Goal: Task Accomplishment & Management: Manage account settings

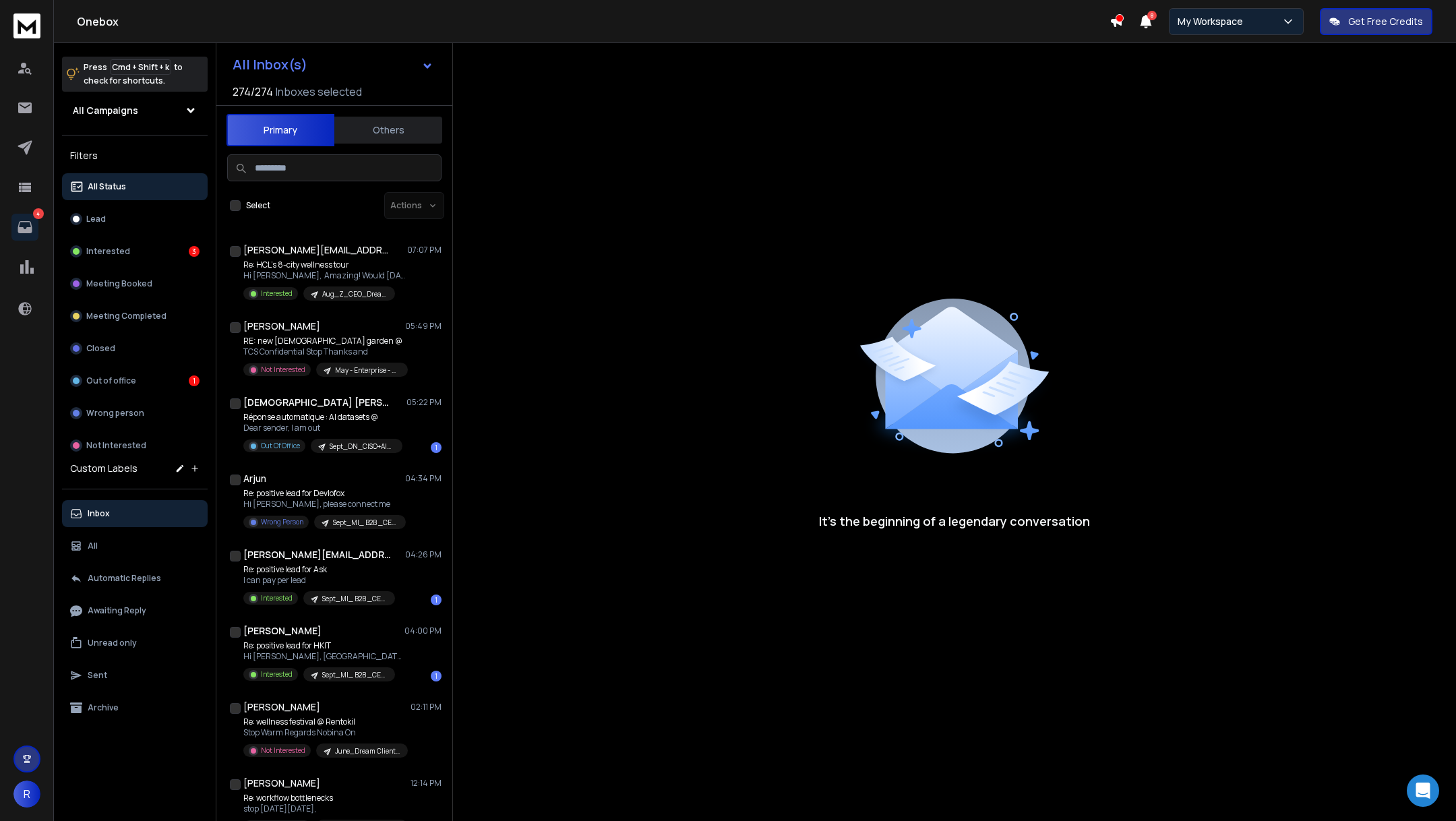
click at [1237, 20] on p "My Workspace" at bounding box center [1213, 21] width 71 height 14
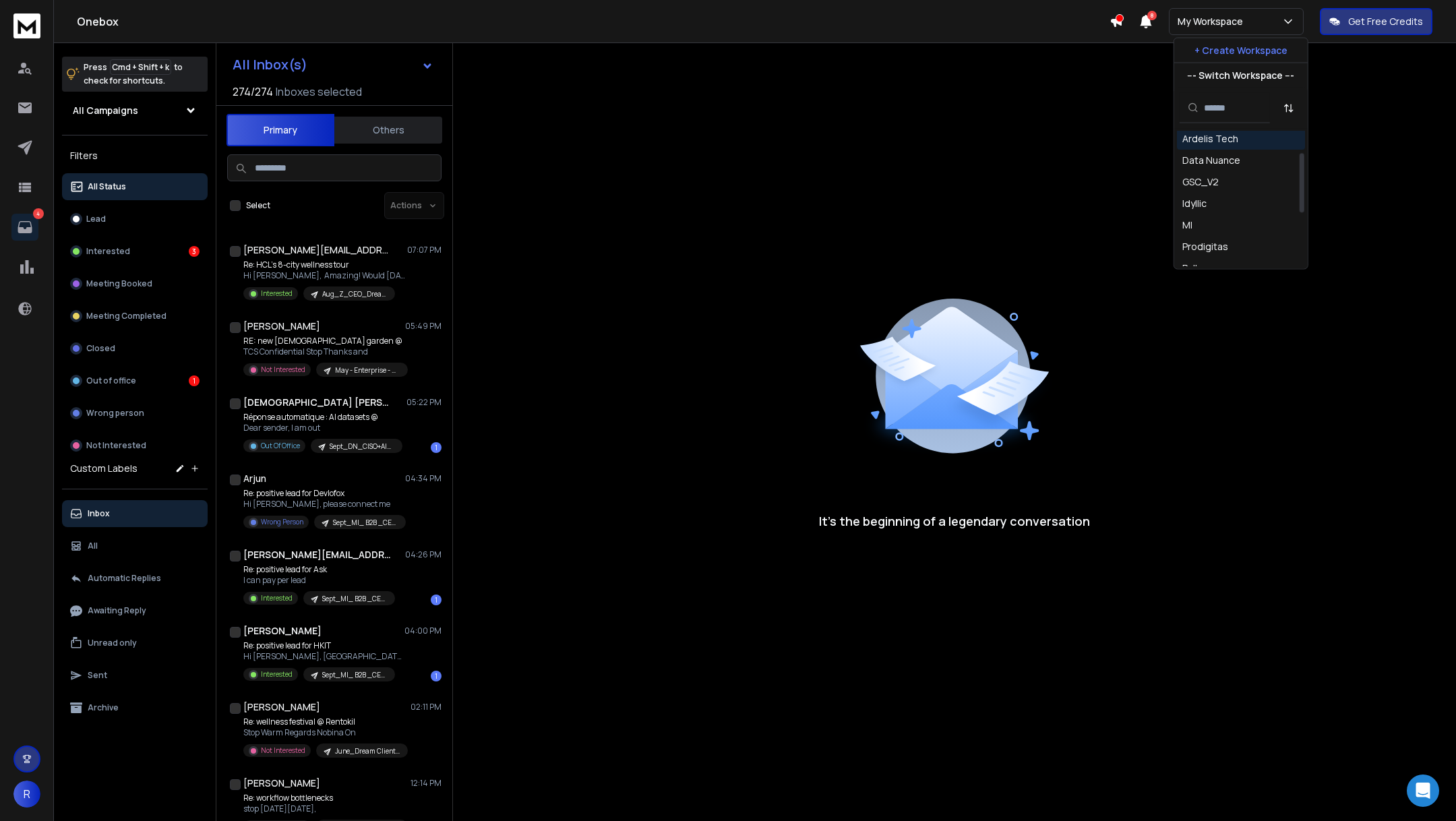
scroll to position [51, 0]
click at [1234, 176] on div "GSC_V2" at bounding box center [1241, 177] width 128 height 22
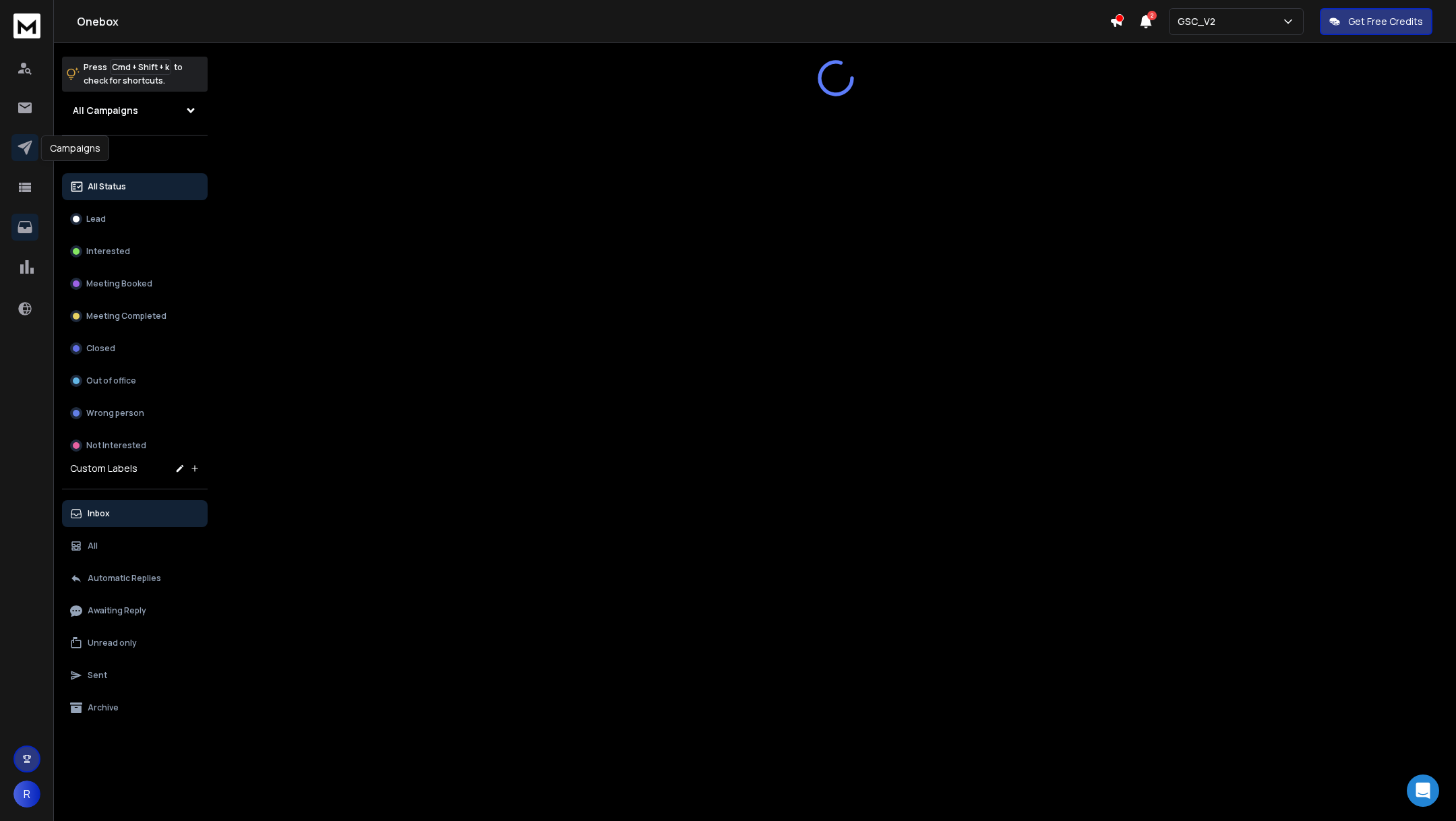
click at [29, 141] on icon at bounding box center [24, 148] width 14 height 14
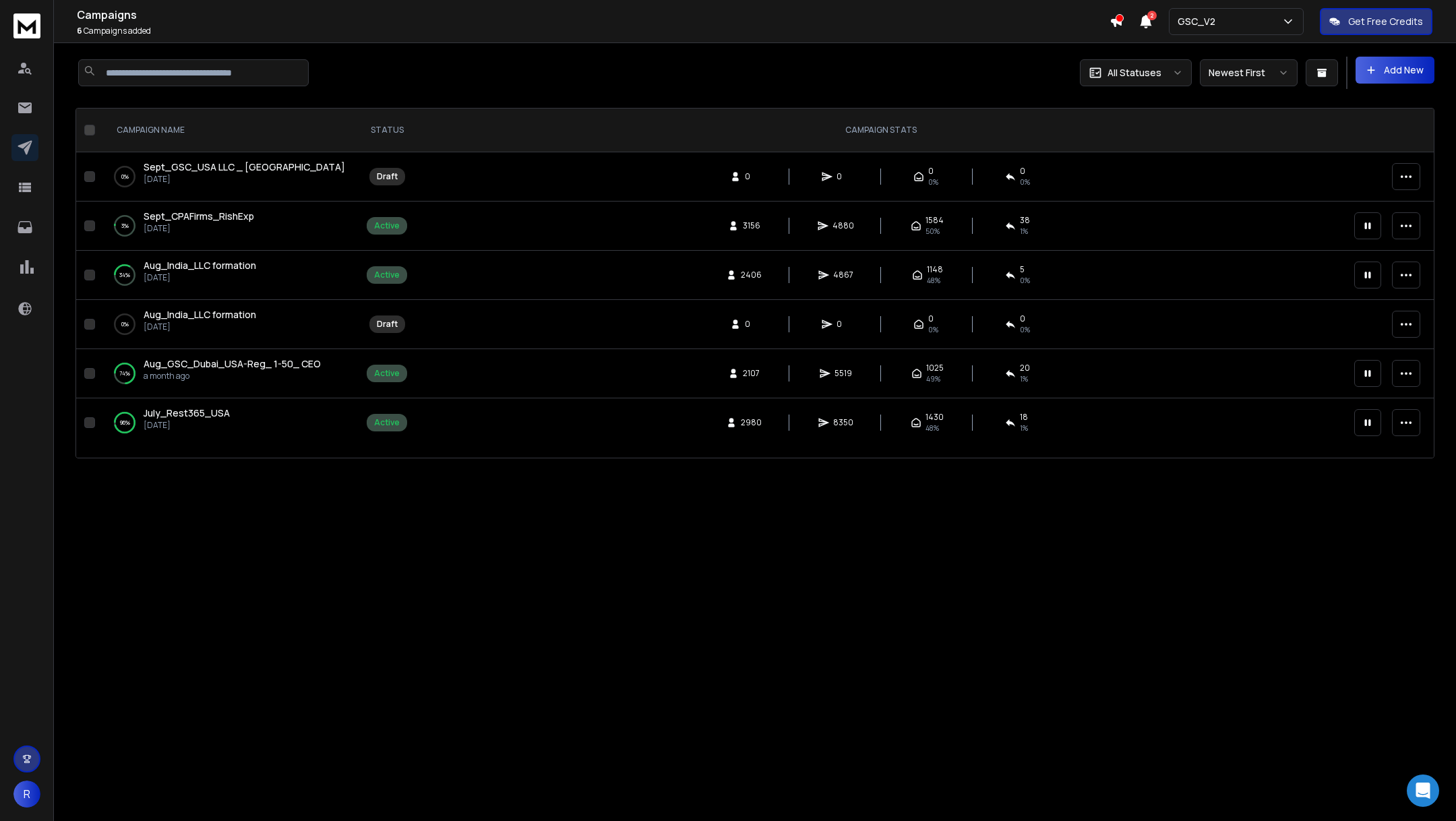
click at [221, 163] on span "Sept_GSC_USA LLC _ [GEOGRAPHIC_DATA]" at bounding box center [245, 167] width 202 height 13
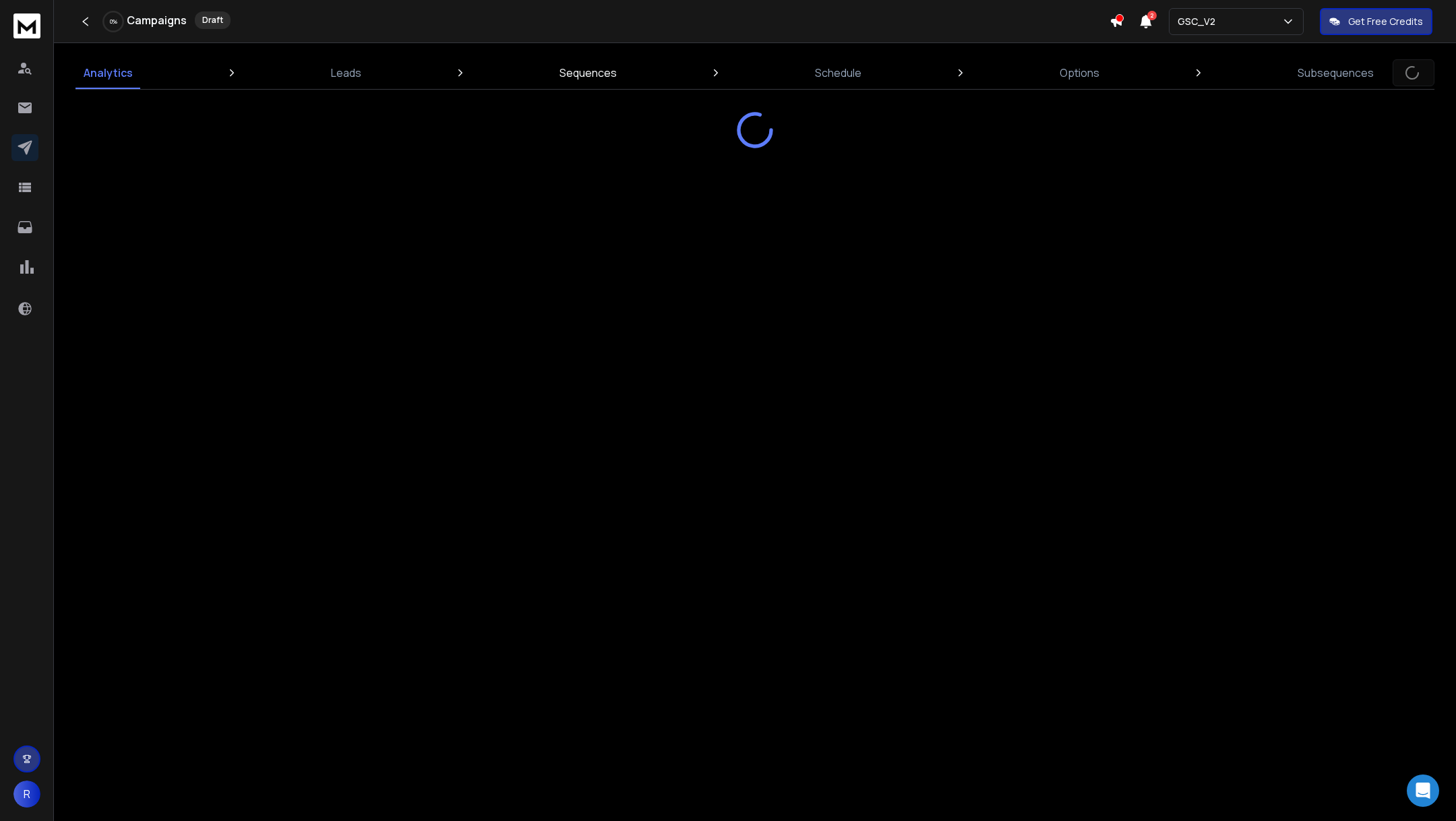
click at [569, 86] on link "Sequences" at bounding box center [589, 73] width 74 height 32
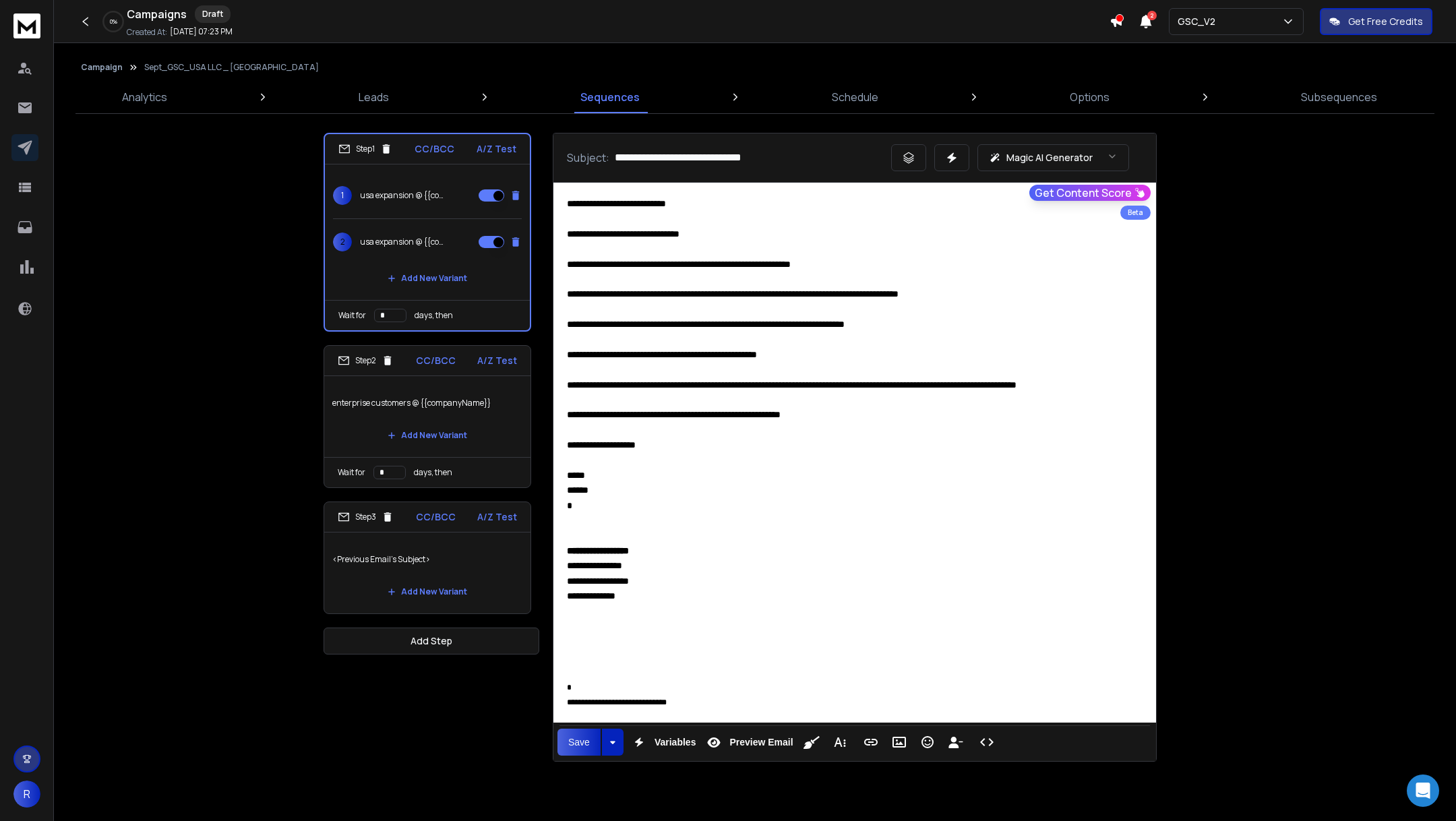
click at [754, 420] on span "**********" at bounding box center [673, 414] width 213 height 9
click at [885, 558] on div "**********" at bounding box center [855, 551] width 576 height 14
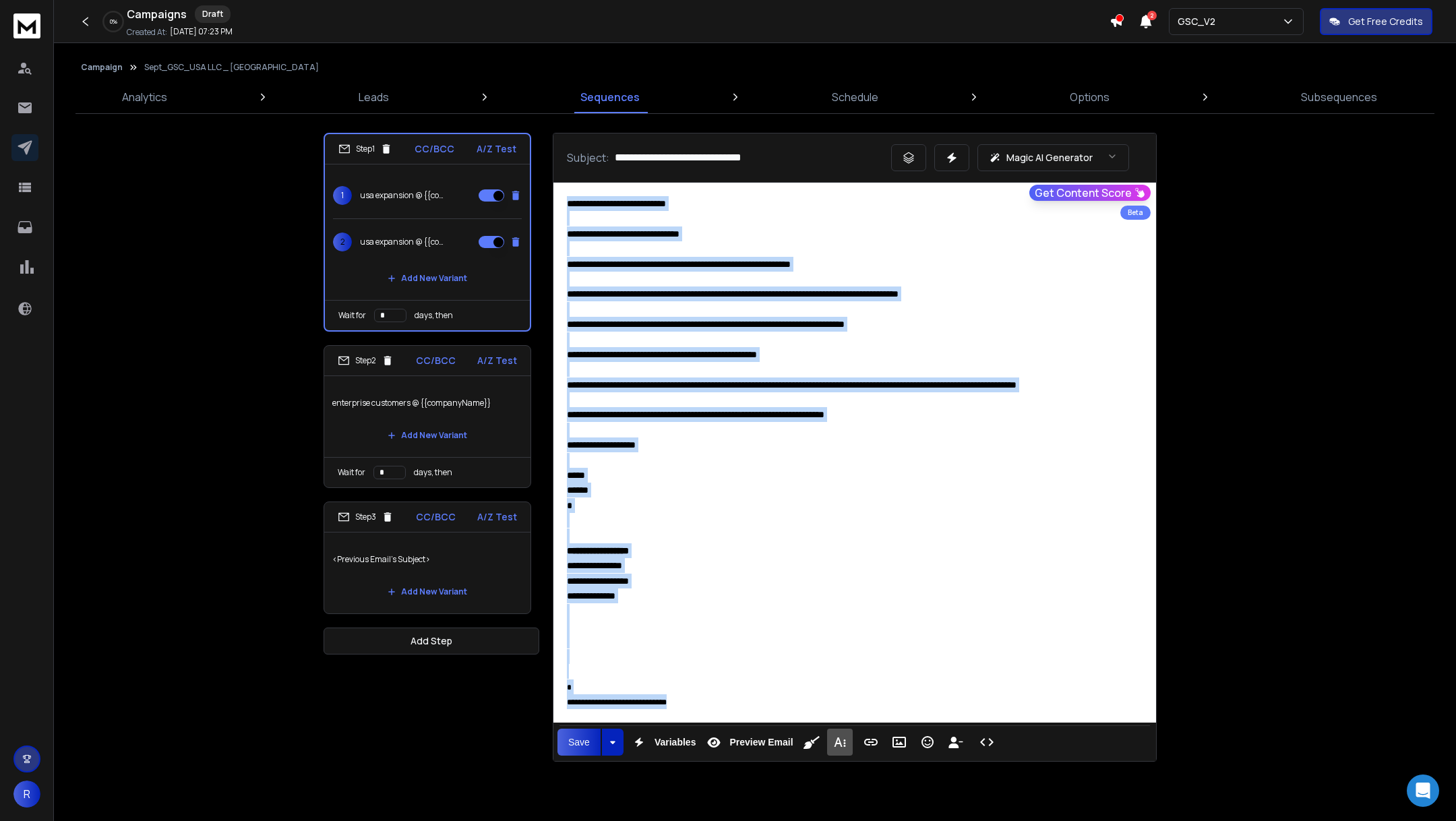
click at [839, 747] on icon "button" at bounding box center [840, 742] width 12 height 9
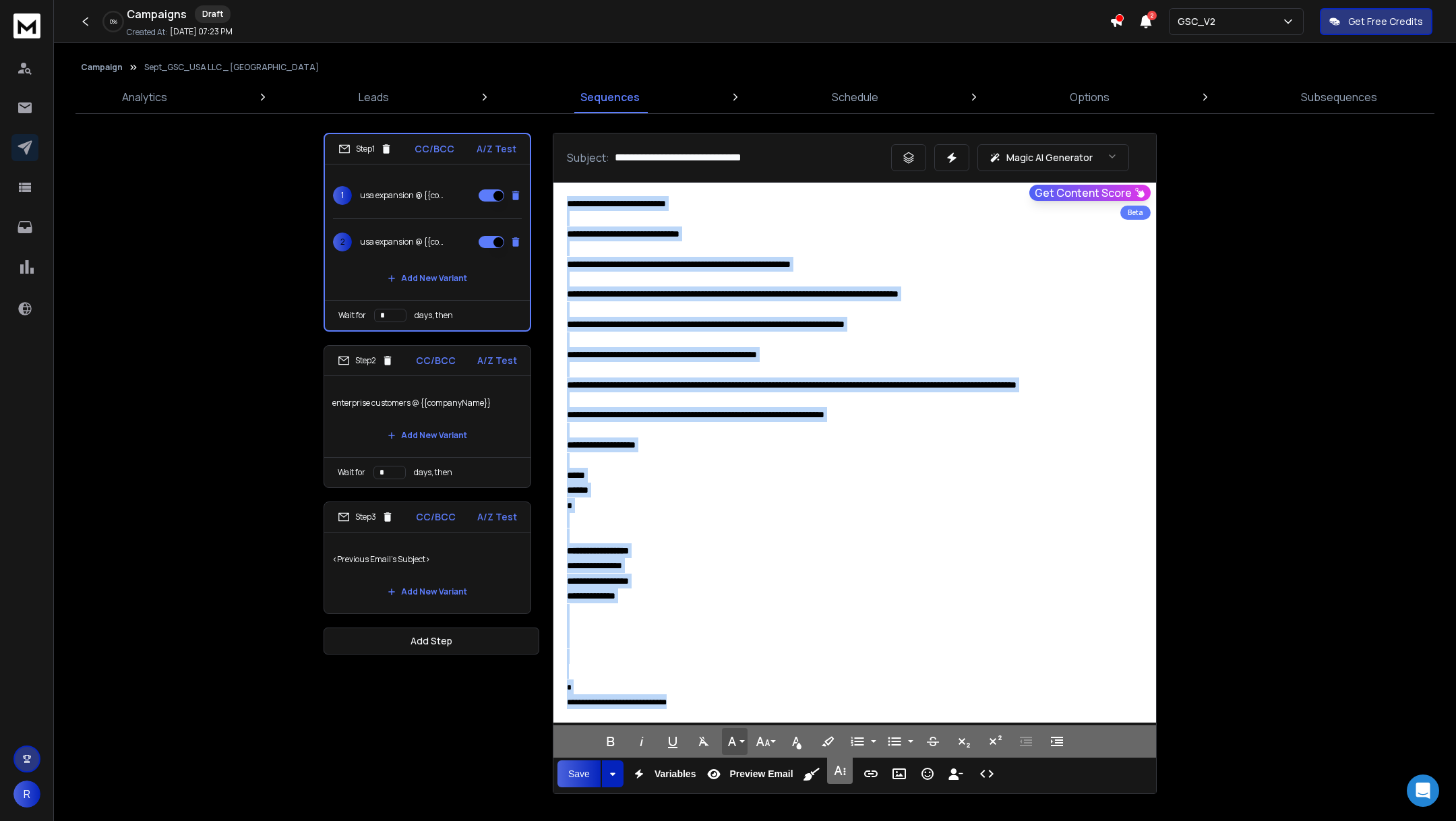
click at [732, 746] on icon "button" at bounding box center [732, 742] width 8 height 9
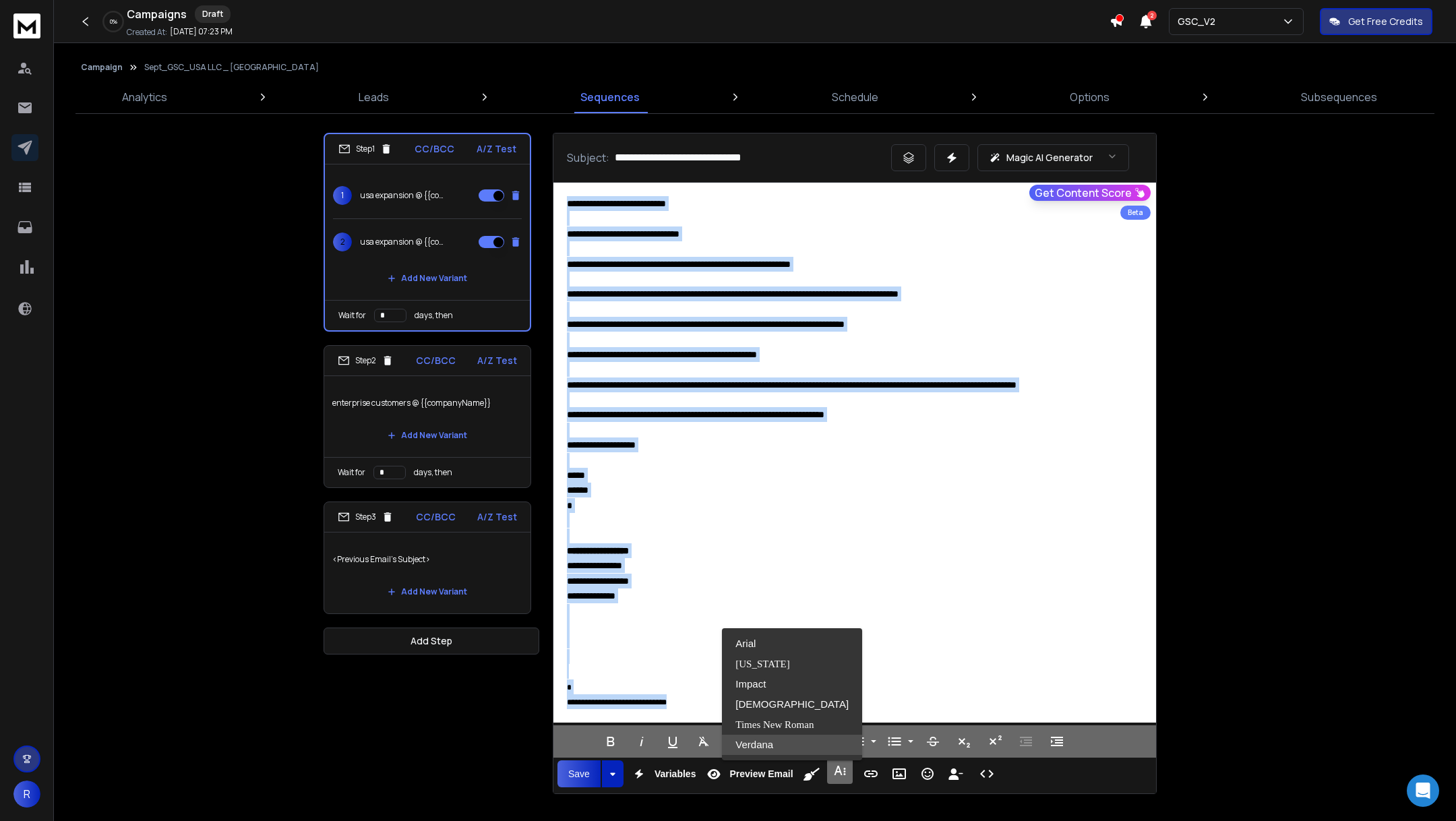
click at [741, 755] on link "Verdana" at bounding box center [792, 744] width 140 height 20
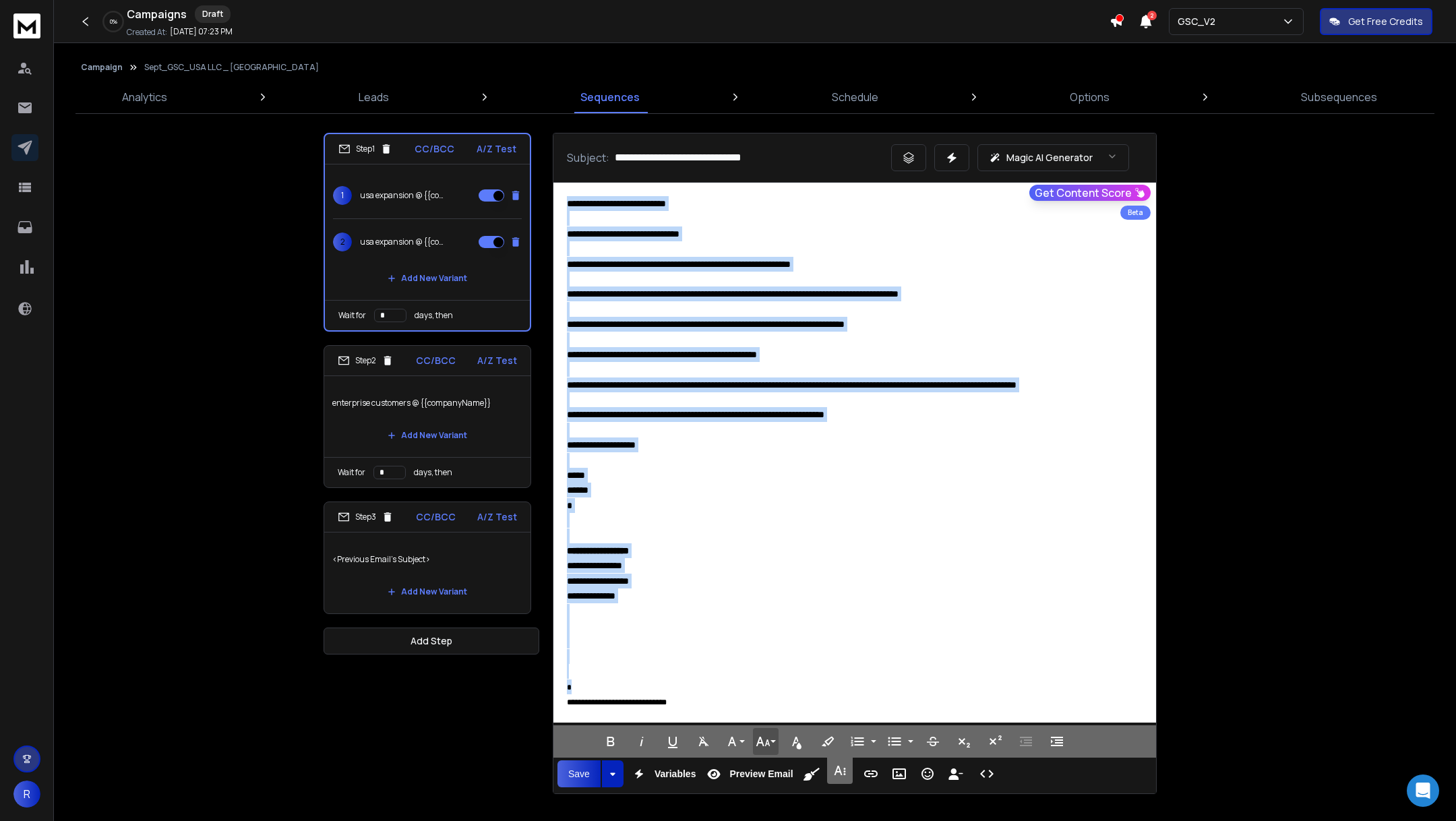
click at [762, 750] on icon "button" at bounding box center [763, 742] width 16 height 16
click at [775, 594] on link "14" at bounding box center [777, 583] width 49 height 20
click at [798, 750] on icon "button" at bounding box center [796, 742] width 16 height 16
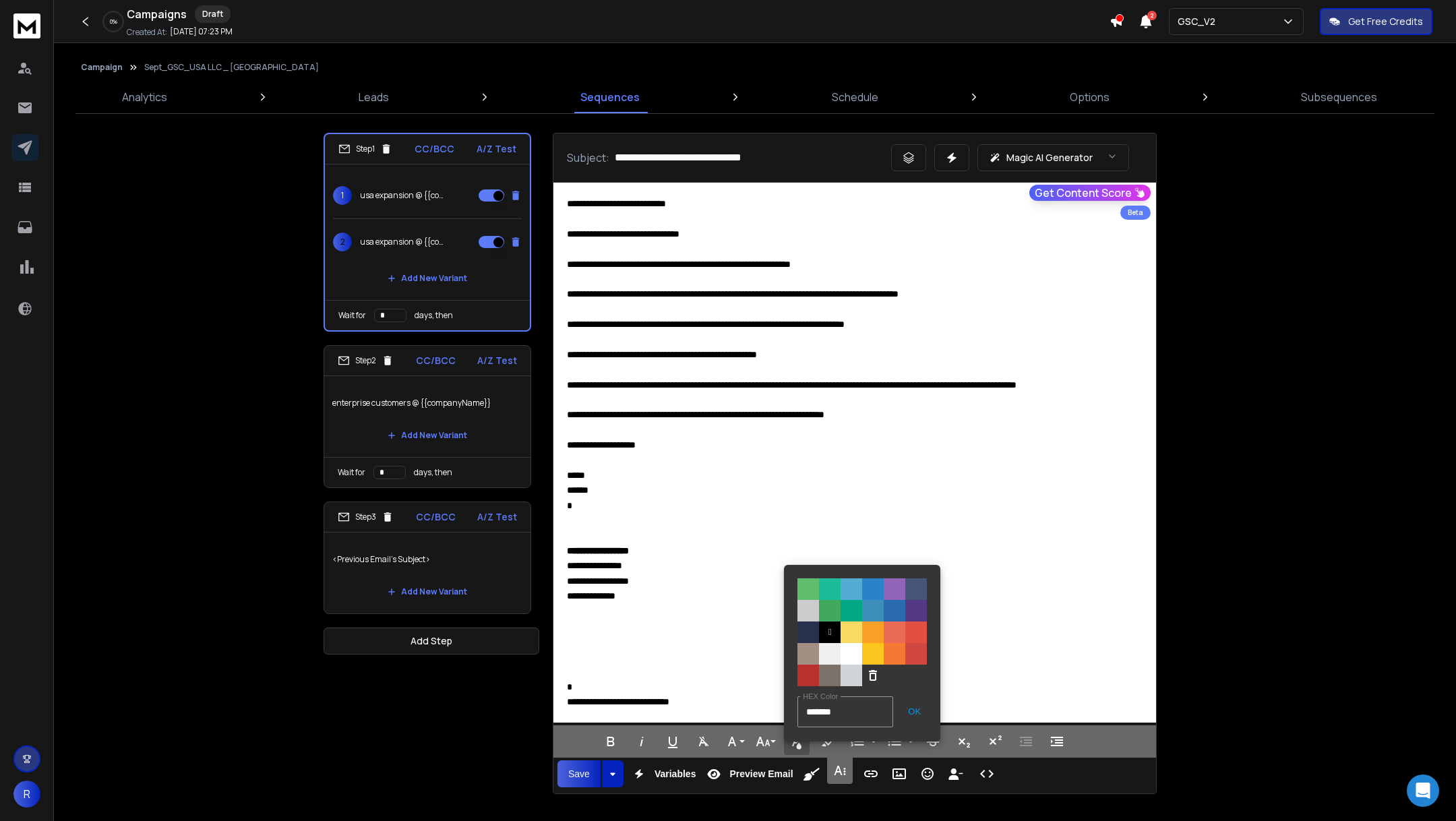
click at [695, 679] on div at bounding box center [855, 672] width 576 height 14
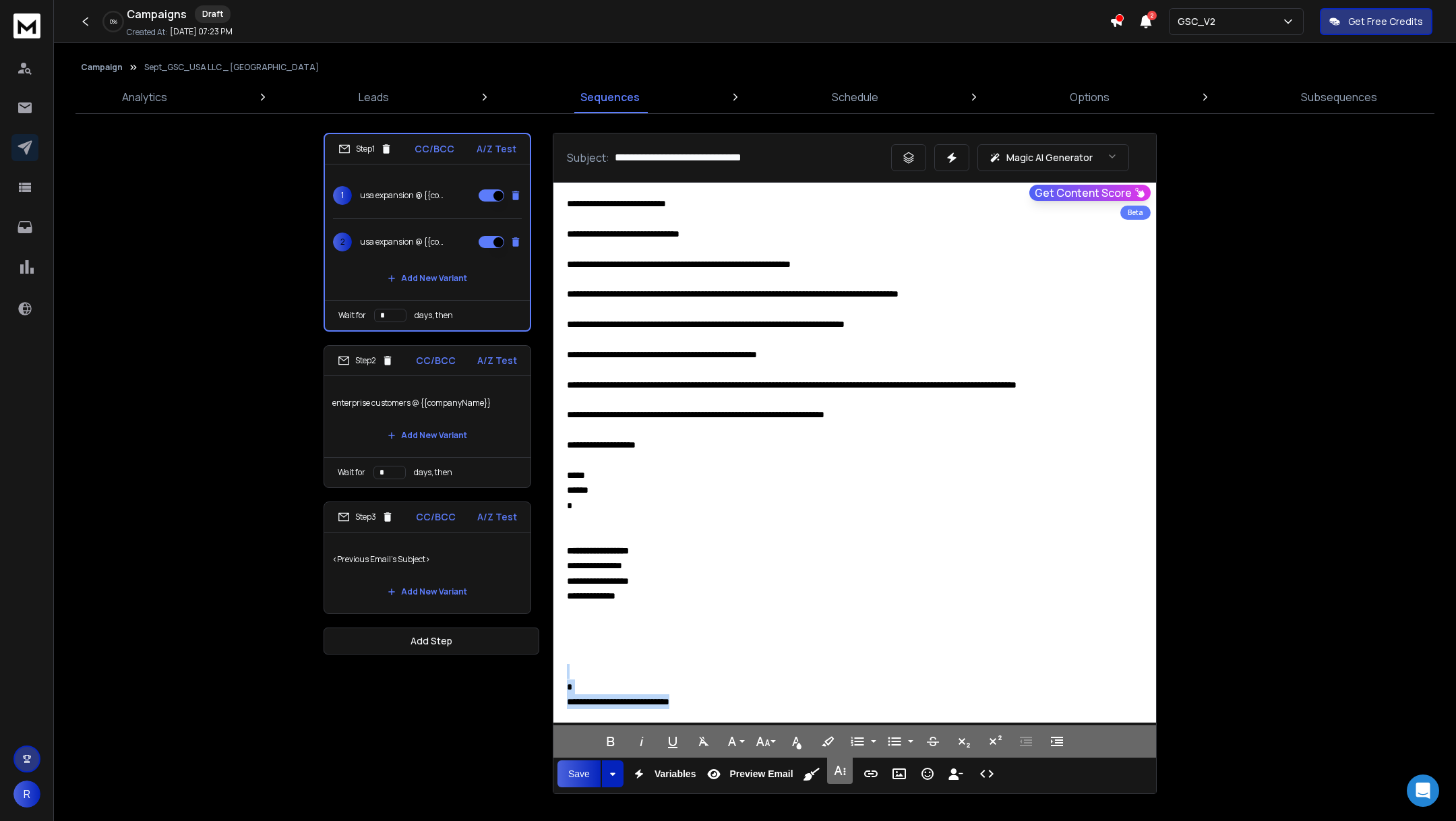
drag, startPoint x: 707, startPoint y: 731, endPoint x: 565, endPoint y: 709, distance: 143.7
click at [565, 709] on div "**********" at bounding box center [855, 453] width 603 height 540
click at [767, 750] on icon "button" at bounding box center [763, 742] width 16 height 16
click at [772, 633] on link "12" at bounding box center [777, 622] width 49 height 20
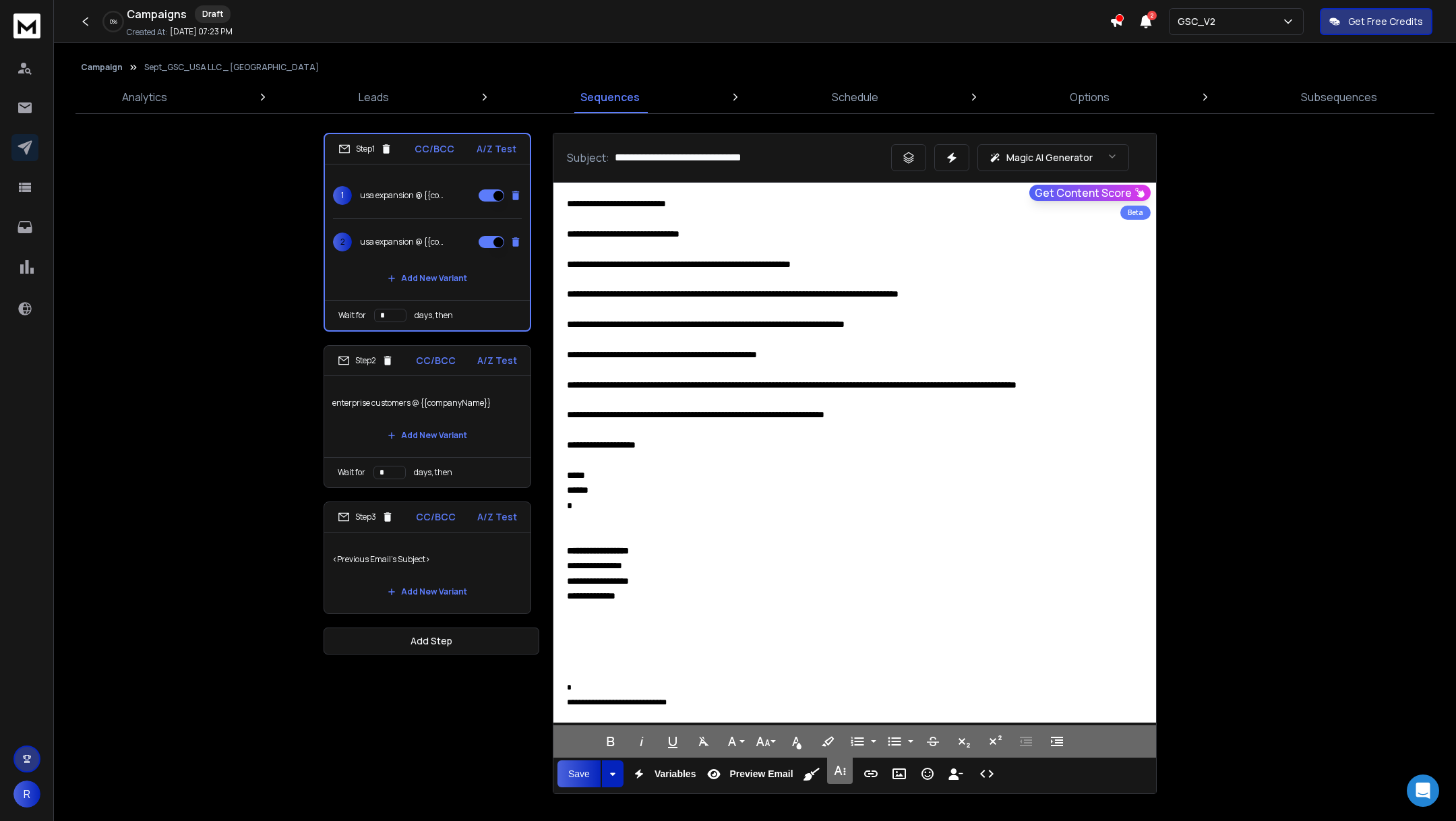
click at [710, 695] on div "*" at bounding box center [855, 687] width 576 height 14
click at [765, 544] on div at bounding box center [855, 536] width 576 height 14
click at [409, 195] on p "usa expansion @ {{companyName}}" at bounding box center [403, 195] width 86 height 11
click at [409, 246] on p "usa expansion @ {{companyName}}" at bounding box center [403, 242] width 86 height 11
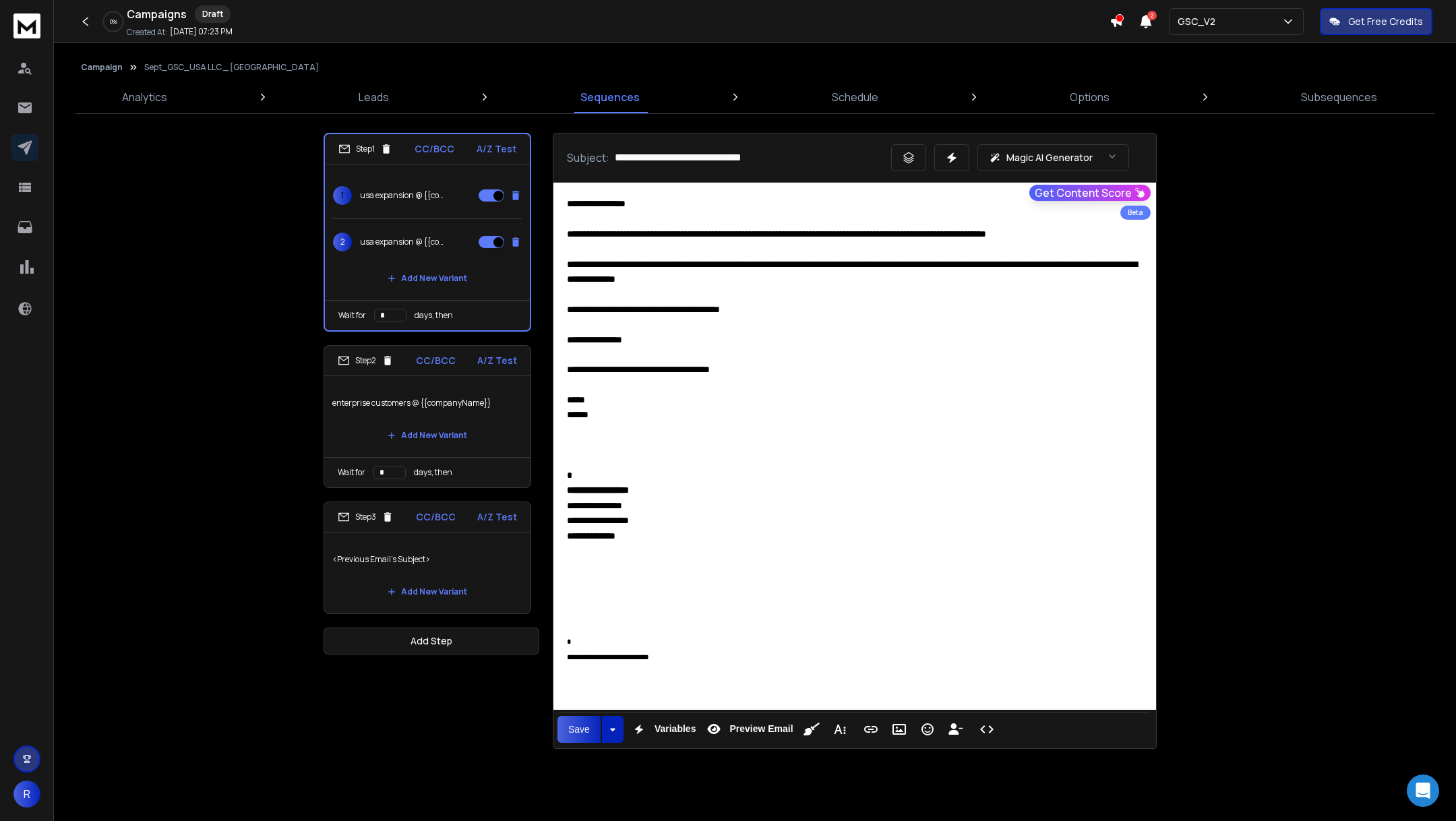
click at [515, 231] on div "2 usa expansion @ {{companyName}}" at bounding box center [427, 241] width 189 height 46
click at [515, 243] on icon at bounding box center [516, 242] width 7 height 9
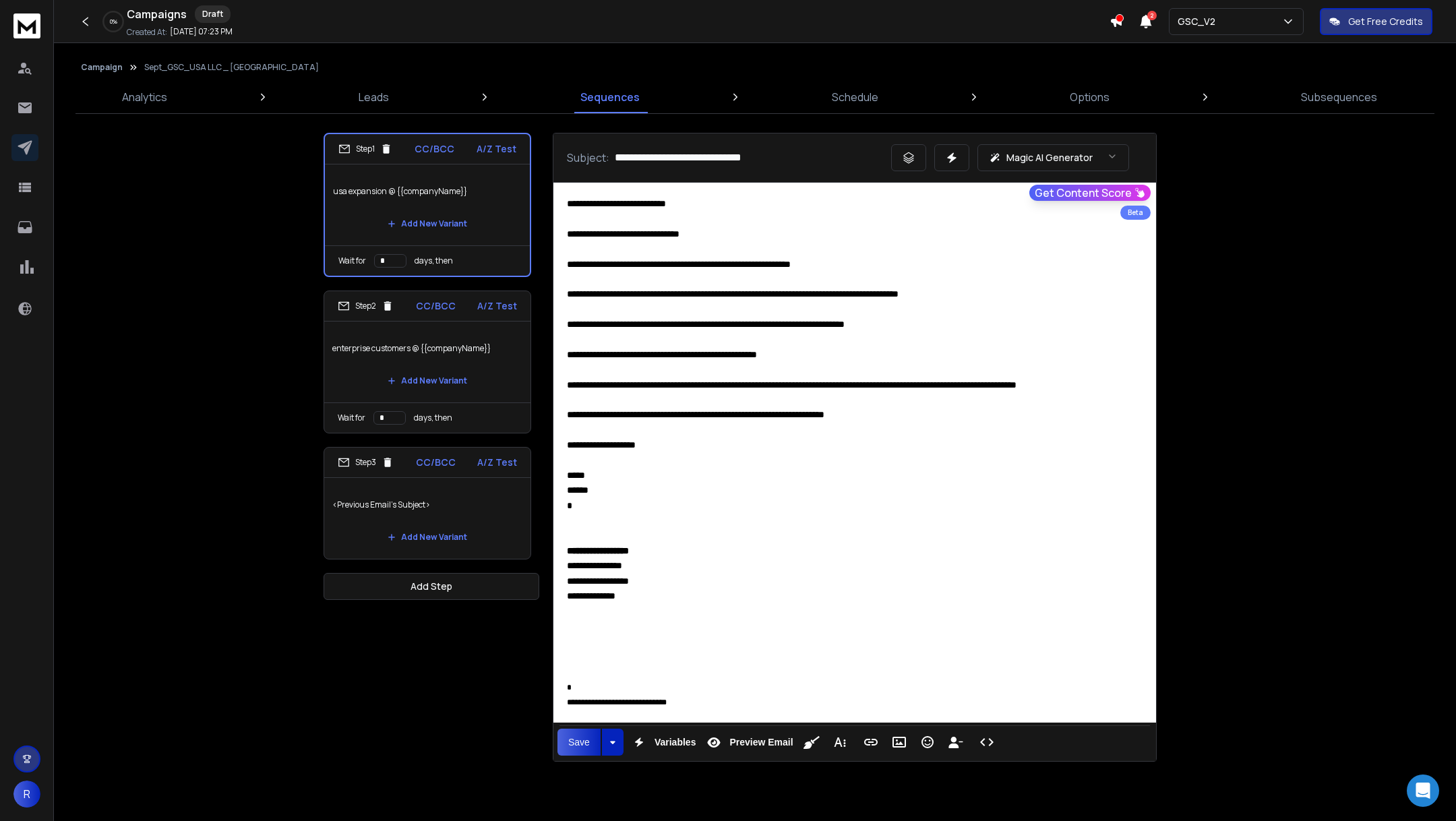
click at [416, 346] on p "enterprise customers @ {{companyName}}" at bounding box center [427, 348] width 190 height 38
type input "**********"
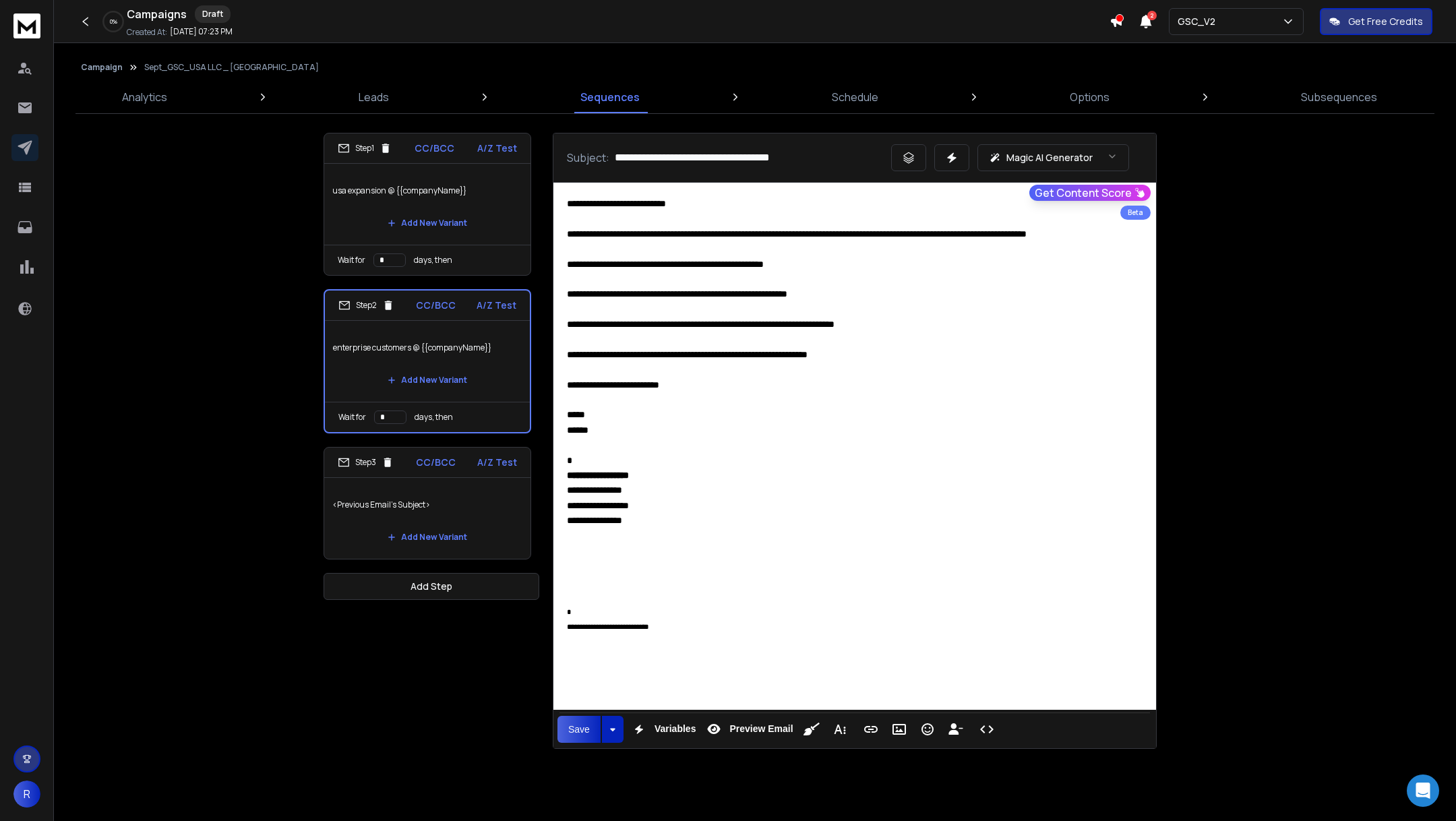
click at [793, 233] on span "**********" at bounding box center [796, 234] width 460 height 9
click at [787, 299] on span "**********" at bounding box center [677, 293] width 220 height 9
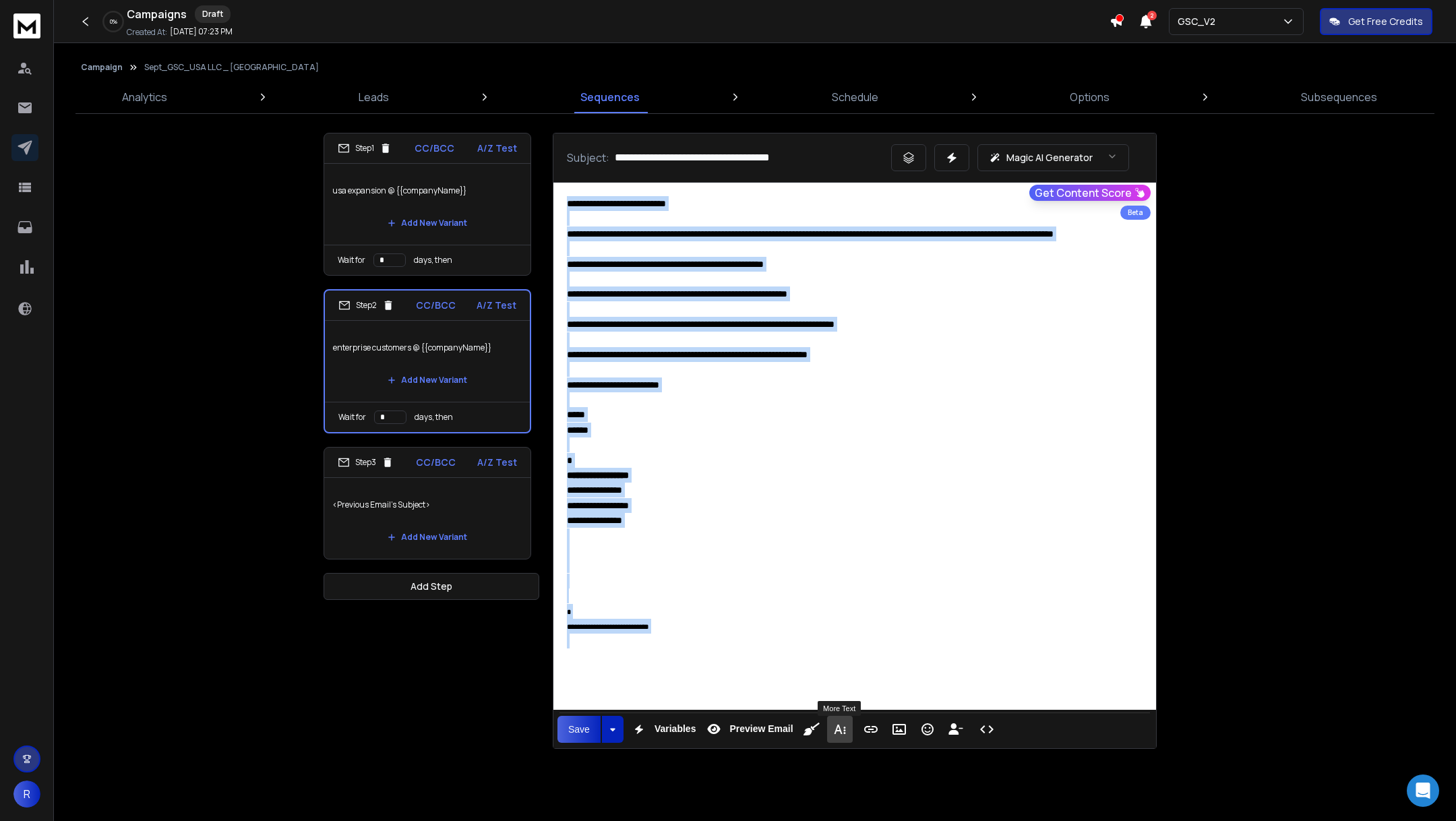
click at [843, 729] on icon "button" at bounding box center [840, 729] width 12 height 9
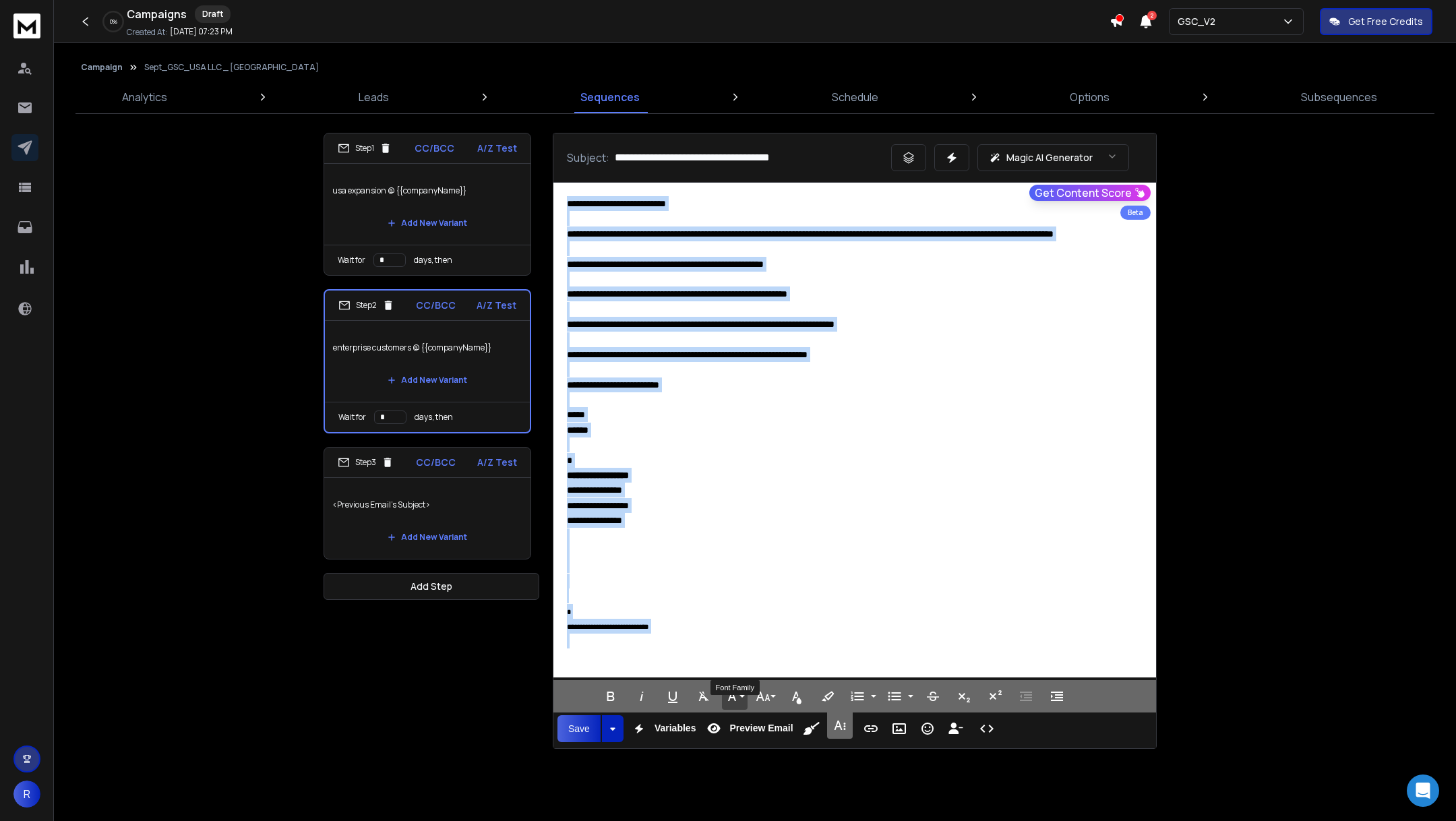
click at [738, 705] on icon "button" at bounding box center [732, 697] width 16 height 16
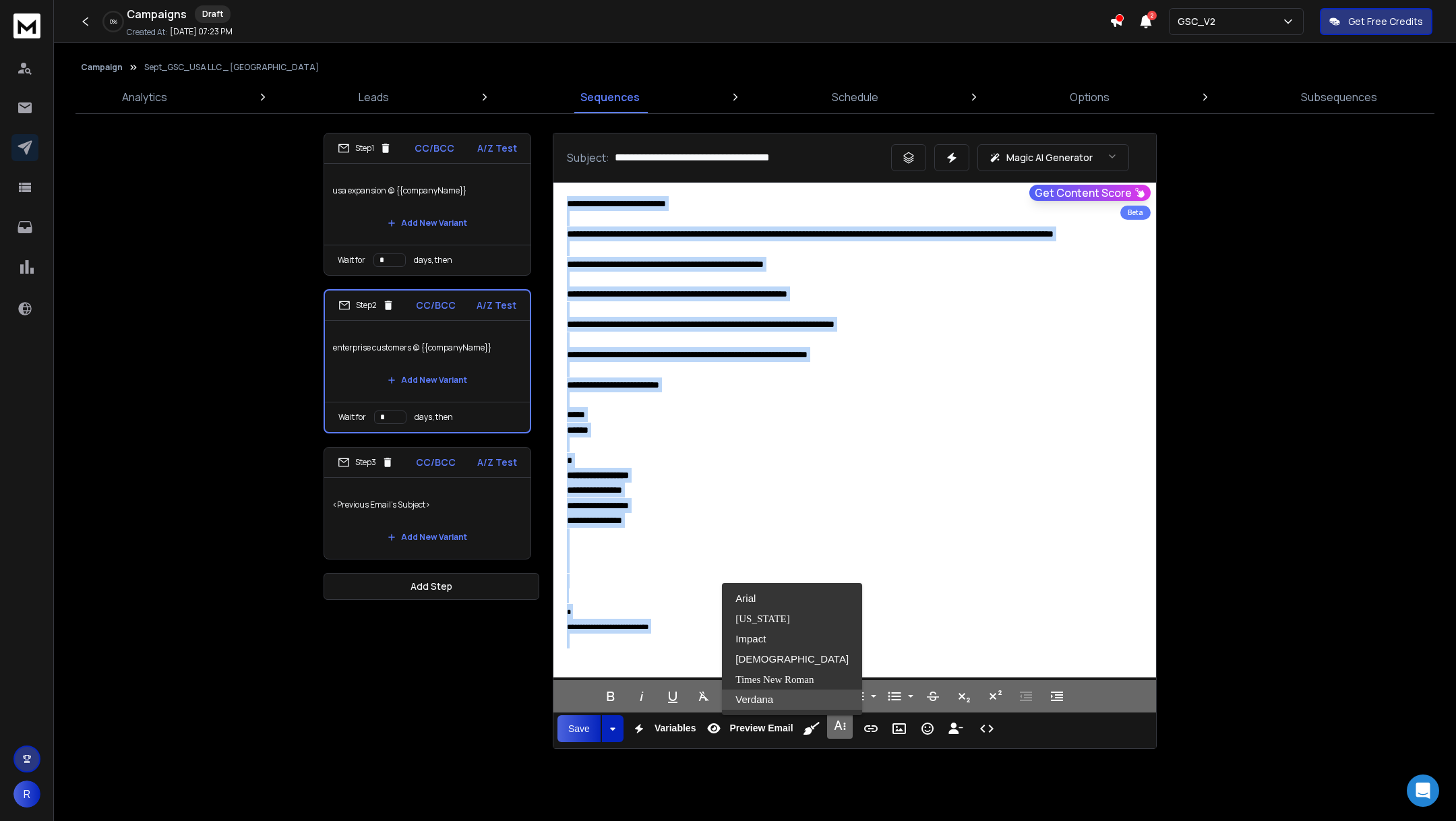
scroll to position [0, 0]
click at [738, 710] on link "Verdana" at bounding box center [792, 699] width 140 height 20
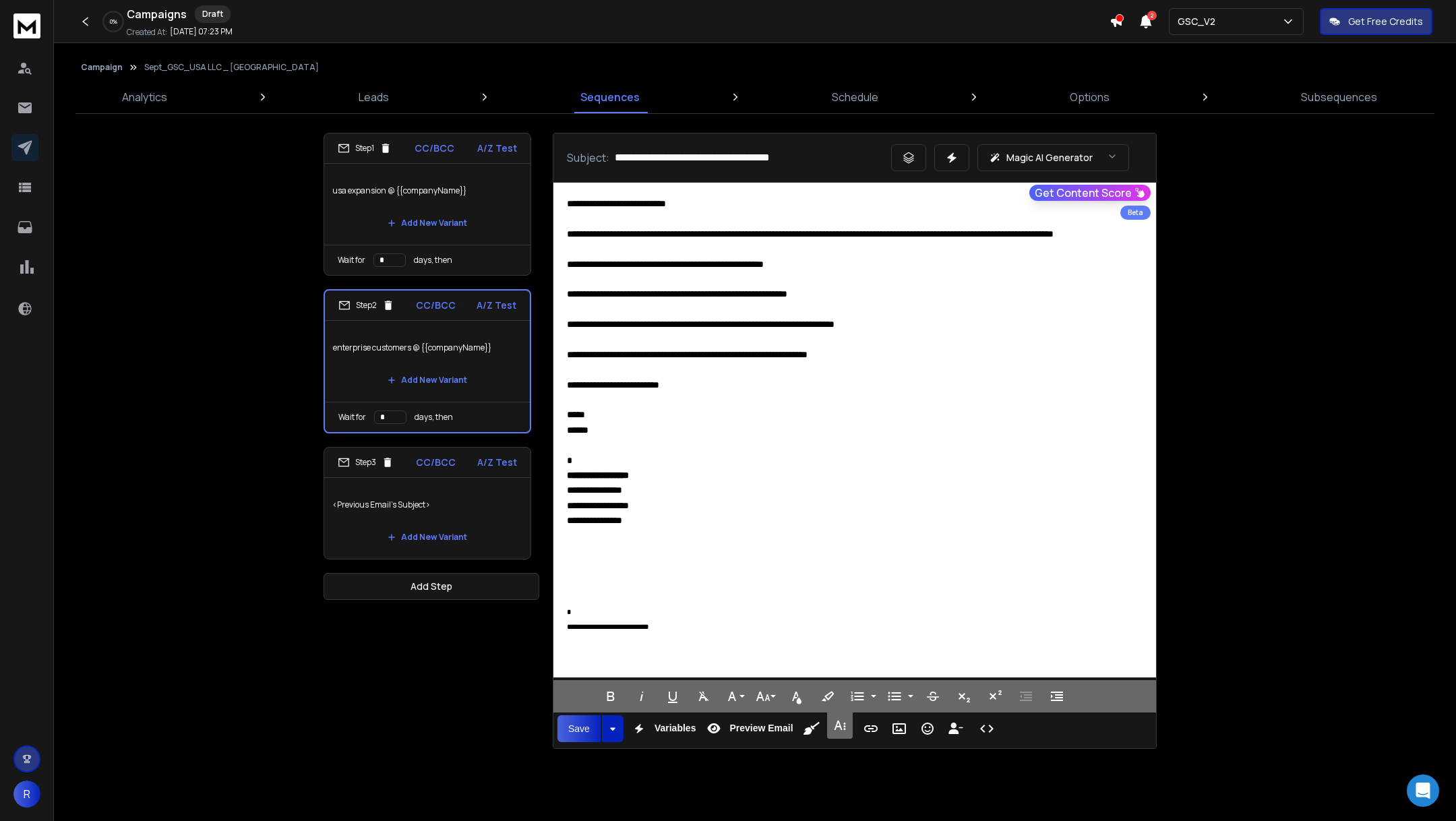
click at [824, 634] on div "**********" at bounding box center [855, 627] width 576 height 14
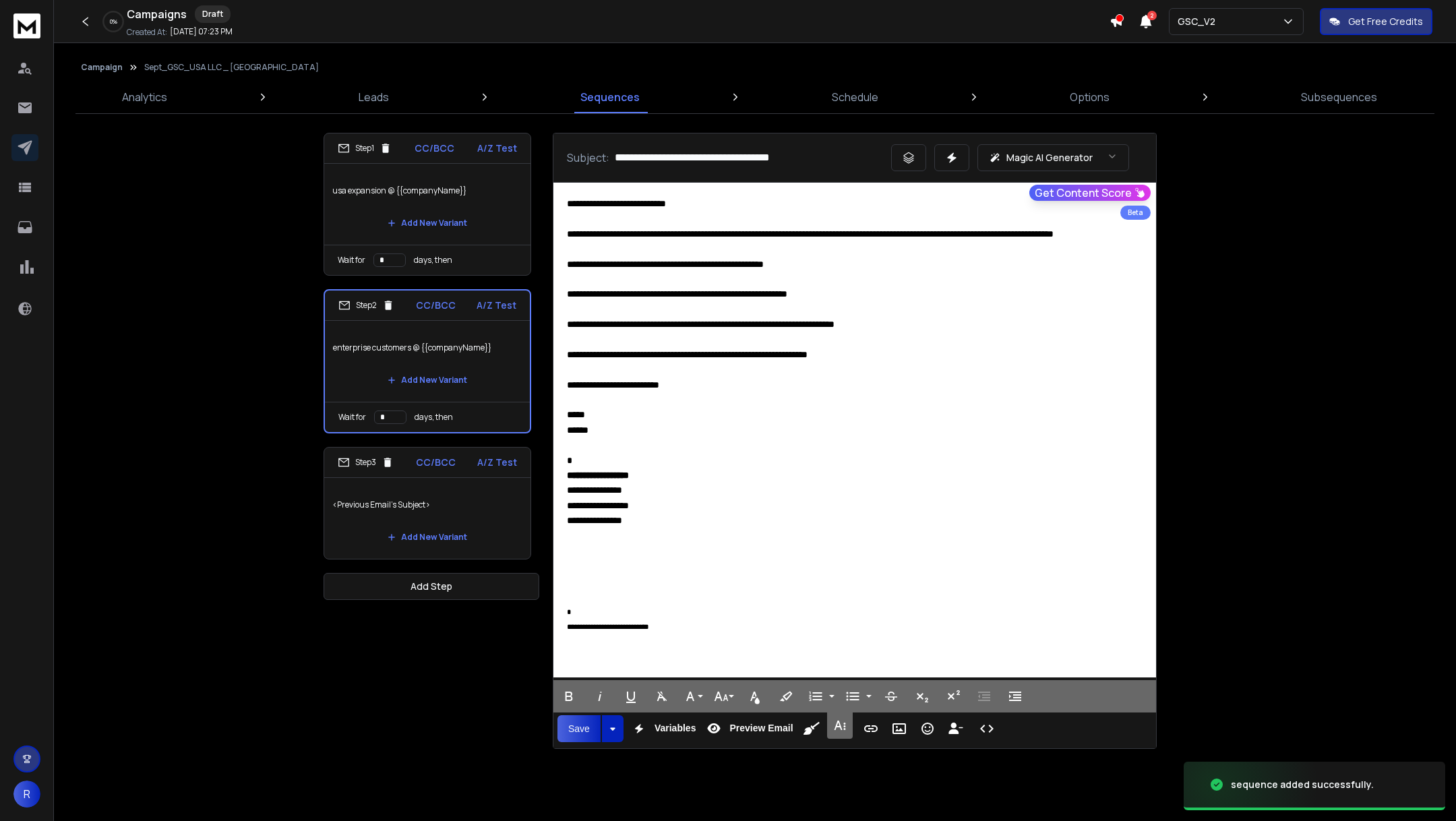
click at [375, 507] on p "<Previous Email's Subject>" at bounding box center [427, 505] width 190 height 38
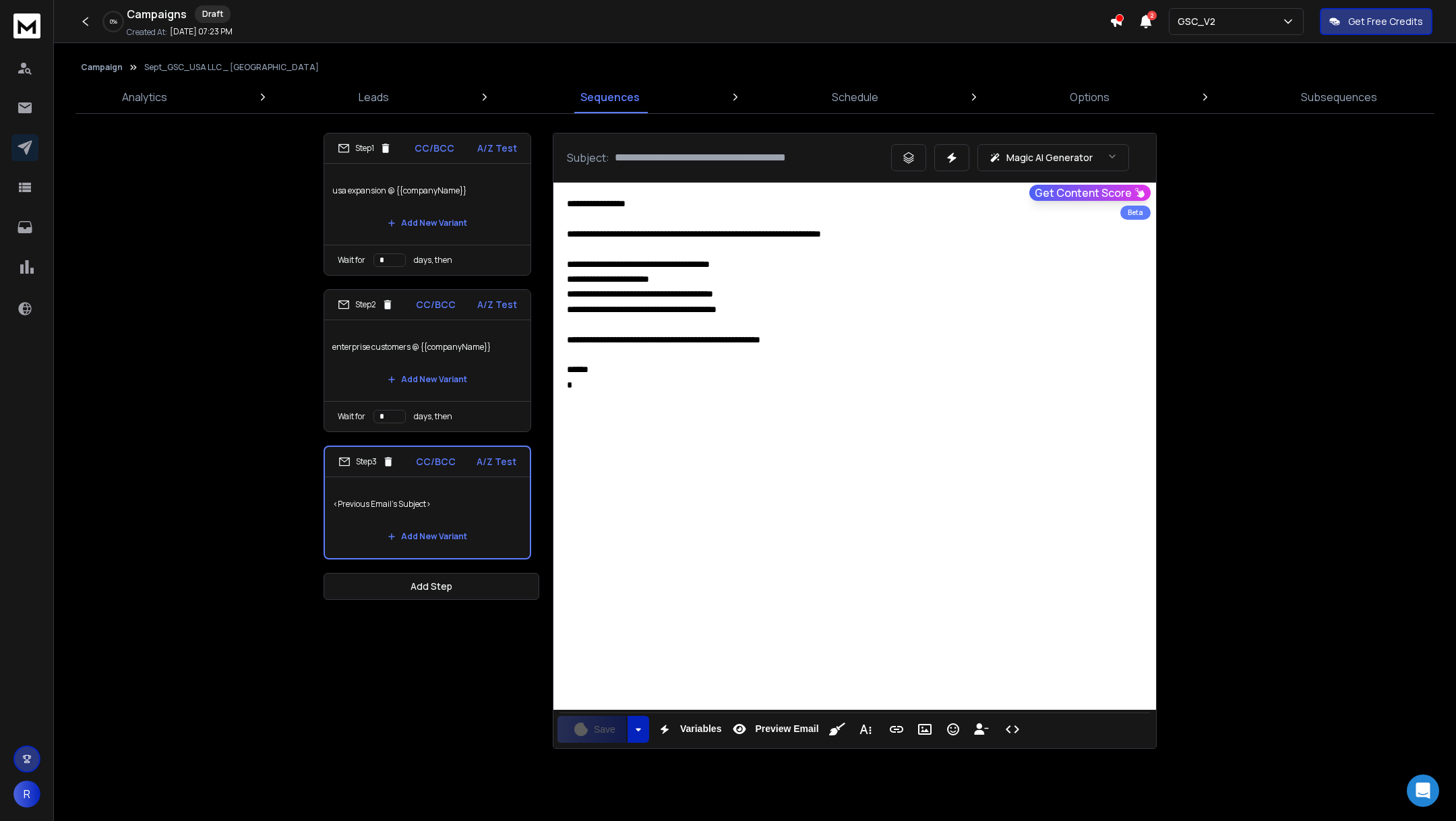
click at [619, 592] on div "**********" at bounding box center [855, 447] width 603 height 528
click at [364, 94] on p "Leads" at bounding box center [373, 97] width 31 height 16
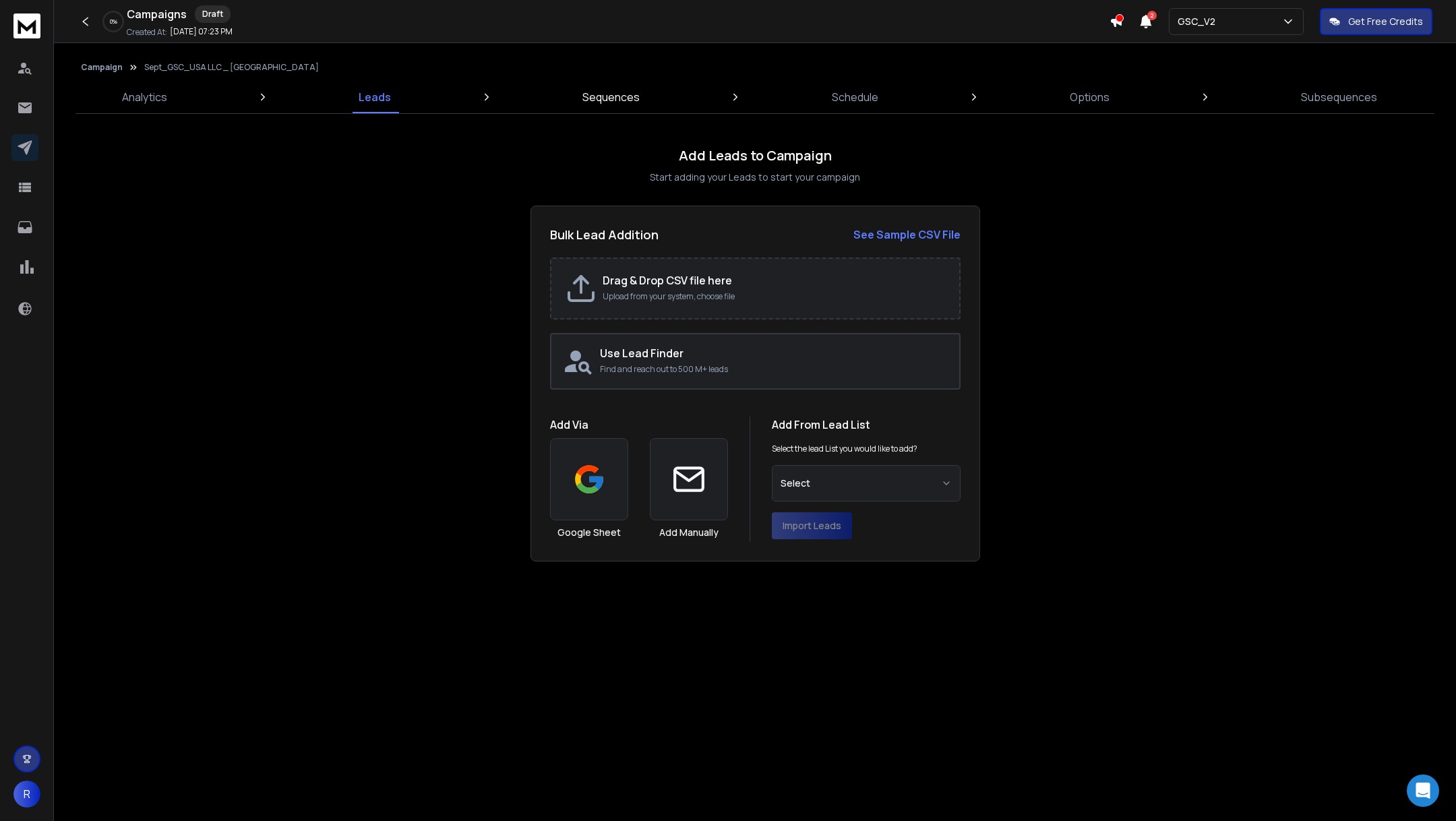
click at [607, 87] on link "Sequences" at bounding box center [611, 97] width 74 height 32
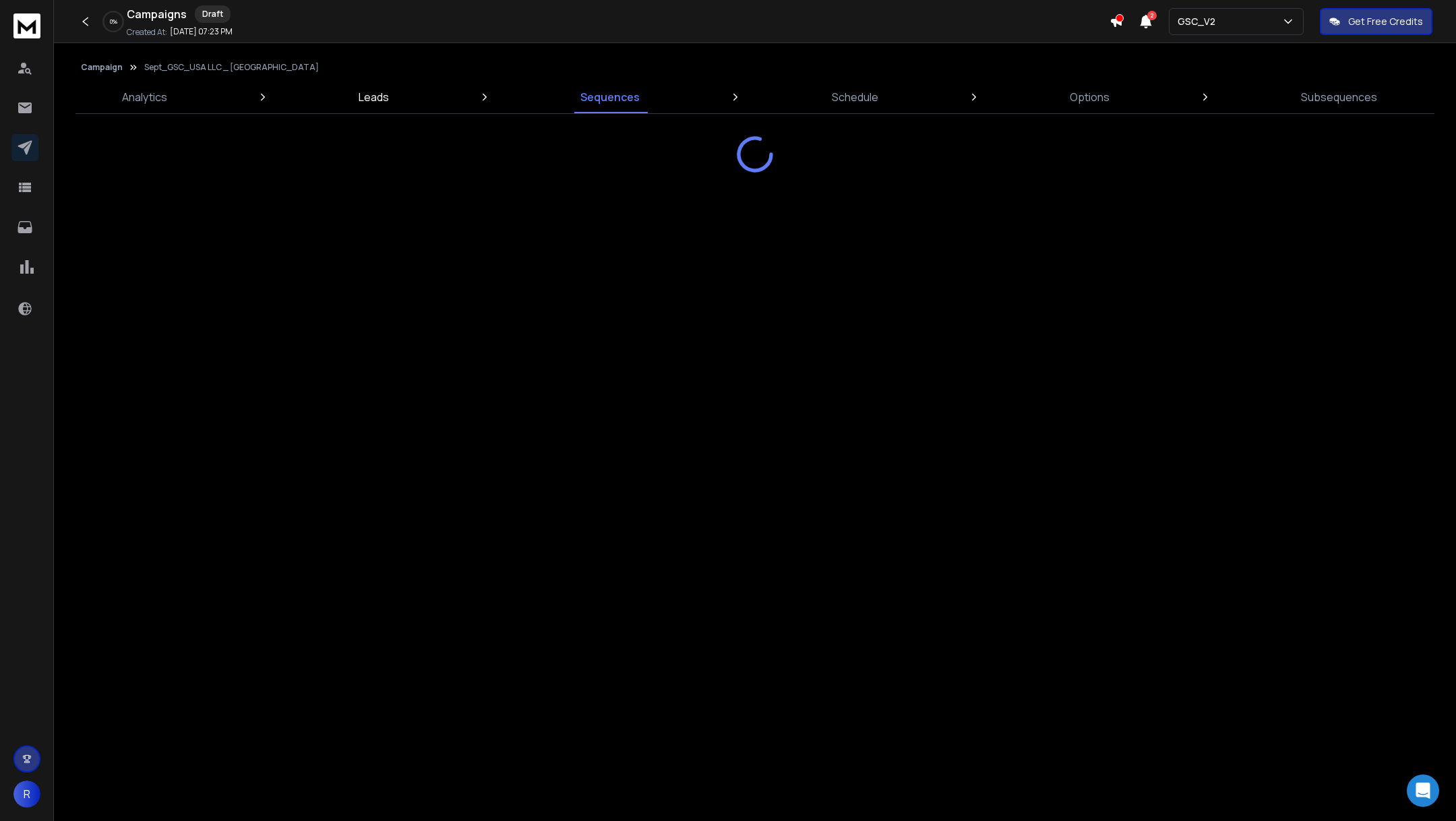
click at [372, 103] on p "Leads" at bounding box center [373, 97] width 31 height 16
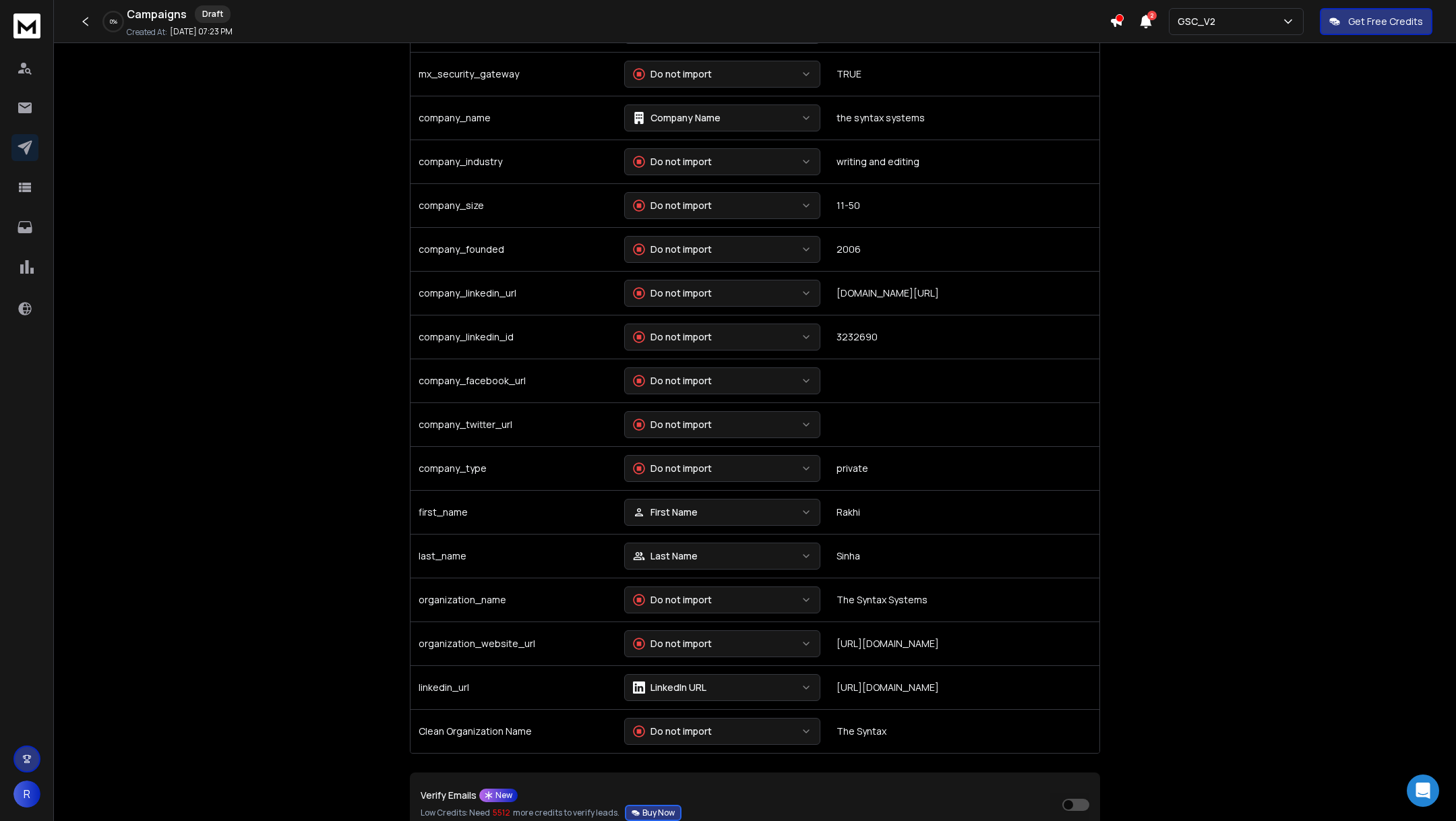
scroll to position [681, 0]
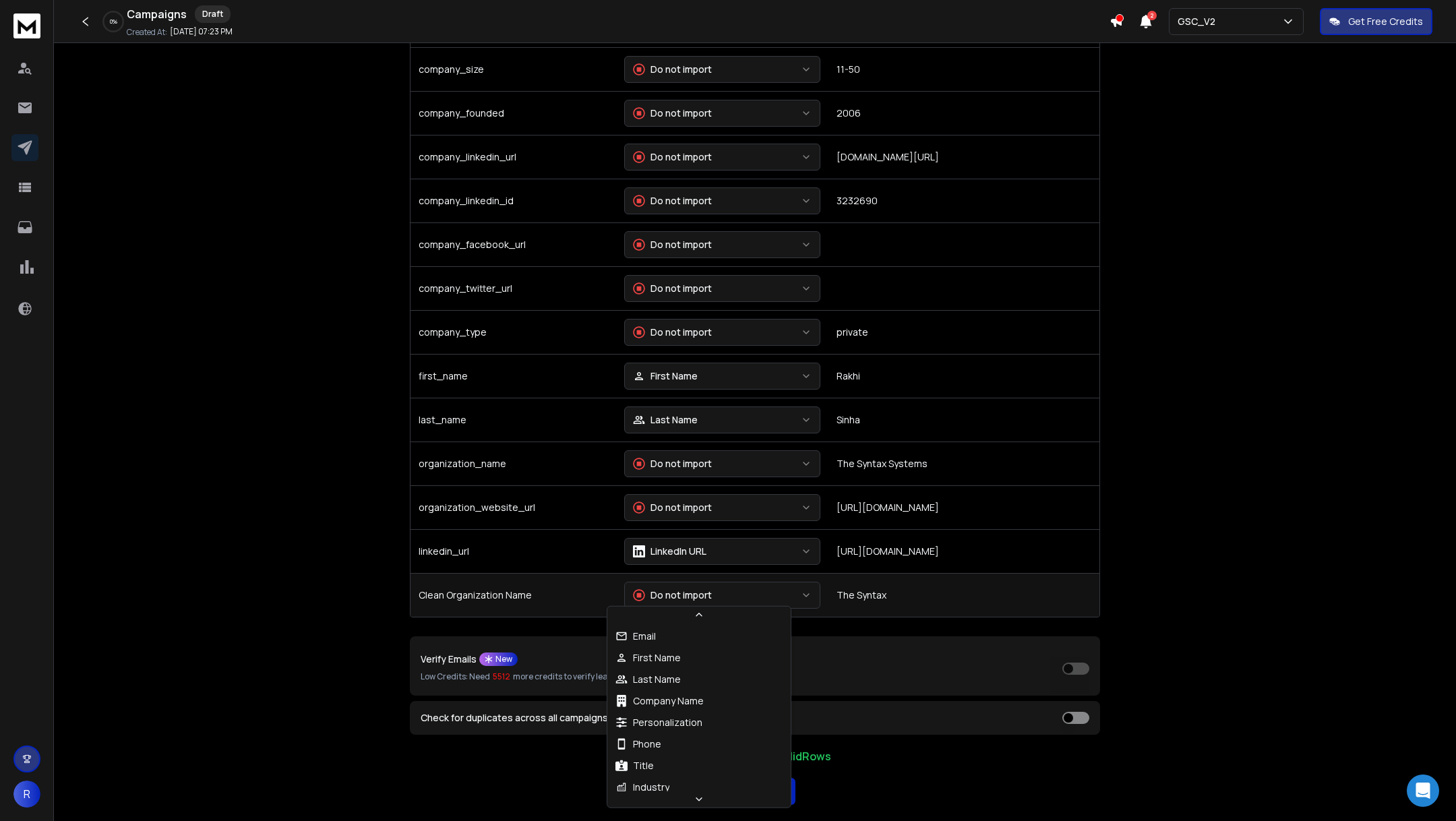
click at [686, 589] on div "Do not import" at bounding box center [672, 595] width 79 height 14
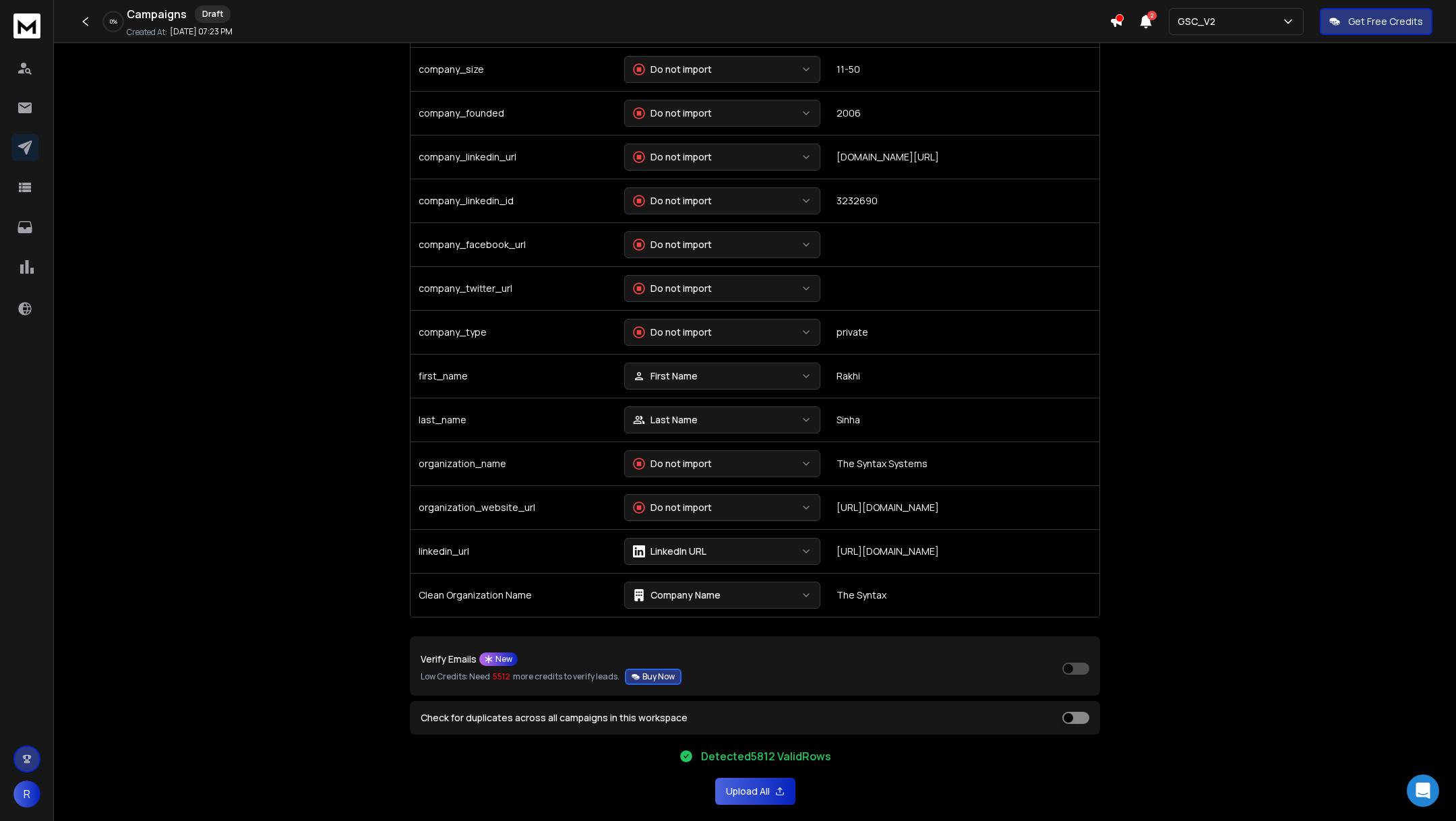
click at [1074, 713] on button "Check for duplicates across all campaigns in this workspace" at bounding box center [1075, 717] width 27 height 12
click at [775, 787] on icon at bounding box center [779, 791] width 9 height 9
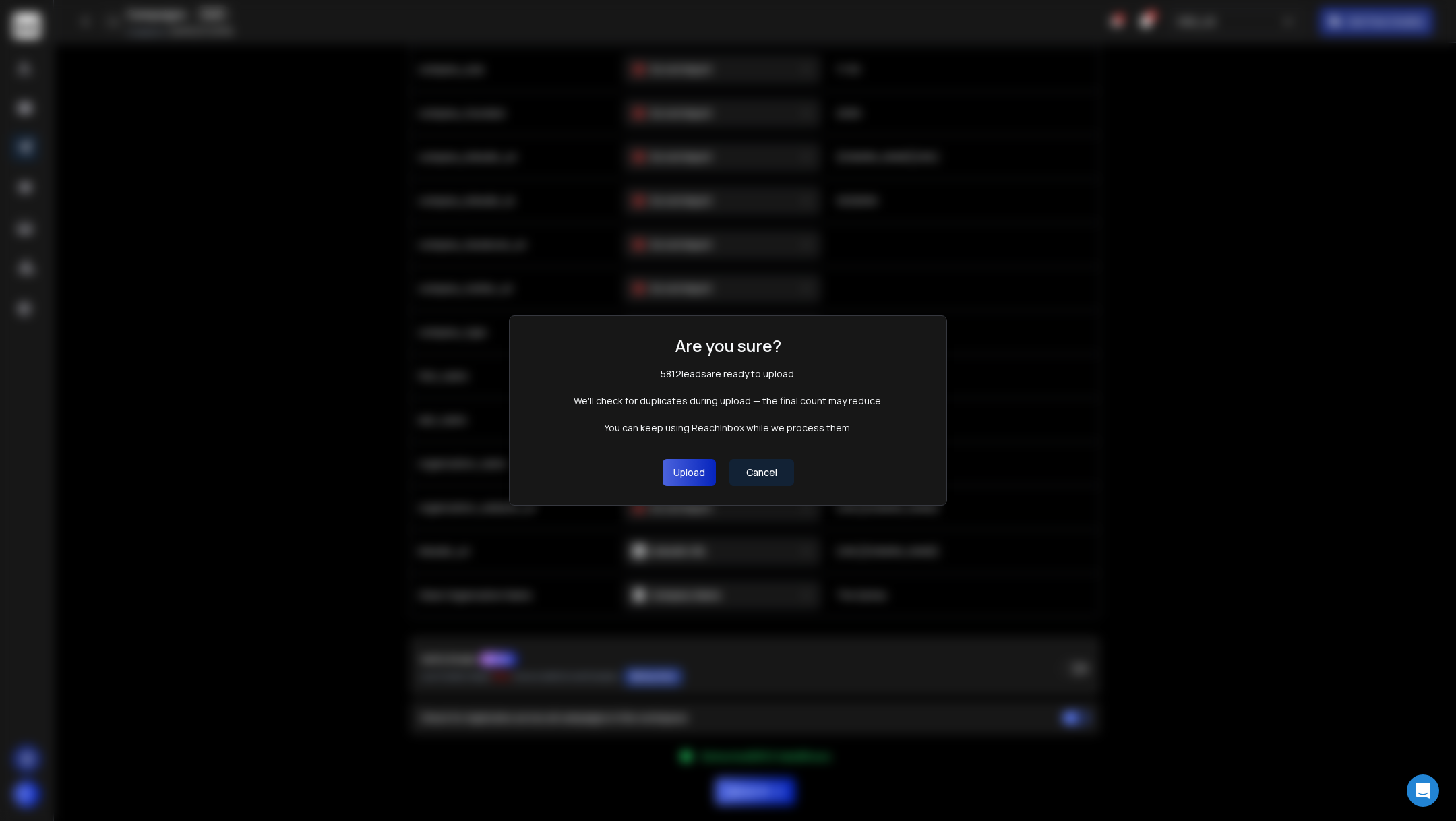
click at [679, 459] on button "Upload" at bounding box center [688, 473] width 53 height 27
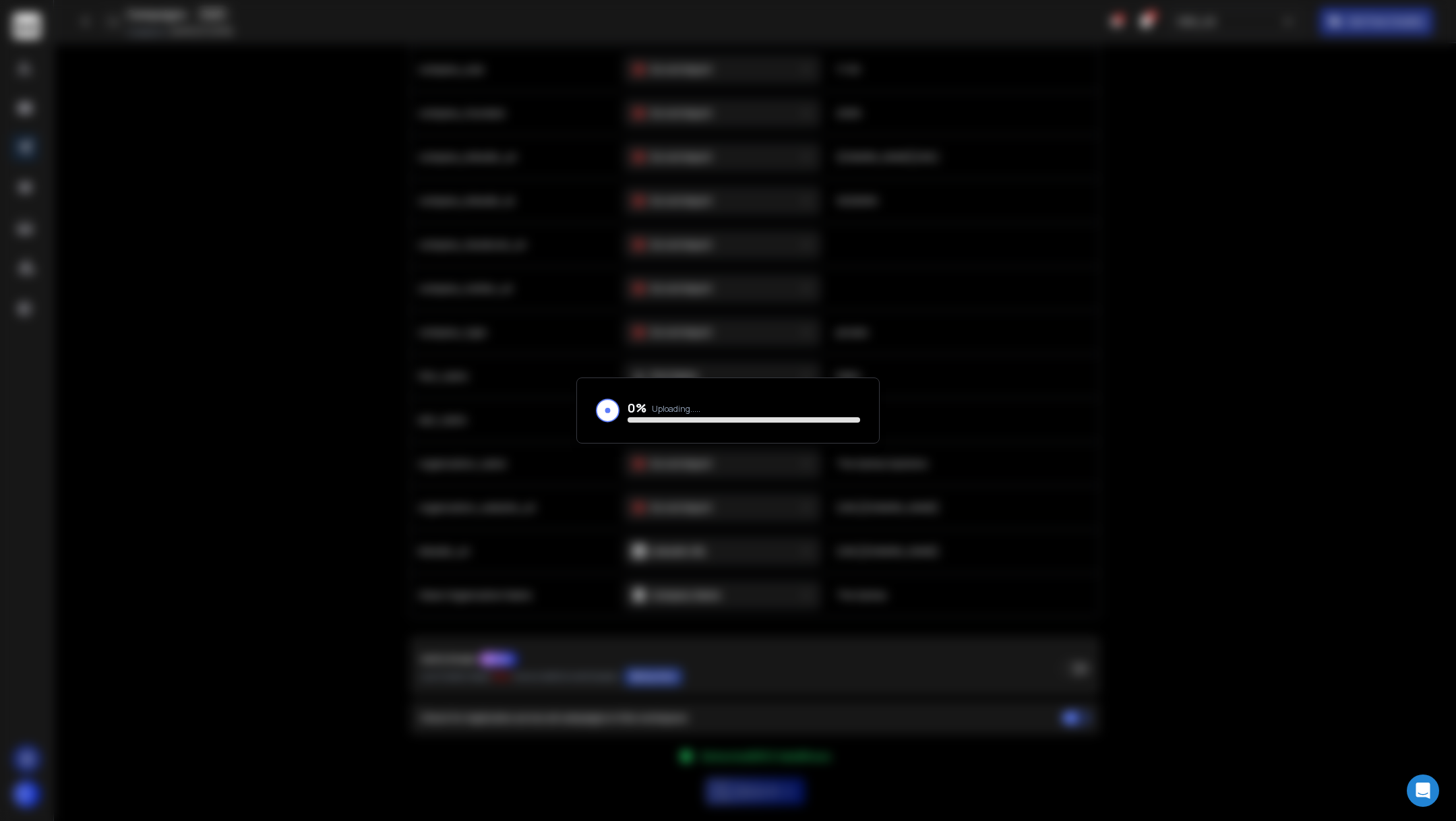
click at [679, 479] on div "0 % Uploading....." at bounding box center [728, 410] width 1456 height 821
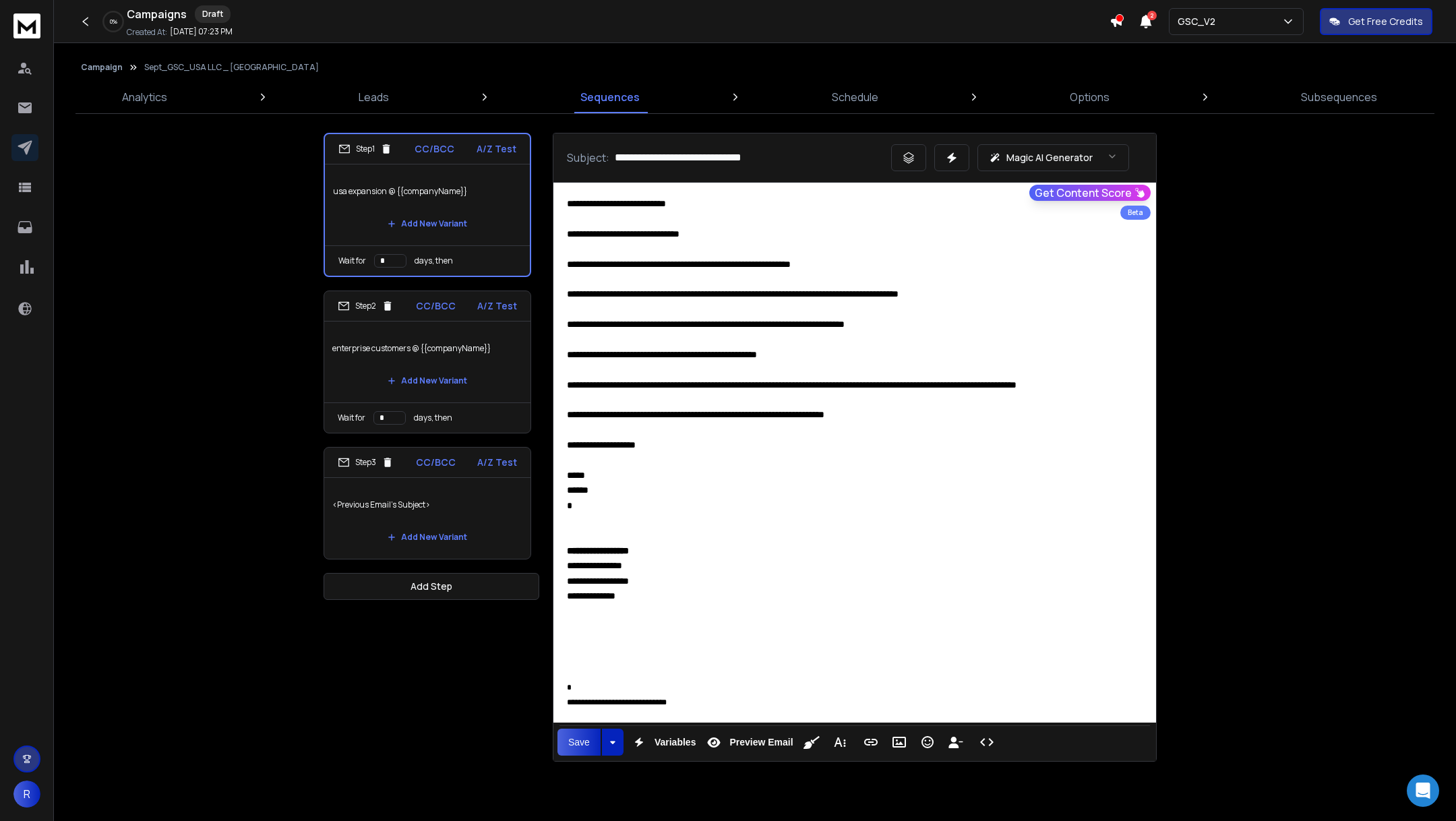
click at [445, 344] on p "enterprise customers @ {{companyName}}" at bounding box center [427, 348] width 190 height 38
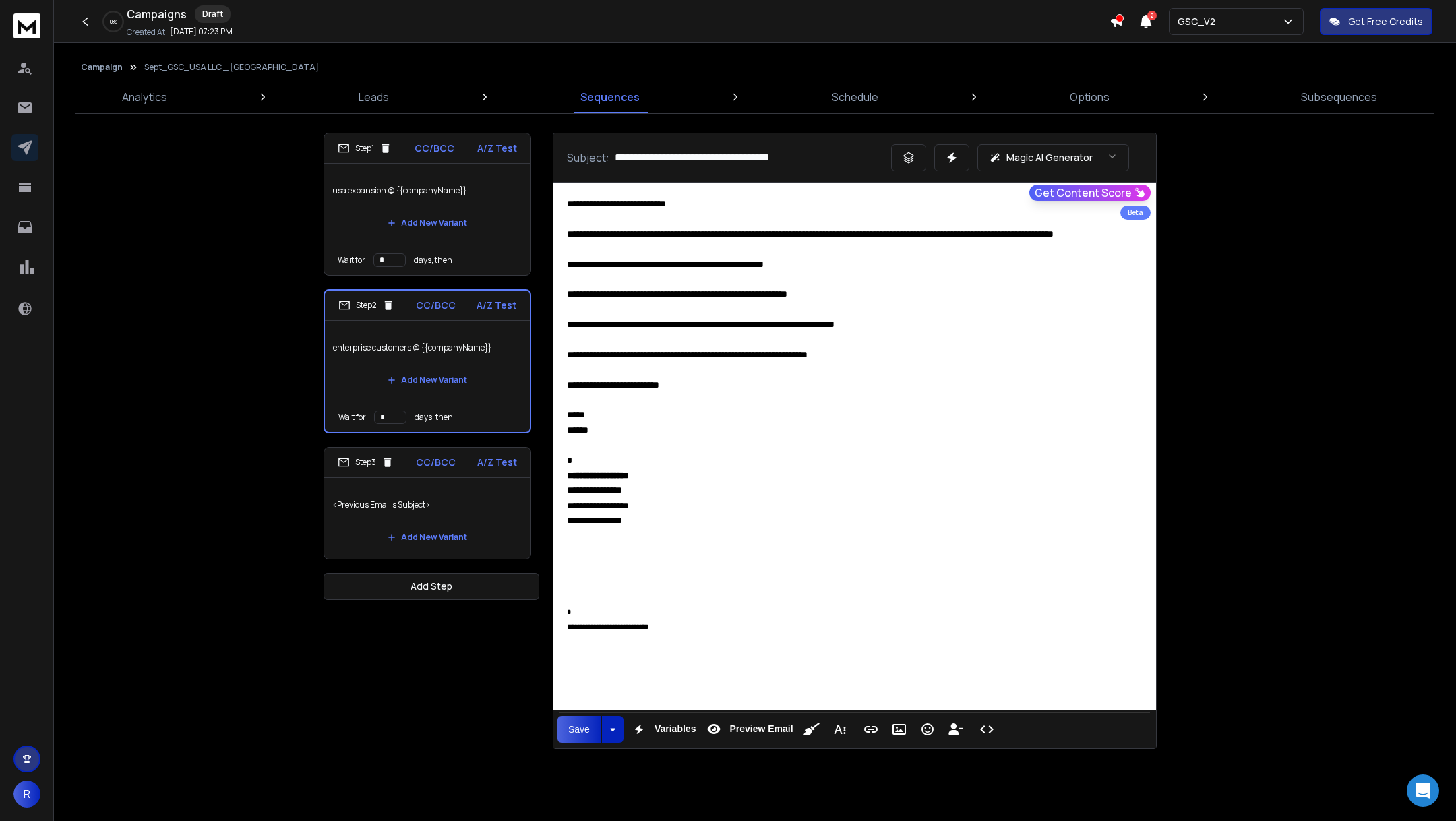
click at [453, 191] on p "usa expansion @ {{companyName}}" at bounding box center [427, 191] width 190 height 38
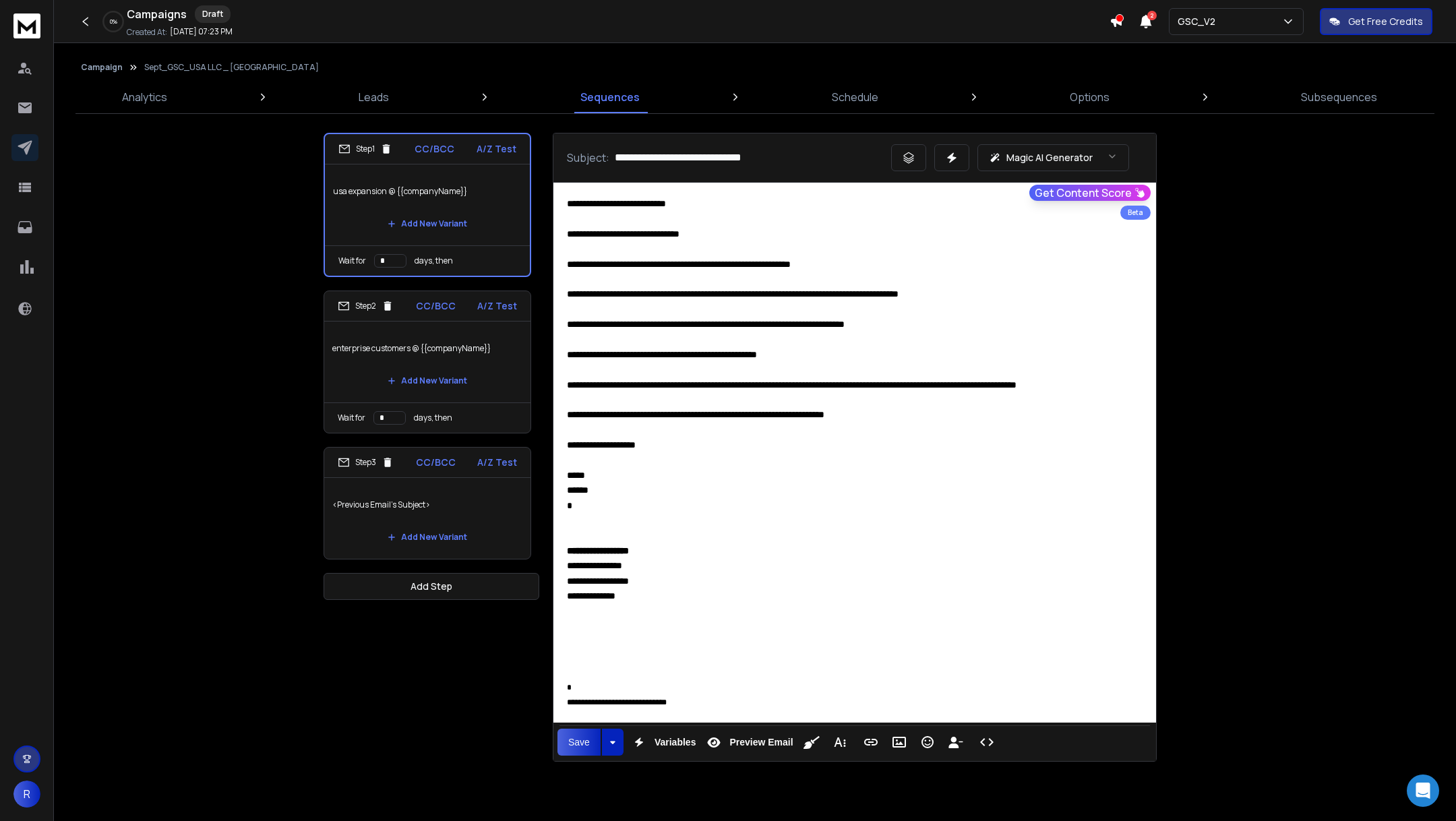
click at [568, 757] on div "Save Save Save as Template Variables Insert Variable Preview Email Preview Emai…" at bounding box center [705, 743] width 298 height 32
click at [423, 351] on p "enterprise customers @ {{companyName}}" at bounding box center [427, 348] width 190 height 38
type input "**********"
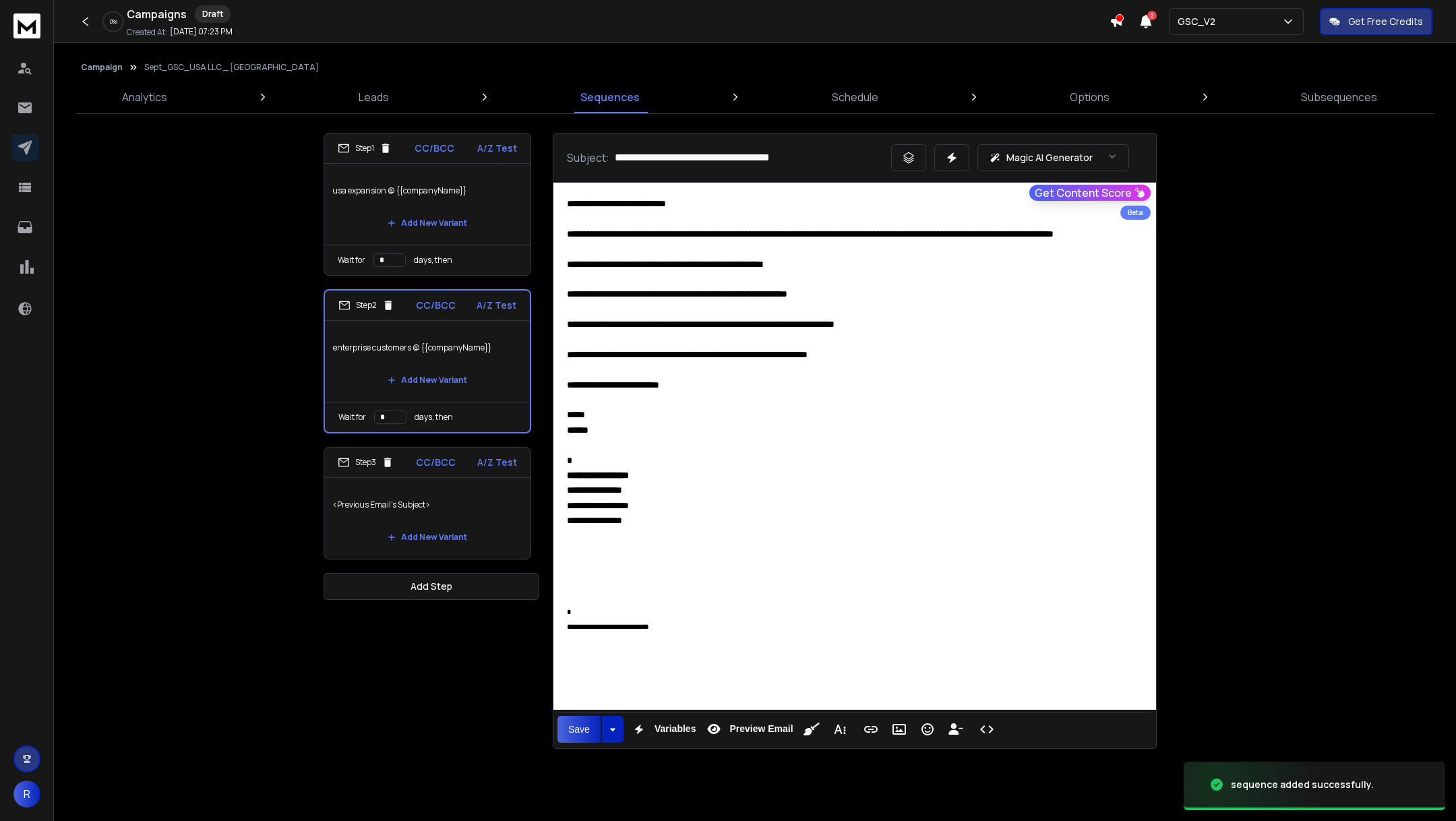
click at [392, 504] on p "<Previous Email's Subject>" at bounding box center [427, 505] width 190 height 38
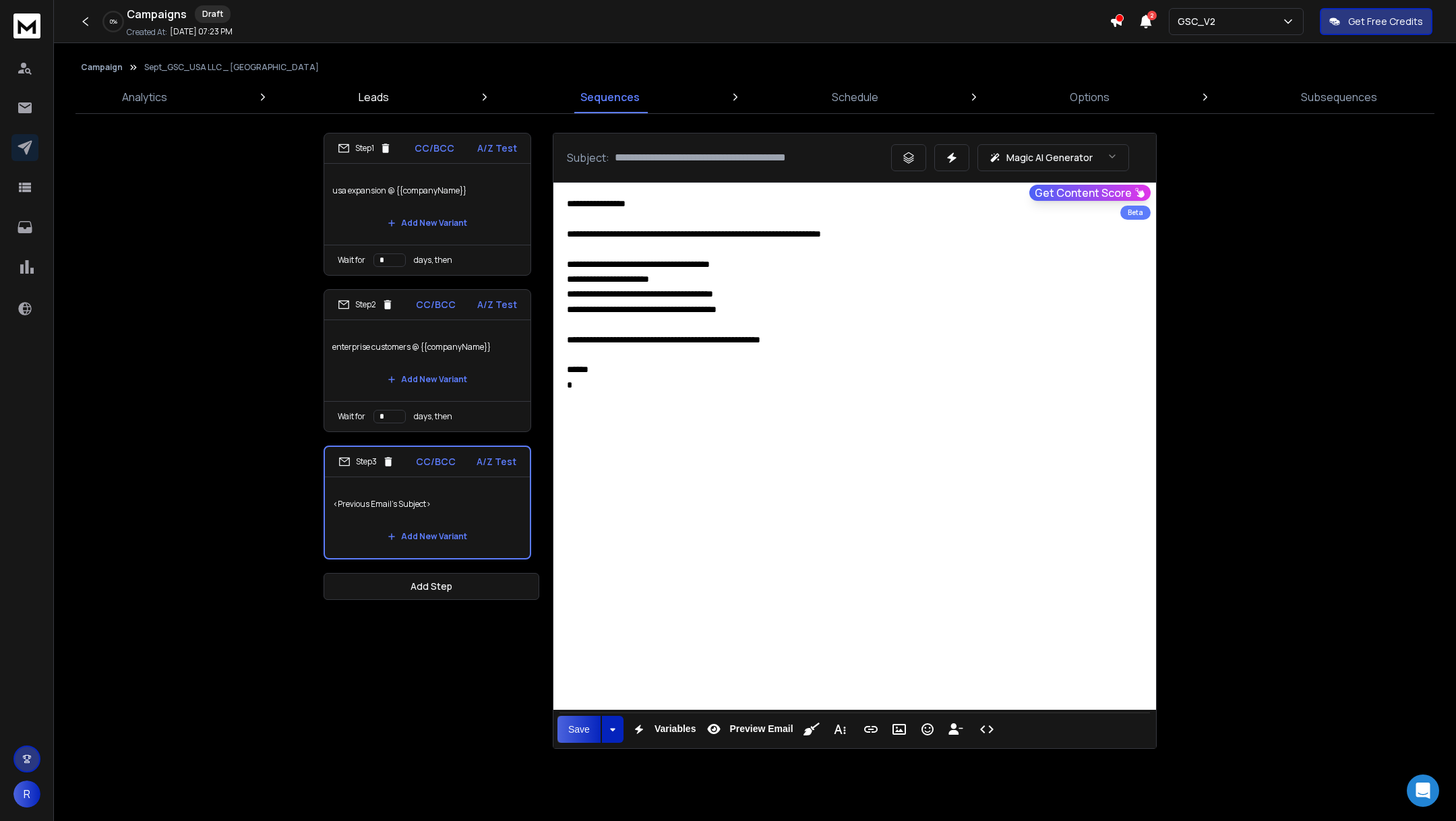
click at [374, 95] on p "Leads" at bounding box center [373, 97] width 31 height 16
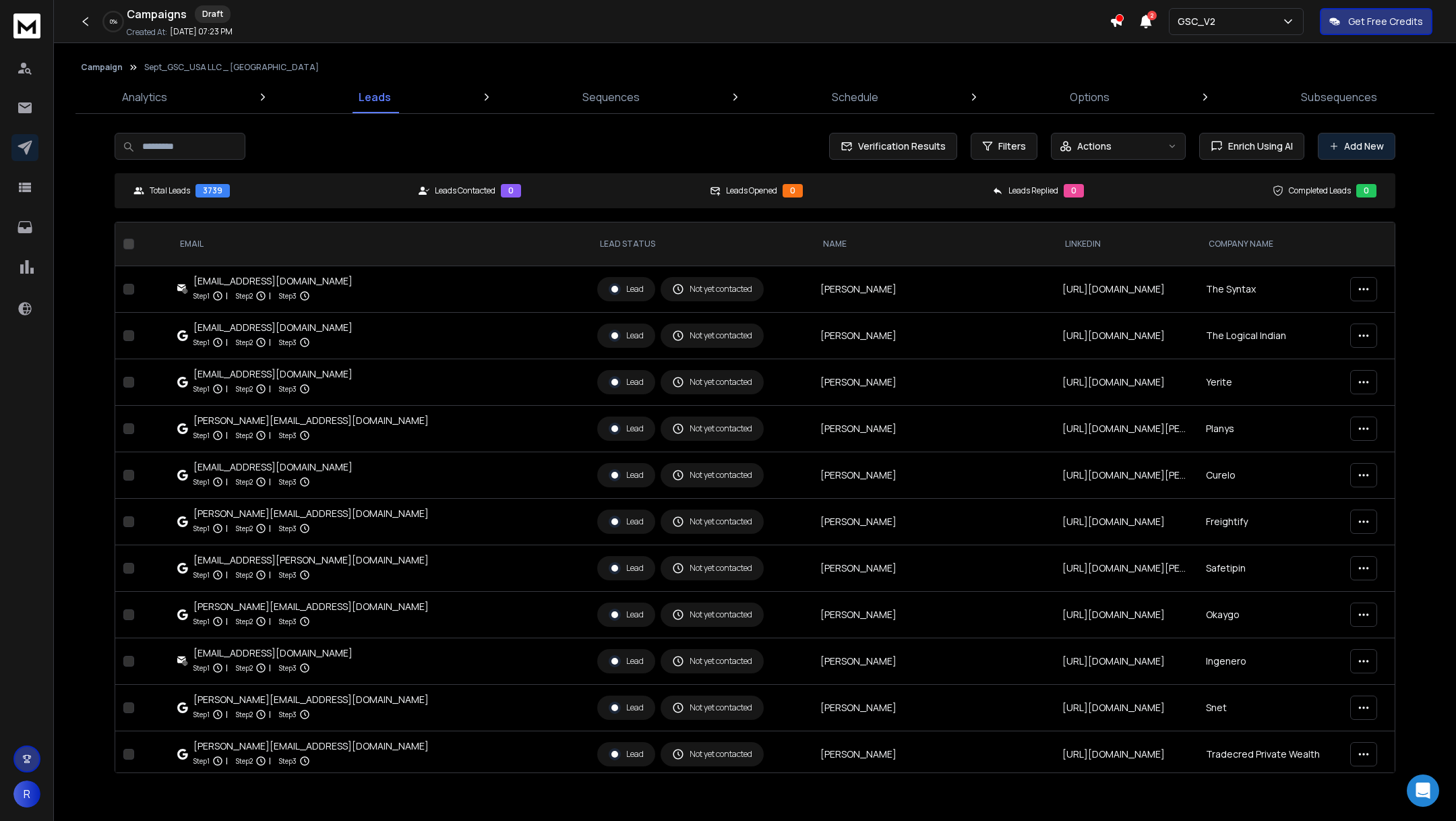
click at [1347, 156] on button "Add New" at bounding box center [1356, 147] width 77 height 27
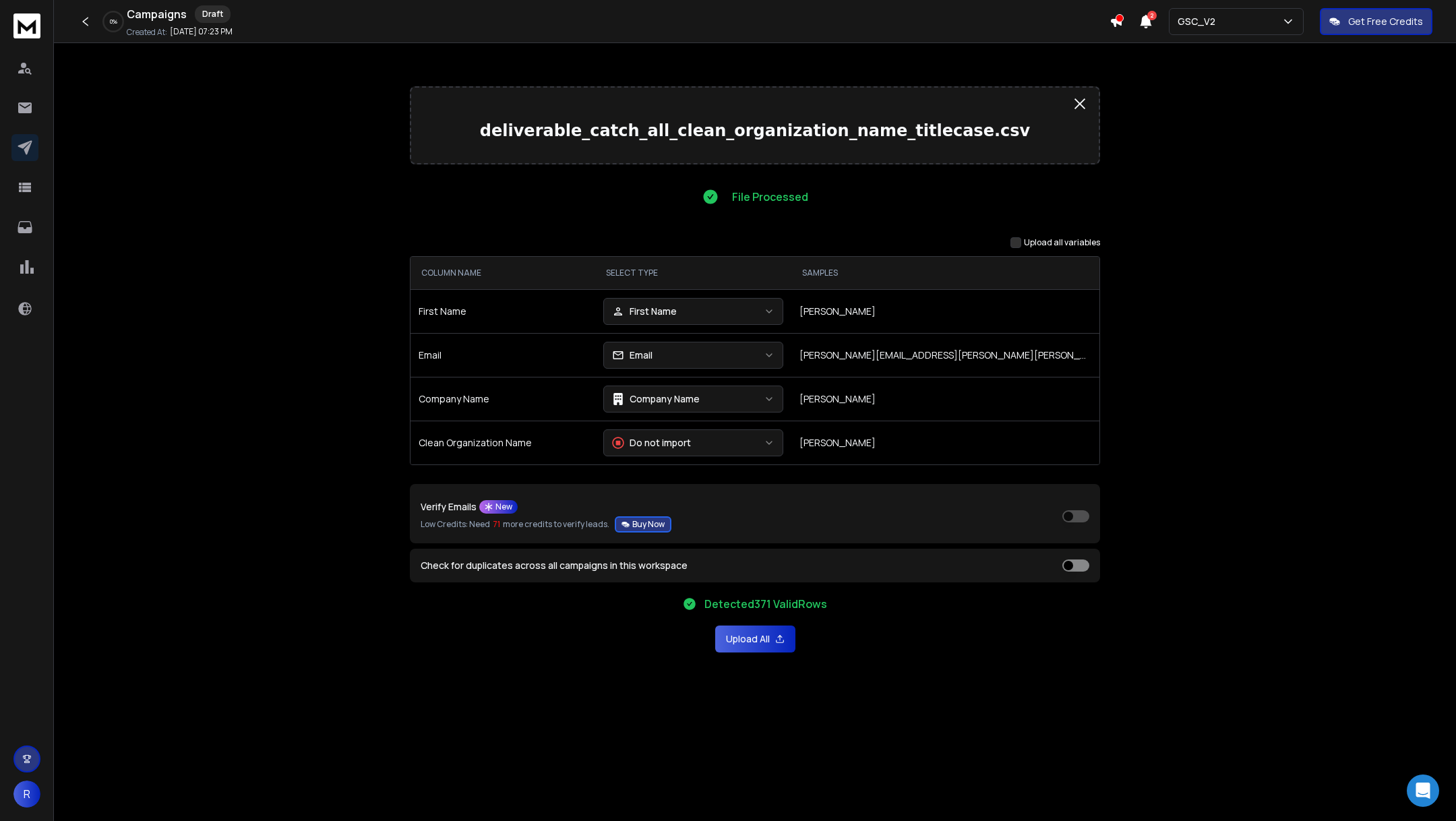
click at [1075, 561] on button "Check for duplicates across all campaigns in this workspace" at bounding box center [1075, 565] width 27 height 12
click at [764, 657] on div "deliverable_catch_all_clean_organization_name_titlecase.csv File Processed Uplo…" at bounding box center [754, 380] width 690 height 588
click at [761, 638] on button "Upload All" at bounding box center [755, 639] width 80 height 27
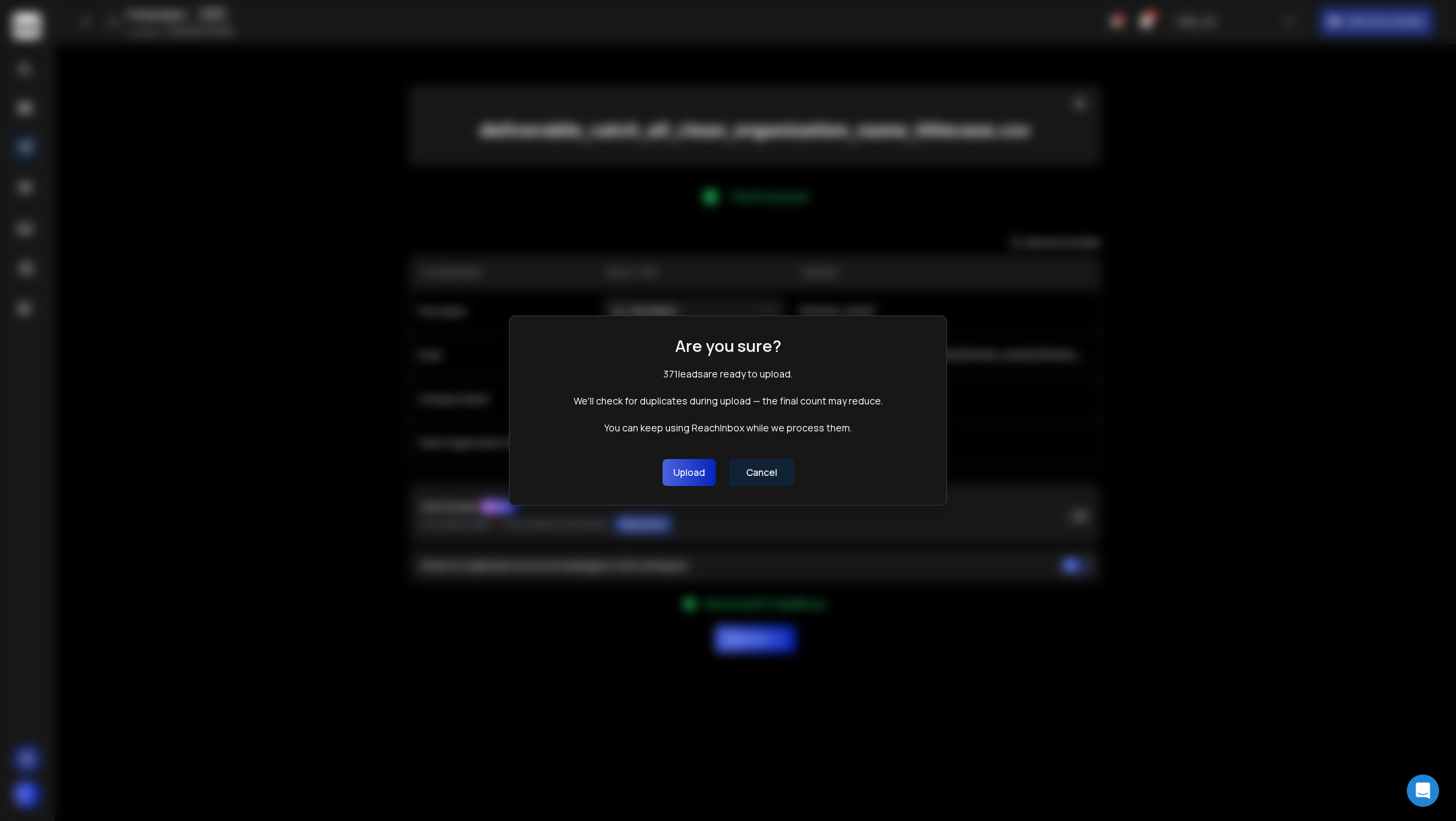
click at [688, 480] on button "Upload" at bounding box center [688, 473] width 53 height 27
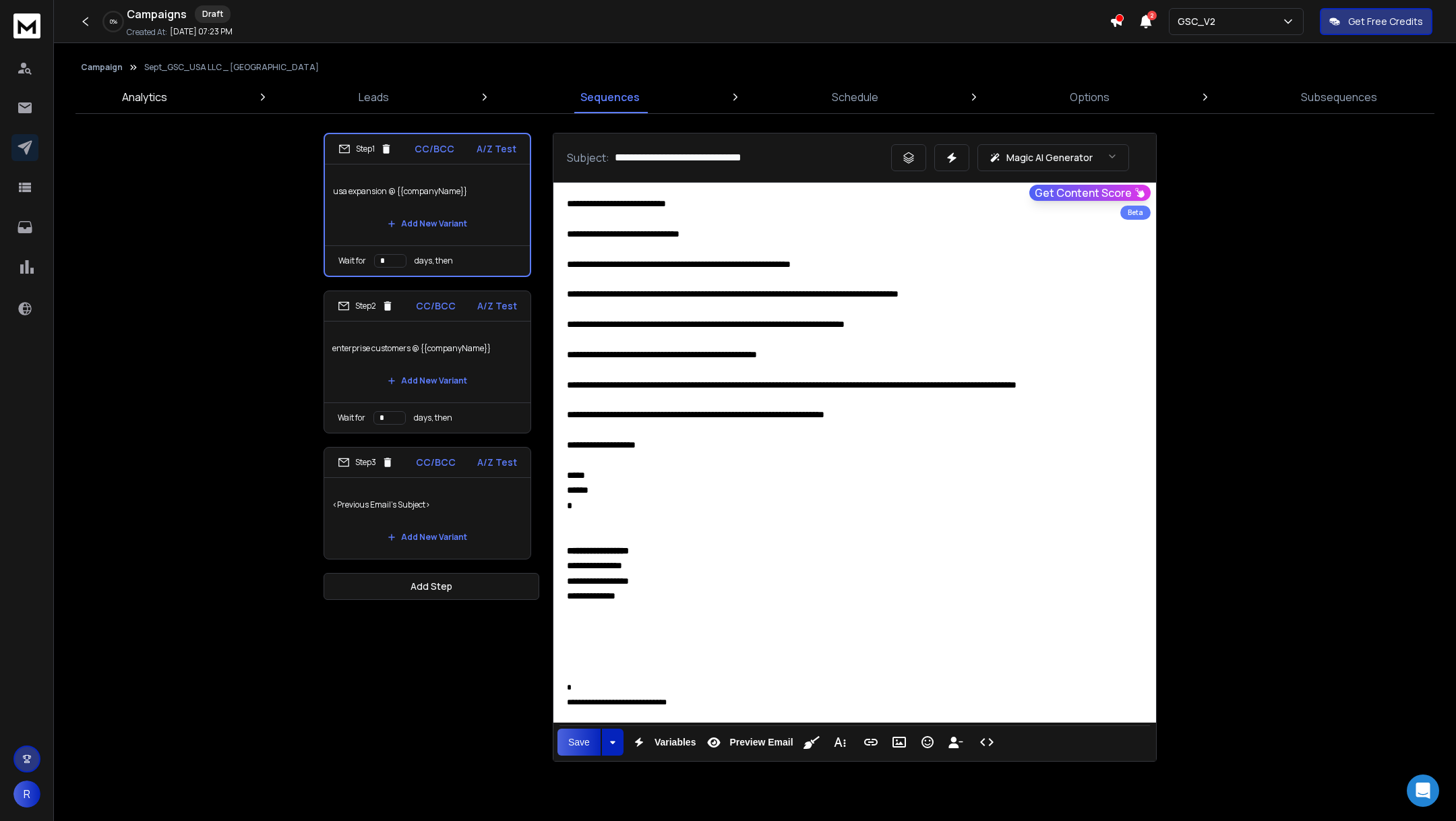
click at [136, 112] on link "Analytics" at bounding box center [145, 97] width 61 height 32
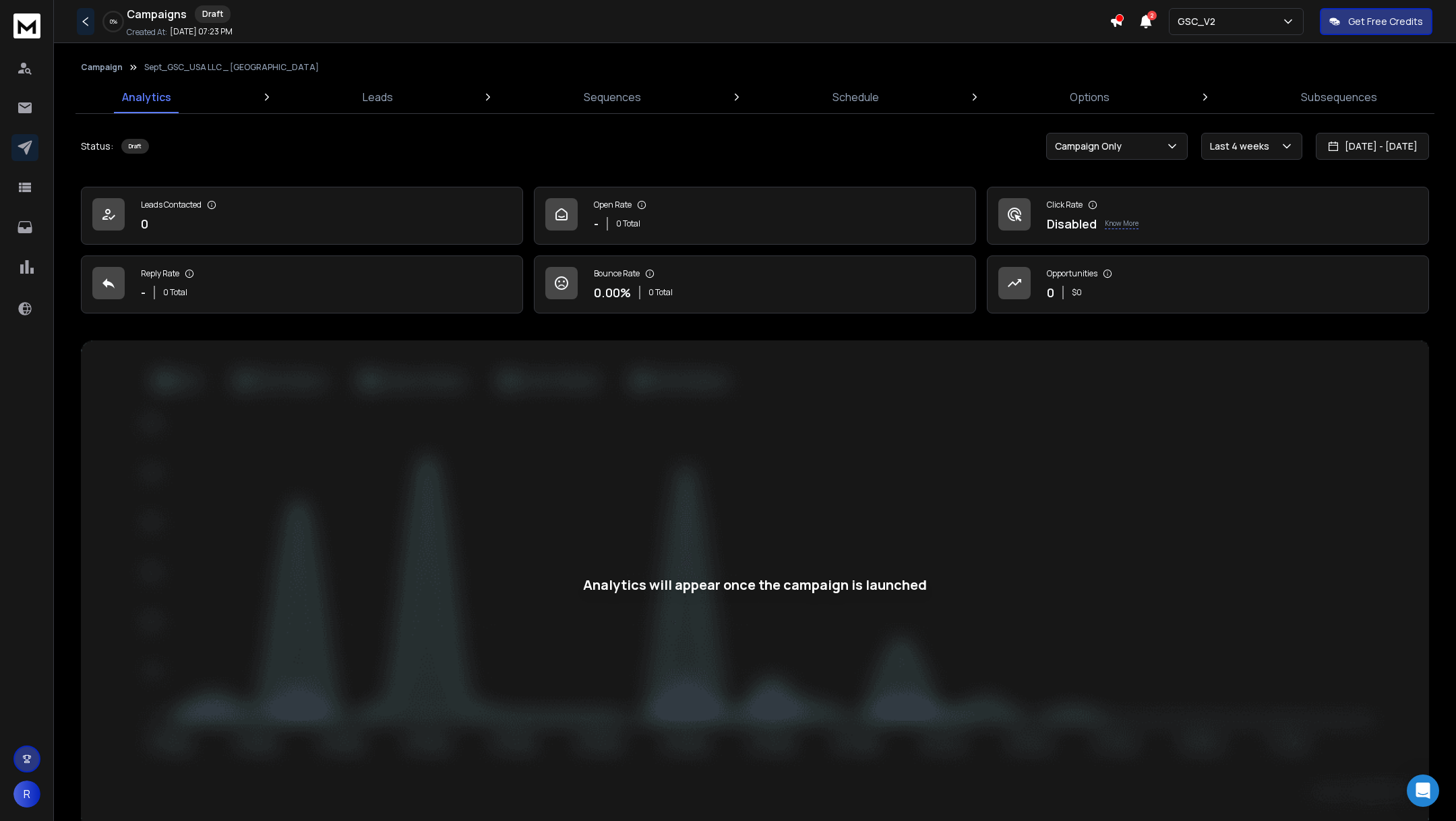
click at [81, 27] on button at bounding box center [85, 22] width 17 height 27
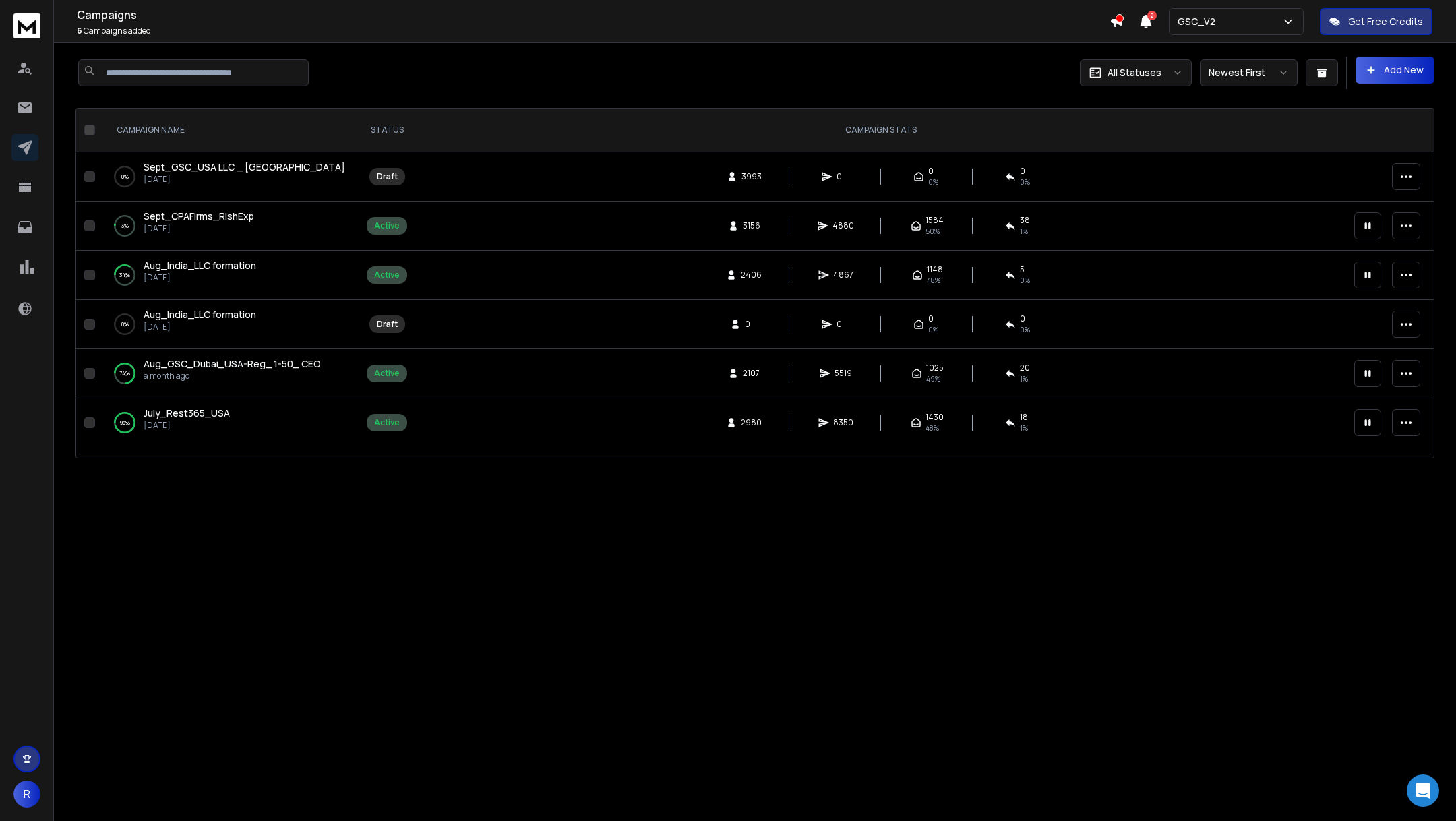
click at [194, 176] on p "3 days ago" at bounding box center [245, 179] width 202 height 11
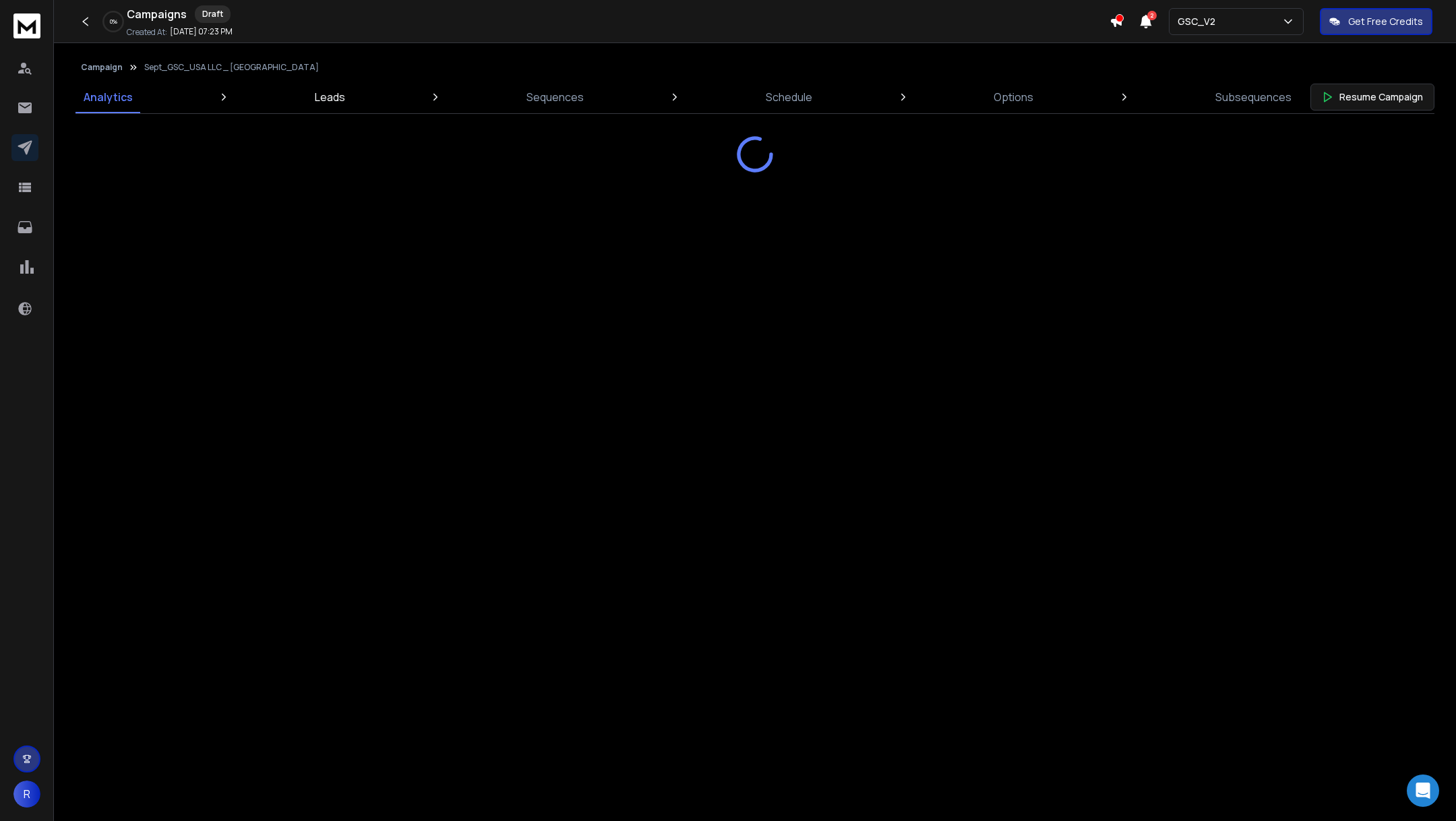
click at [319, 106] on link "Leads" at bounding box center [330, 97] width 47 height 32
click at [539, 101] on p "Sequences" at bounding box center [554, 97] width 58 height 16
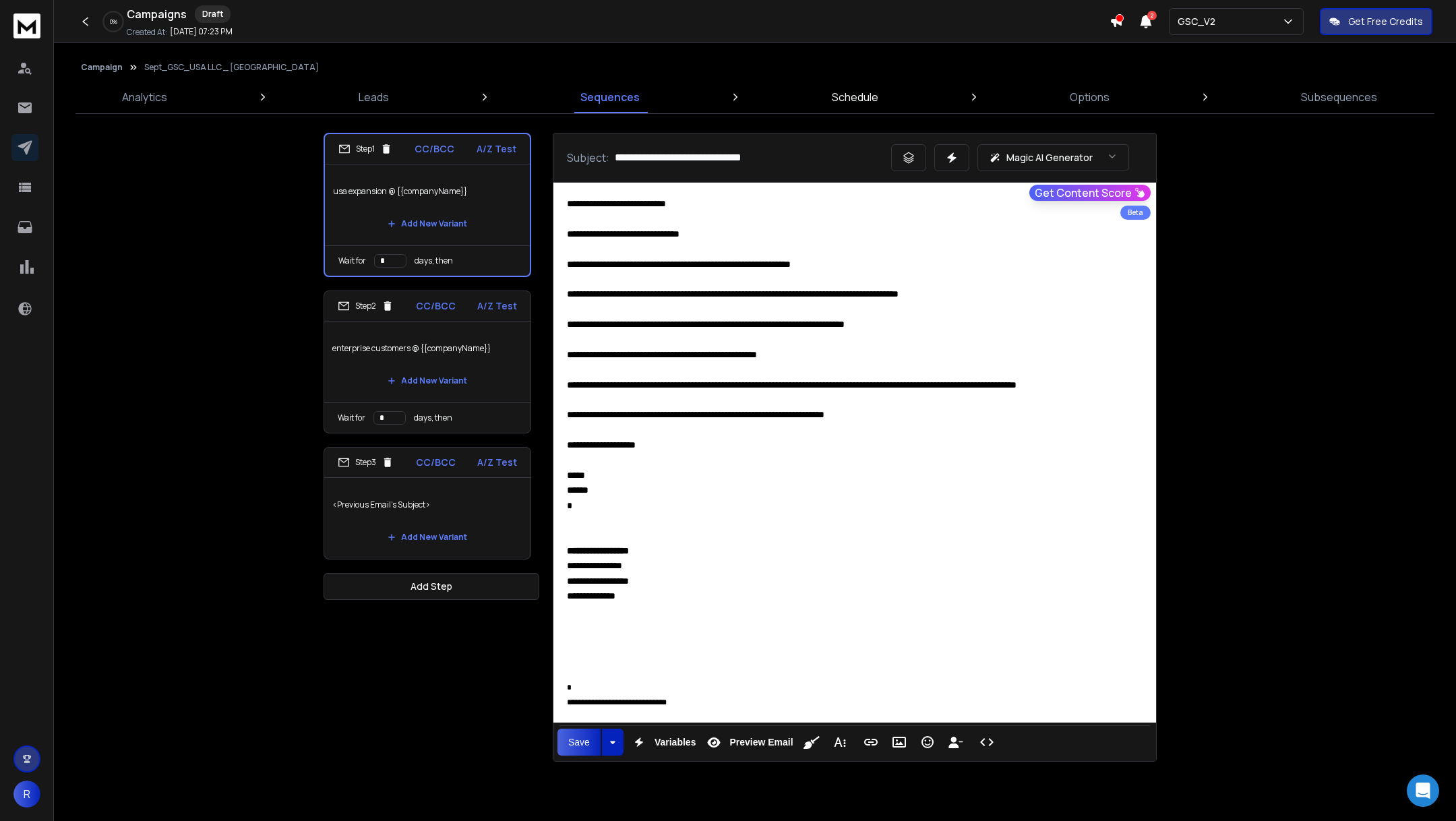
click at [861, 89] on p "Schedule" at bounding box center [855, 97] width 47 height 16
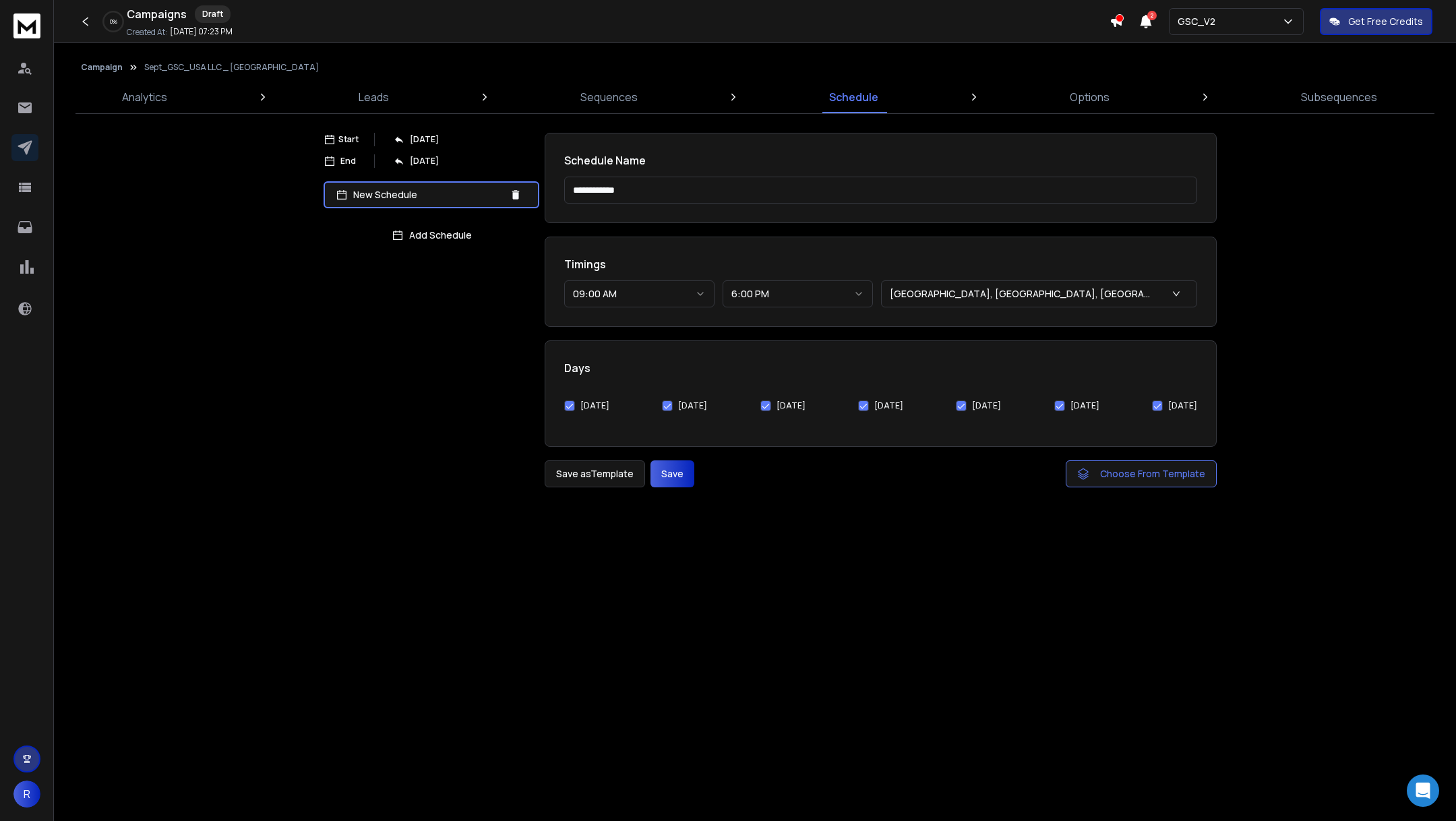
click at [679, 473] on button "Save" at bounding box center [672, 474] width 44 height 27
click at [1086, 98] on p "Options" at bounding box center [1090, 97] width 40 height 16
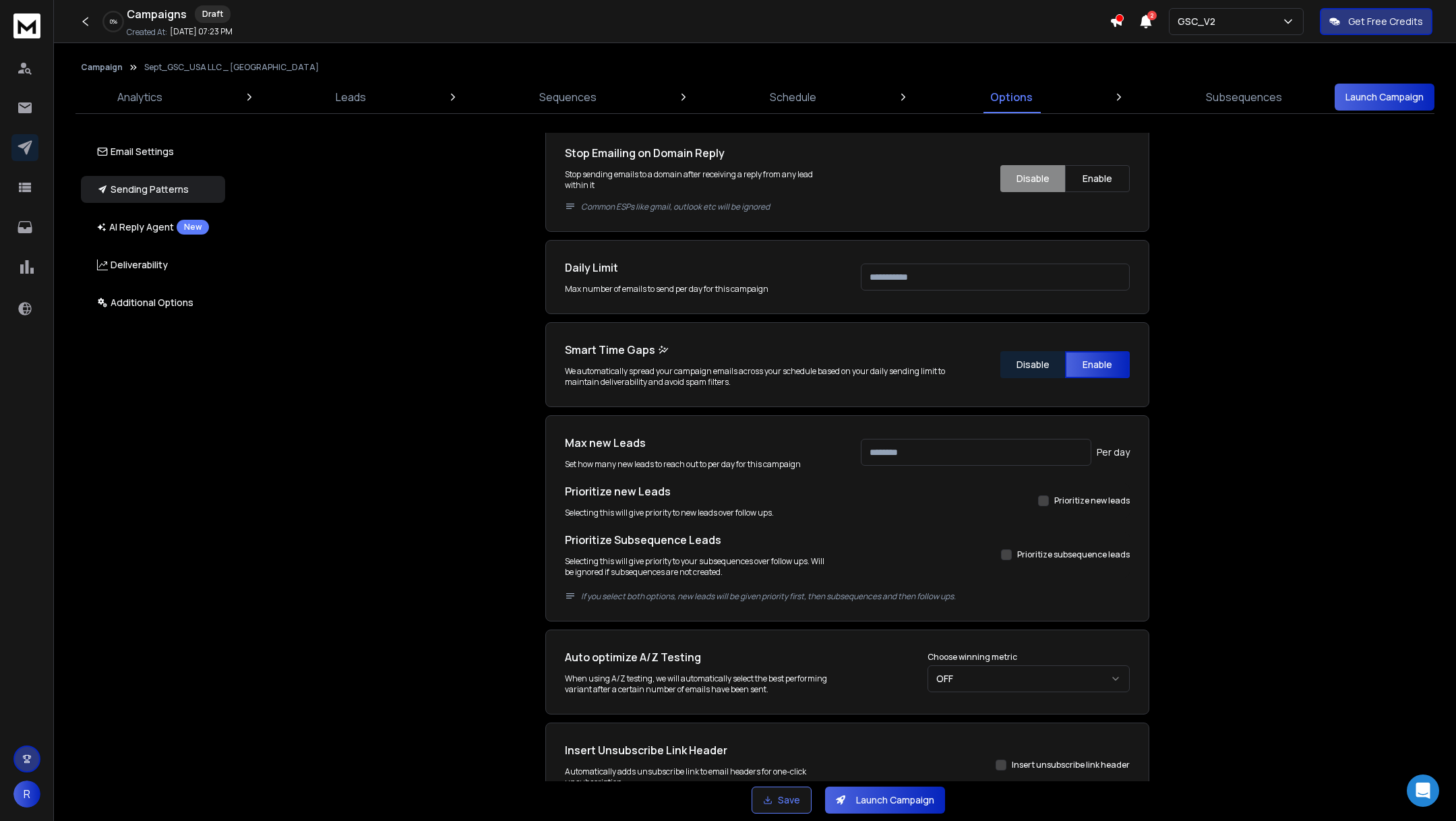
scroll to position [612, 0]
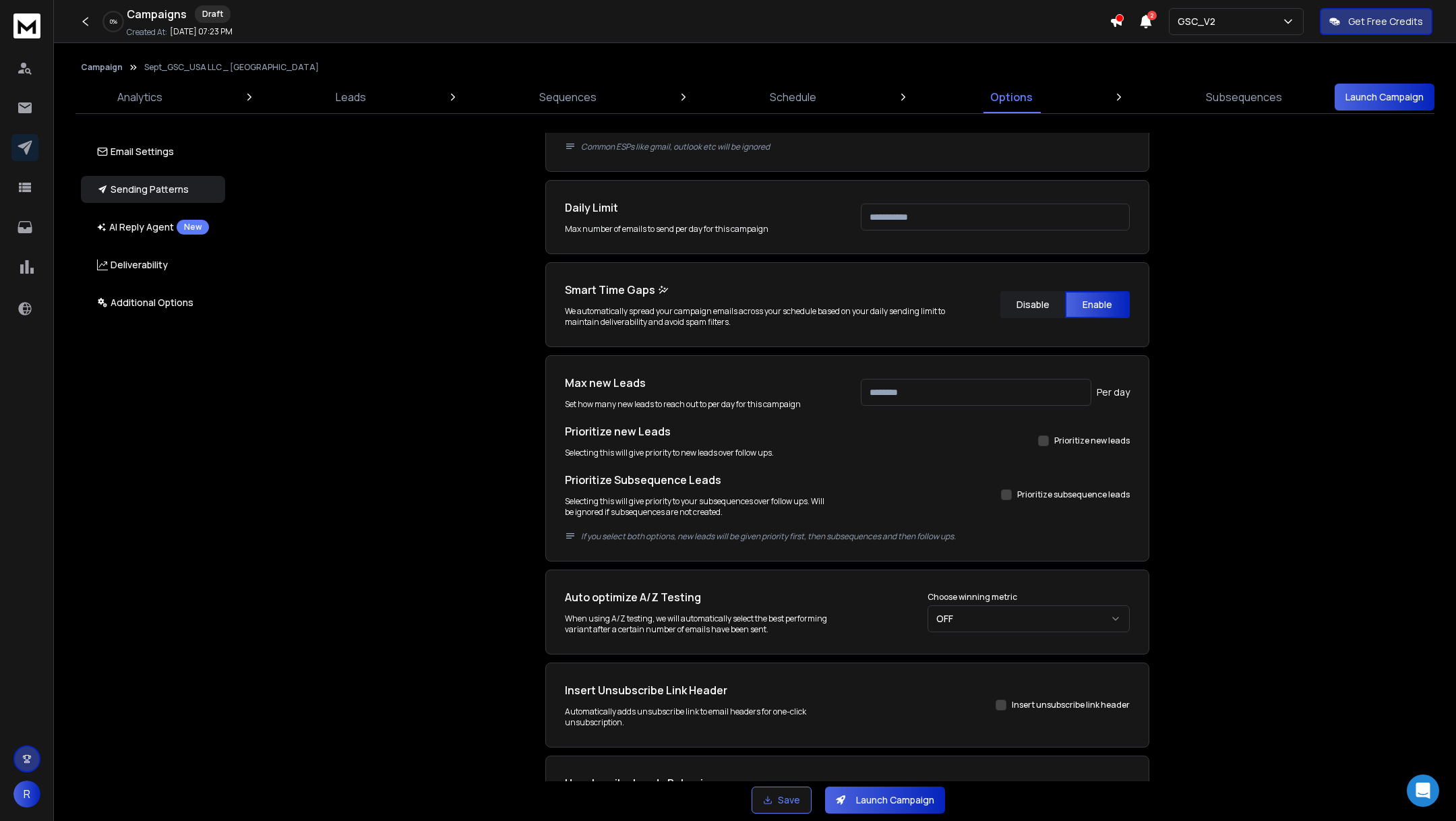
click at [1044, 442] on button "Prioritize new leads" at bounding box center [1044, 441] width 11 height 11
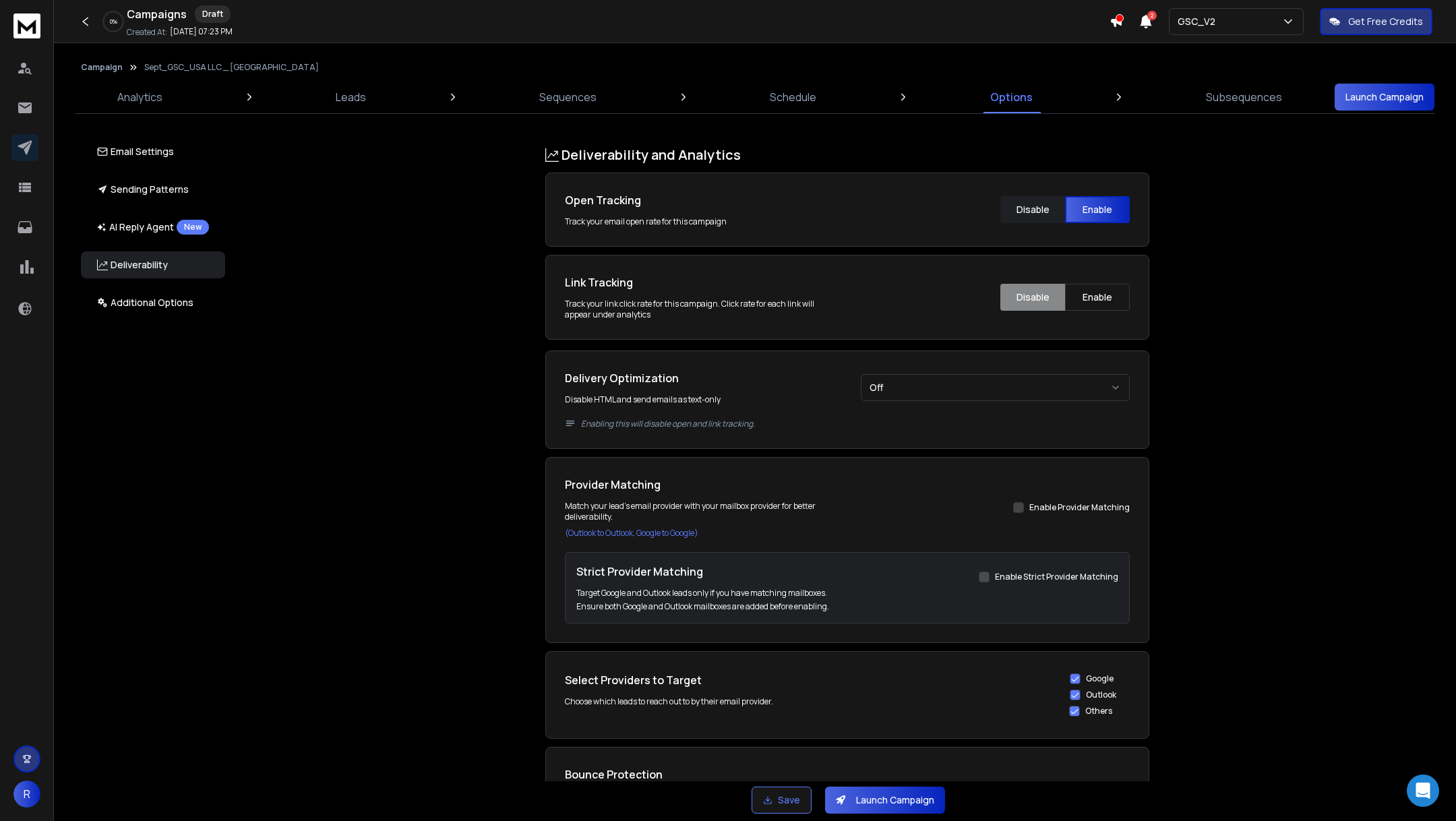
scroll to position [1399, 0]
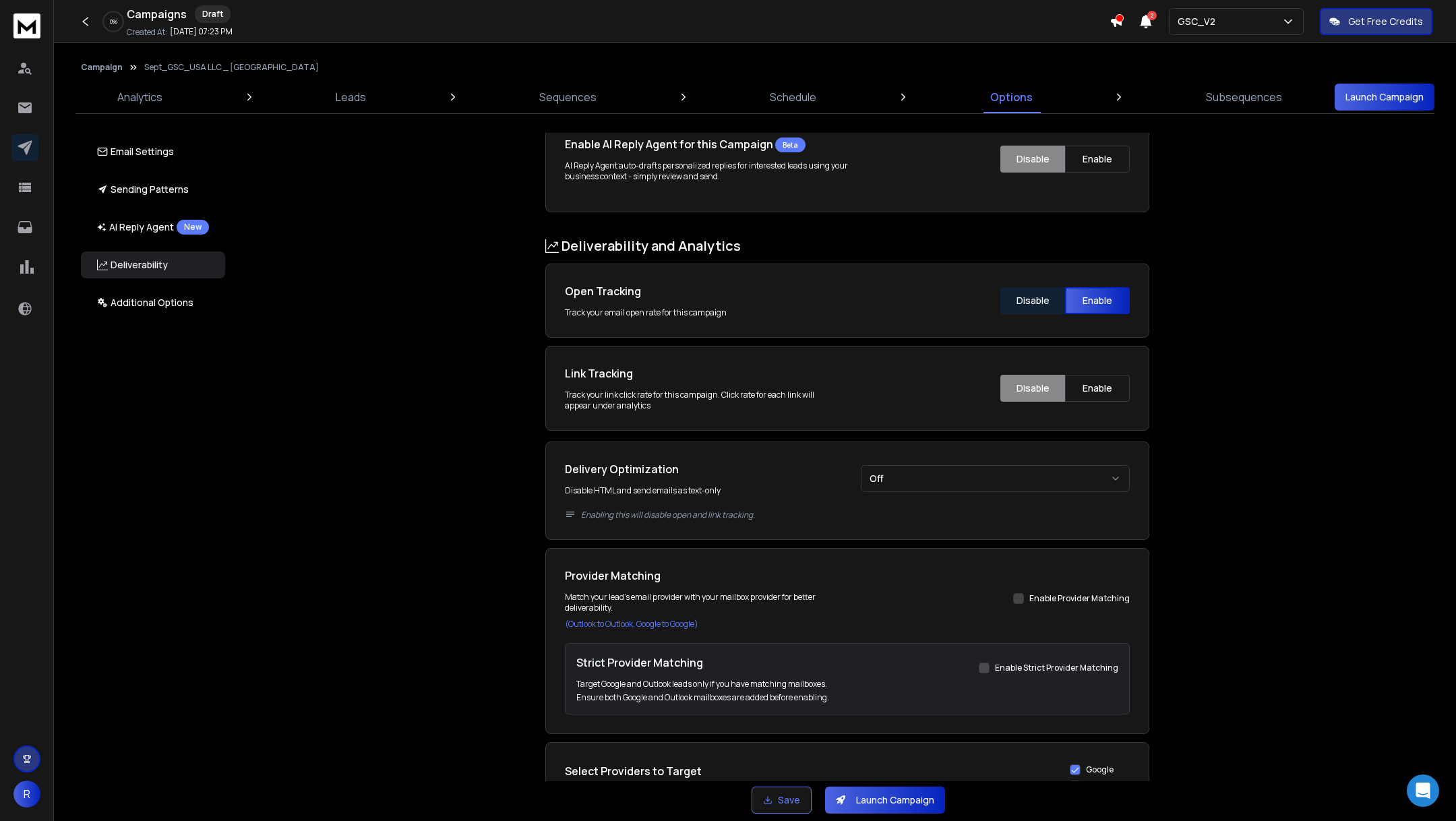
click at [1036, 287] on button "Disable" at bounding box center [1033, 301] width 65 height 27
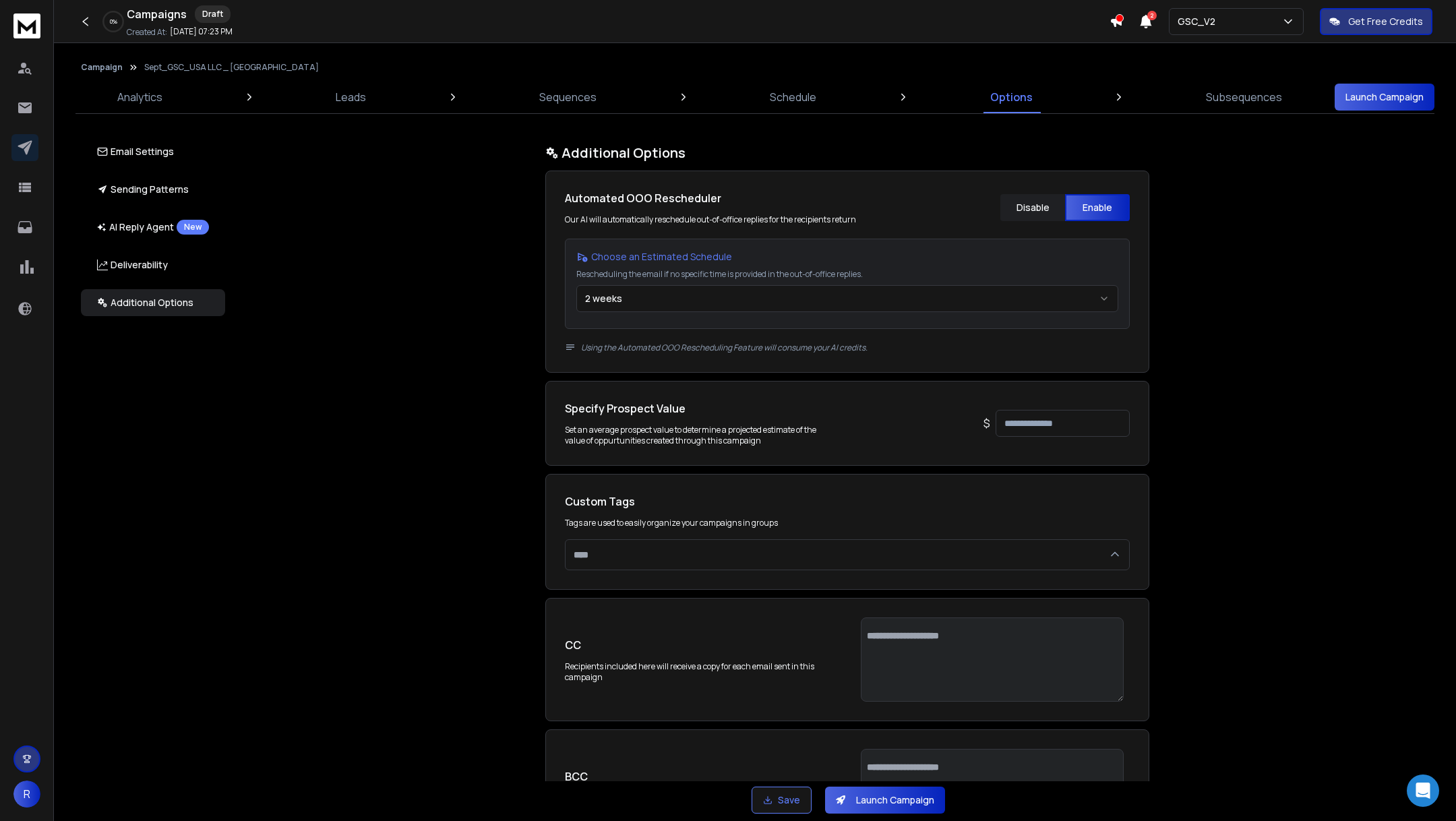
scroll to position [2492, 0]
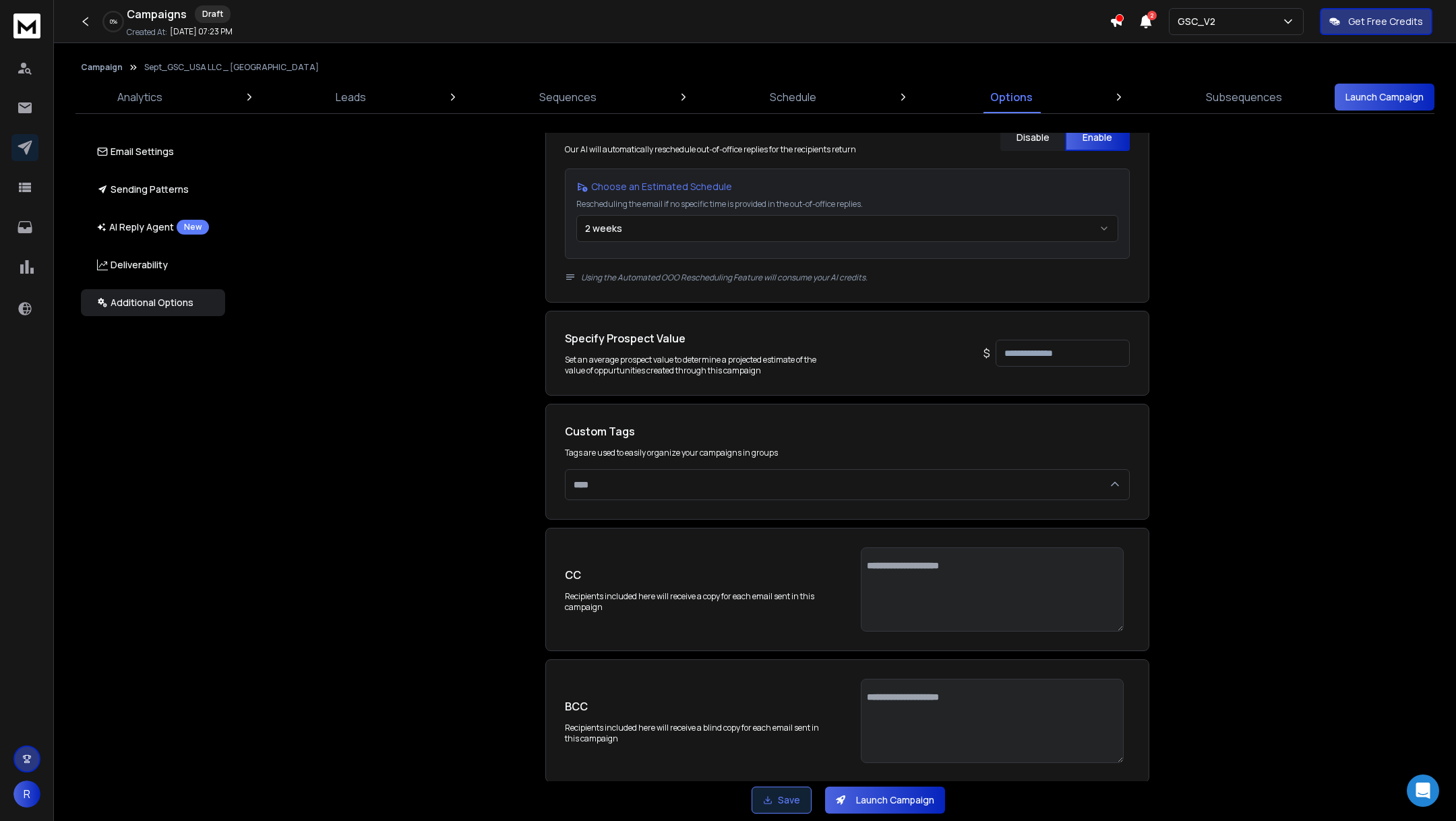
click at [778, 797] on button "Save" at bounding box center [781, 800] width 60 height 27
click at [885, 808] on button "Launch Campaign" at bounding box center [885, 800] width 120 height 27
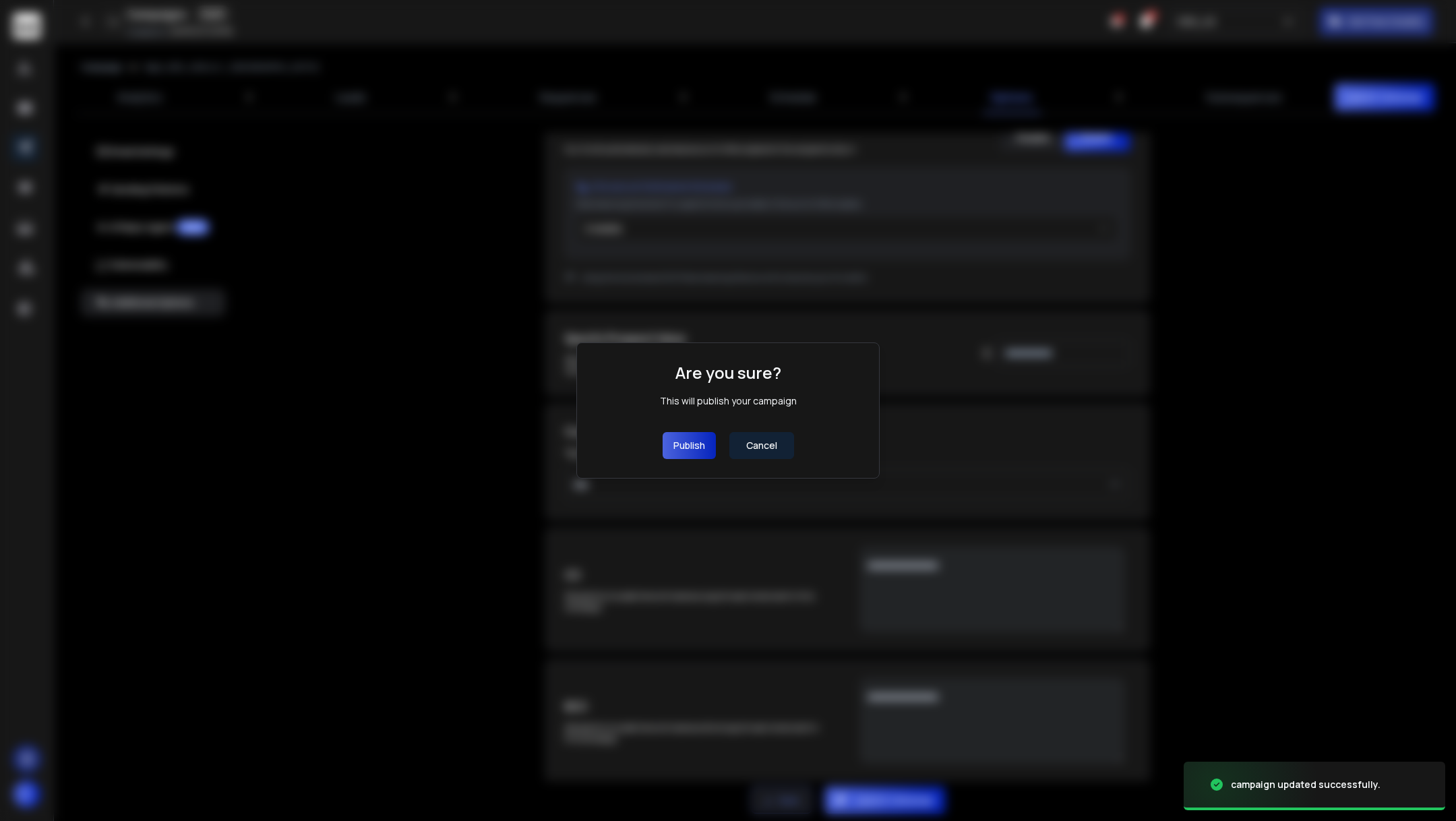
click at [696, 447] on button "Publish" at bounding box center [688, 446] width 53 height 27
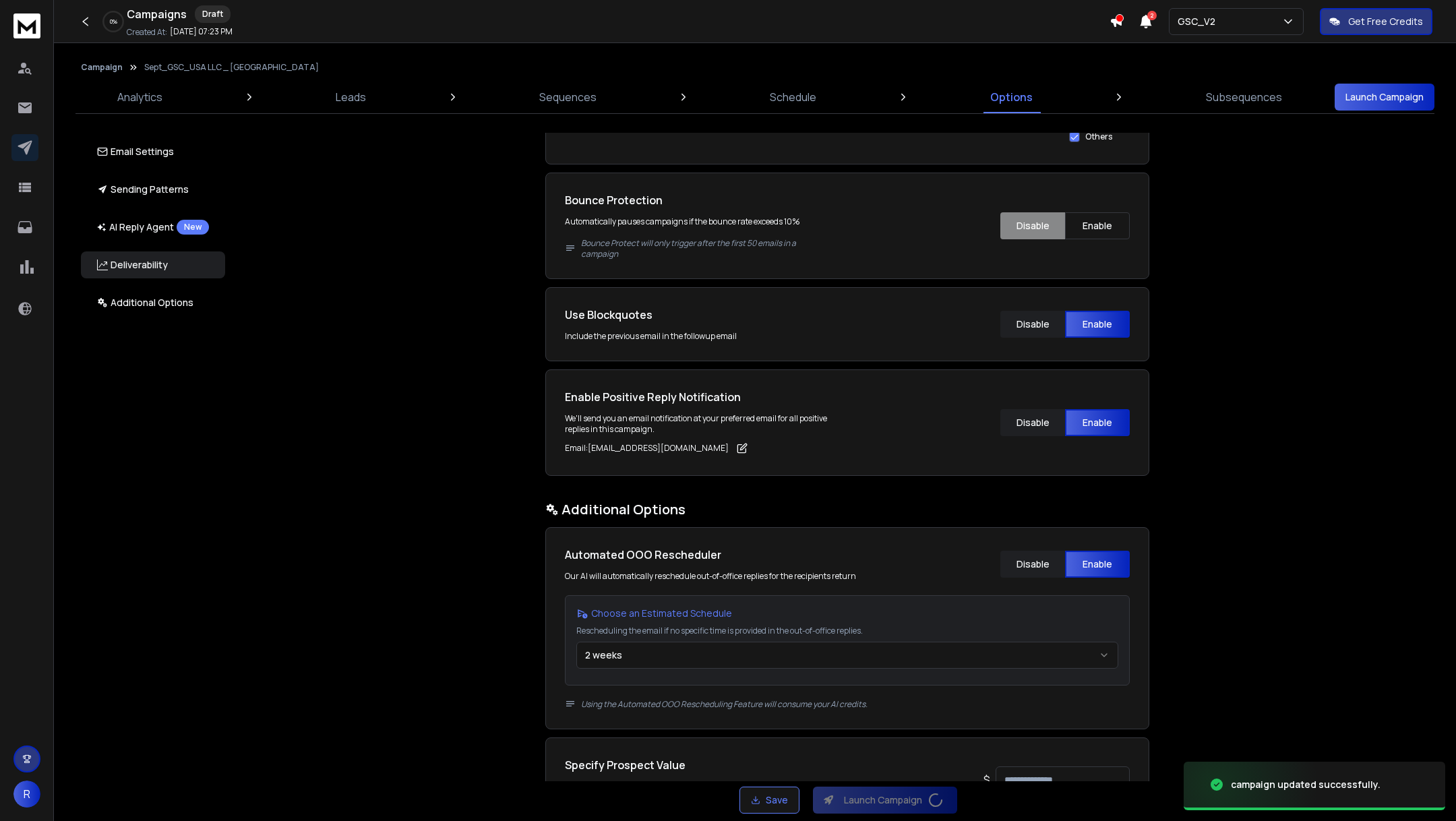
scroll to position [2025, 0]
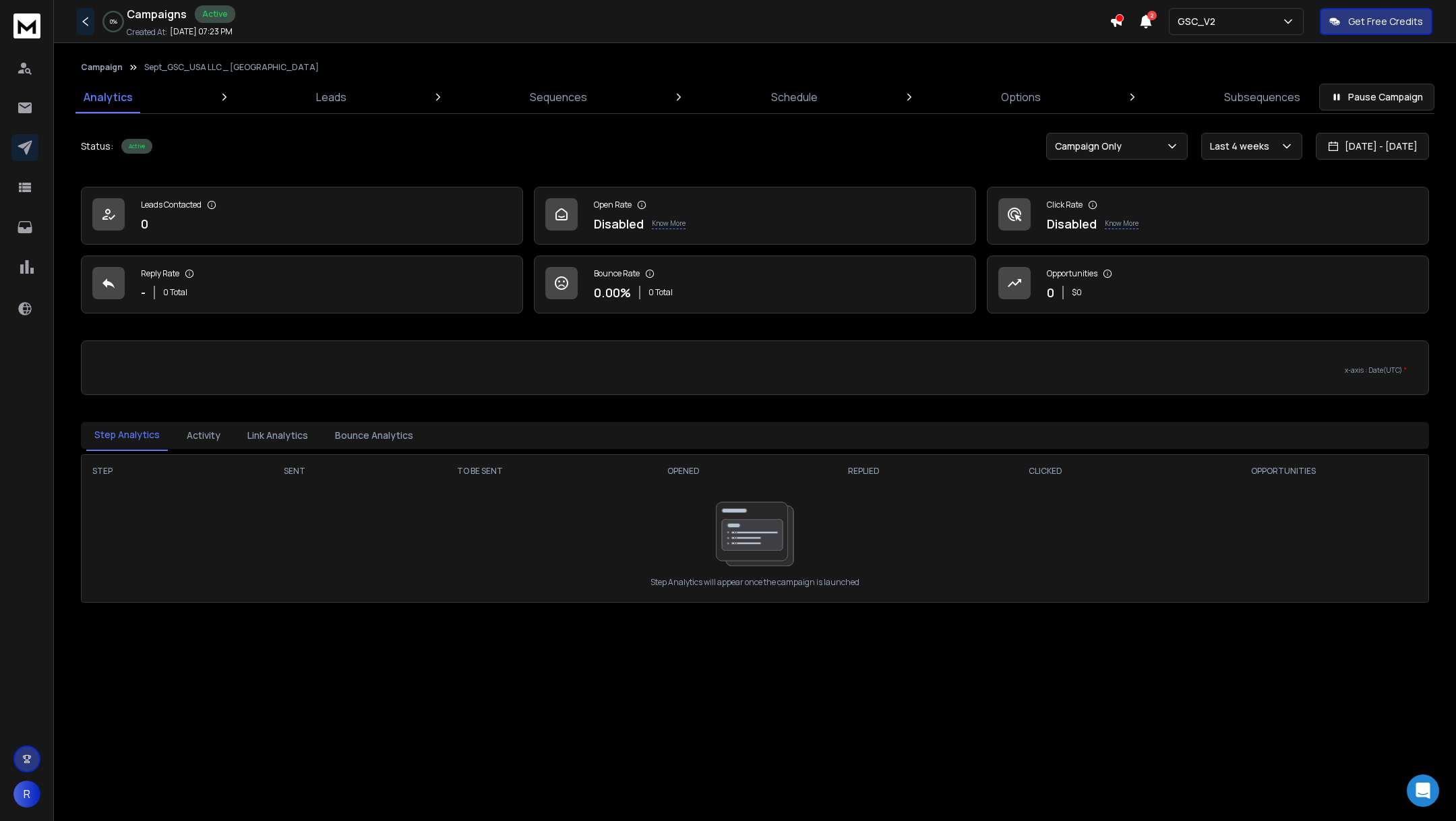
click at [88, 23] on icon at bounding box center [85, 21] width 12 height 12
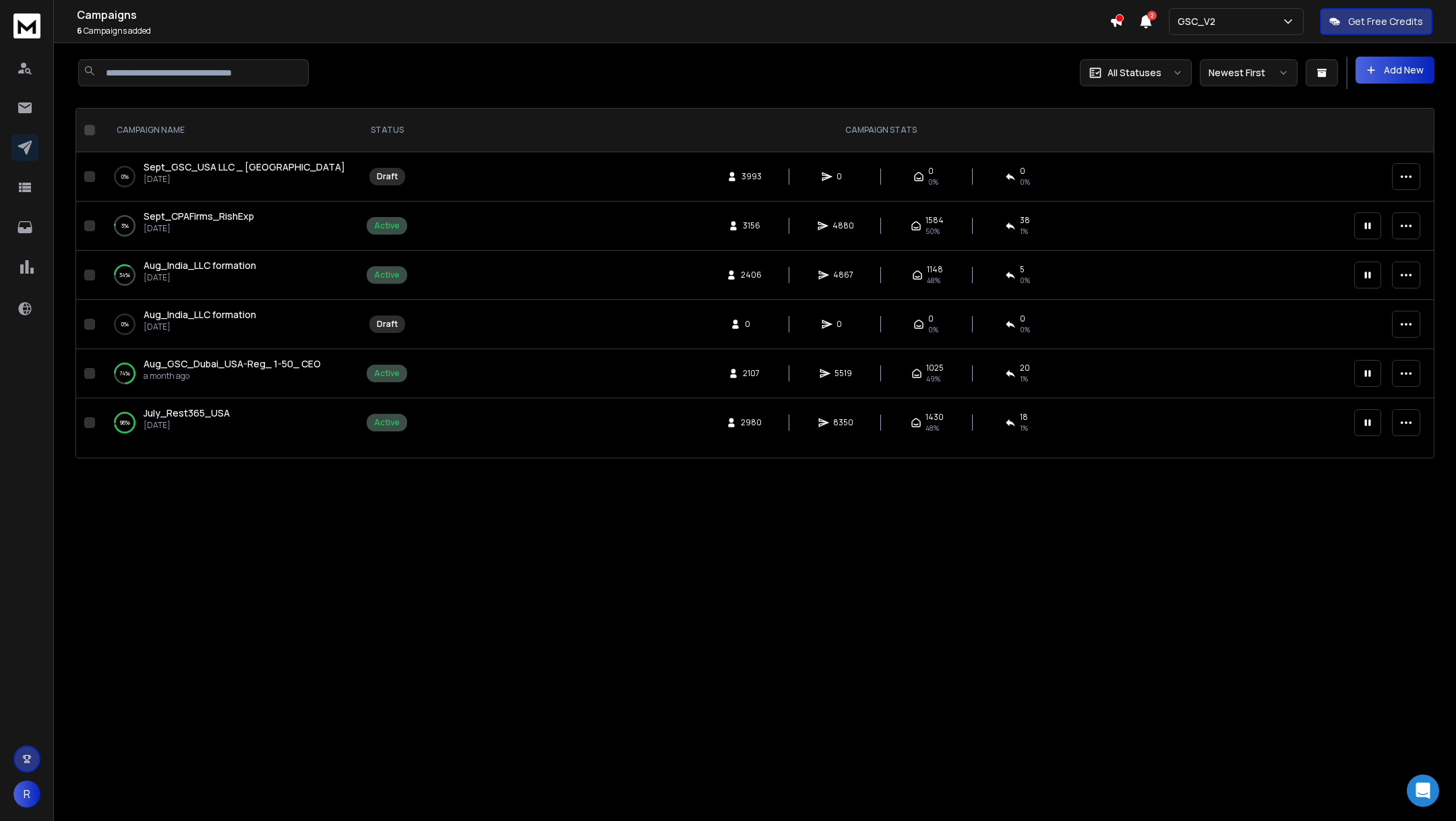
click at [251, 213] on span "Sept_CPAFirms_RishExp" at bounding box center [199, 216] width 111 height 13
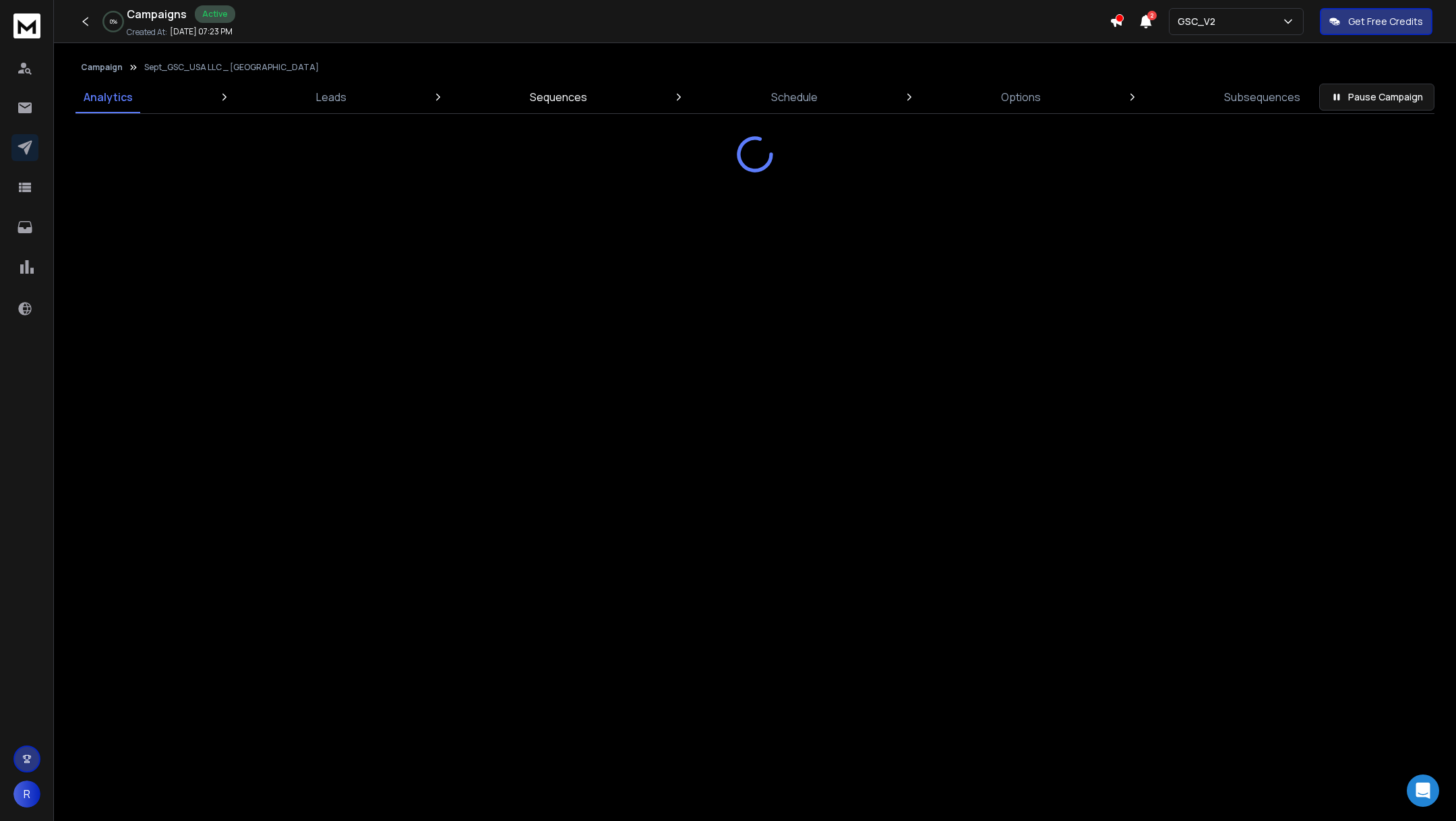
click at [554, 86] on link "Sequences" at bounding box center [559, 97] width 74 height 32
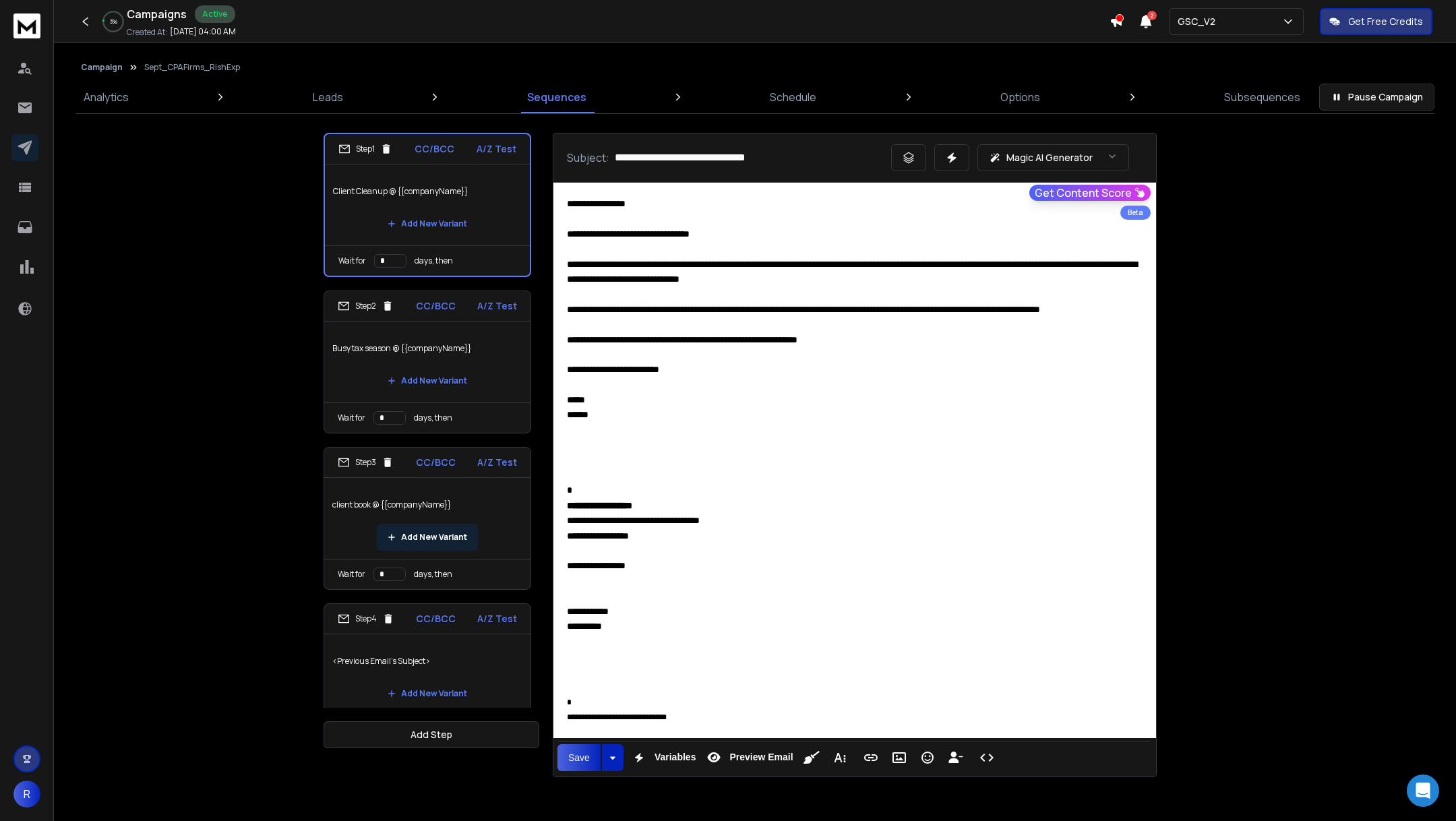
scroll to position [5, 0]
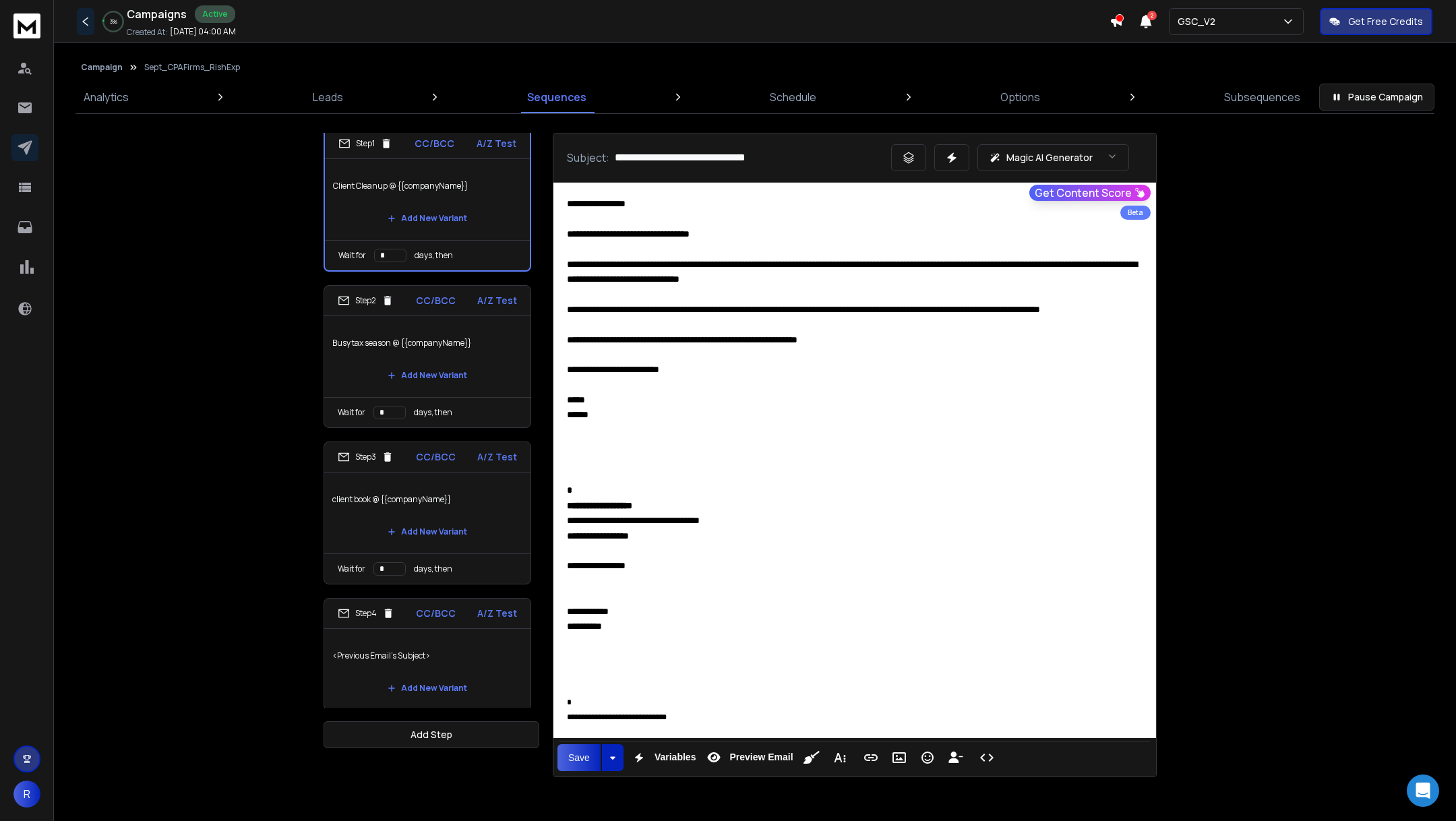
click at [92, 23] on button at bounding box center [85, 22] width 17 height 27
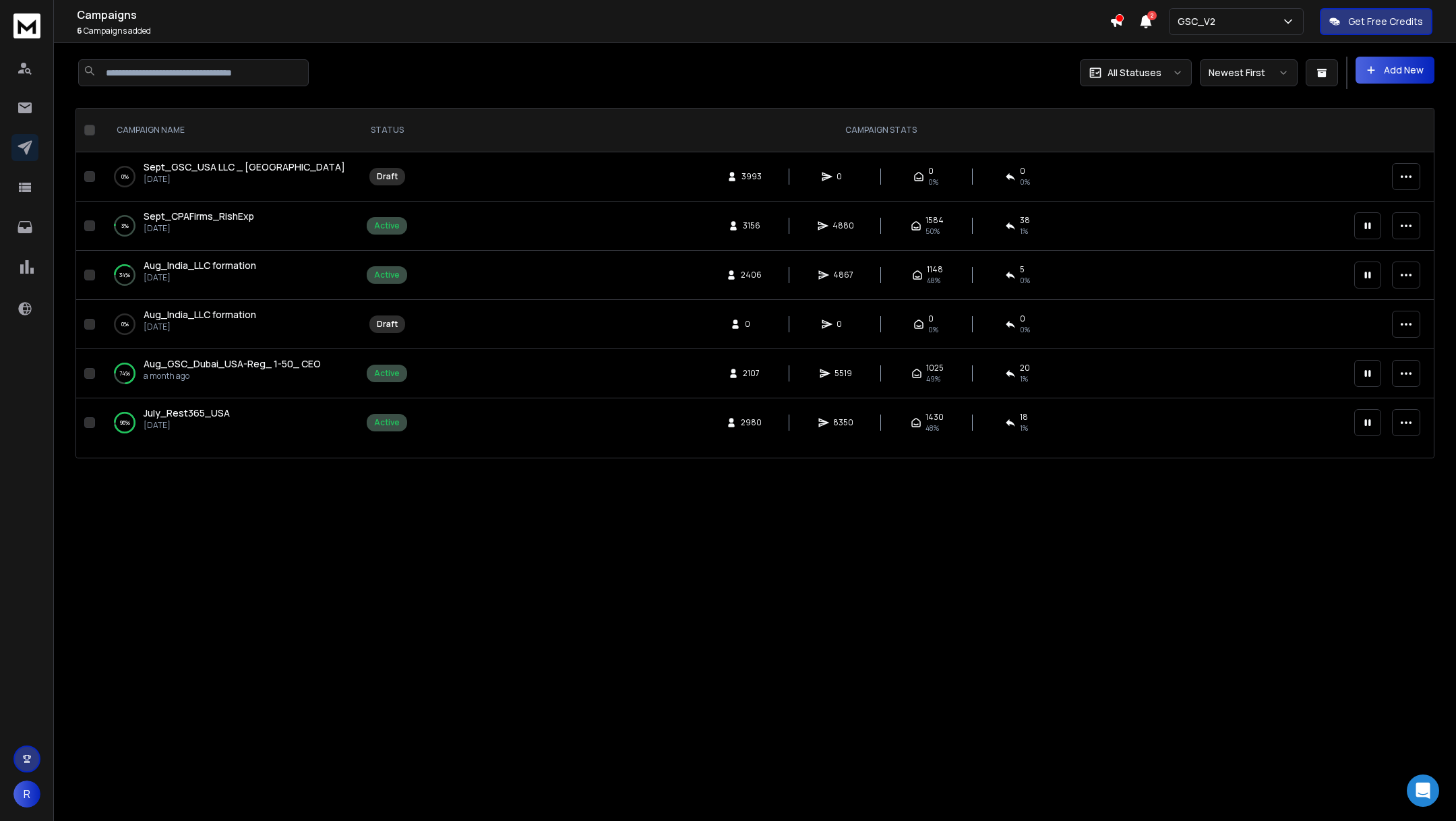
click at [203, 172] on span "Sept_GSC_USA LLC _ [GEOGRAPHIC_DATA]" at bounding box center [245, 167] width 202 height 13
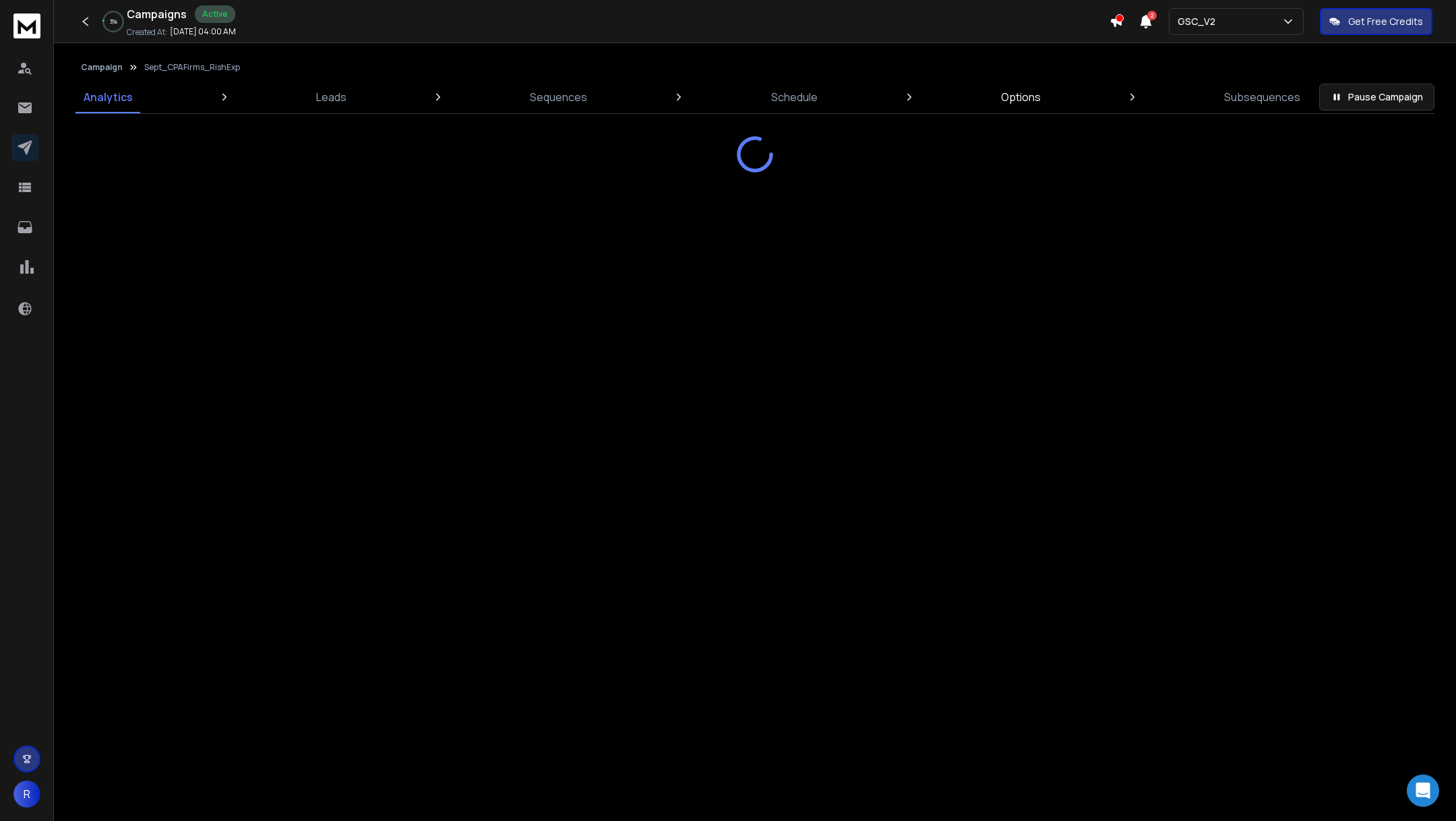
click at [1002, 99] on link "Options" at bounding box center [1020, 97] width 56 height 32
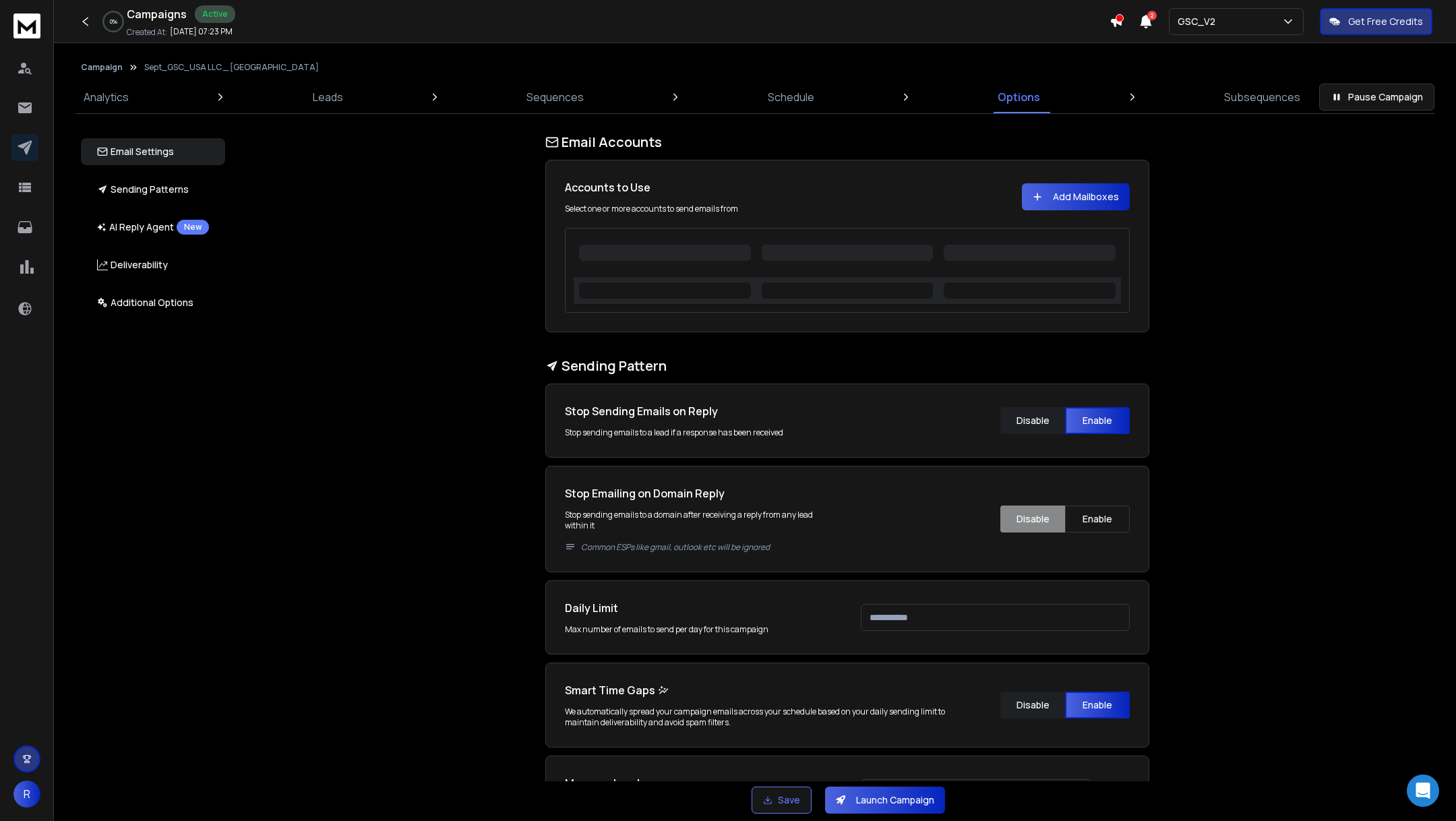
click at [1038, 190] on button "Add Mailboxes" at bounding box center [1076, 197] width 108 height 27
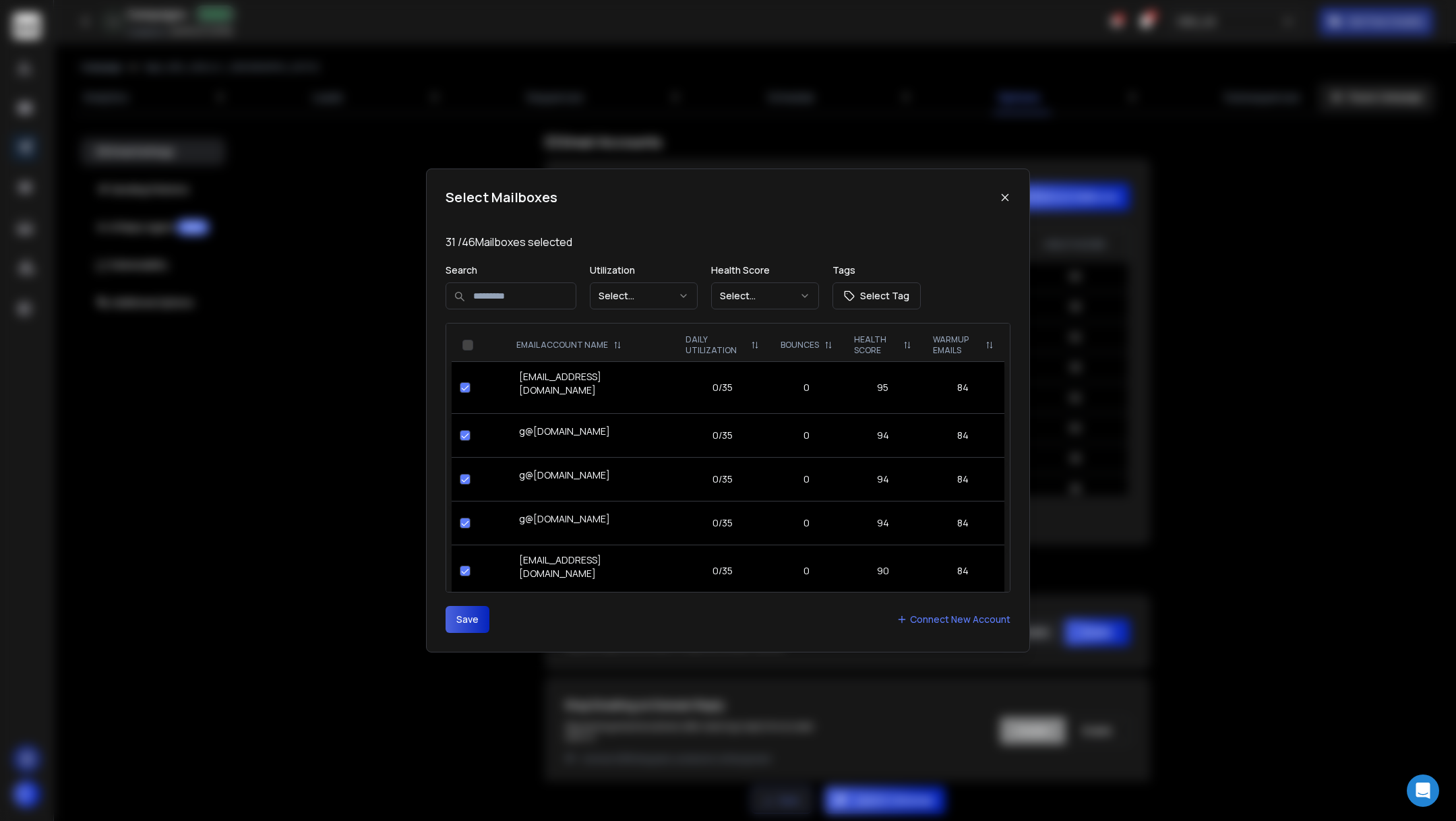
click at [472, 350] on th at bounding box center [479, 346] width 54 height 32
click at [469, 347] on button "Select this Page" at bounding box center [468, 346] width 11 height 11
click at [470, 617] on button "Save" at bounding box center [467, 619] width 44 height 27
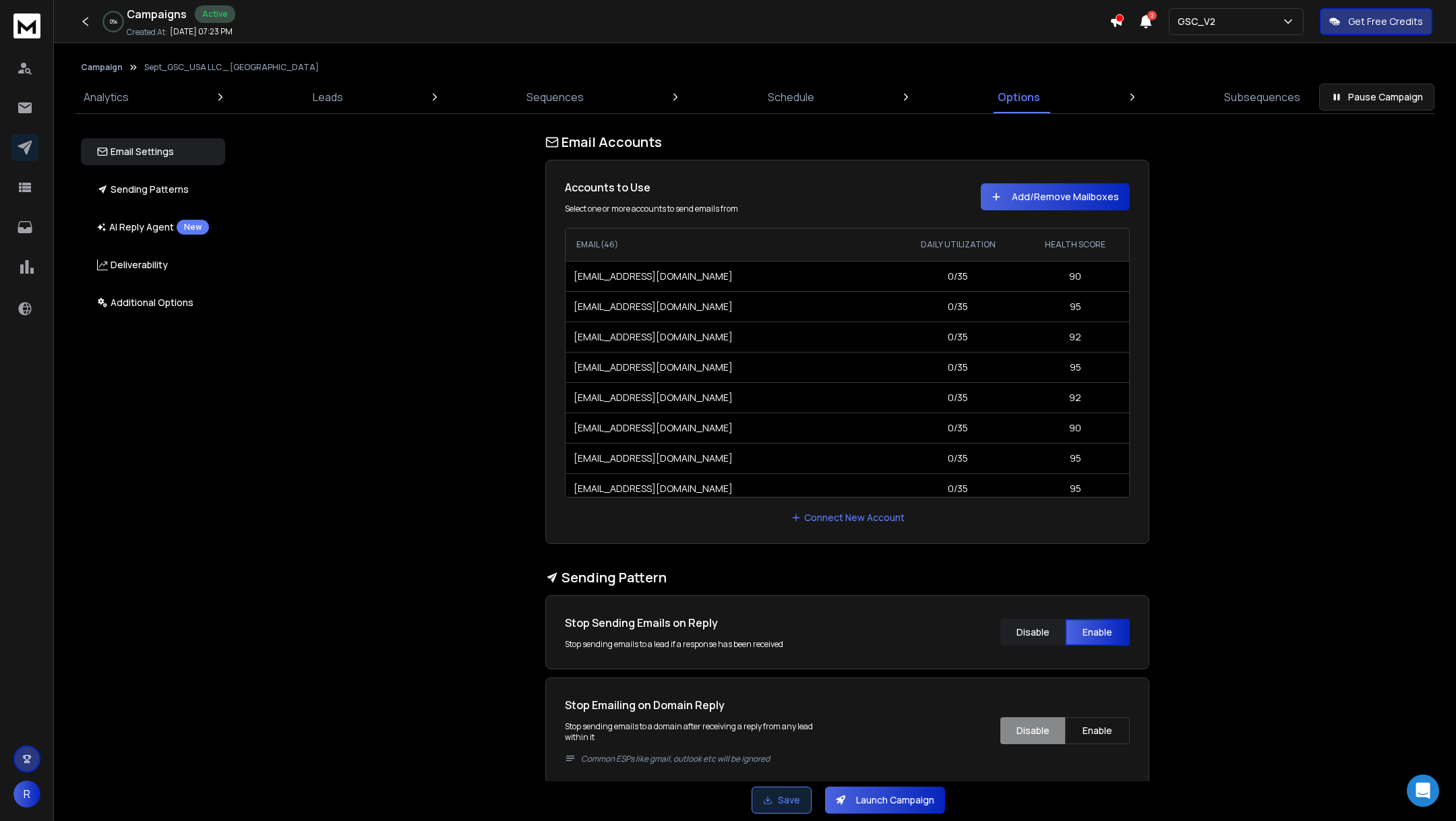
click at [778, 794] on button "Save" at bounding box center [781, 800] width 60 height 27
click at [879, 804] on button "Launch Campaign" at bounding box center [885, 800] width 120 height 27
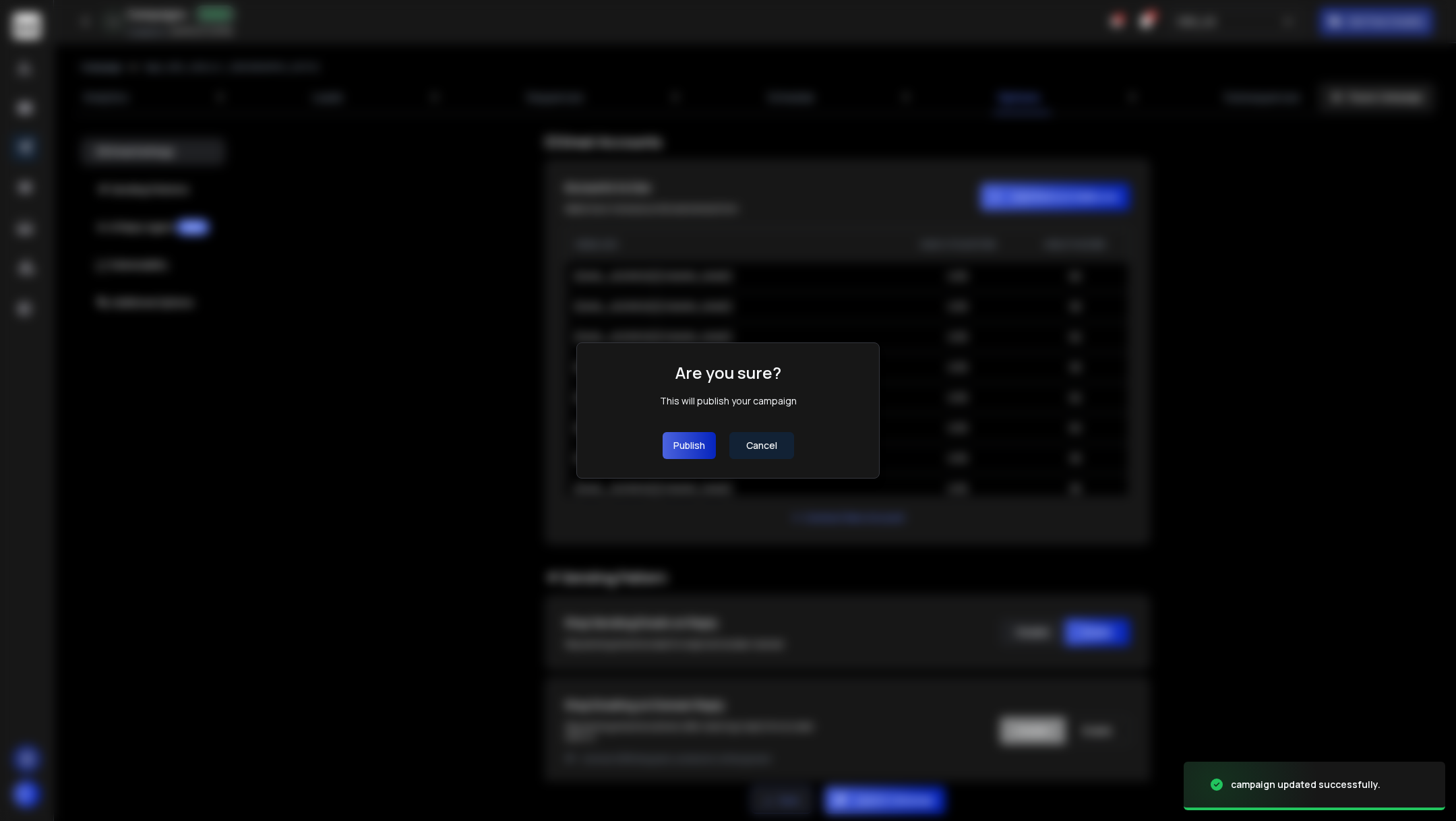
click at [686, 447] on button "Publish" at bounding box center [688, 446] width 53 height 27
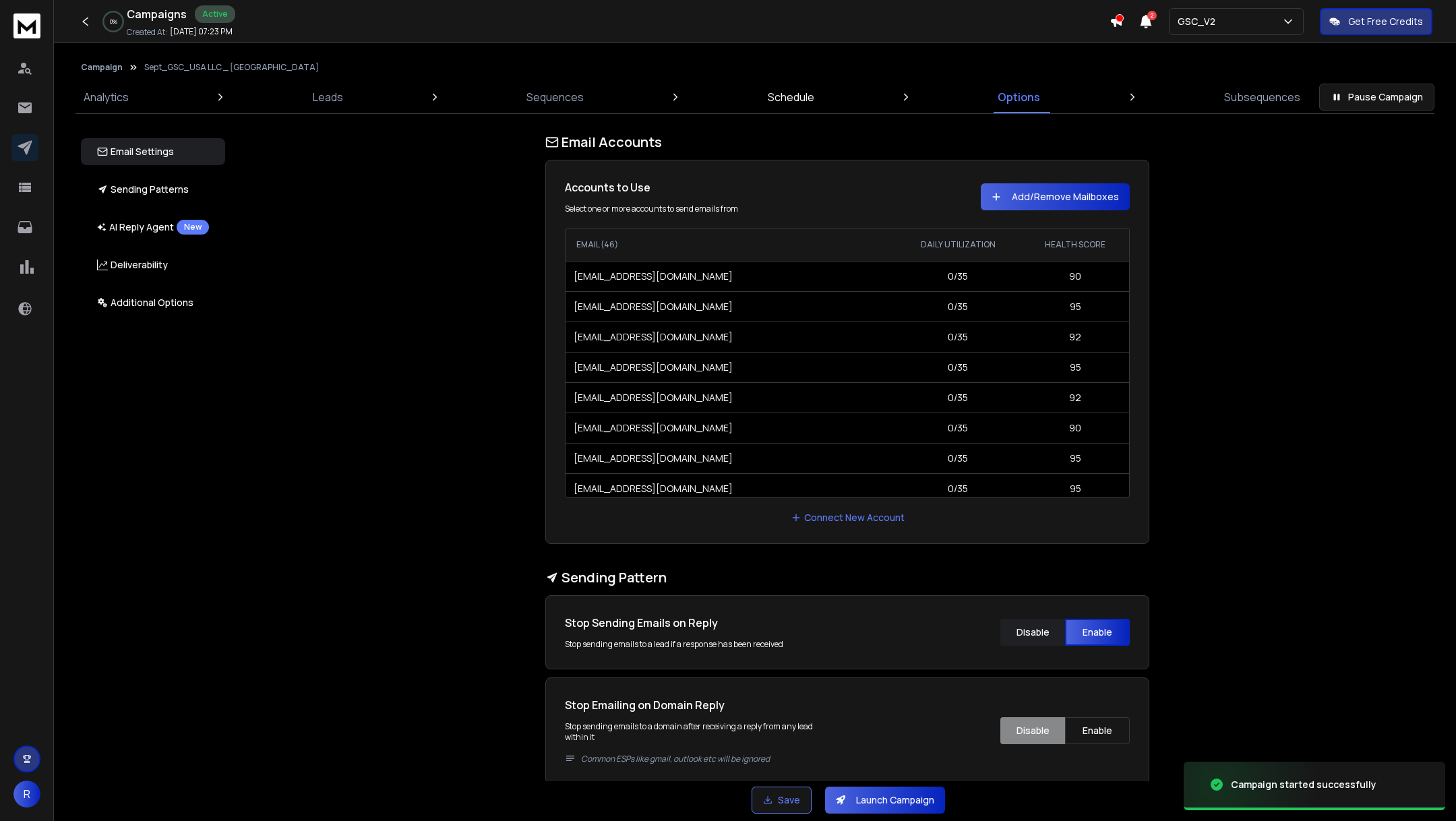
click at [804, 105] on link "Schedule" at bounding box center [791, 97] width 63 height 32
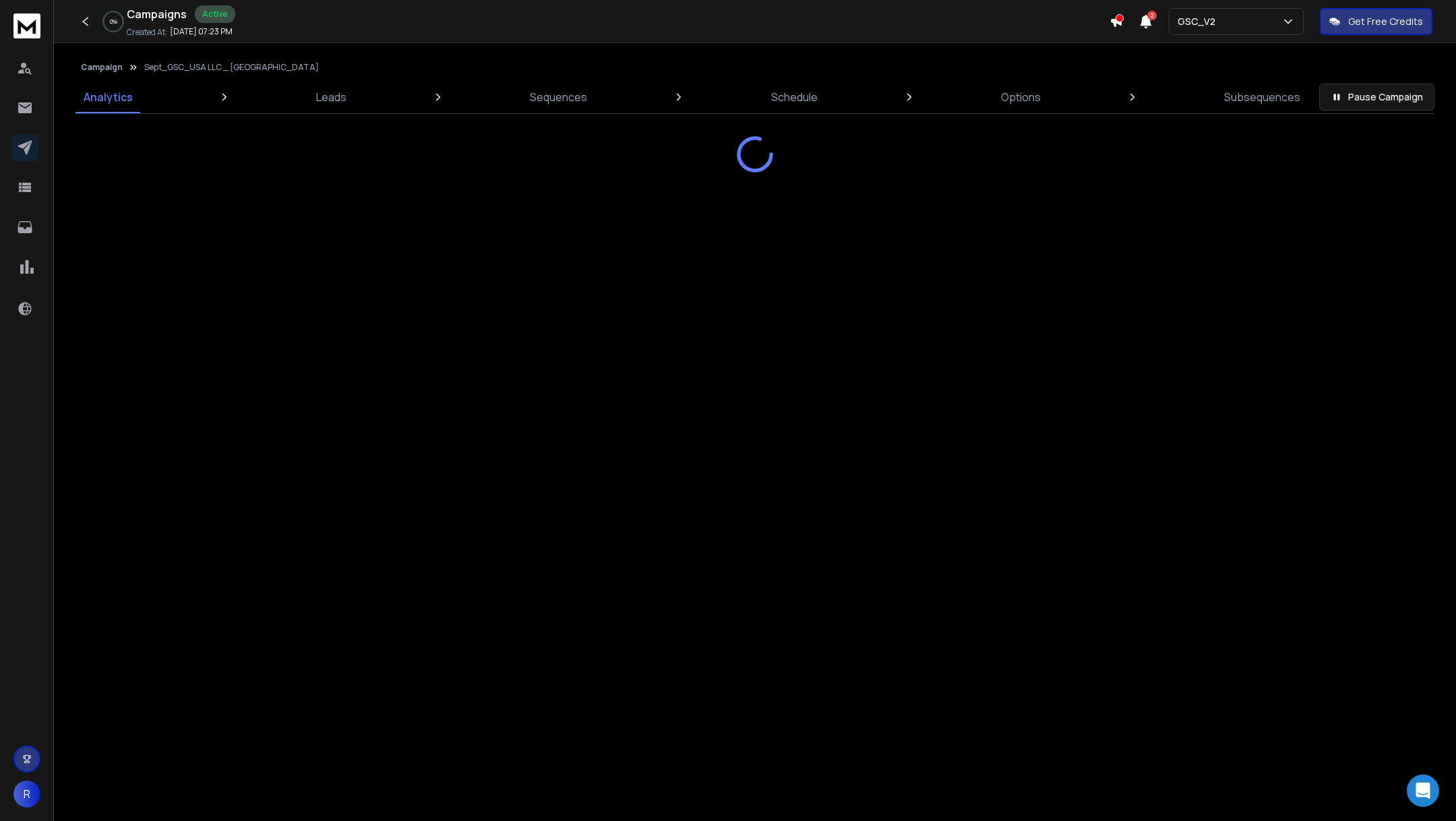
click at [804, 77] on div "Campaign Sept_GSC_USA LLC _ [GEOGRAPHIC_DATA]" at bounding box center [755, 68] width 1359 height 22
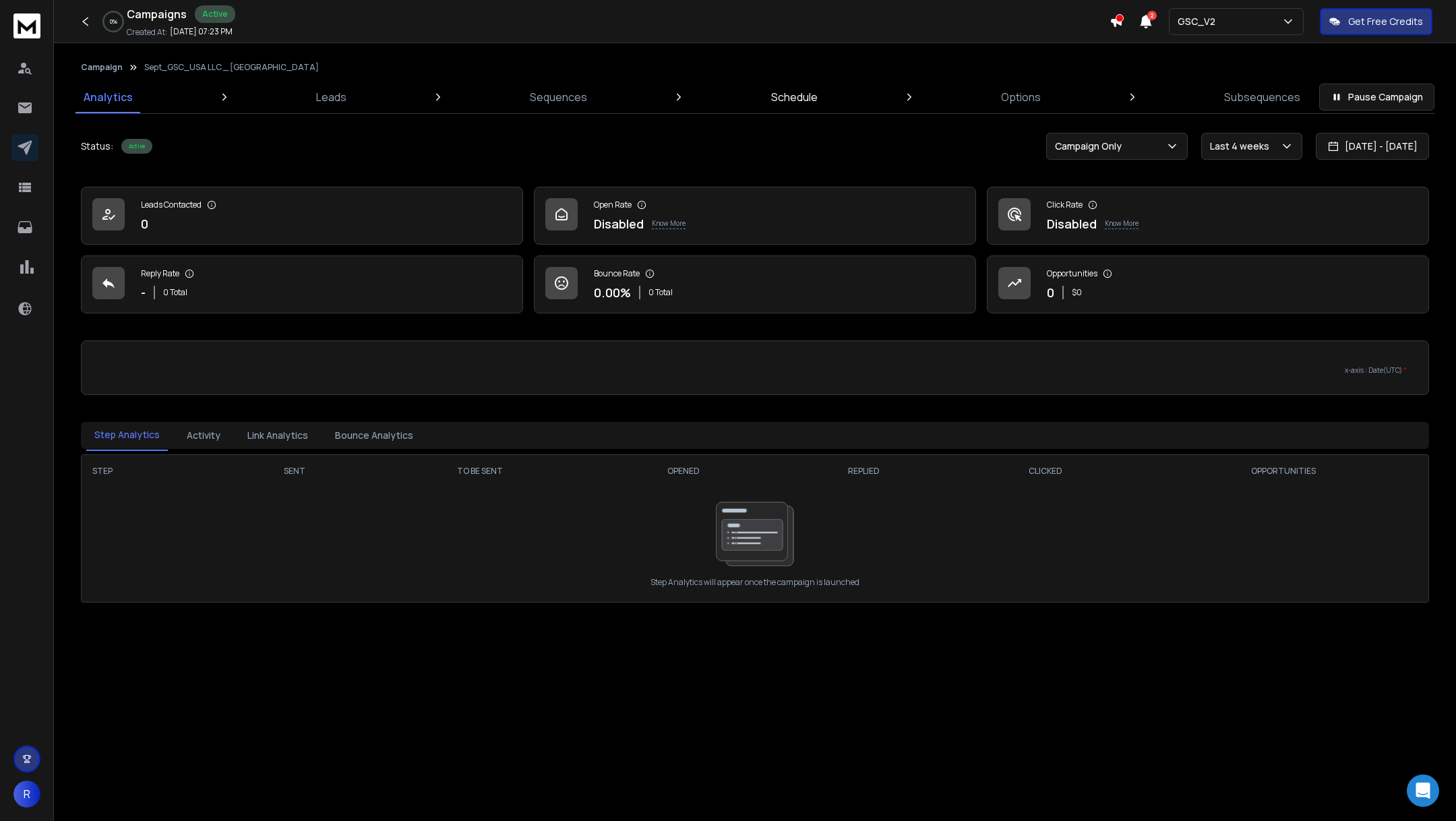
click at [804, 96] on p "Schedule" at bounding box center [795, 97] width 47 height 16
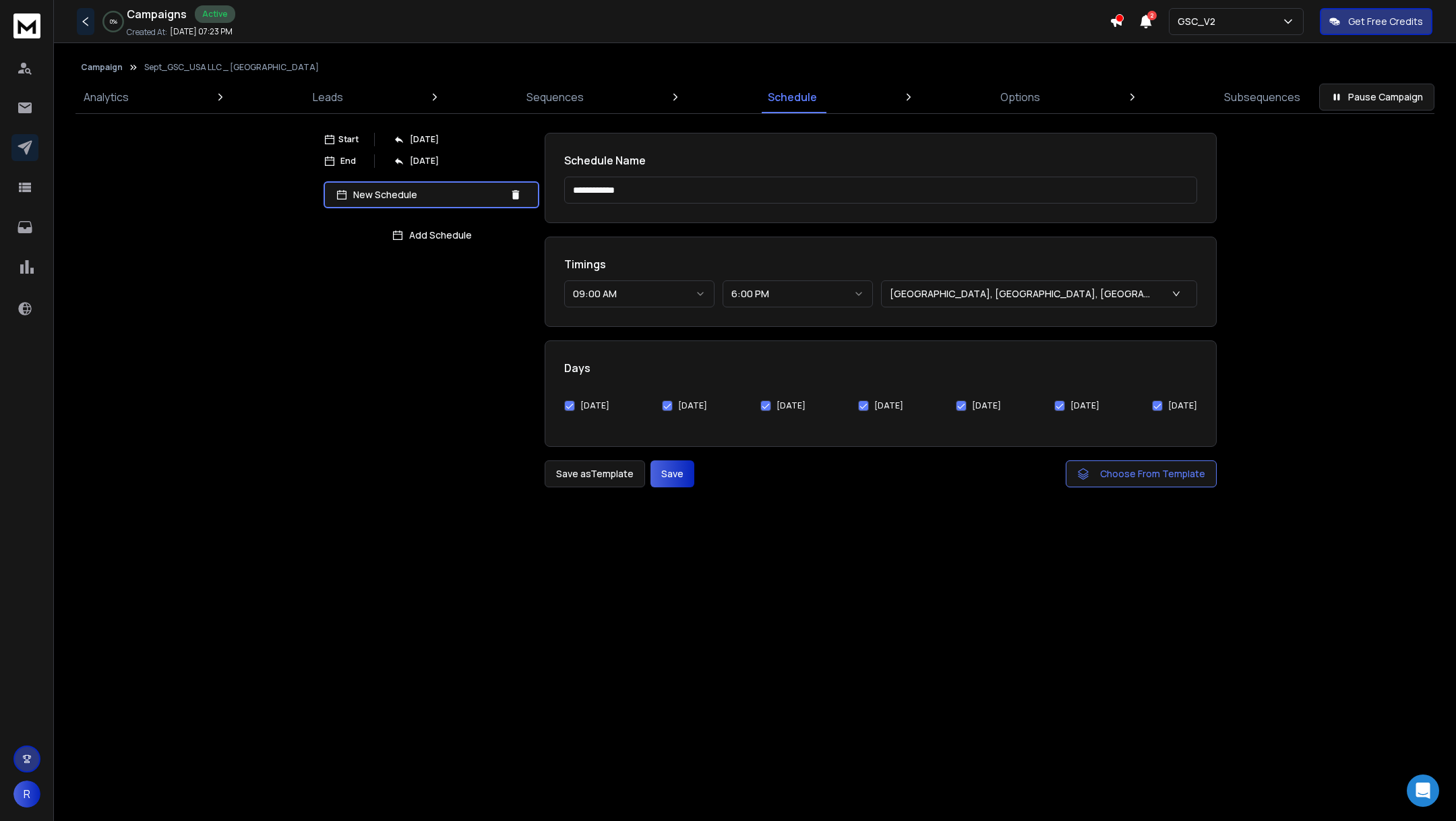
click at [82, 21] on icon at bounding box center [85, 21] width 12 height 12
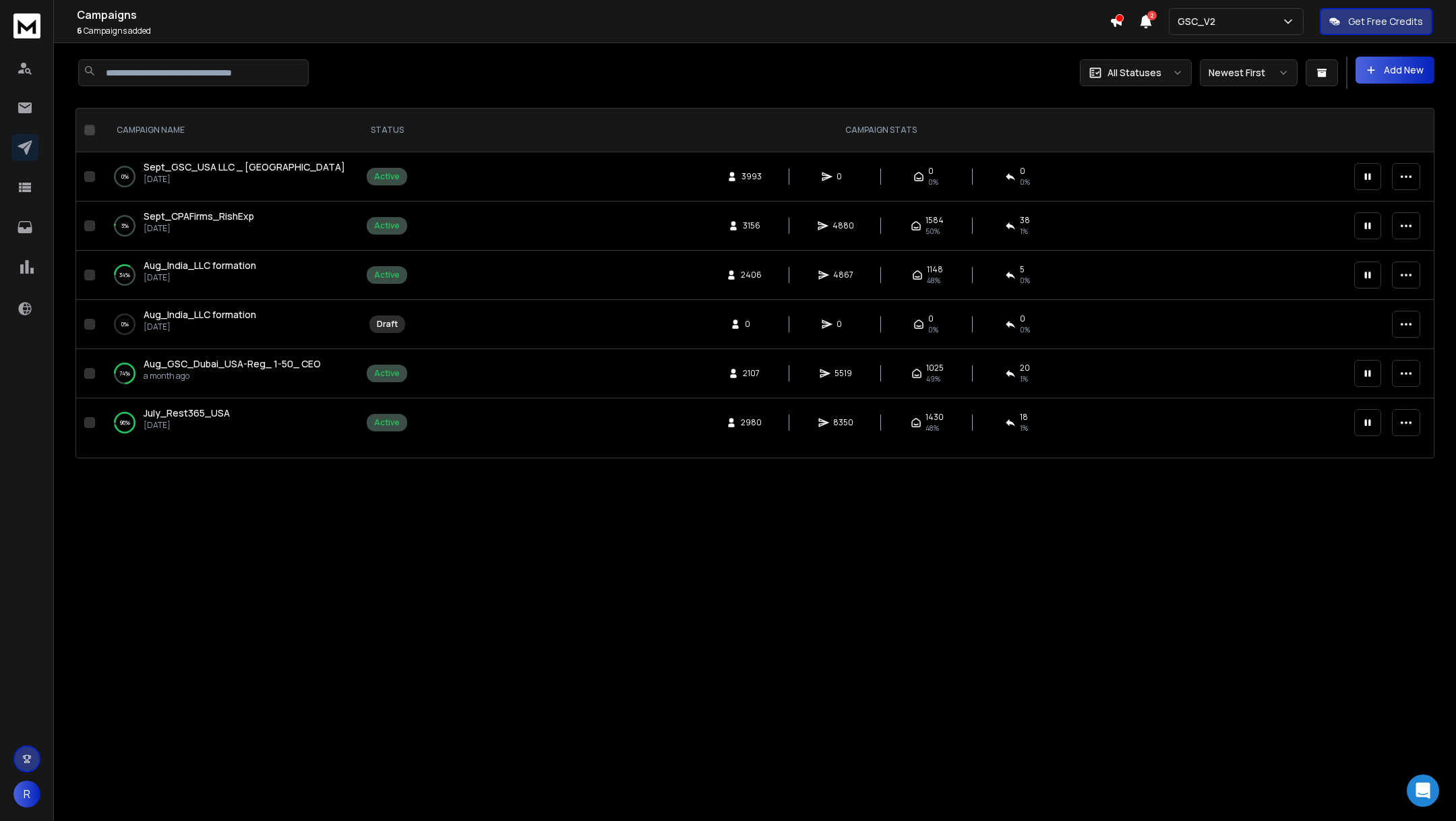
click at [209, 210] on span "Sept_CPAFirms_RishExp" at bounding box center [199, 216] width 111 height 13
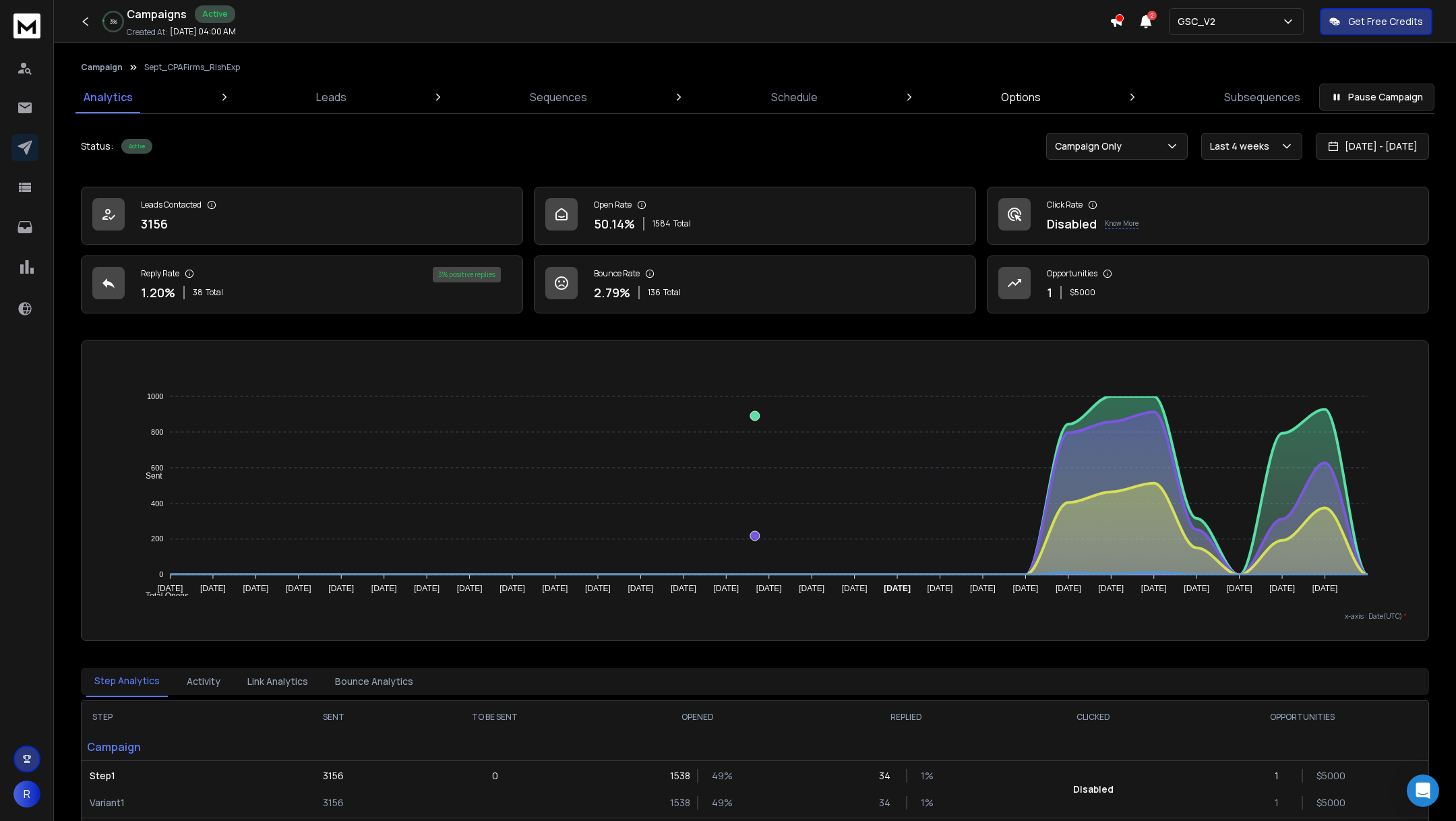
click at [1030, 87] on link "Options" at bounding box center [1020, 97] width 56 height 32
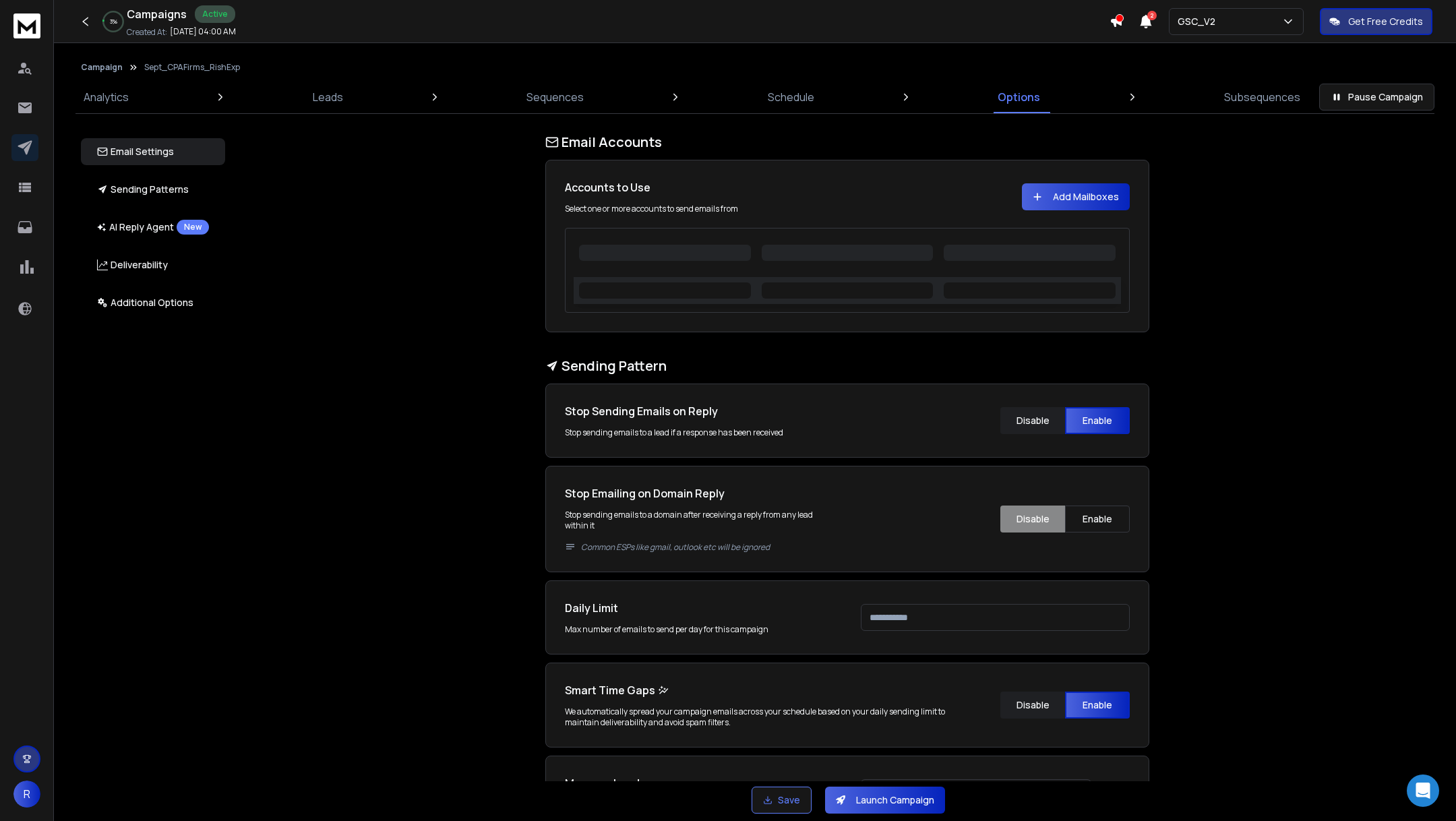
click at [1093, 197] on button "Add Mailboxes" at bounding box center [1076, 197] width 108 height 27
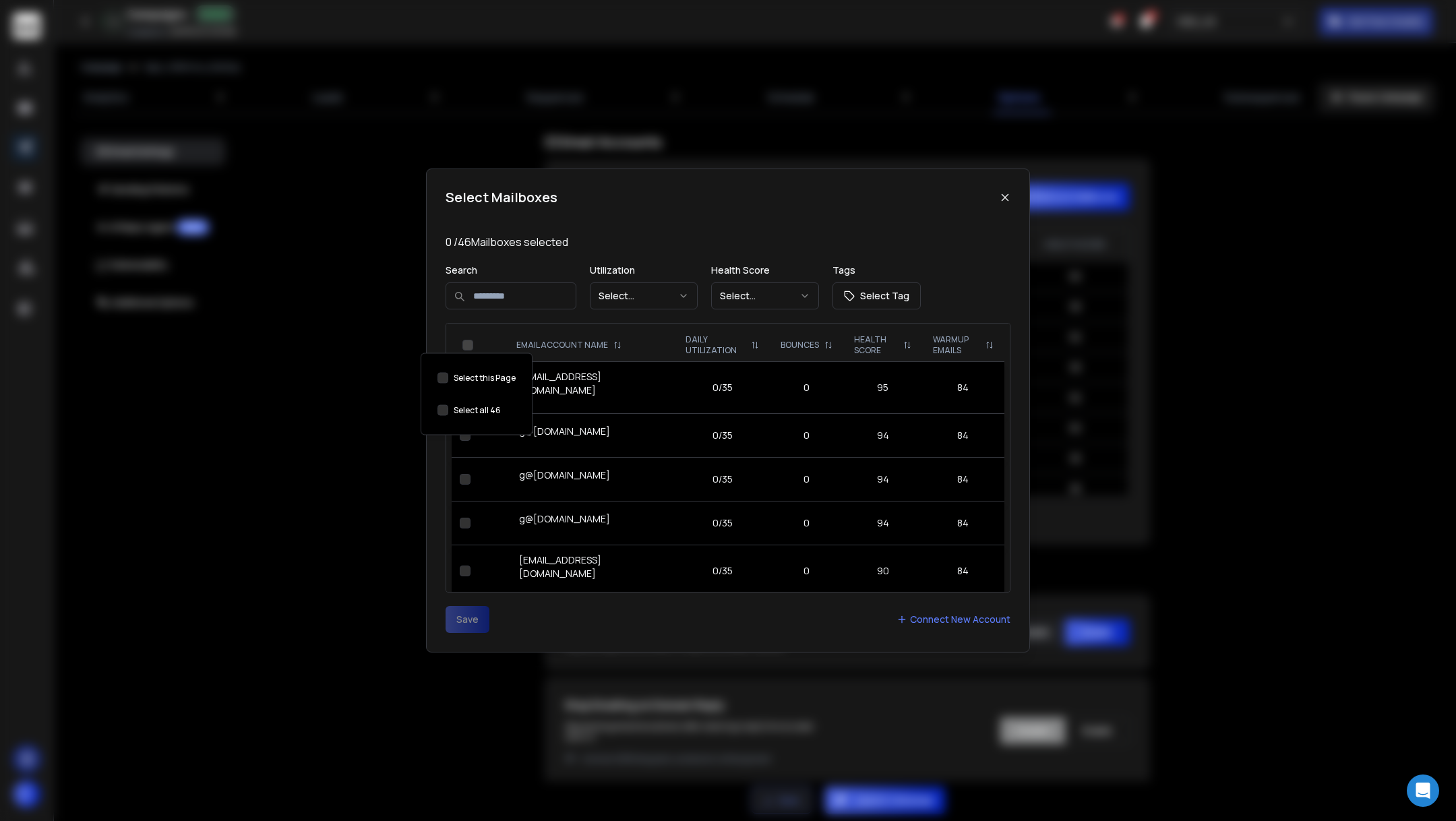
click at [469, 348] on button "Select this Page" at bounding box center [468, 346] width 11 height 11
click at [458, 626] on button "Save" at bounding box center [467, 619] width 44 height 27
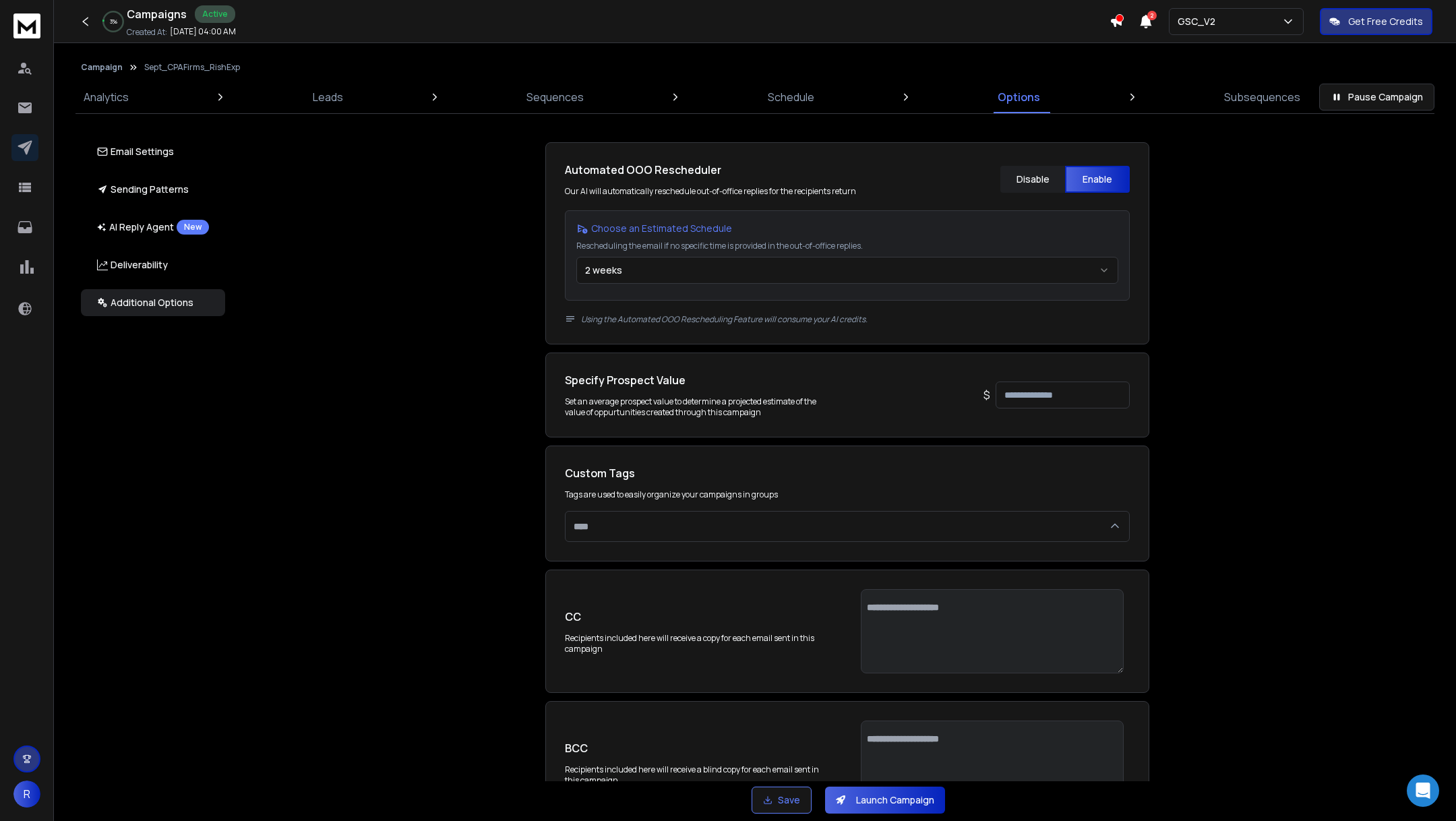
scroll to position [2492, 0]
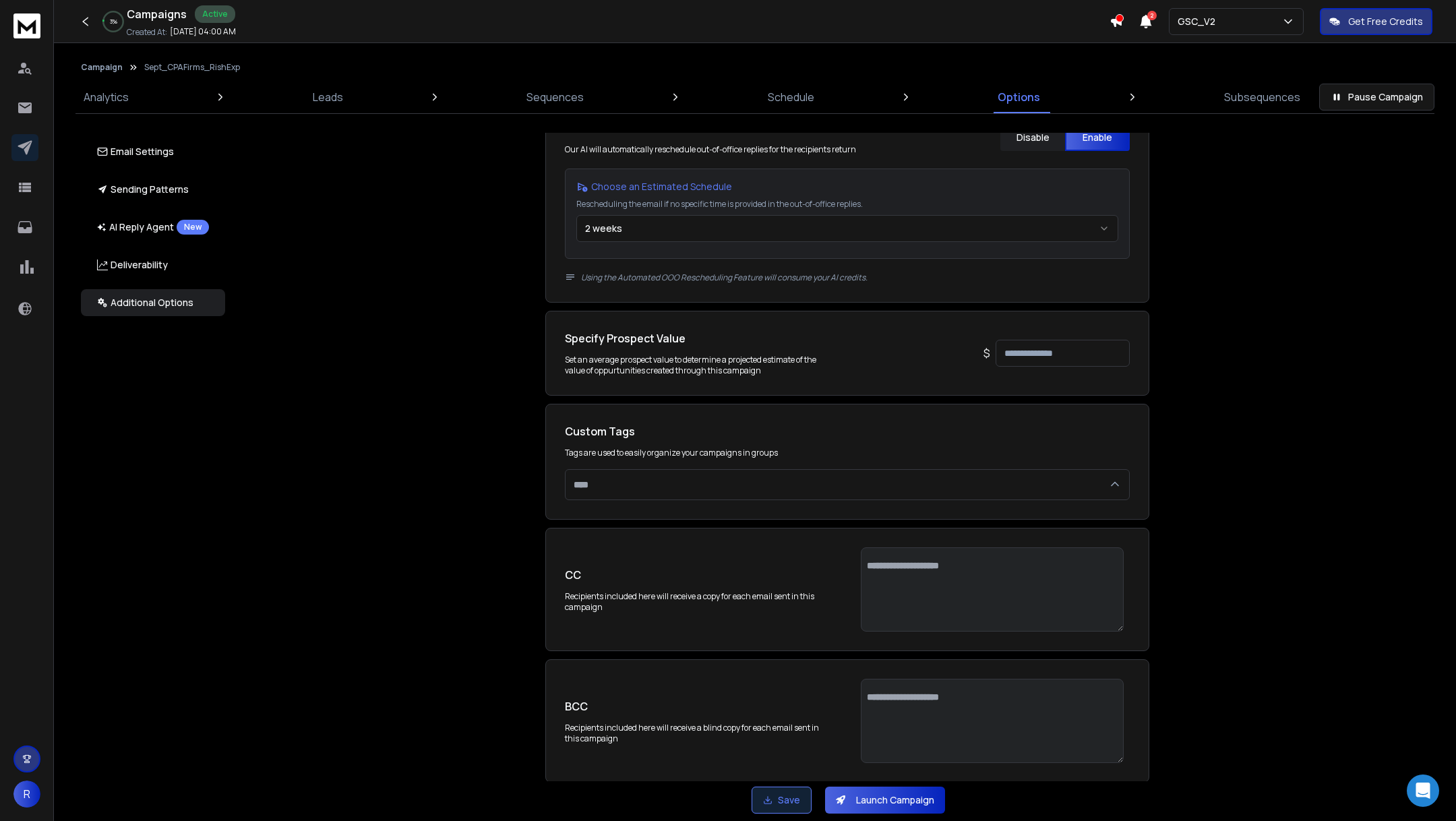
click at [768, 801] on line "submit" at bounding box center [768, 798] width 0 height 5
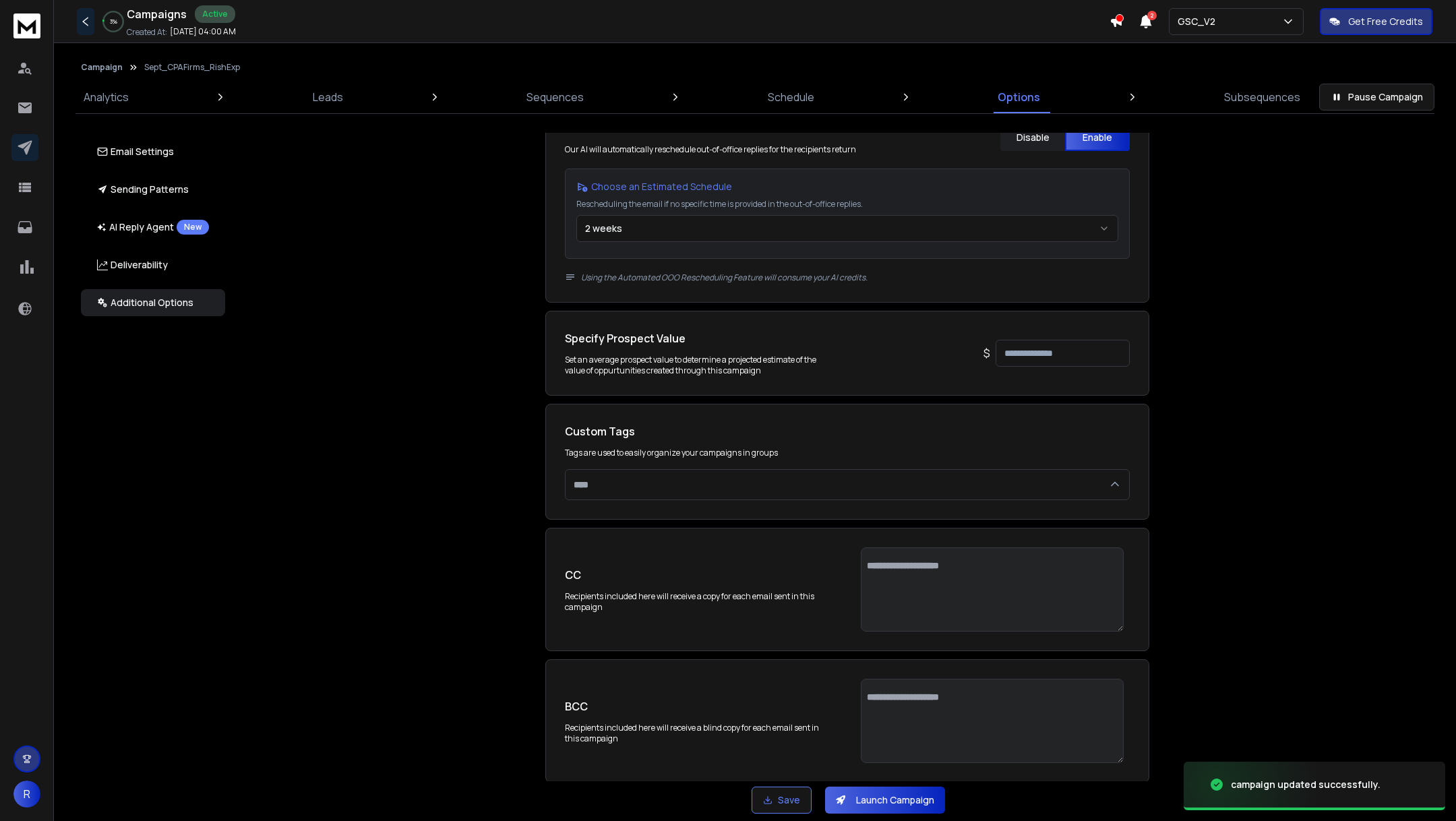
click at [89, 29] on button at bounding box center [85, 22] width 17 height 27
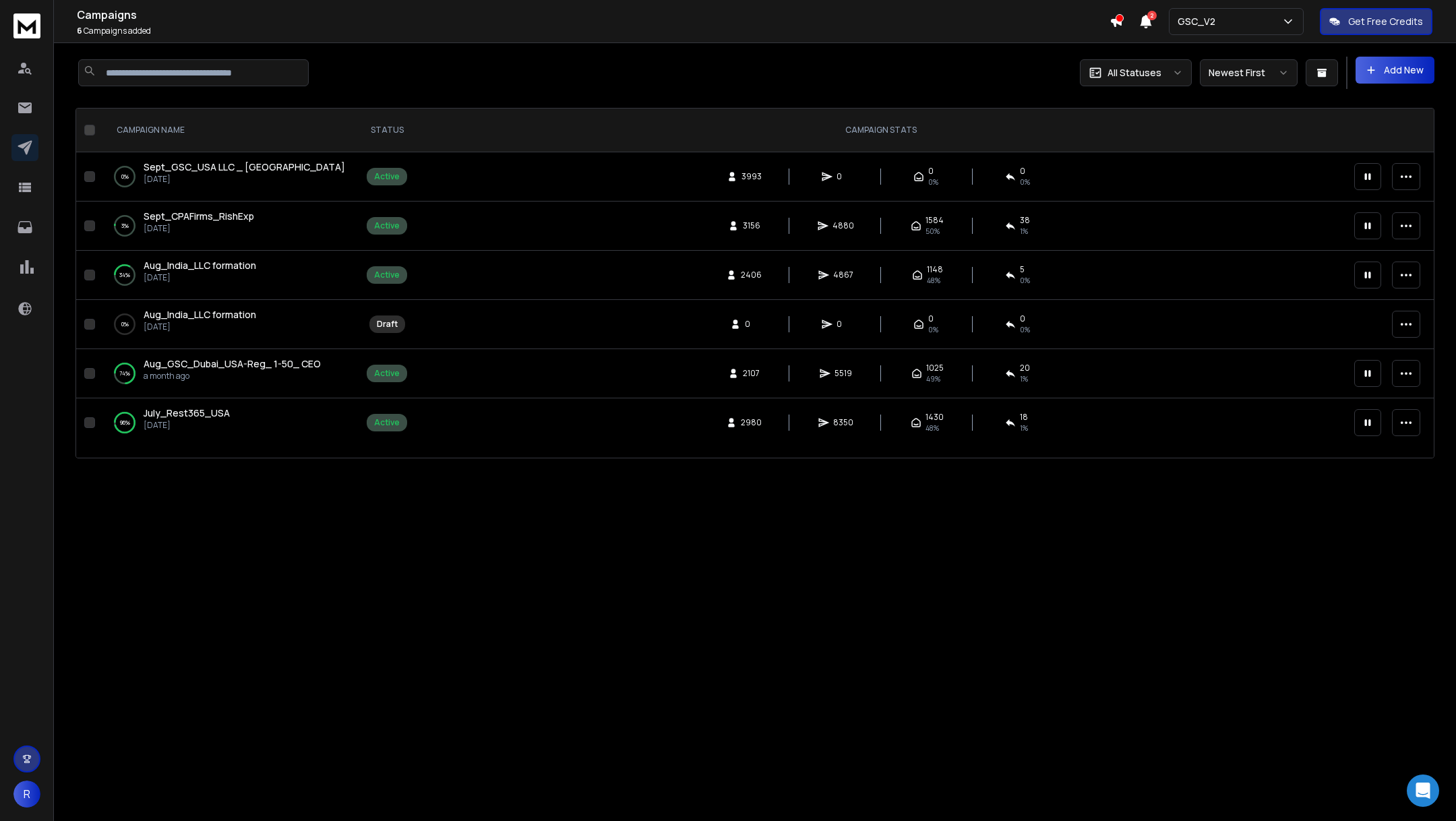
click at [182, 270] on span "Aug_India_LLC formation" at bounding box center [200, 266] width 112 height 13
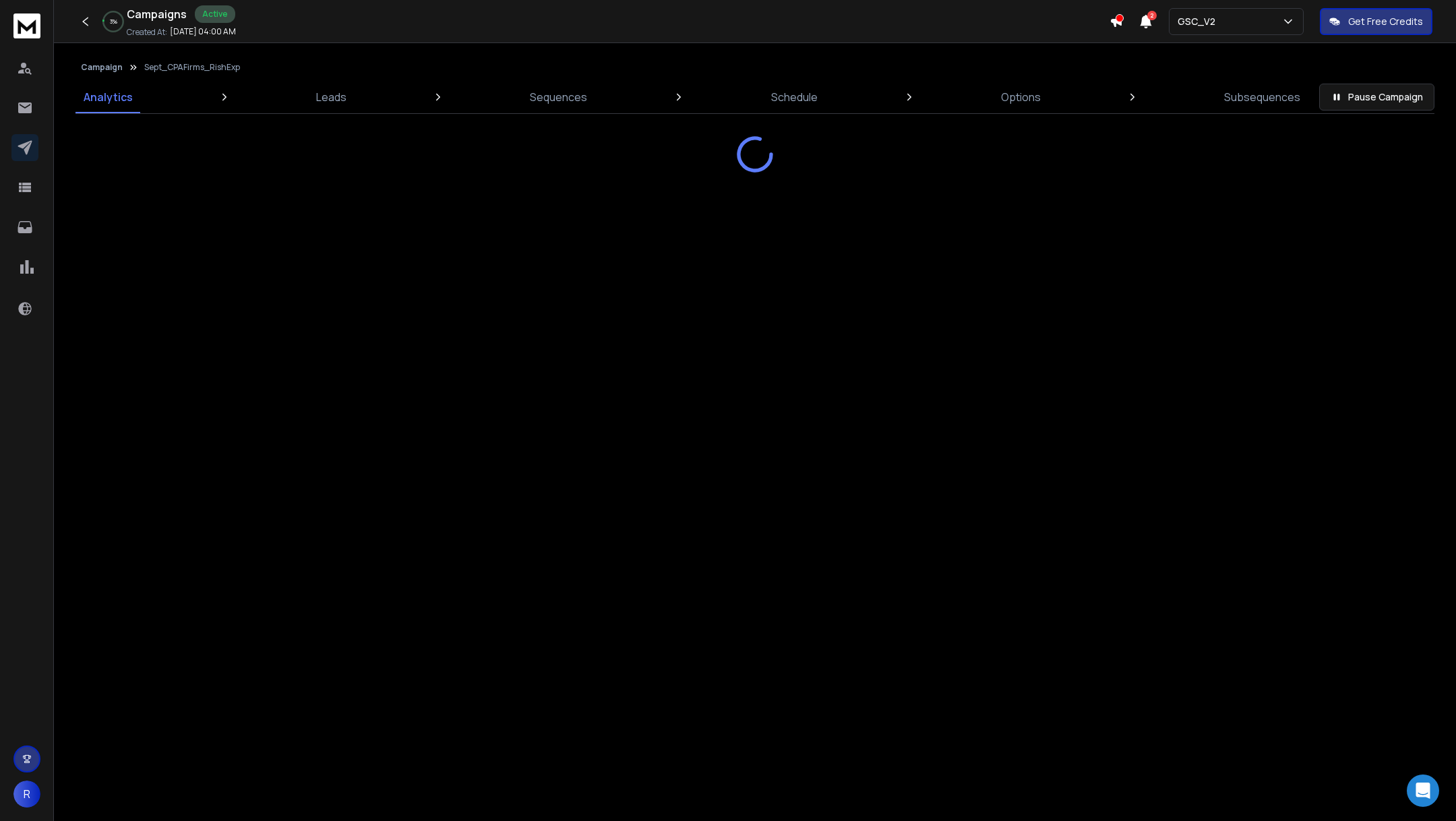
click at [988, 93] on div "Analytics Leads Sequences Schedule Options Subsequences" at bounding box center [692, 97] width 1233 height 32
click at [1004, 98] on p "Options" at bounding box center [1020, 97] width 40 height 16
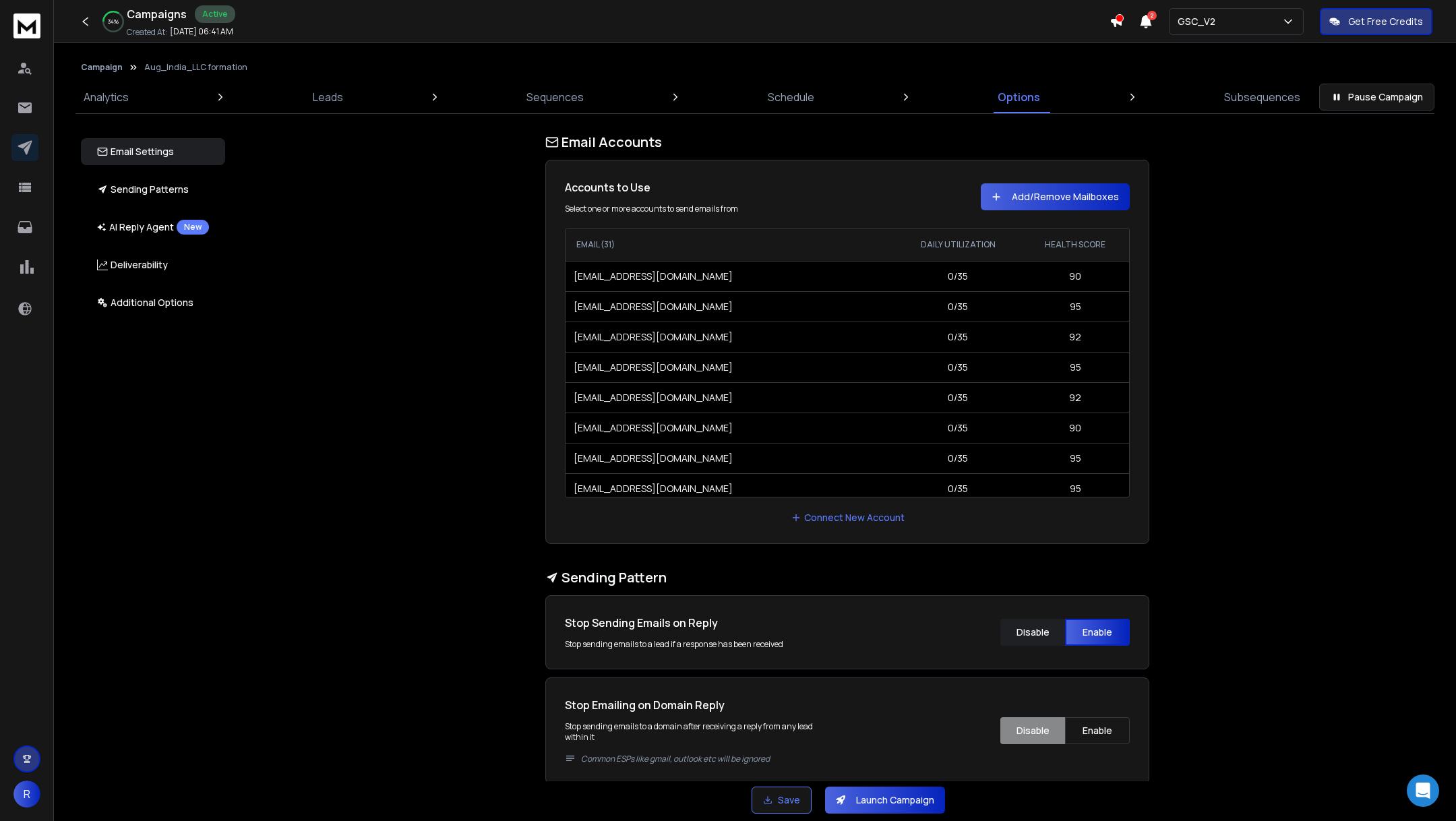
click at [1009, 200] on button "Add/Remove Mailboxes" at bounding box center [1056, 197] width 149 height 27
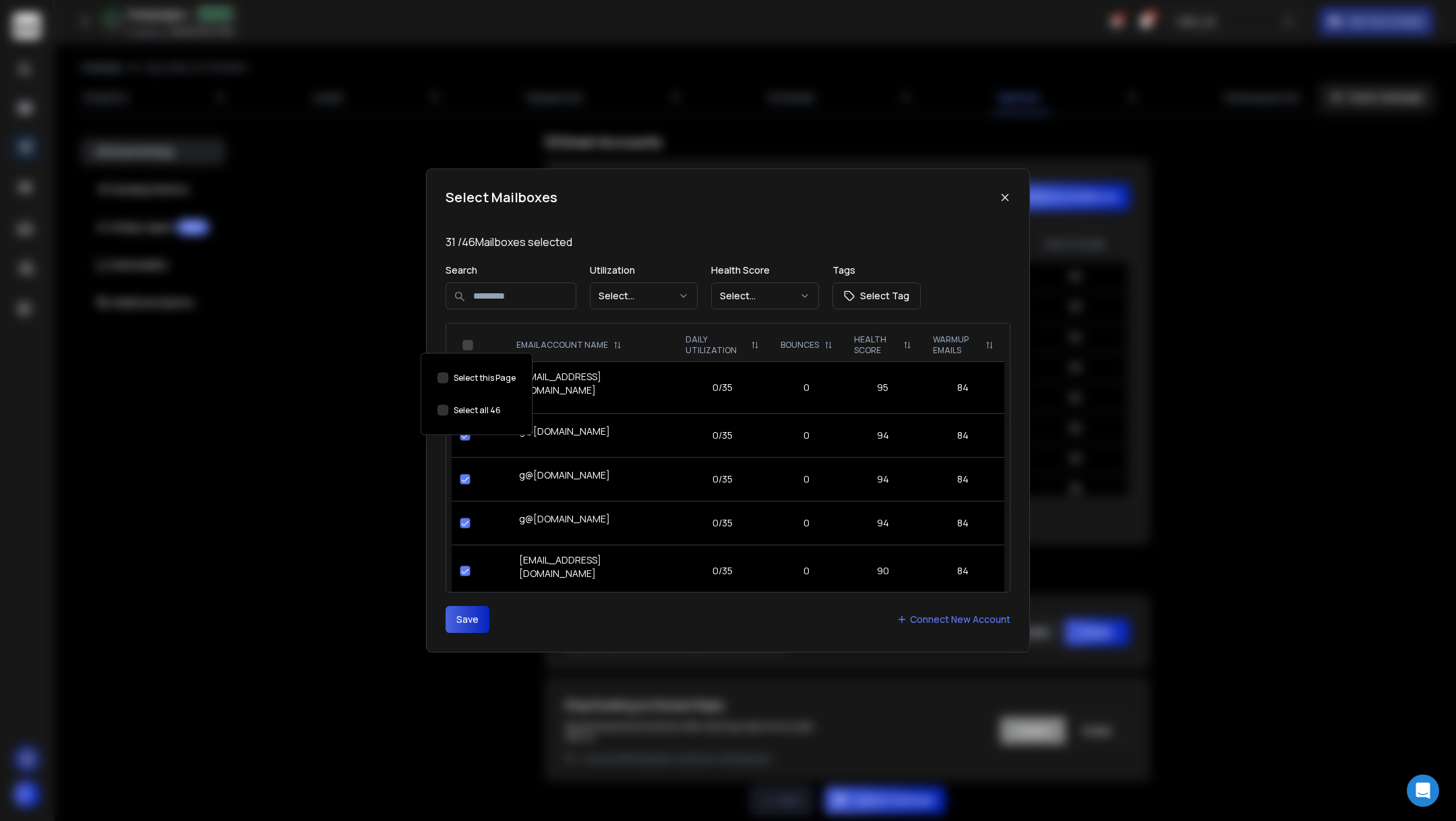
click at [466, 343] on button "Select this Page" at bounding box center [468, 346] width 11 height 11
click at [466, 618] on button "Save" at bounding box center [467, 619] width 44 height 27
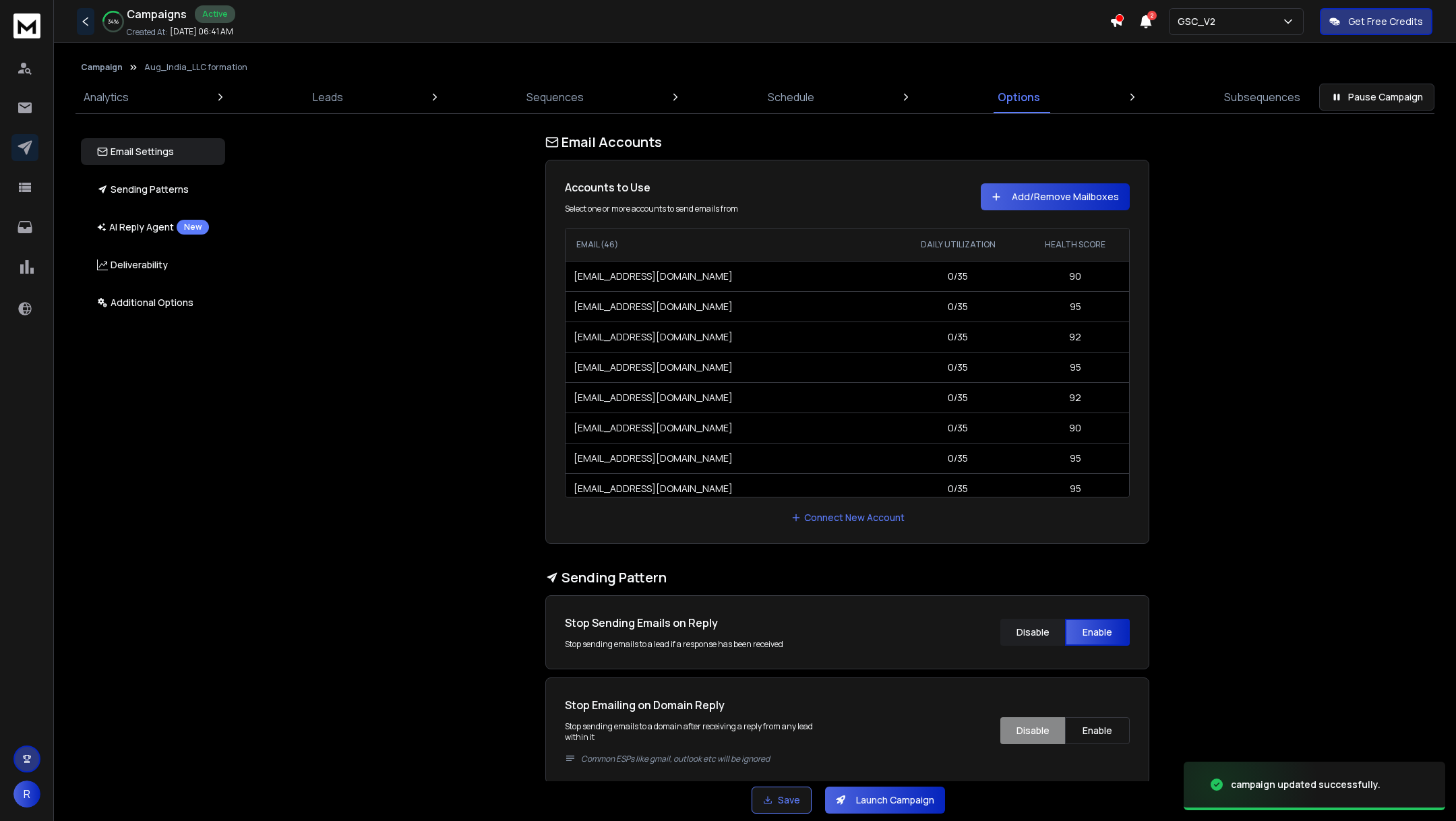
click at [83, 28] on button at bounding box center [85, 22] width 17 height 27
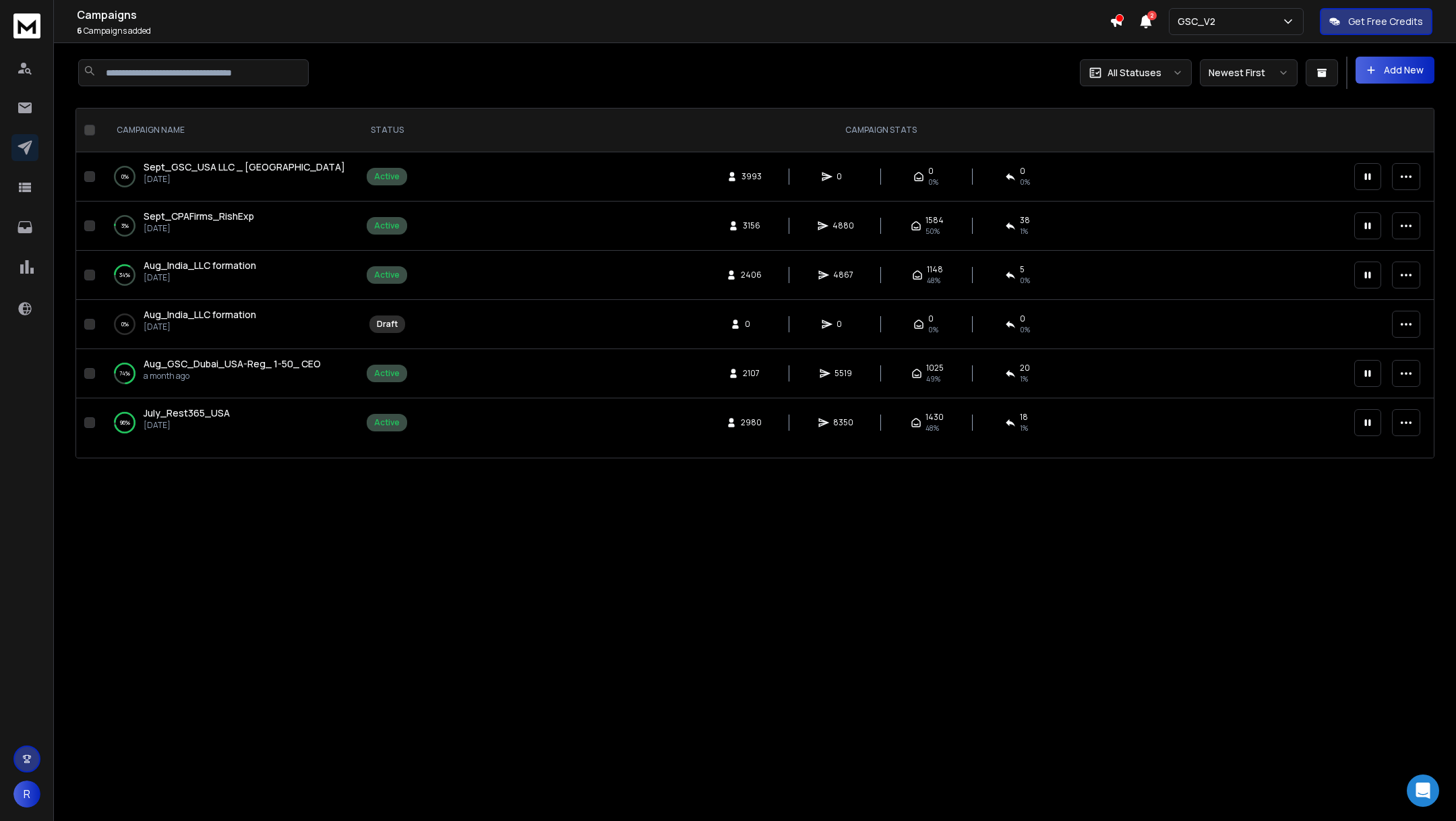
click at [1408, 318] on icon "button" at bounding box center [1406, 324] width 13 height 14
click at [1326, 442] on div "Archive" at bounding box center [1330, 439] width 53 height 14
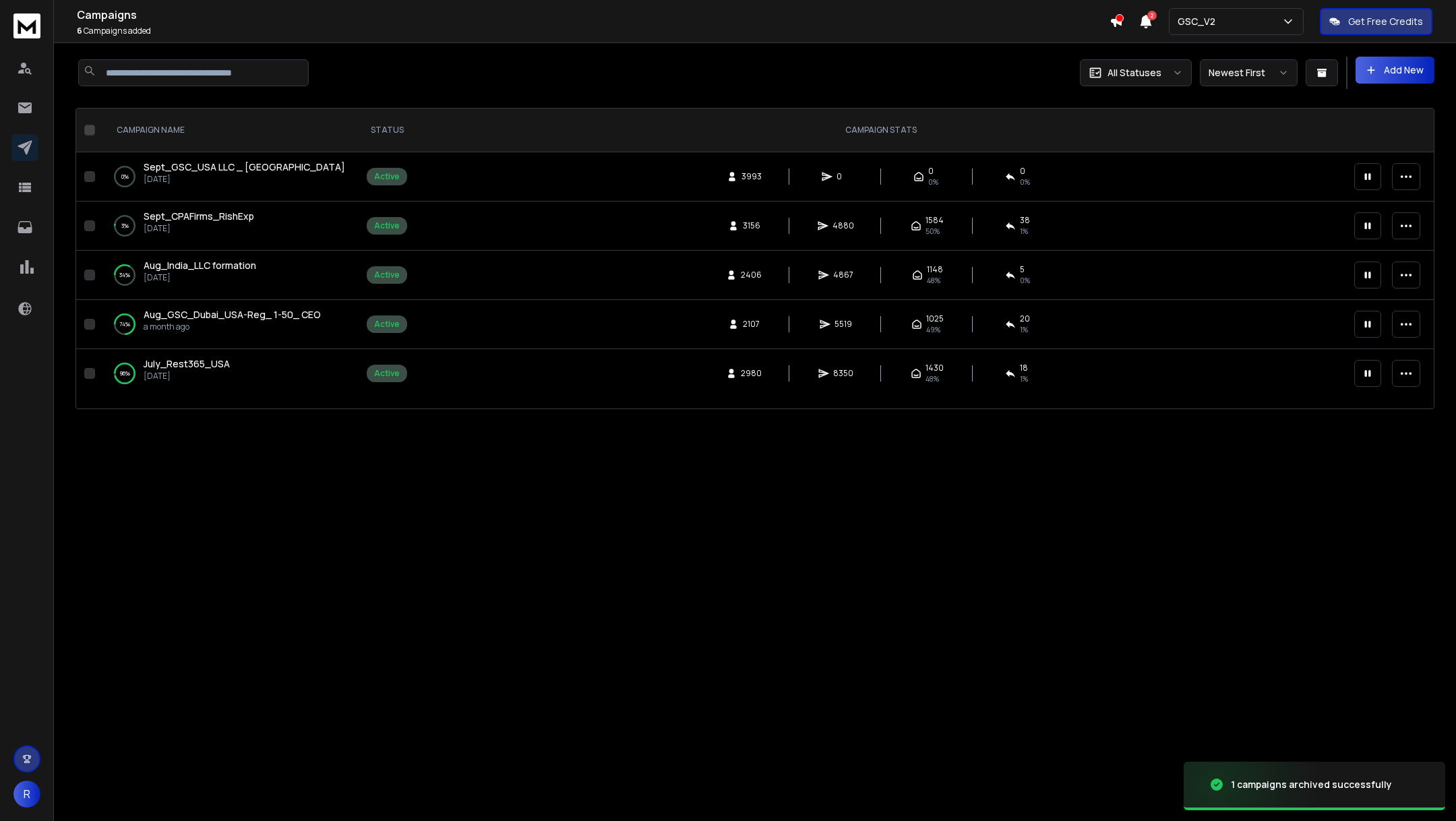
click at [211, 323] on p "a month ago" at bounding box center [232, 327] width 177 height 11
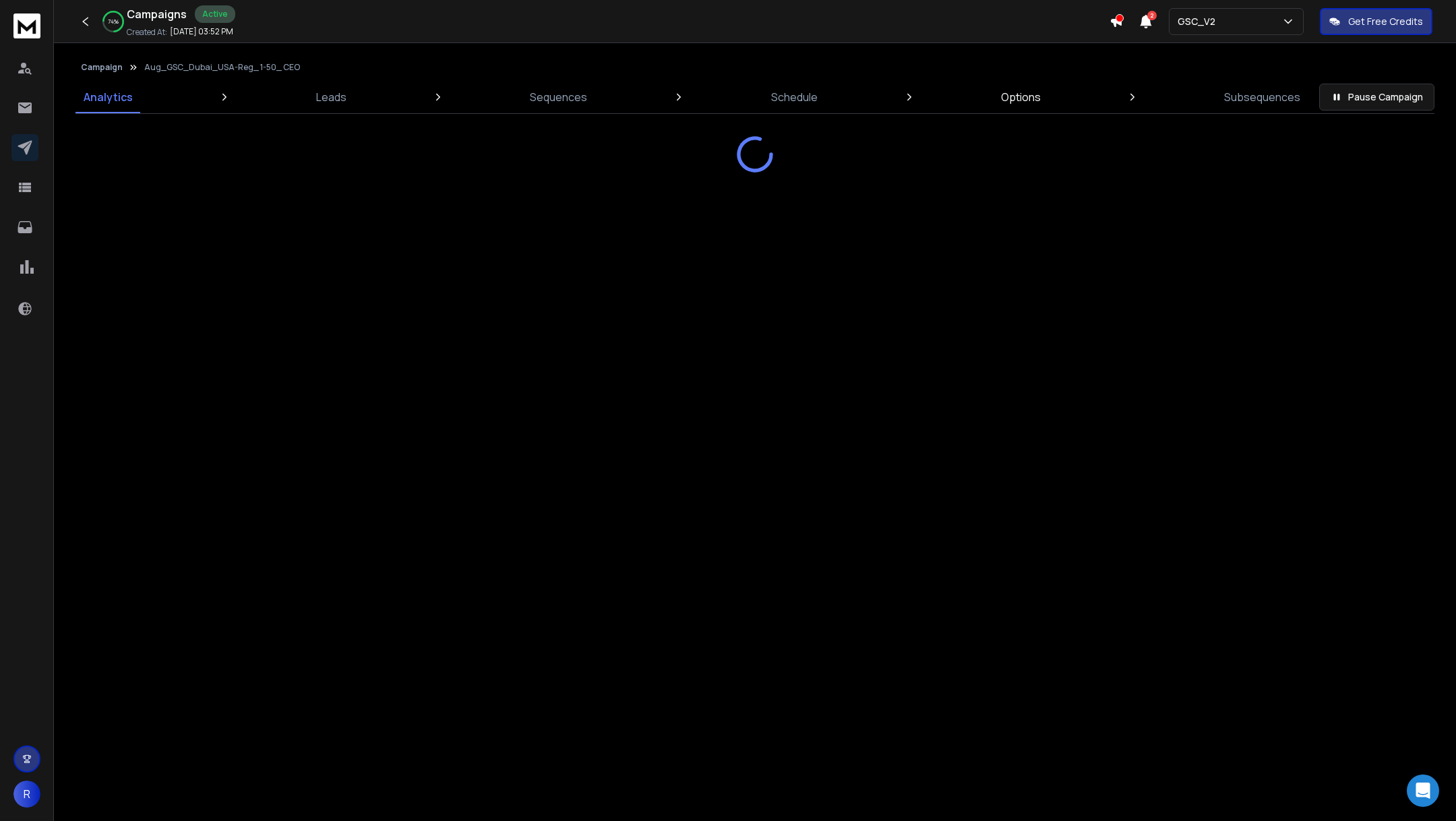
click at [1003, 95] on p "Options" at bounding box center [1020, 97] width 40 height 16
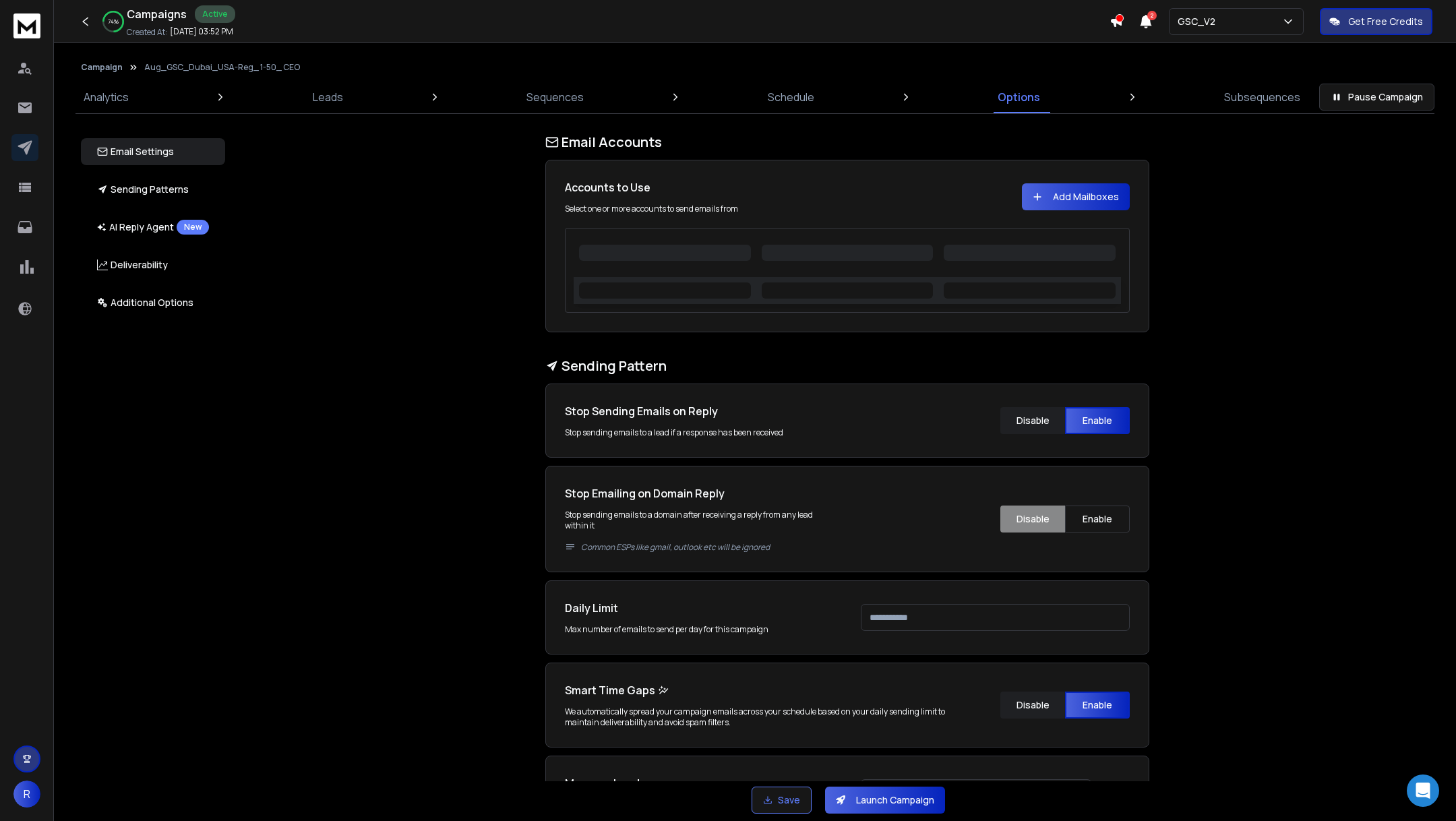
click at [1051, 194] on button "Add Mailboxes" at bounding box center [1076, 197] width 108 height 27
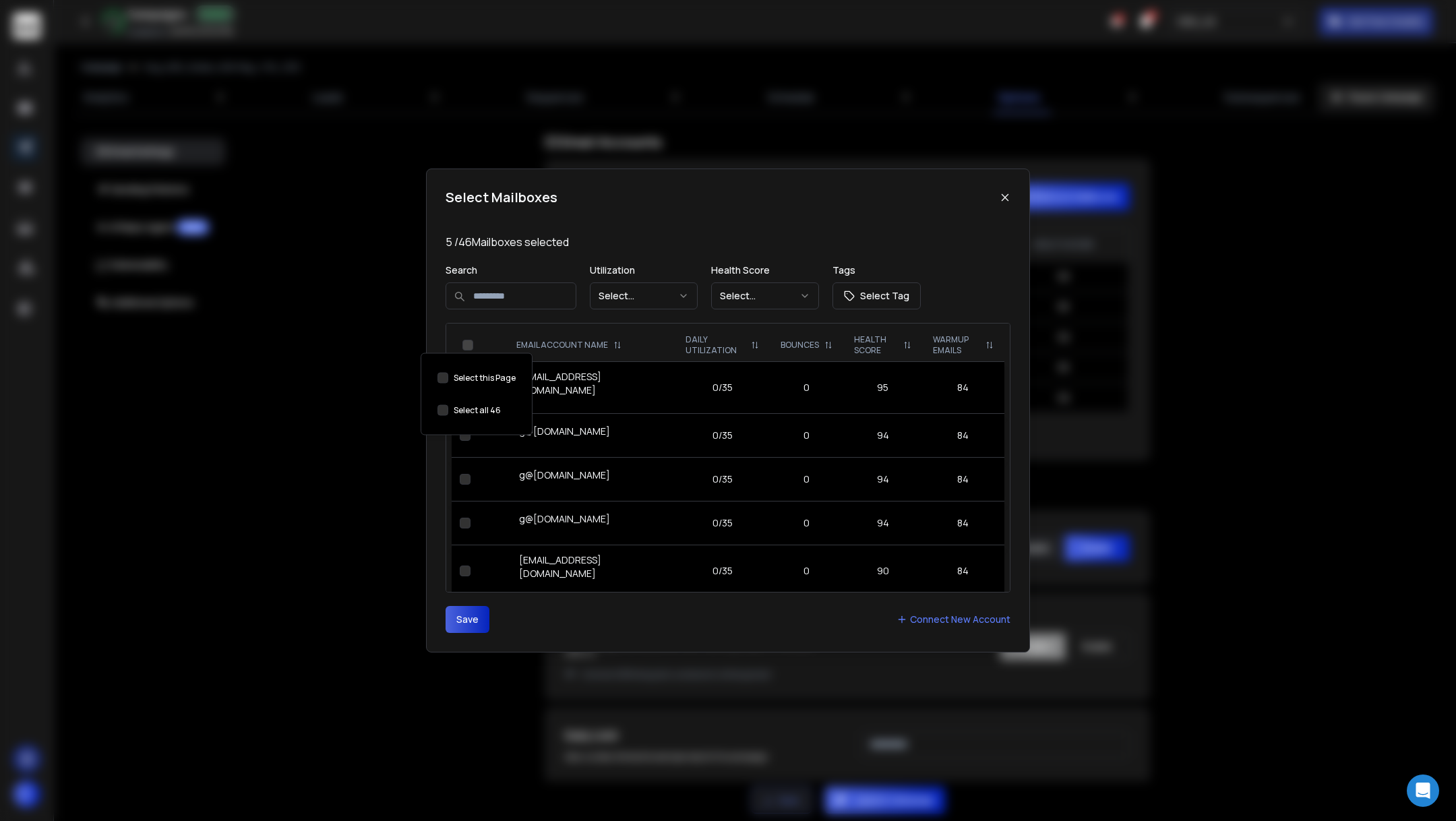
click at [469, 348] on button "Select this Page" at bounding box center [468, 346] width 11 height 11
click at [468, 625] on button "Save" at bounding box center [467, 619] width 44 height 27
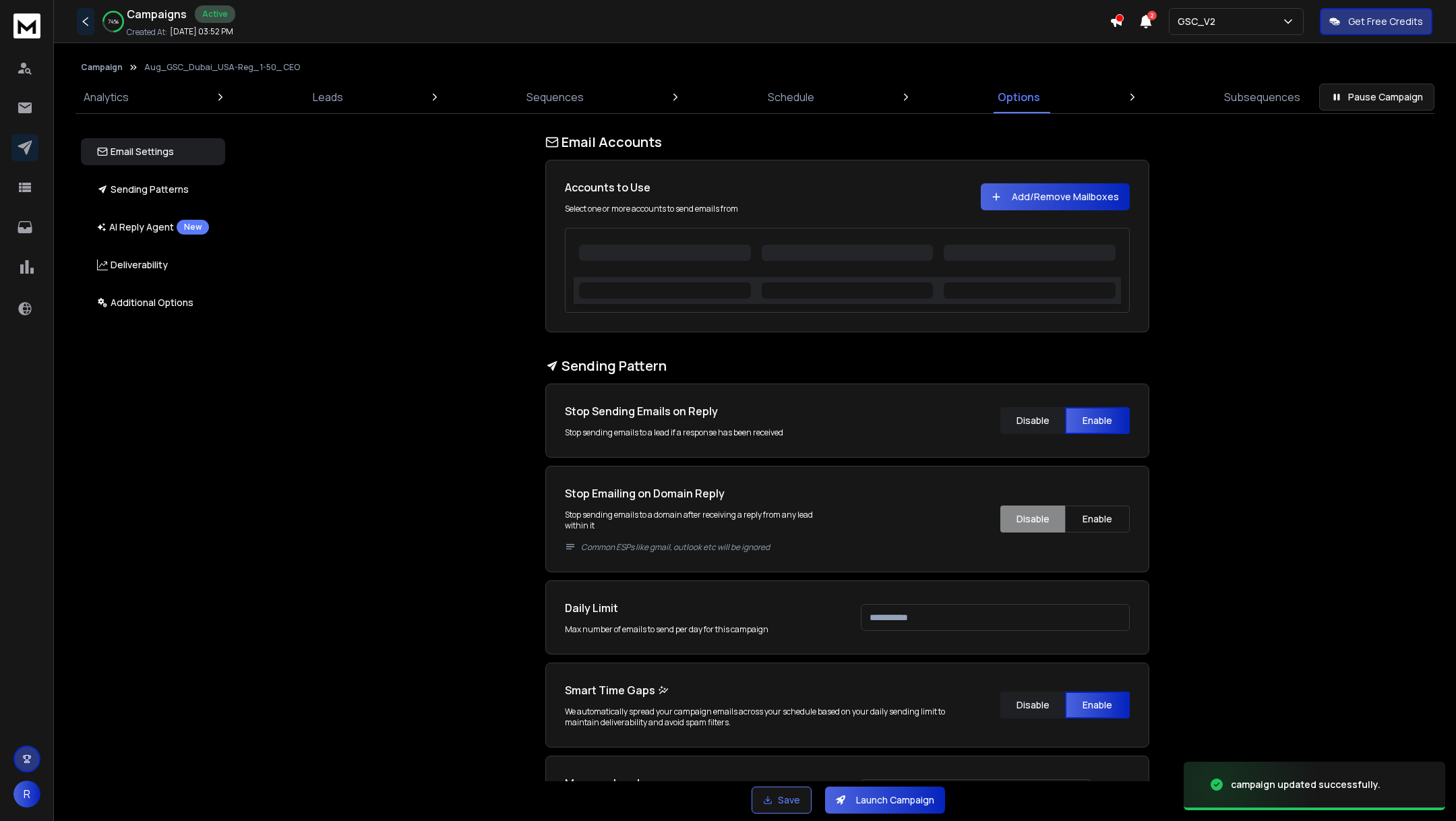
click at [79, 16] on icon at bounding box center [85, 21] width 12 height 12
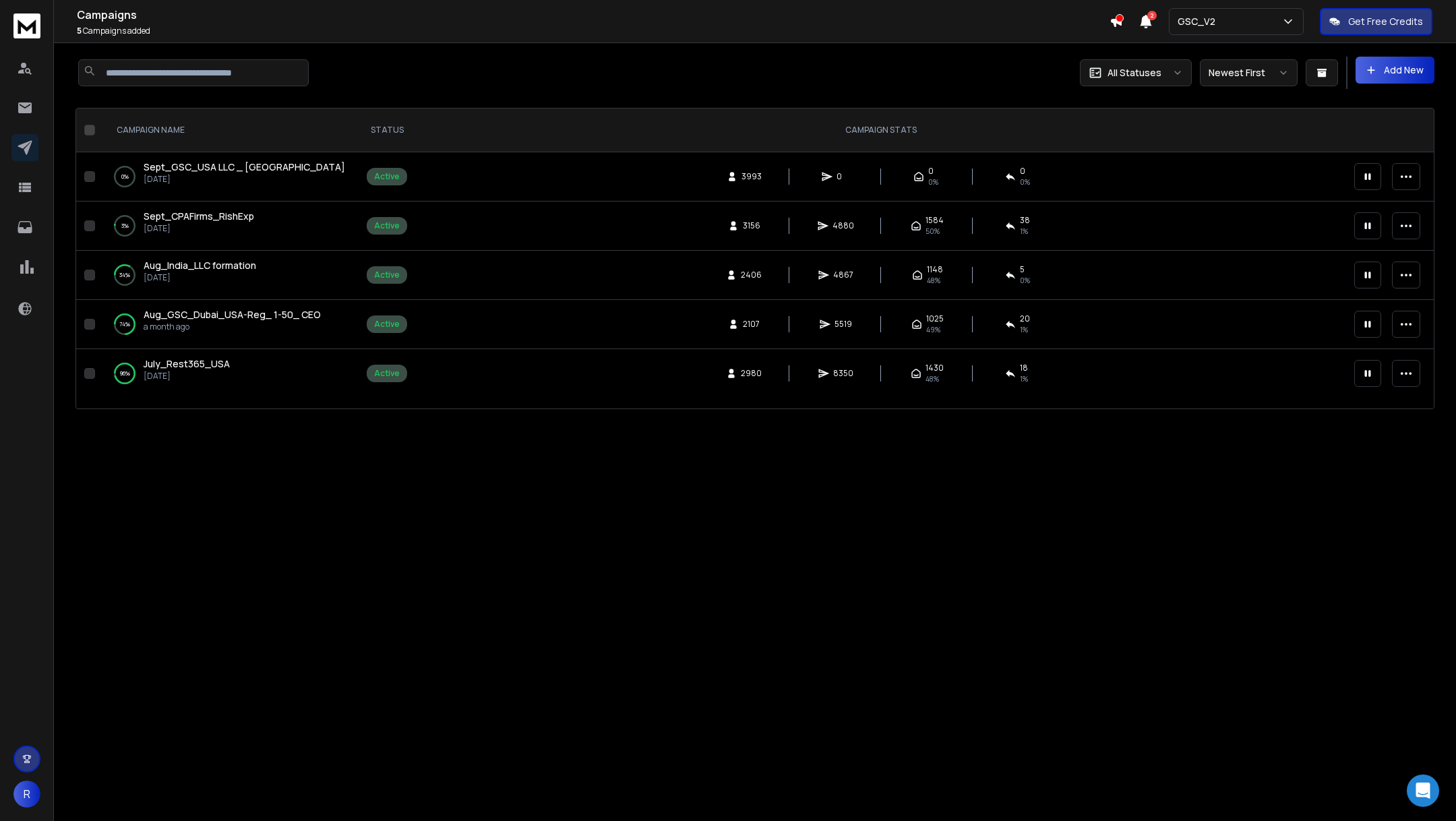
click at [190, 372] on p "[DATE]" at bounding box center [187, 376] width 86 height 11
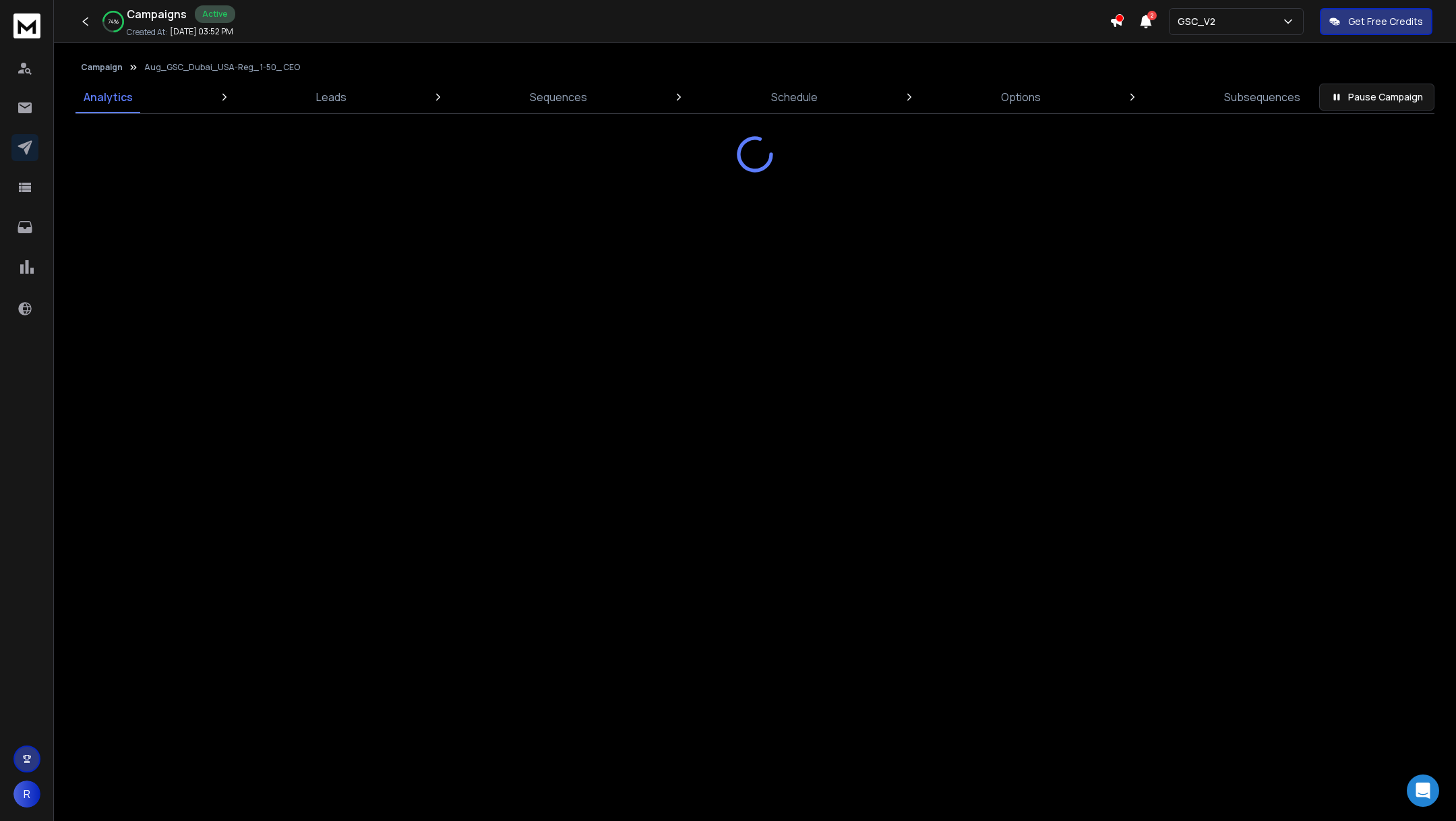
click at [1018, 117] on div "Campaign Aug_GSC_Dubai_USA-Reg_ 1-50_ CEO Analytics Leads Sequences Schedule Op…" at bounding box center [755, 508] width 1359 height 903
click at [1018, 98] on p "Options" at bounding box center [1020, 97] width 40 height 16
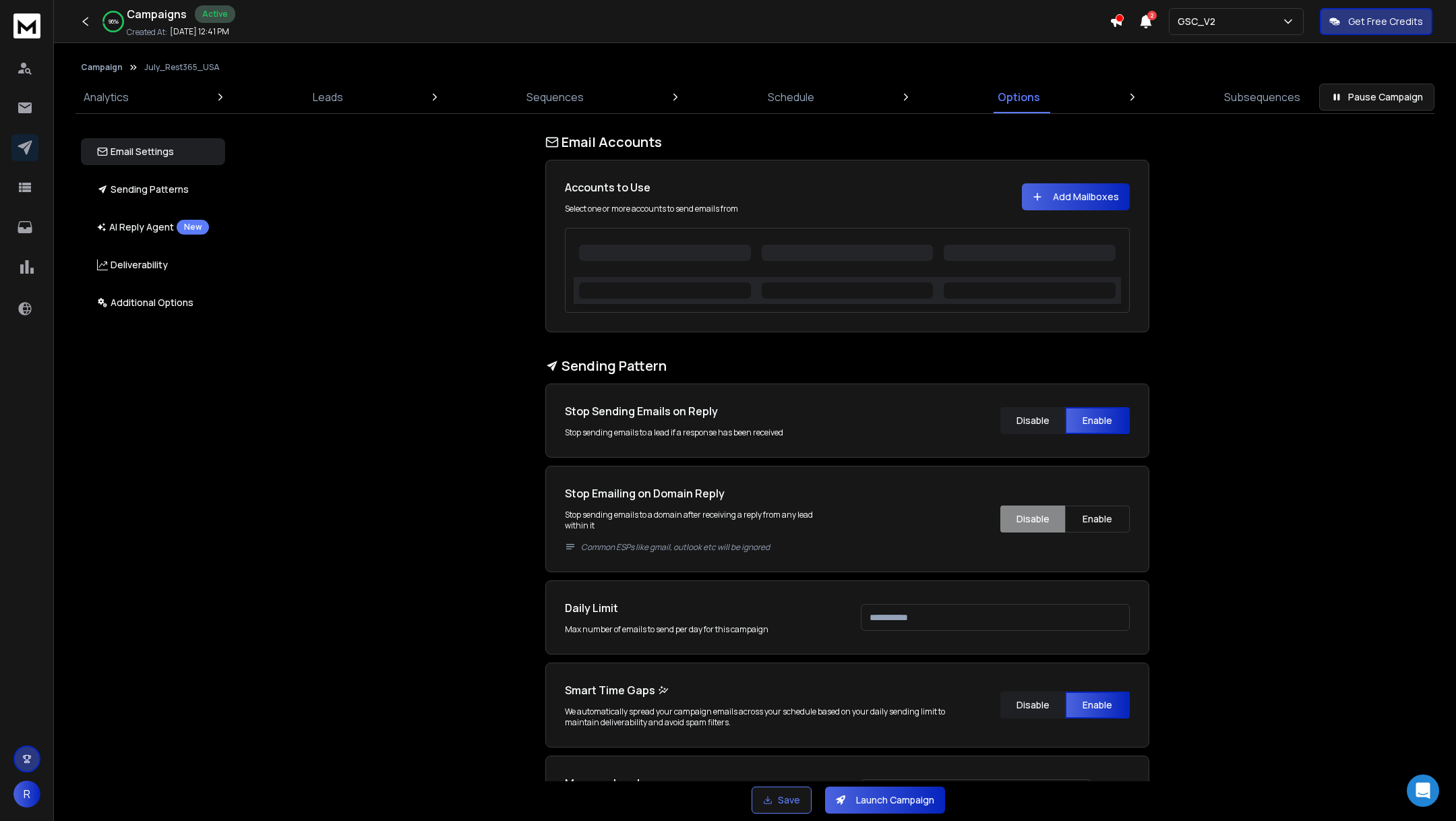
click at [1087, 202] on button "Add Mailboxes" at bounding box center [1076, 197] width 108 height 27
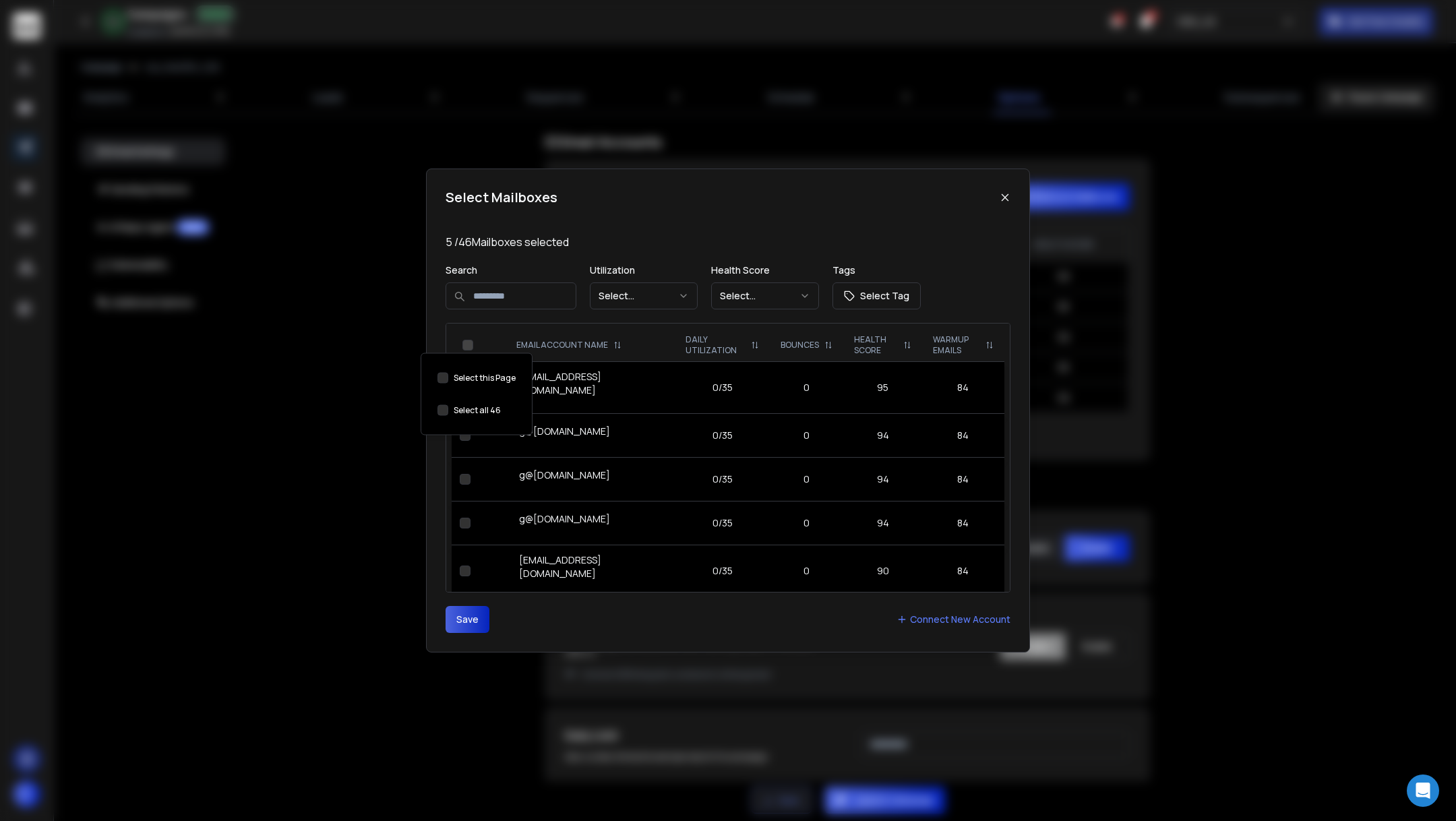
click at [472, 347] on button "Select this Page" at bounding box center [468, 346] width 11 height 11
click at [466, 625] on button "Save" at bounding box center [467, 619] width 44 height 27
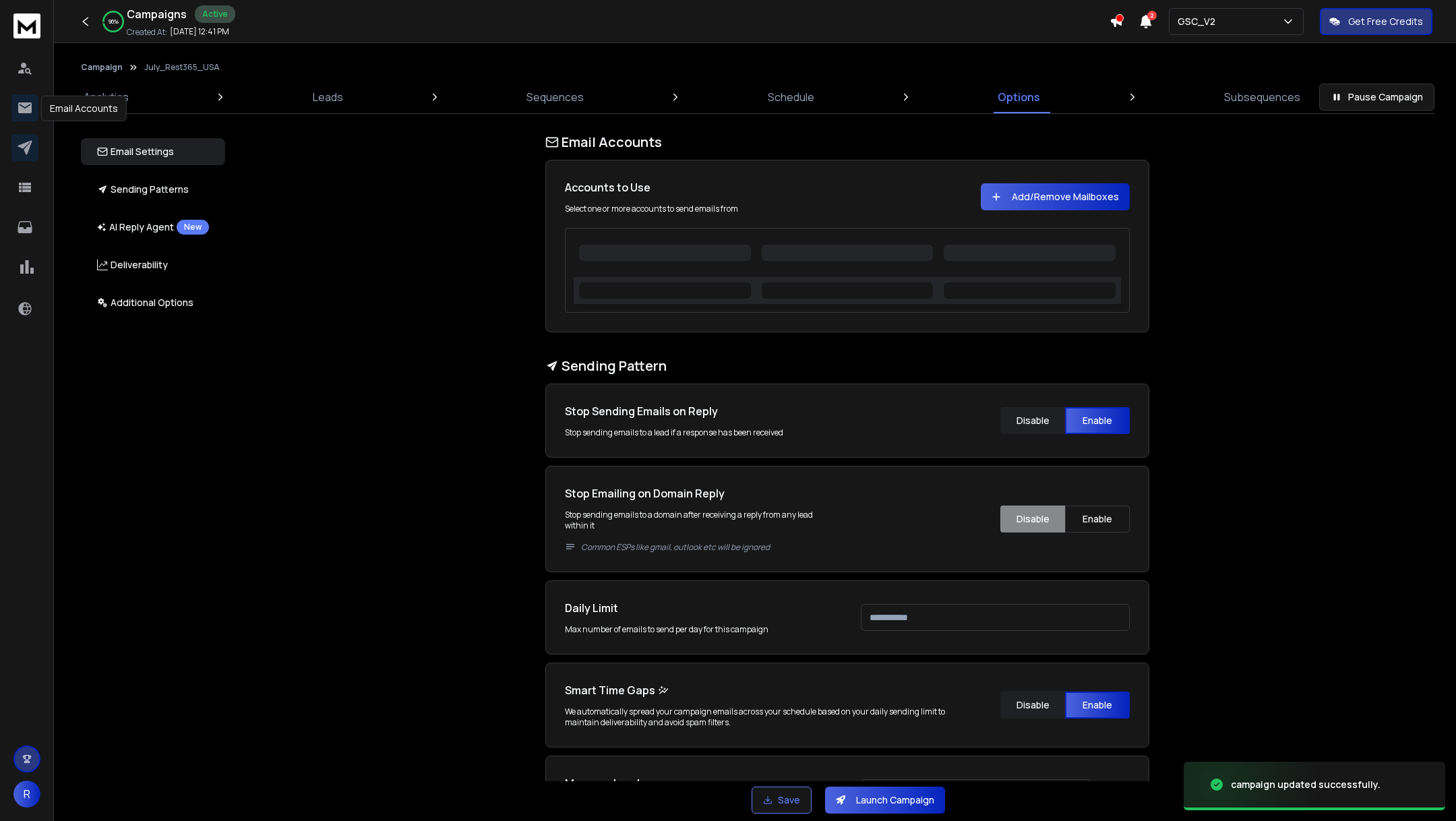
click at [22, 104] on icon at bounding box center [24, 108] width 13 height 11
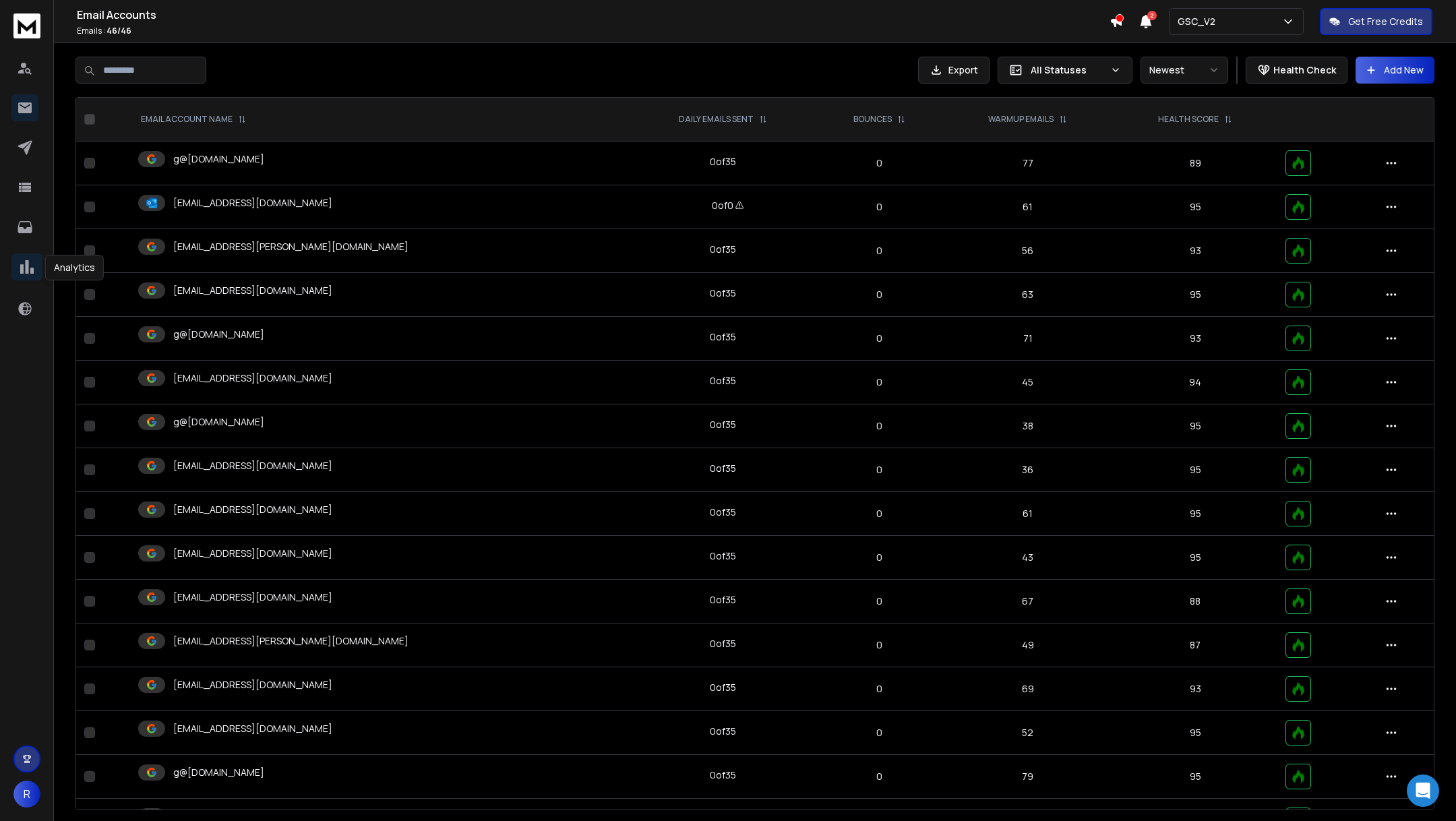
click at [22, 271] on icon at bounding box center [26, 266] width 13 height 14
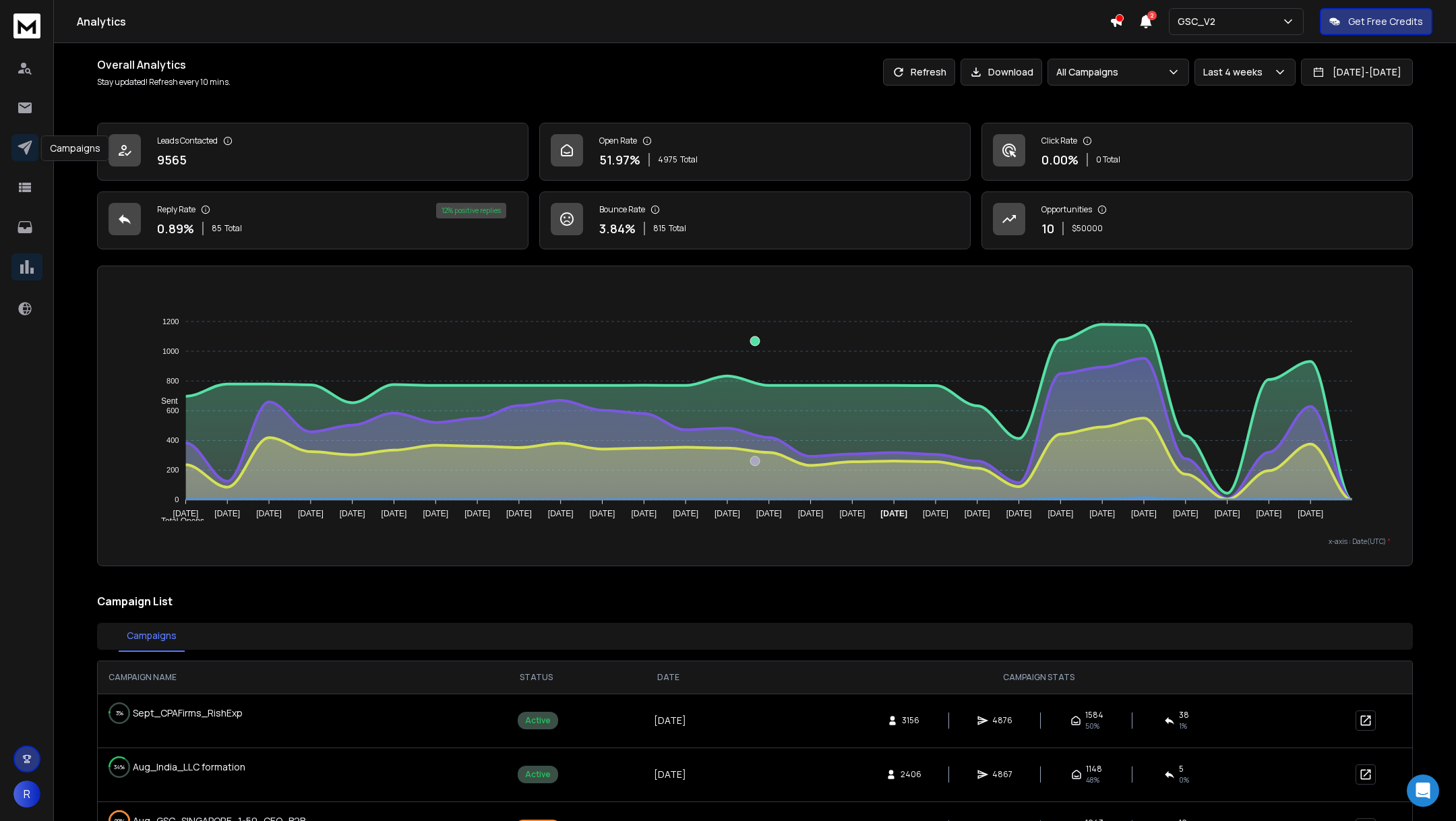
click at [17, 158] on link at bounding box center [25, 148] width 27 height 27
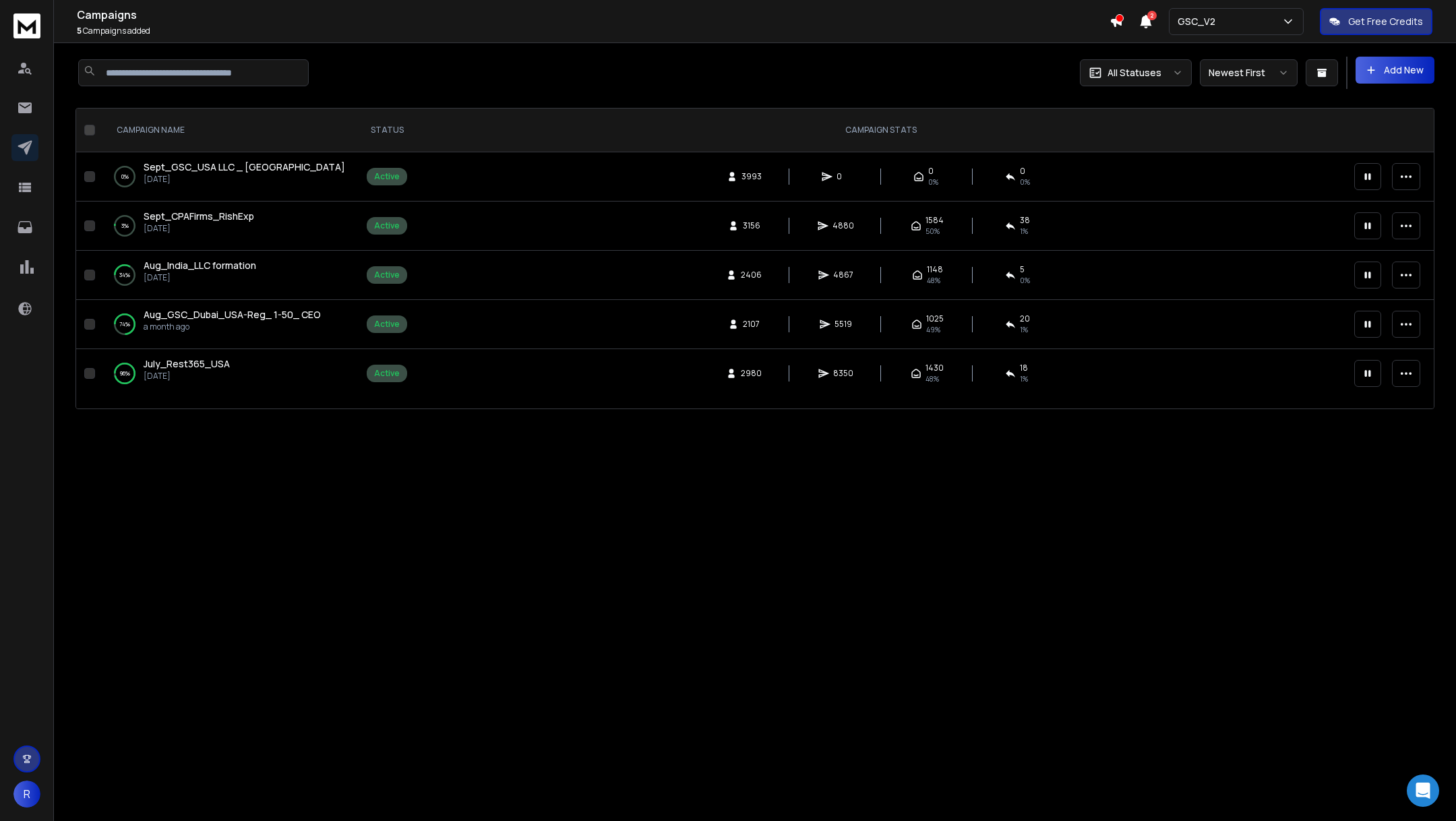
click at [199, 231] on p "7 days ago" at bounding box center [199, 229] width 111 height 11
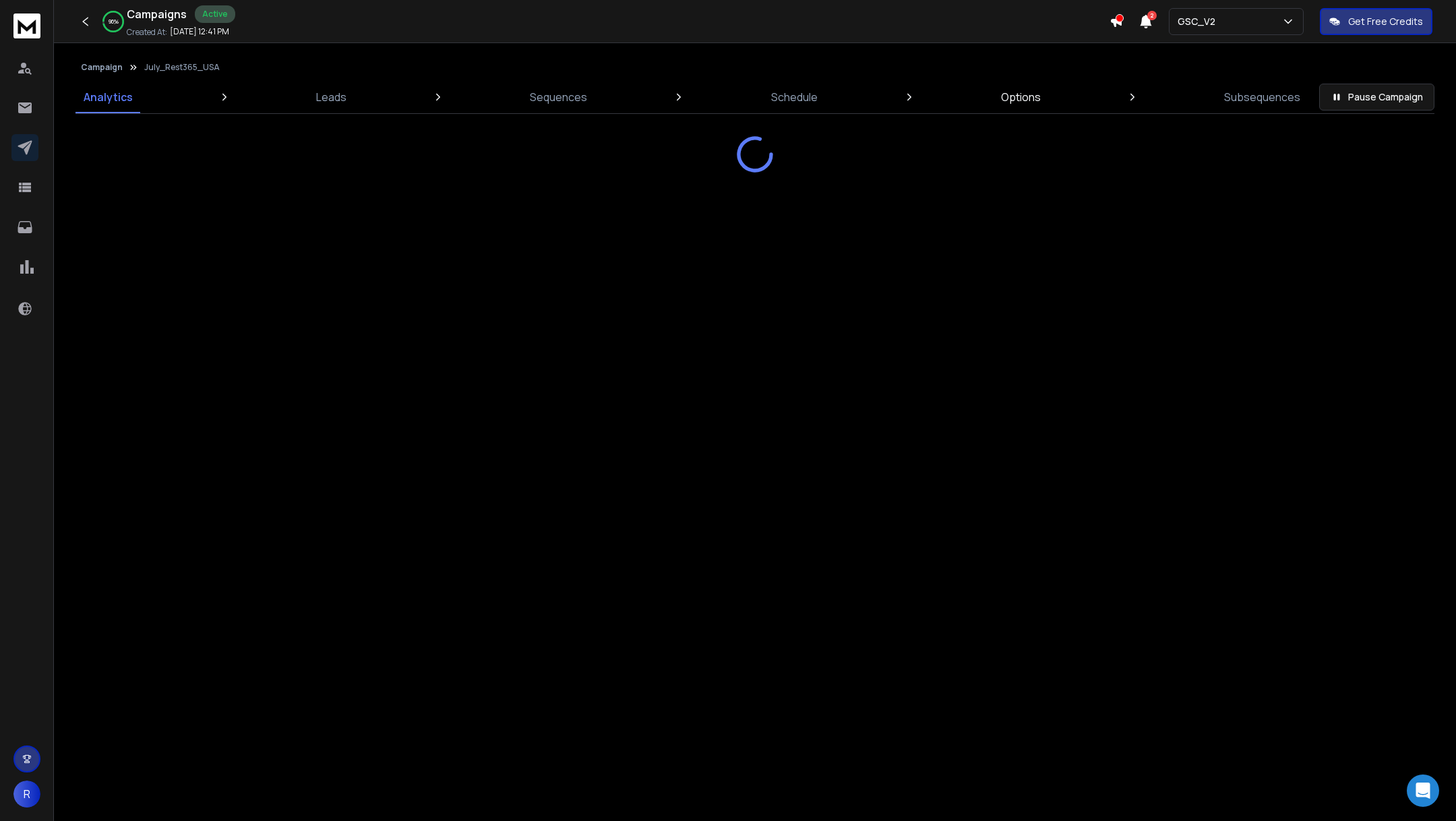
click at [1032, 99] on p "Options" at bounding box center [1020, 97] width 40 height 16
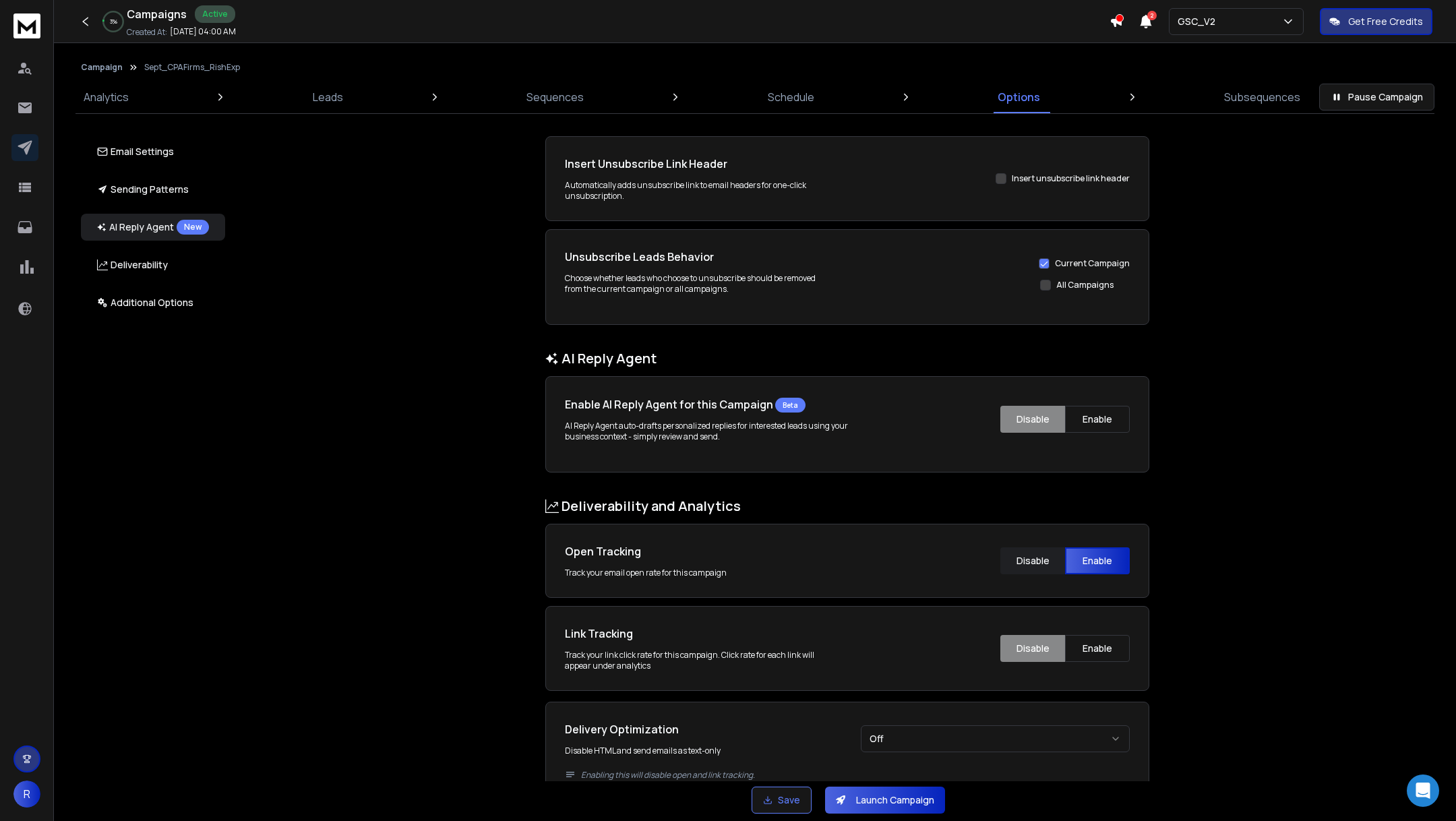
scroll to position [1141, 0]
click at [1048, 560] on button "Disable" at bounding box center [1033, 559] width 65 height 27
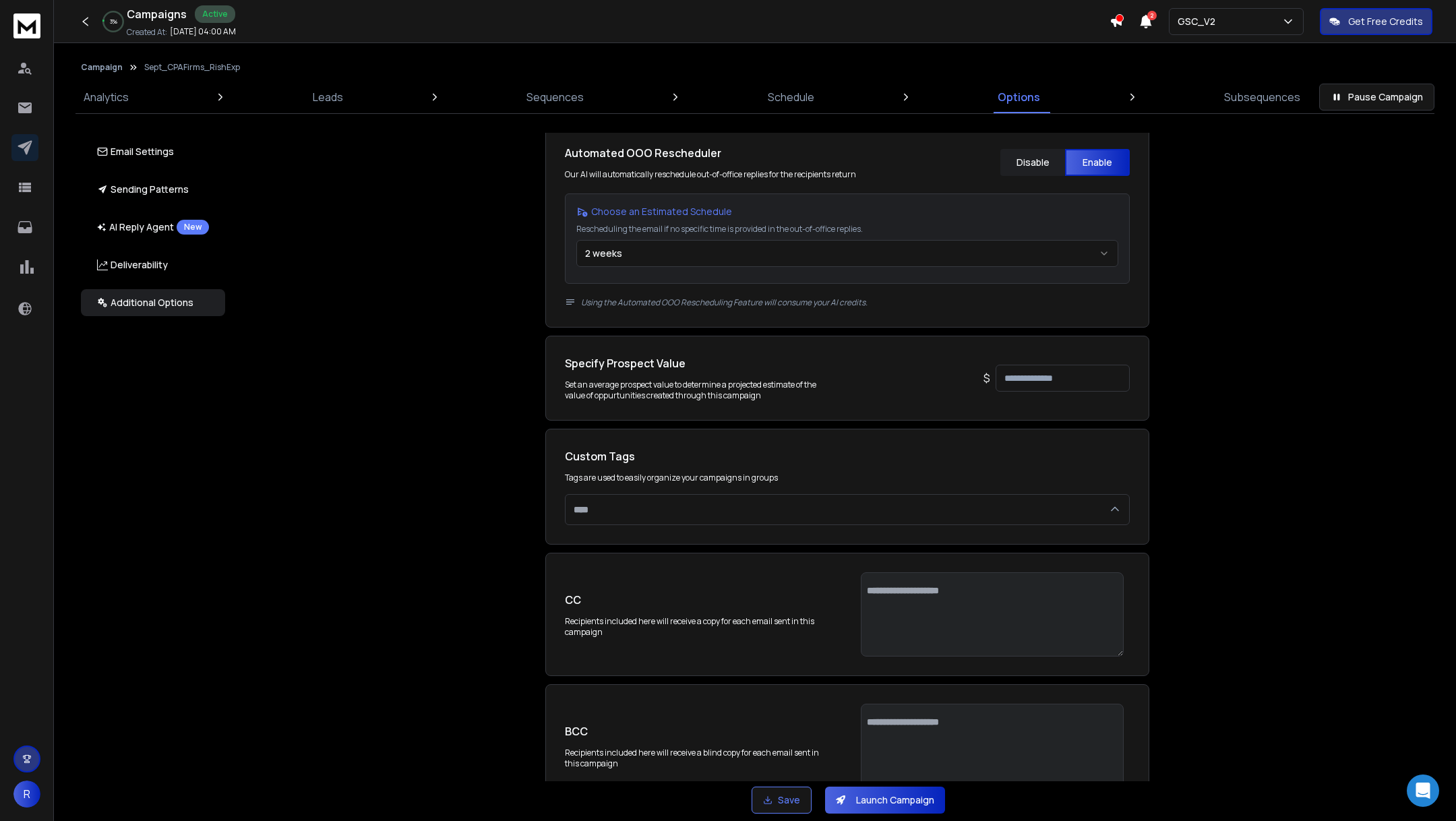
scroll to position [2492, 0]
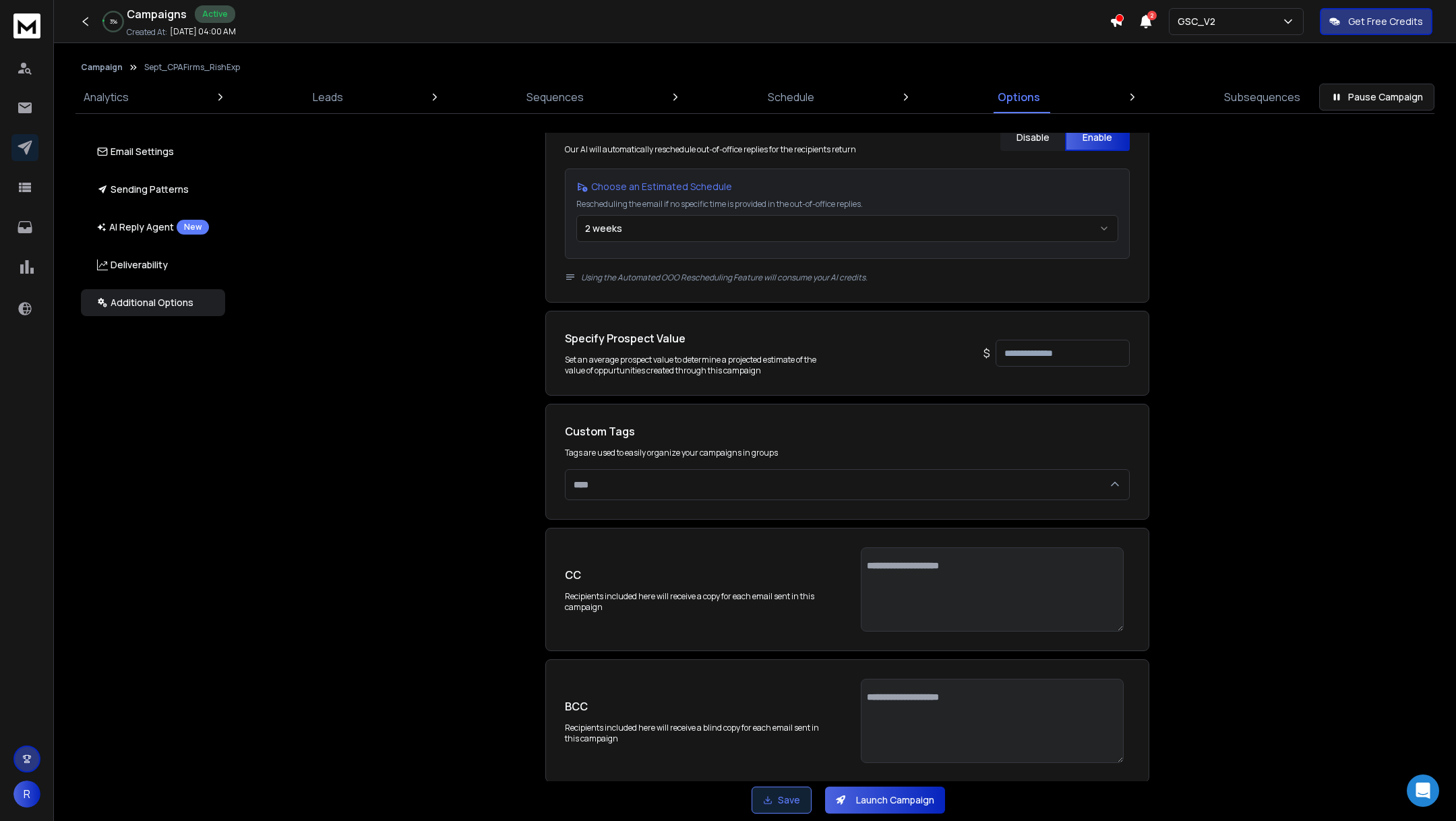
click at [777, 799] on button "Save" at bounding box center [781, 800] width 60 height 27
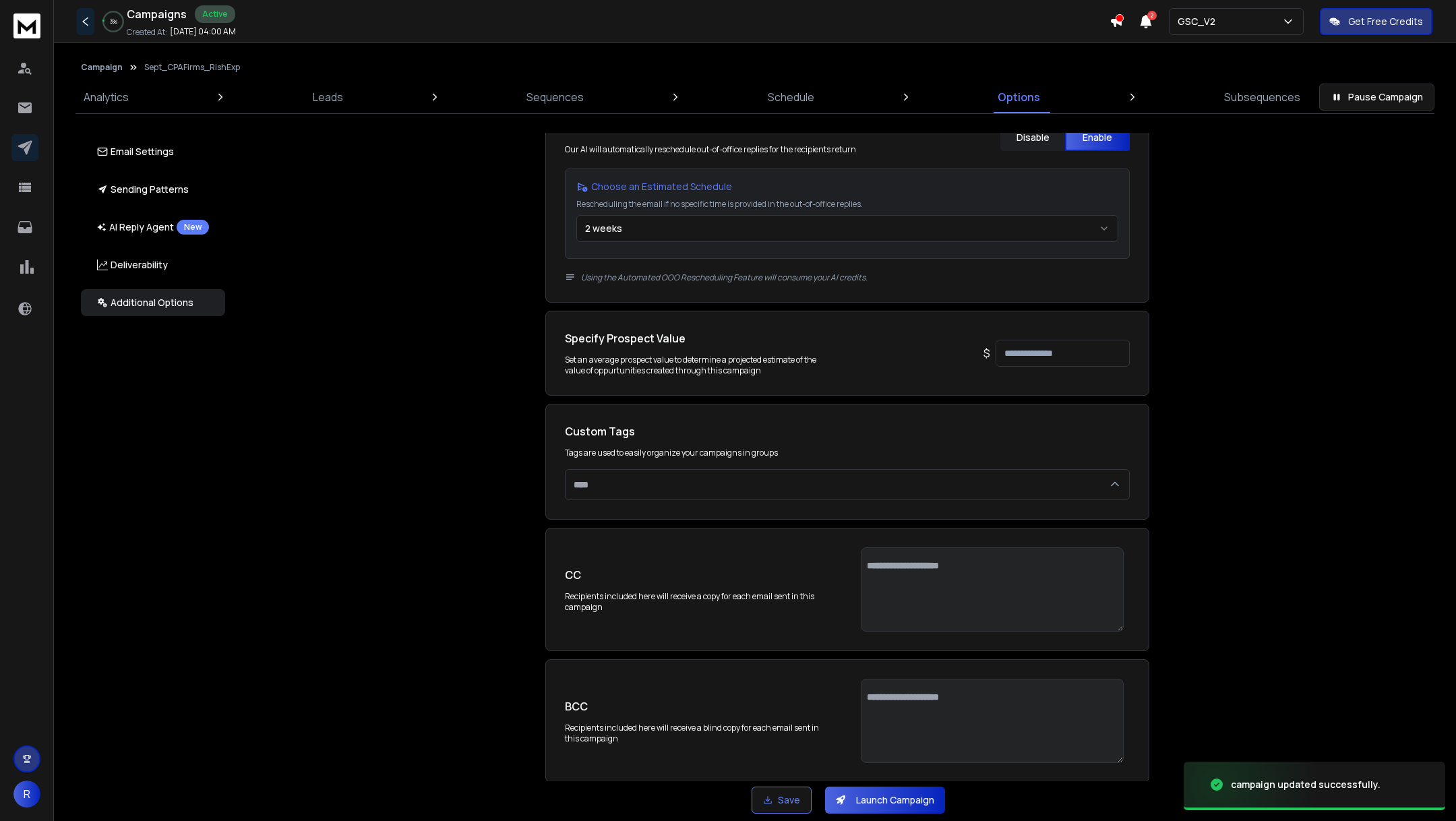
click at [85, 30] on button at bounding box center [85, 22] width 17 height 27
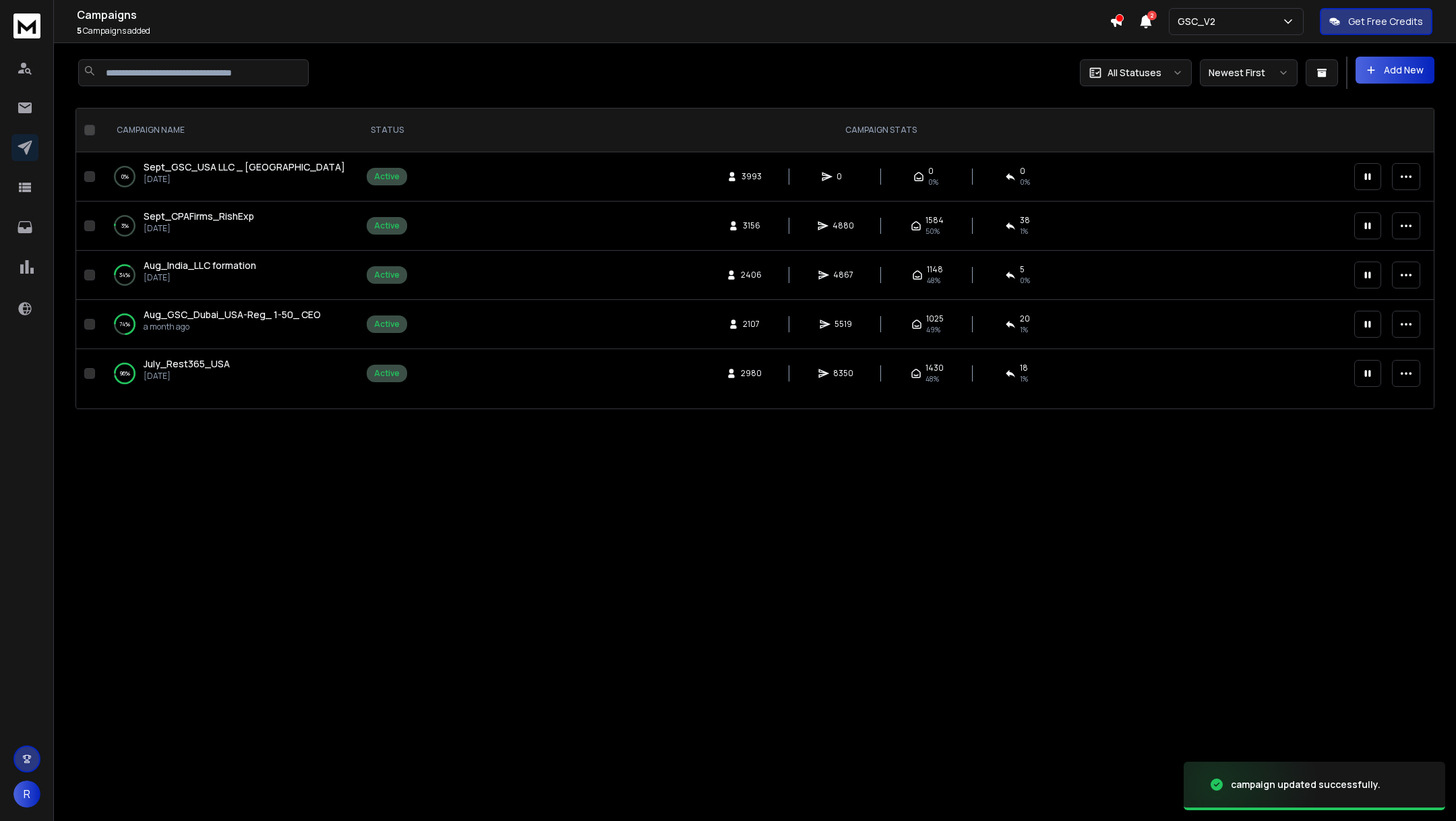
click at [265, 266] on div "34 % Aug_India_LLC formation 22 days ago" at bounding box center [229, 275] width 231 height 32
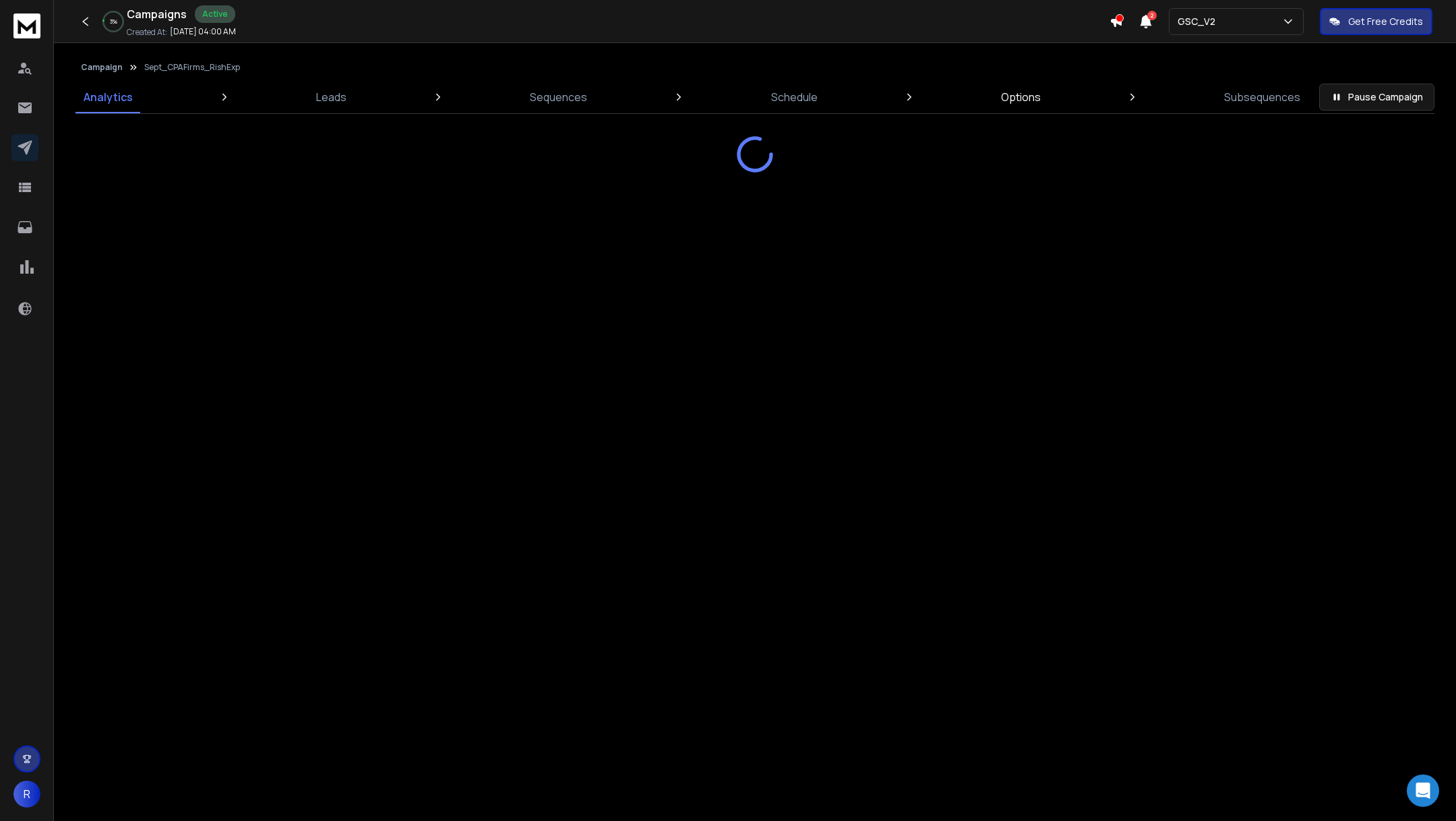
click at [996, 98] on link "Options" at bounding box center [1020, 97] width 56 height 32
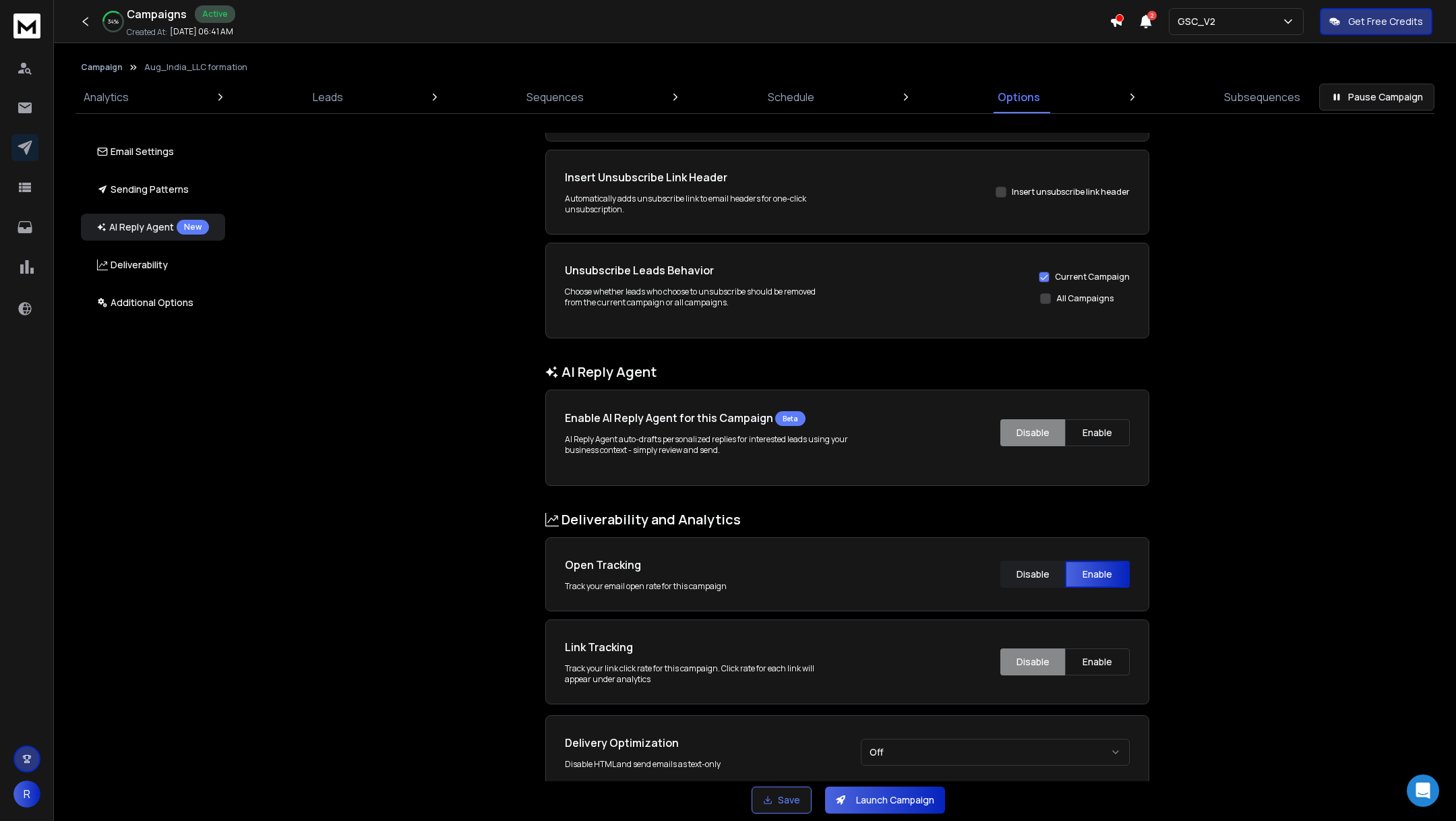
scroll to position [1303, 0]
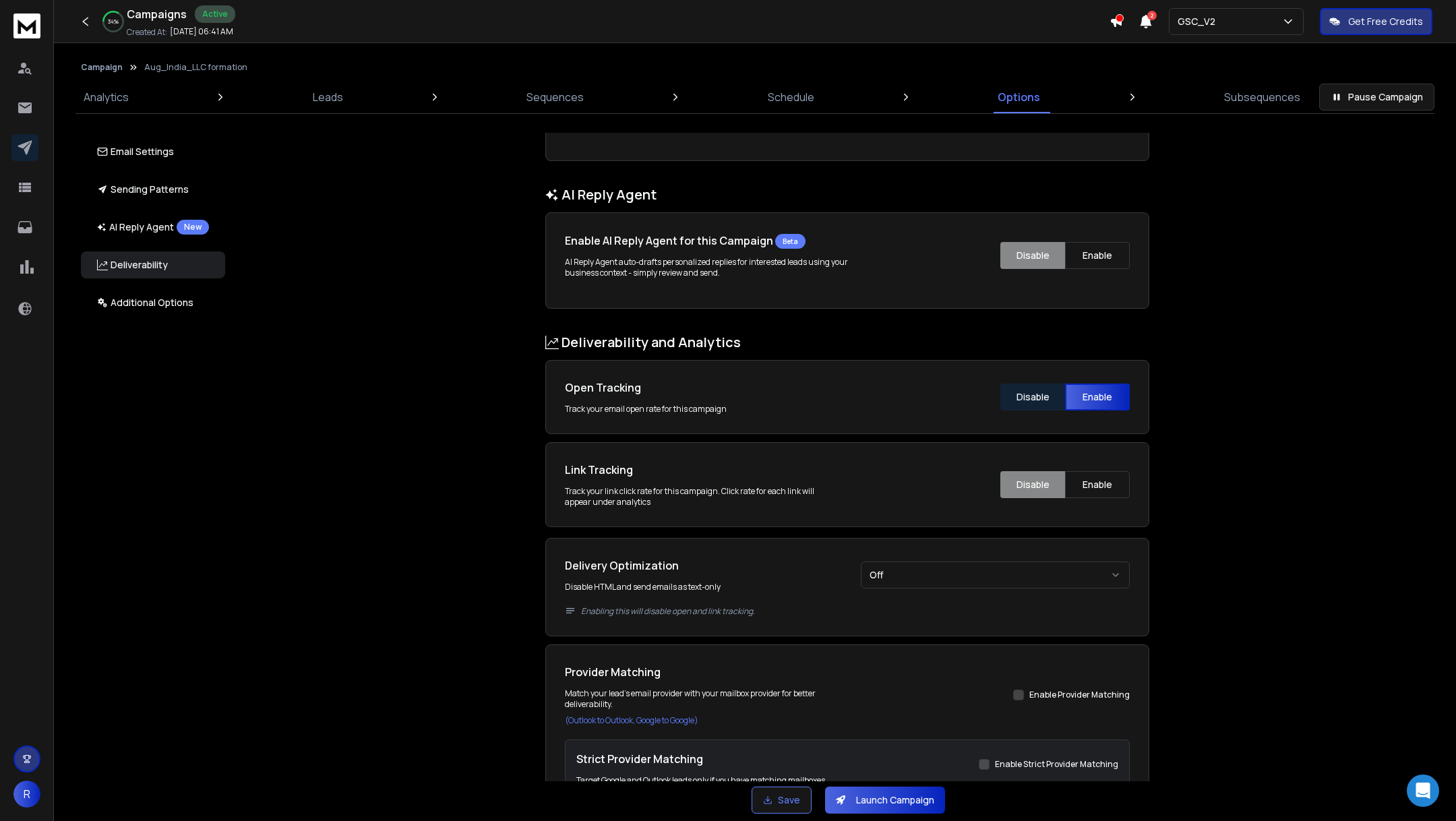
click at [1031, 401] on button "Disable" at bounding box center [1033, 397] width 65 height 27
click at [790, 787] on button "Save" at bounding box center [781, 800] width 60 height 27
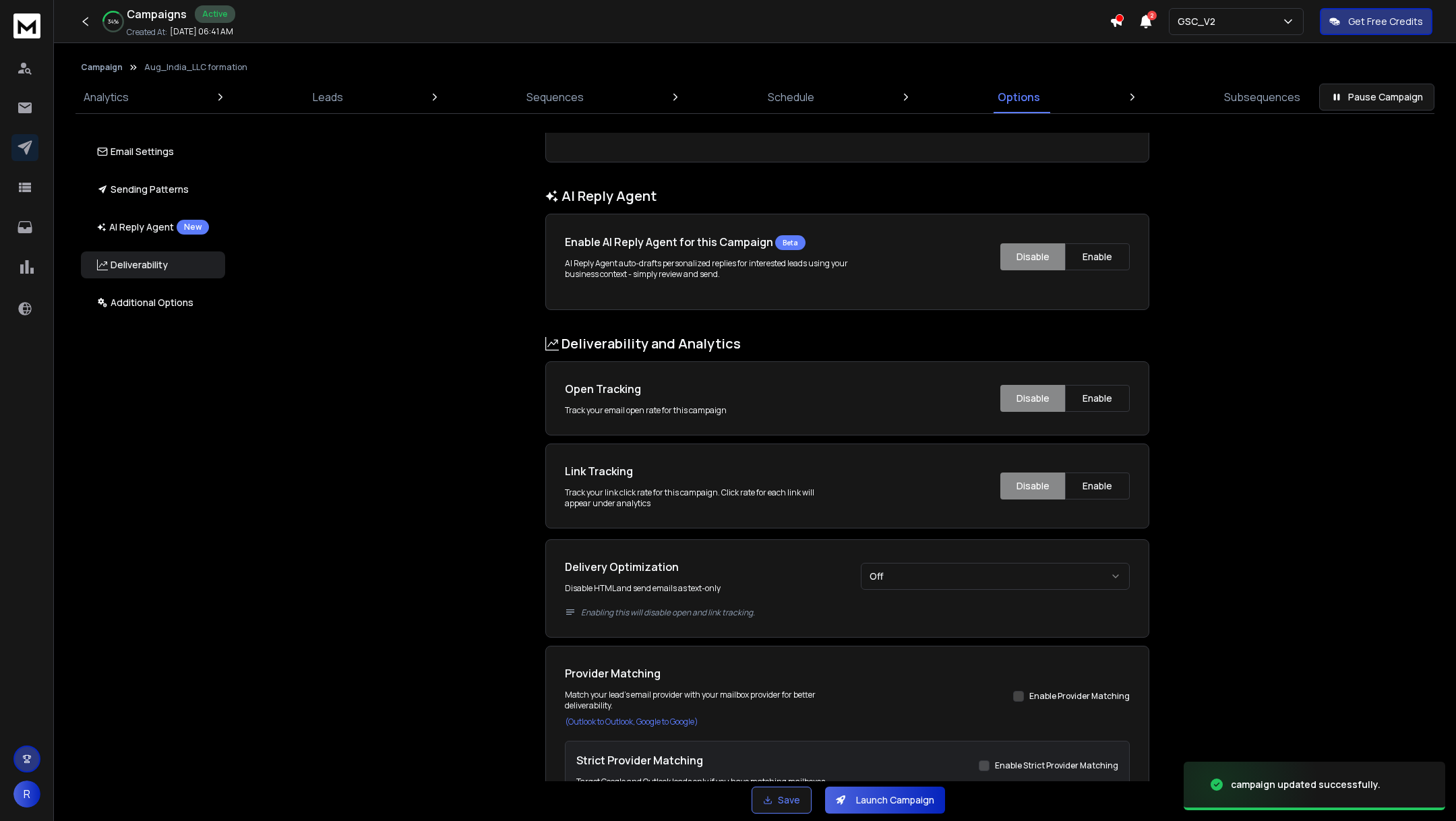
click at [70, 20] on div "34 % Campaigns Active Created At: Aug 21, 2025, 06:41 AM 2 GSC_V2 Get Free Cred…" at bounding box center [728, 22] width 1456 height 43
click at [86, 25] on icon at bounding box center [85, 21] width 12 height 12
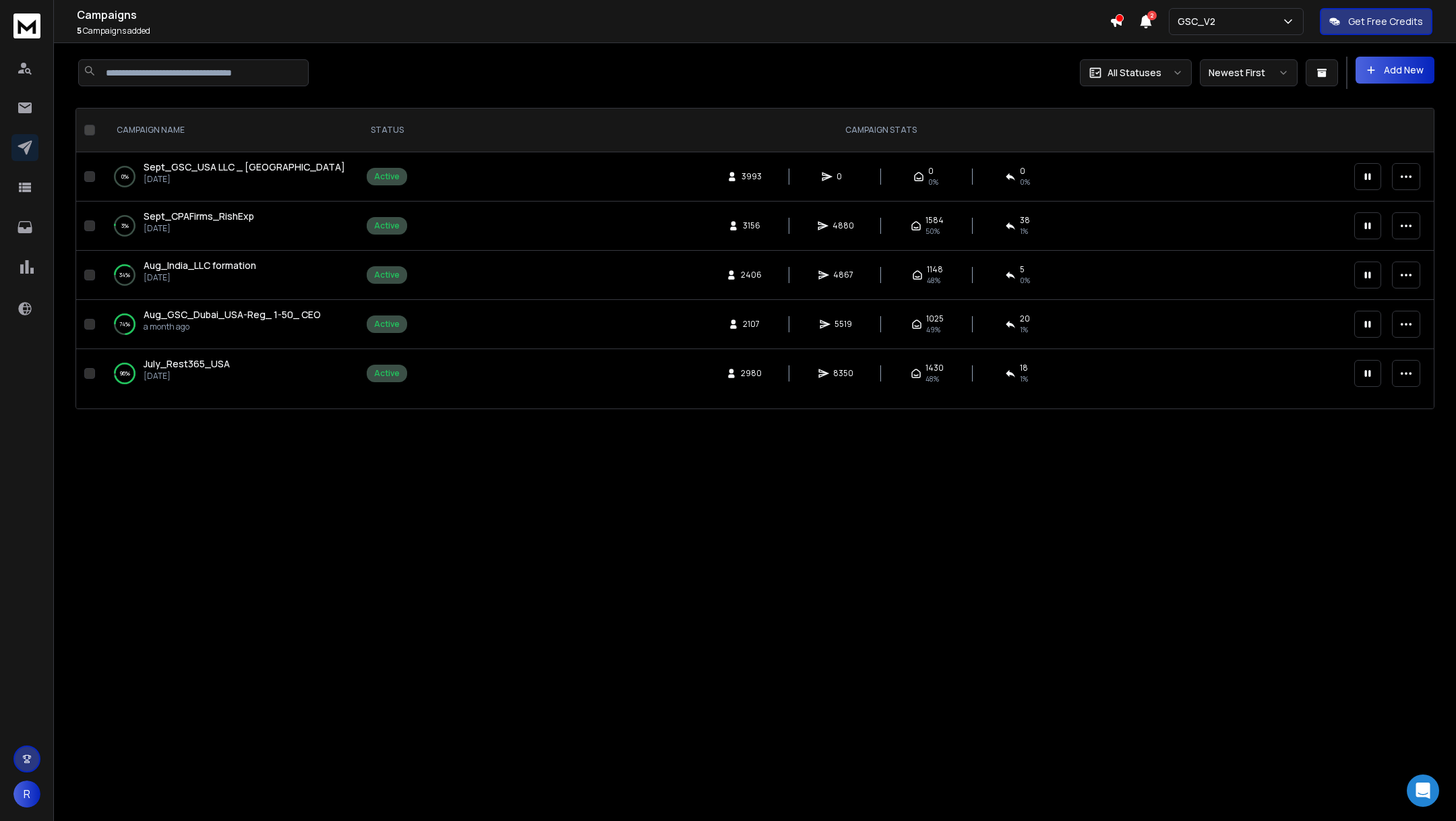
click at [202, 316] on span "Aug_GSC_Dubai_USA-Reg_ 1-50_ CEO" at bounding box center [232, 314] width 177 height 13
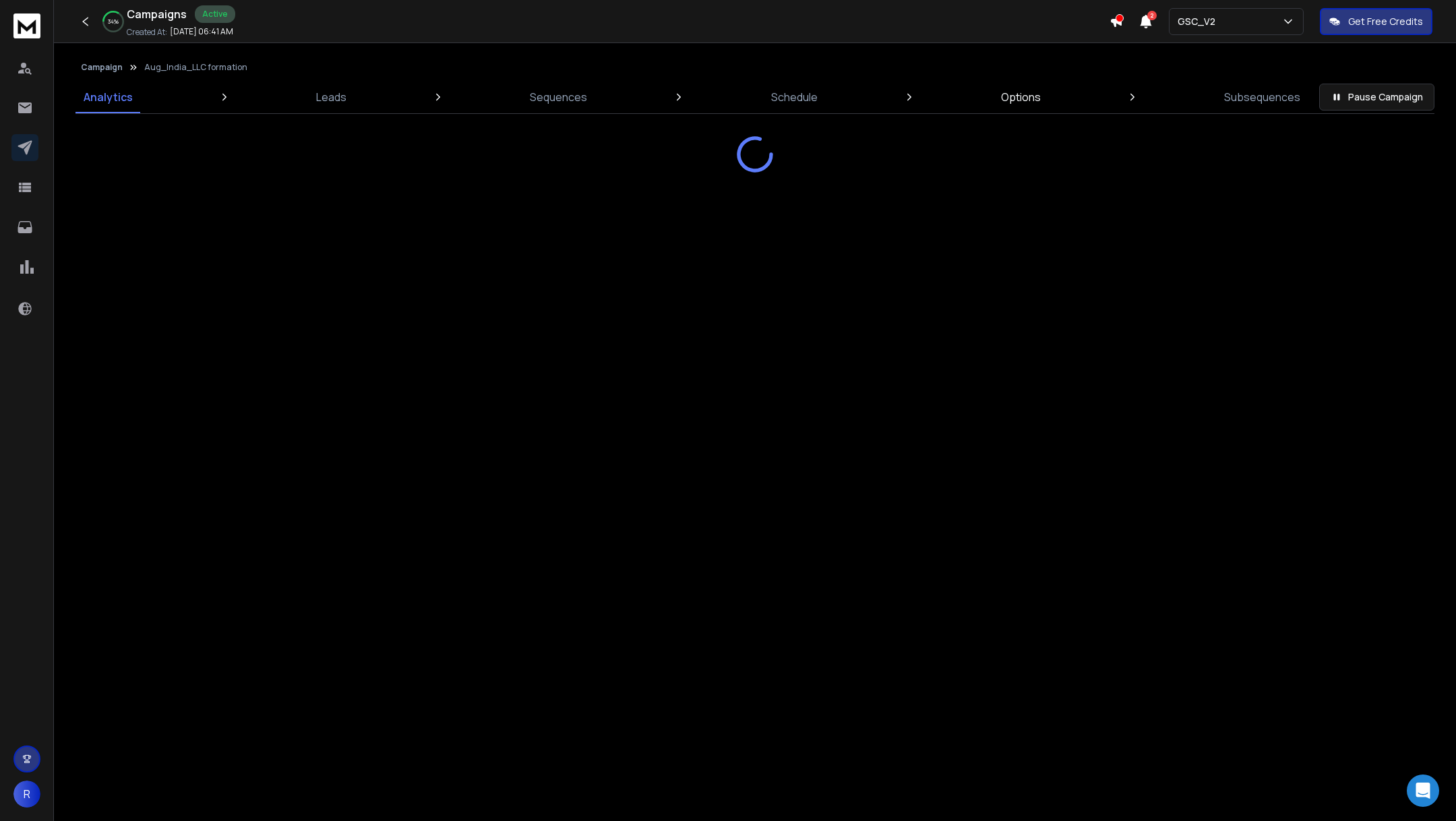
click at [1014, 90] on p "Options" at bounding box center [1020, 97] width 40 height 16
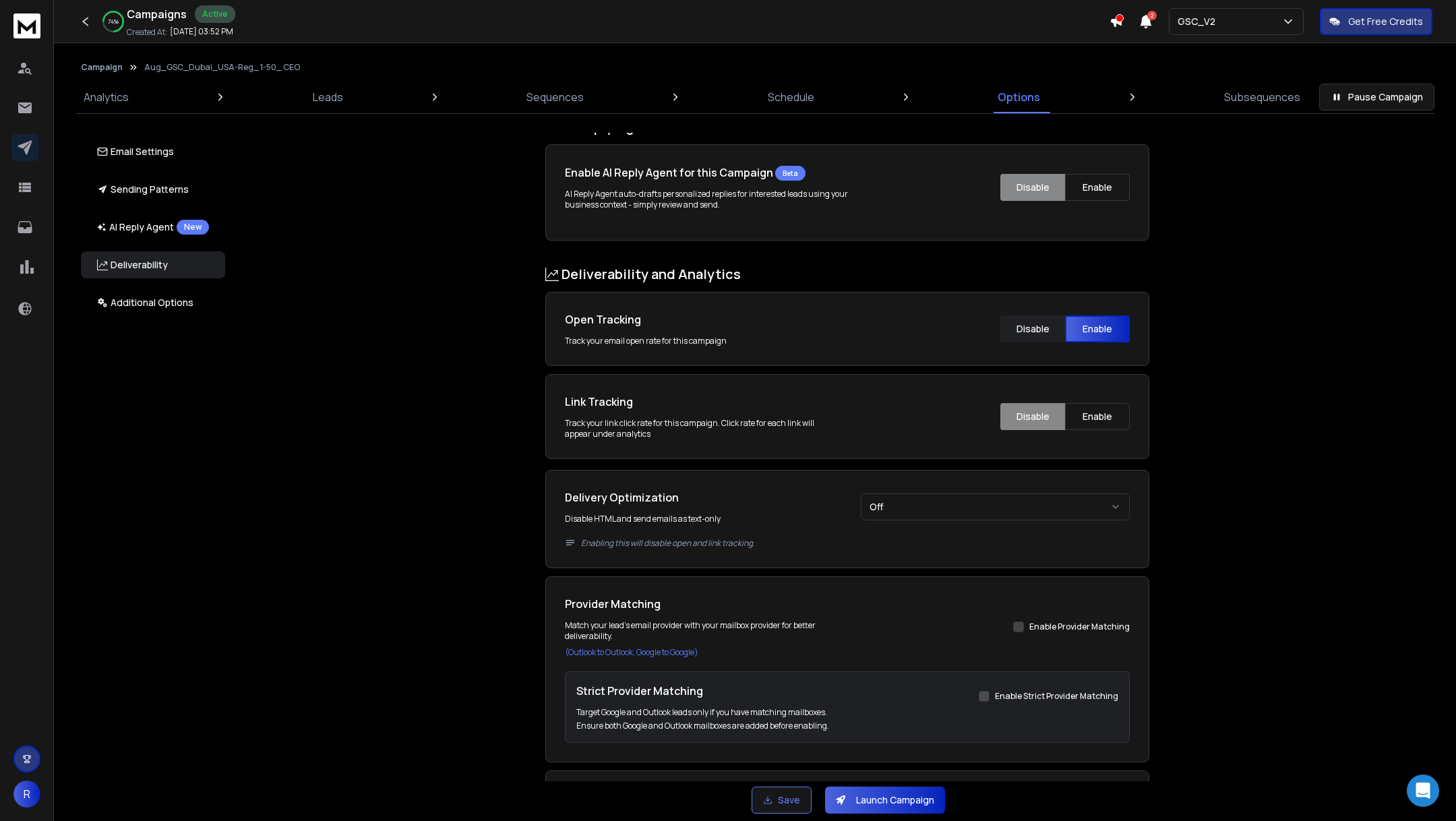
scroll to position [1264, 0]
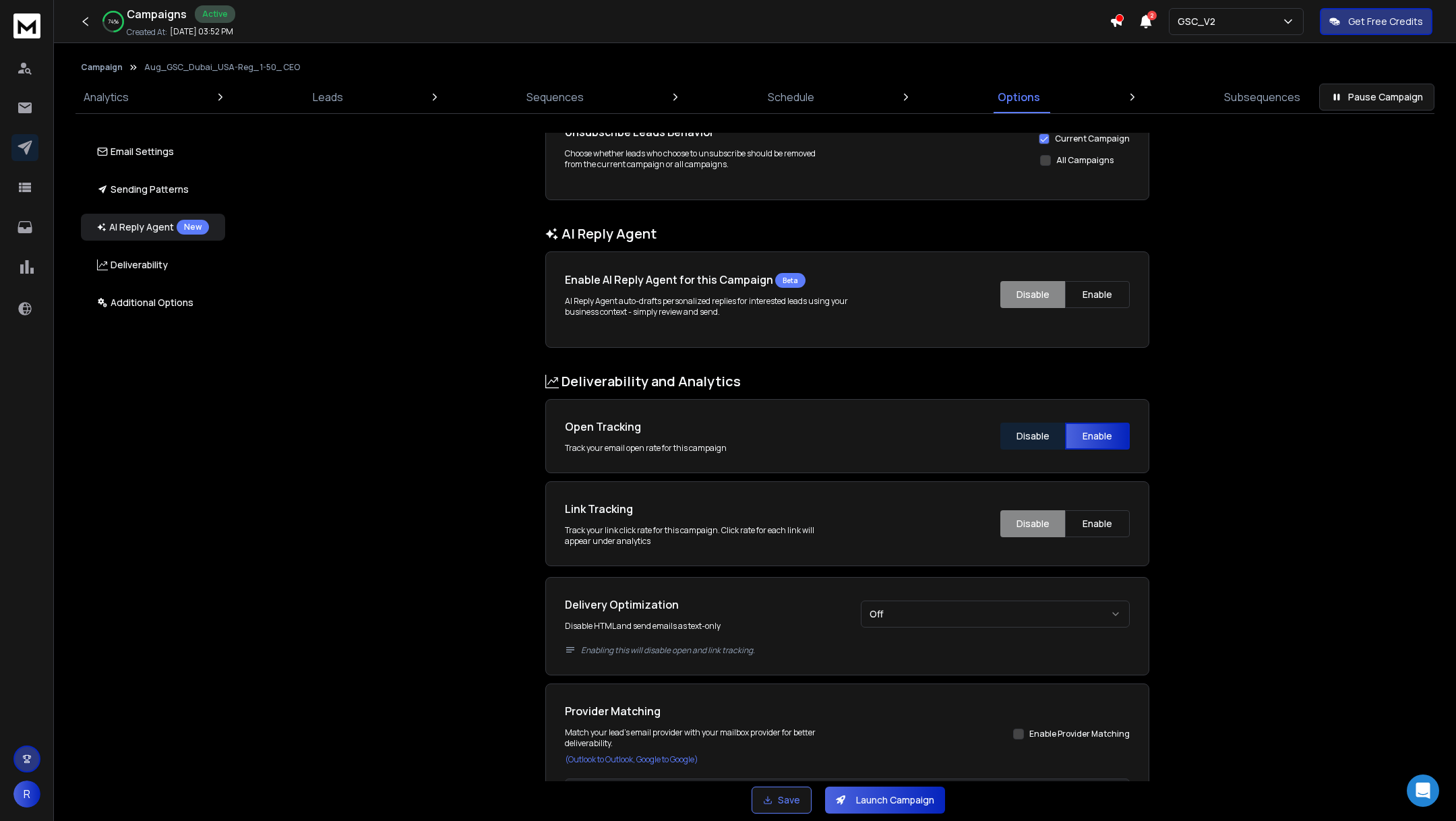
click at [1029, 426] on button "Disable" at bounding box center [1033, 437] width 65 height 27
click at [774, 818] on div "Get only verified leads with our AI-powered Lead Finder, starting at $22/mo Try…" at bounding box center [728, 410] width 1456 height 821
click at [774, 803] on button "Save" at bounding box center [781, 800] width 60 height 27
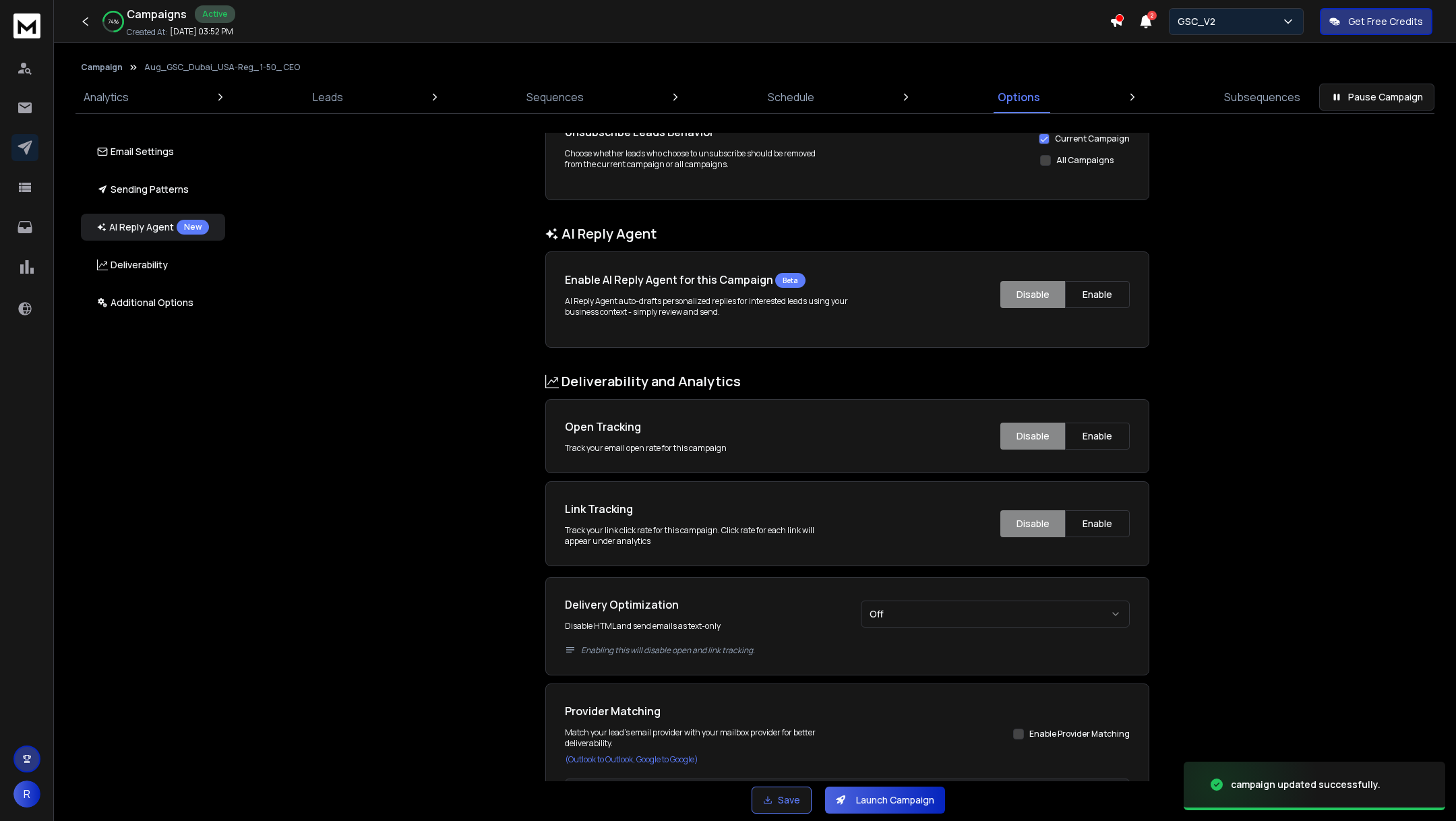
click at [1250, 23] on div "GSC_V2" at bounding box center [1236, 21] width 117 height 14
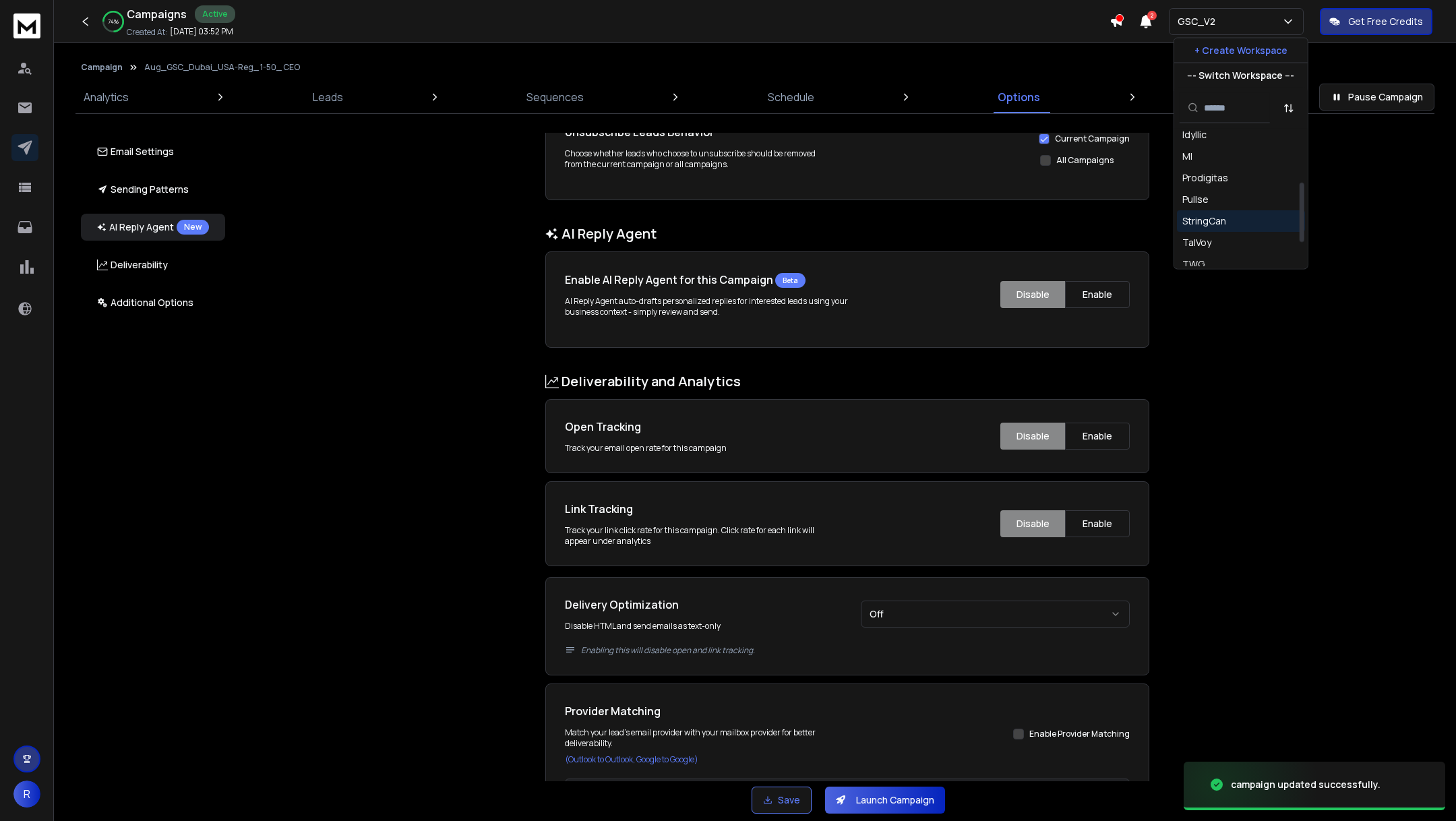
scroll to position [167, 0]
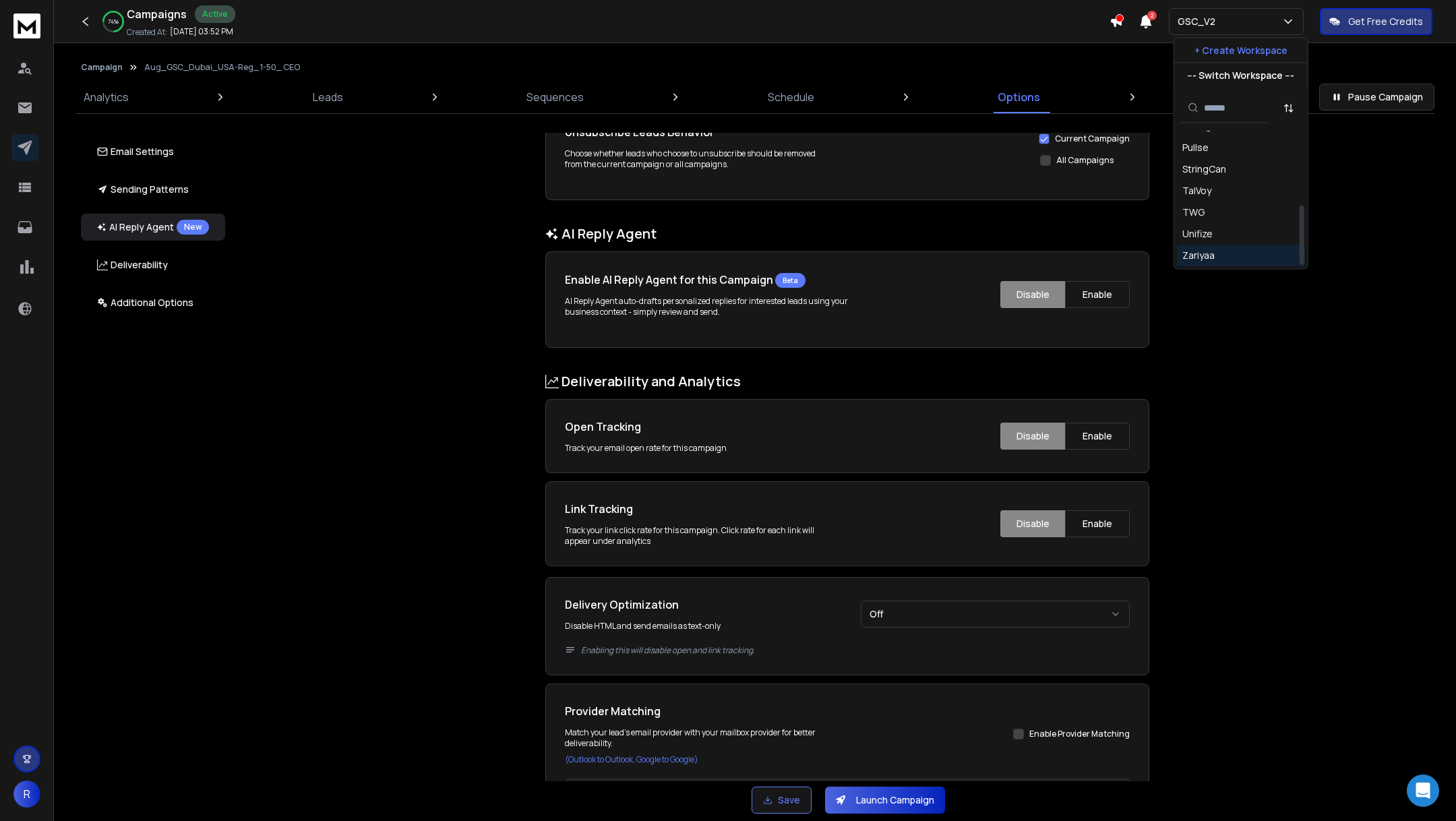
click at [1227, 257] on div "Zariyaa" at bounding box center [1241, 257] width 128 height 22
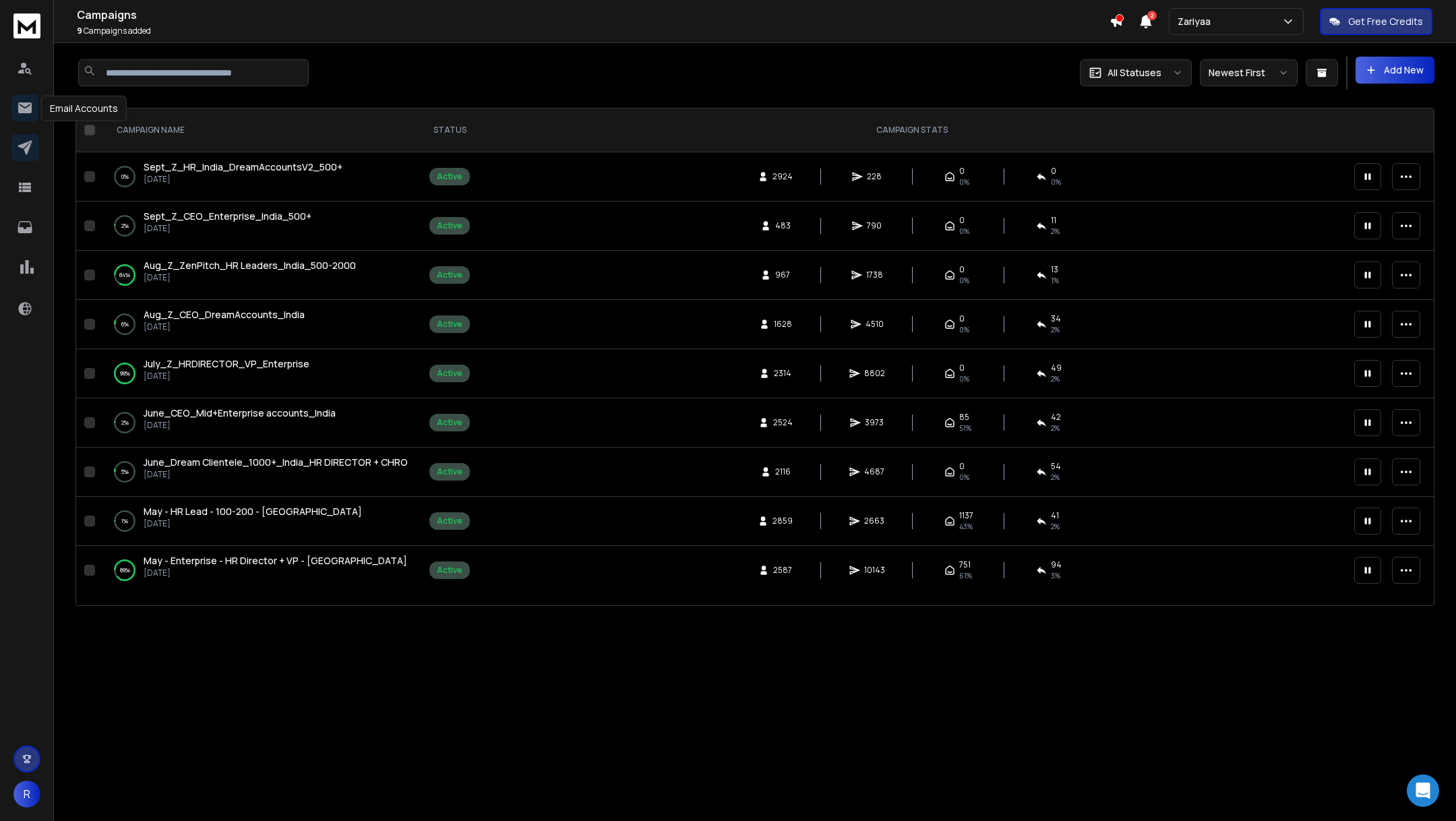
click at [22, 108] on icon at bounding box center [24, 108] width 13 height 11
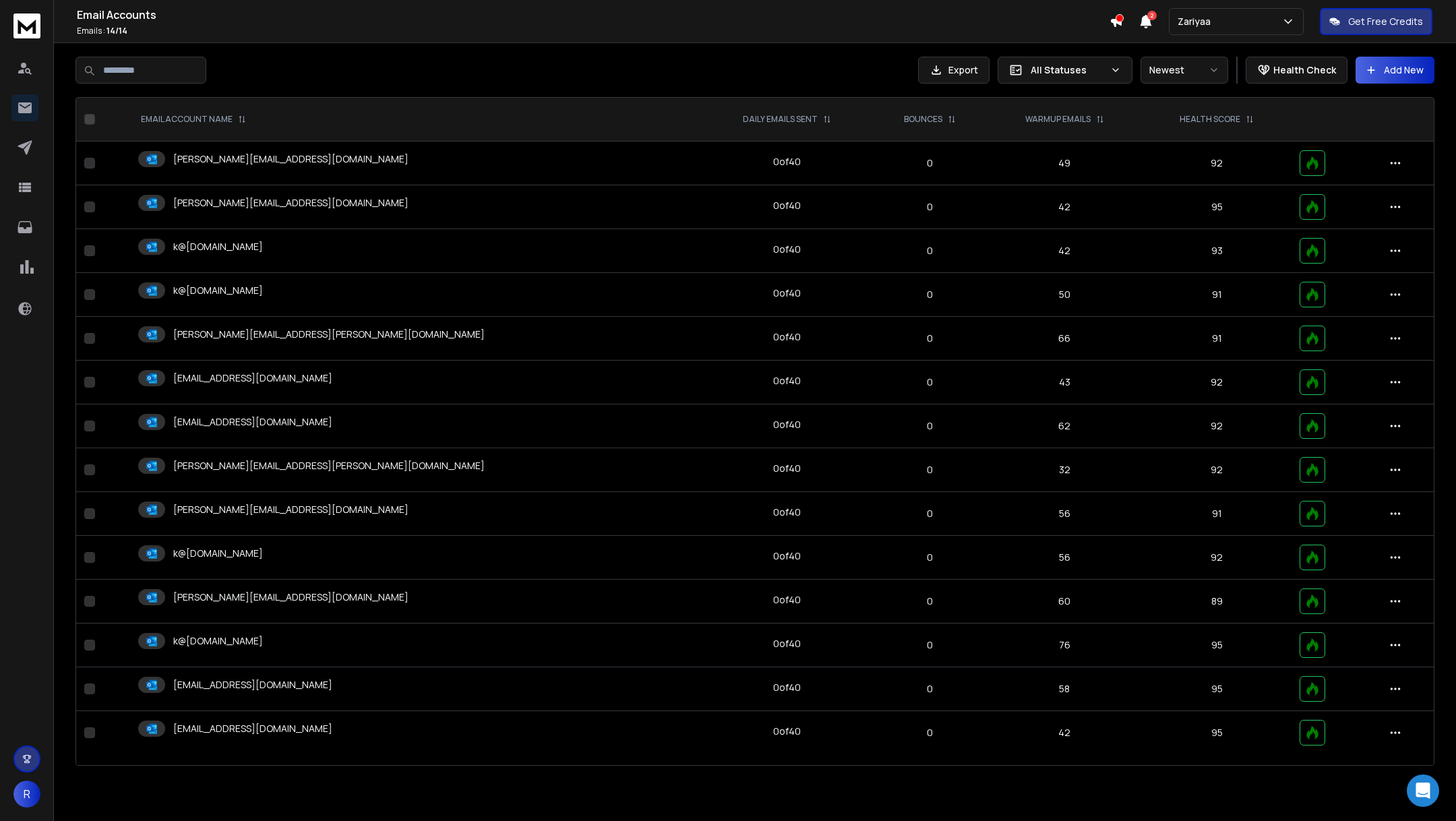
click at [344, 181] on td "[PERSON_NAME][EMAIL_ADDRESS][DOMAIN_NAME]" at bounding box center [416, 163] width 571 height 44
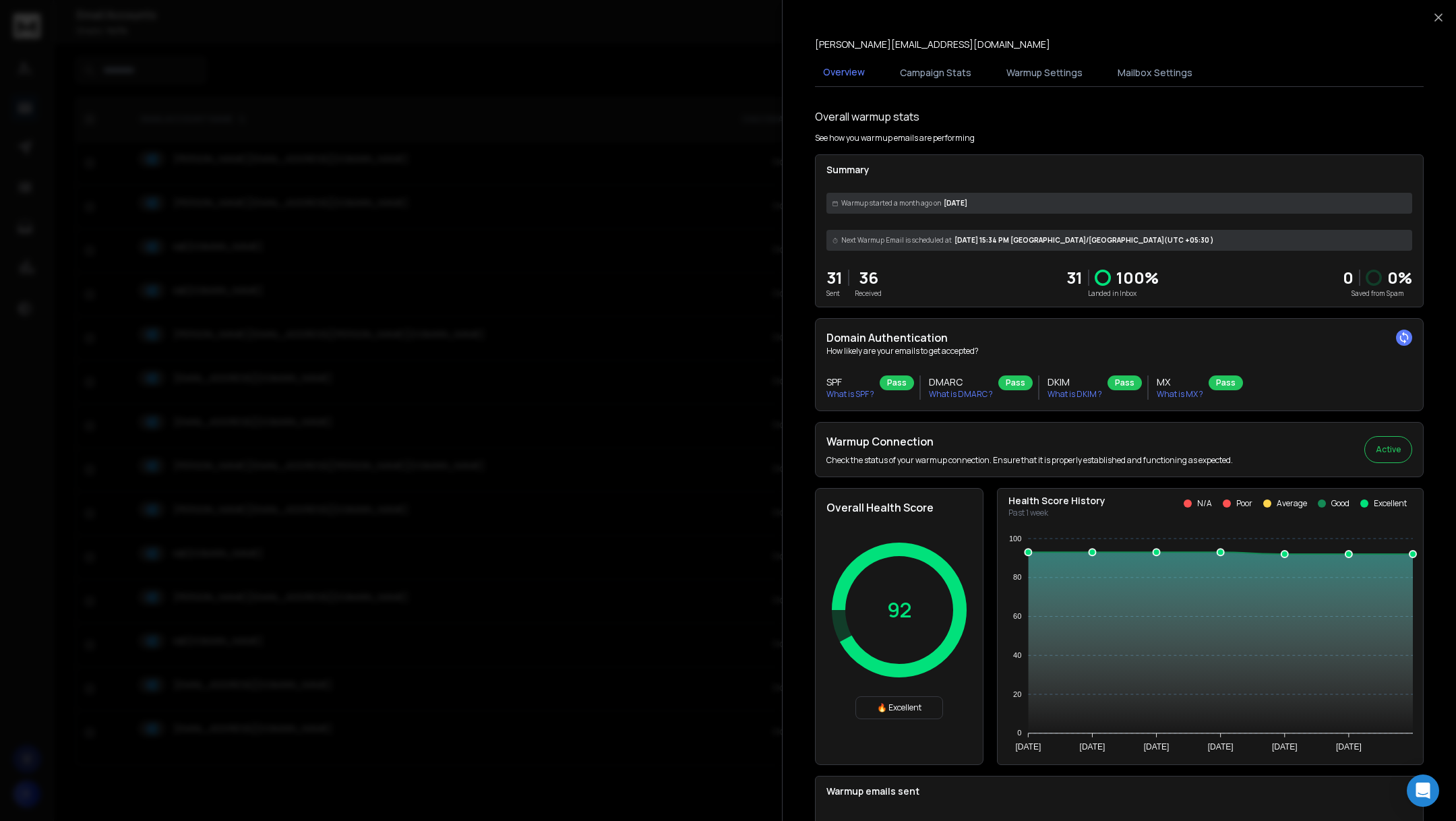
click at [1160, 60] on button "Mailbox Settings" at bounding box center [1155, 72] width 91 height 30
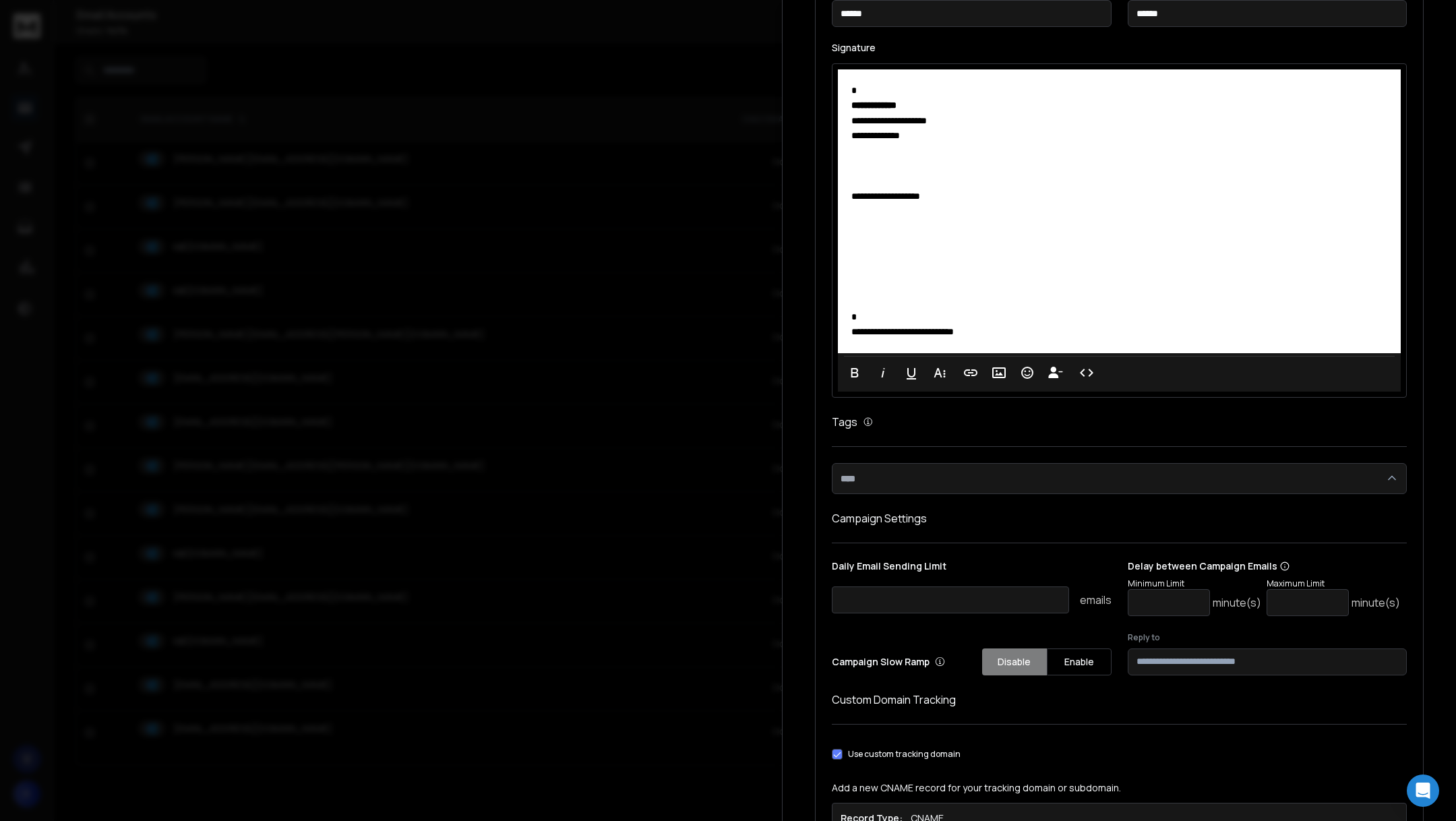
scroll to position [172, 0]
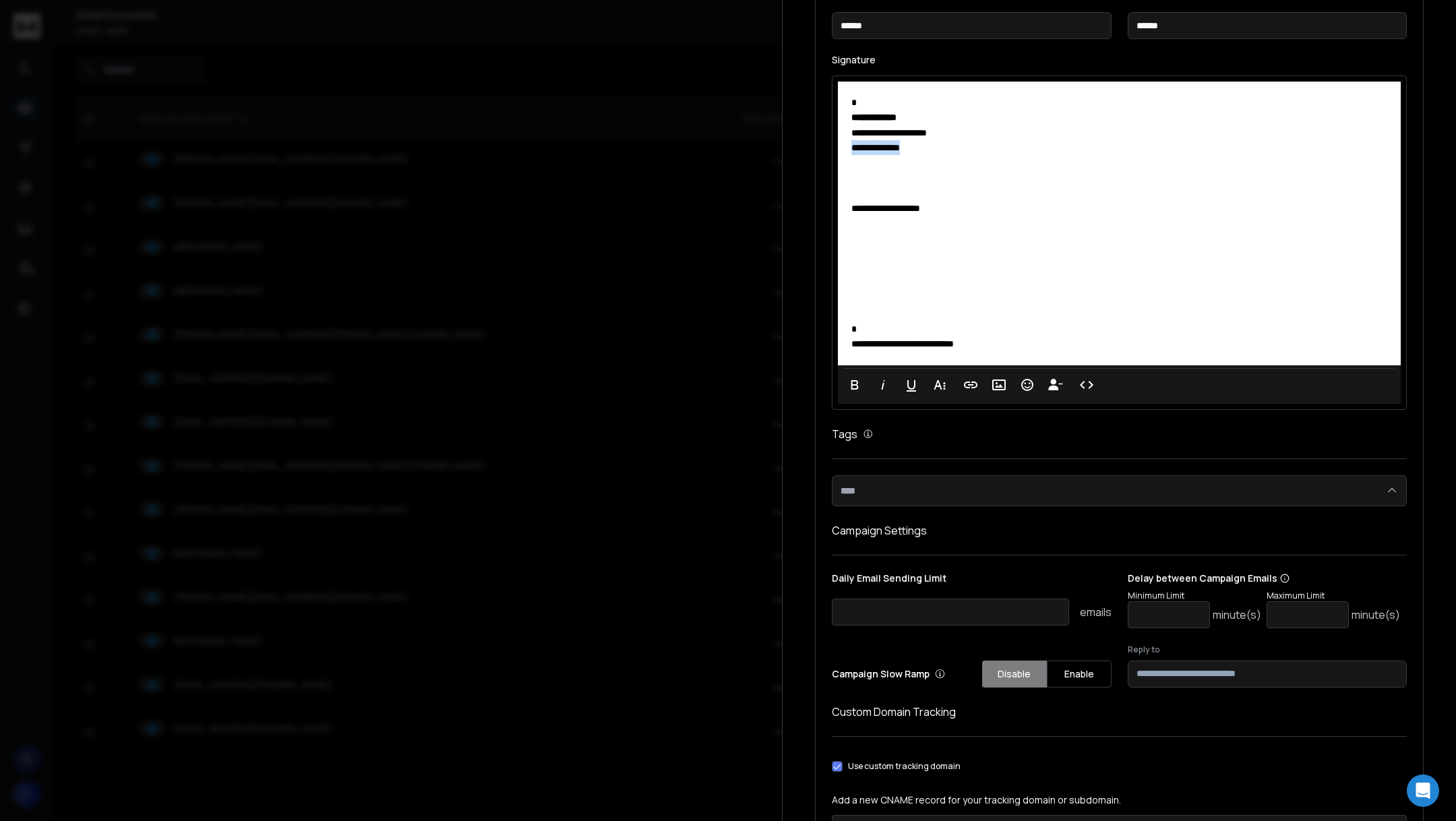
drag, startPoint x: 947, startPoint y: 149, endPoint x: 841, endPoint y: 144, distance: 106.1
click at [841, 147] on div "**********" at bounding box center [1119, 223] width 562 height 284
click at [1029, 351] on div "**********" at bounding box center [1119, 329] width 535 height 45
click at [909, 134] on span "**********" at bounding box center [889, 156] width 76 height 115
click at [904, 156] on div "**********" at bounding box center [1119, 163] width 535 height 136
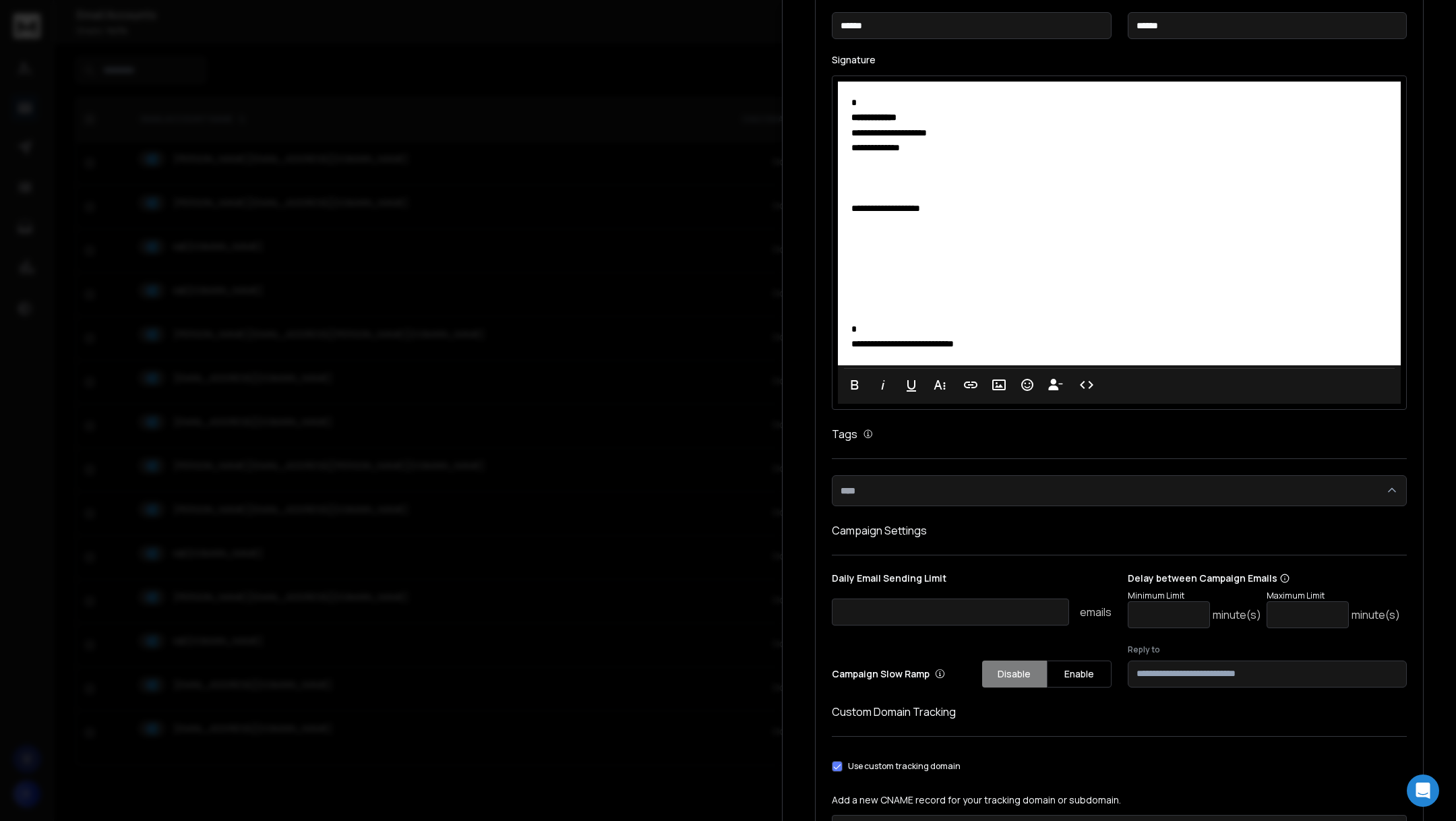
click at [917, 246] on div at bounding box center [1119, 239] width 535 height 14
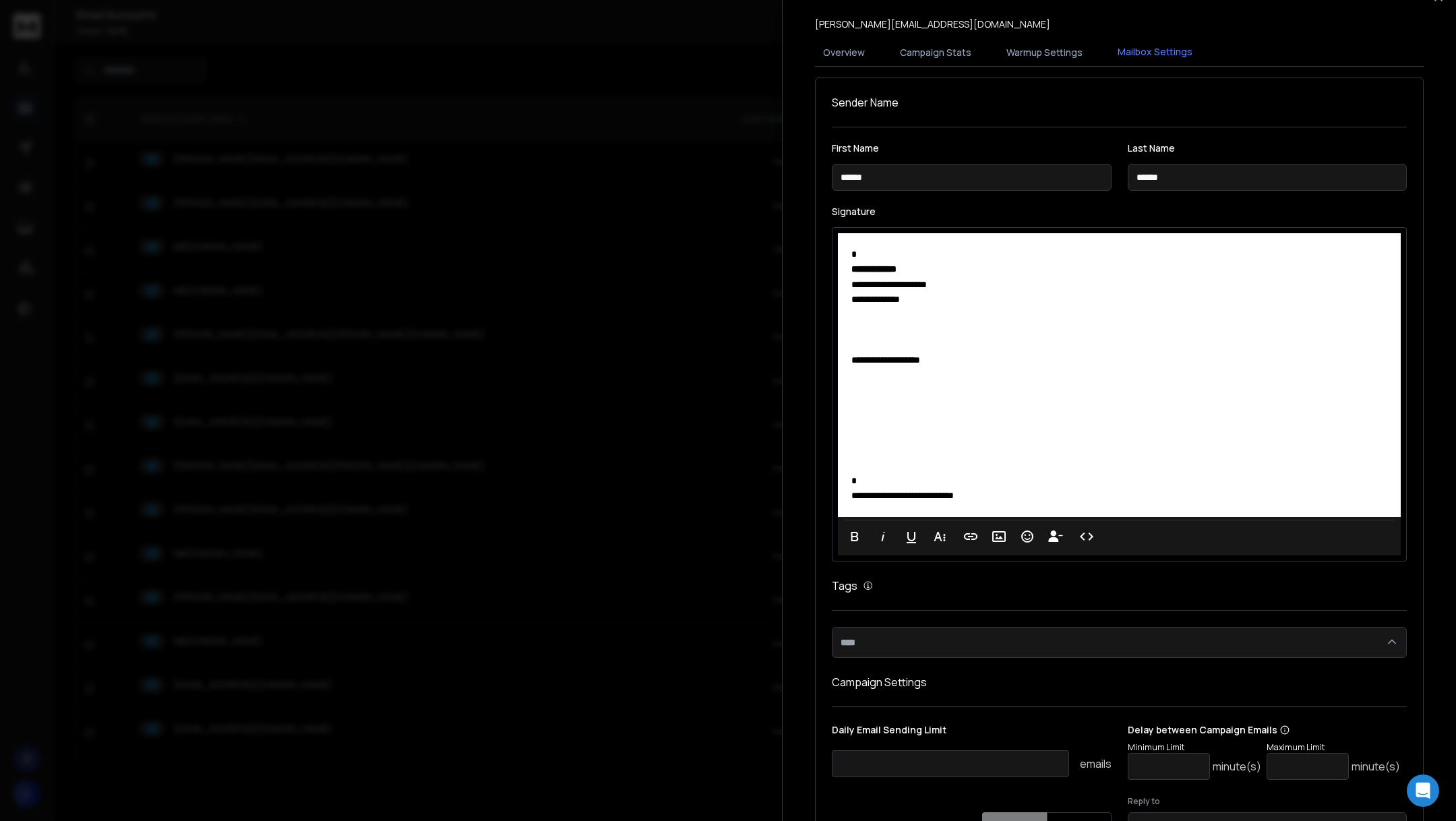
scroll to position [0, 0]
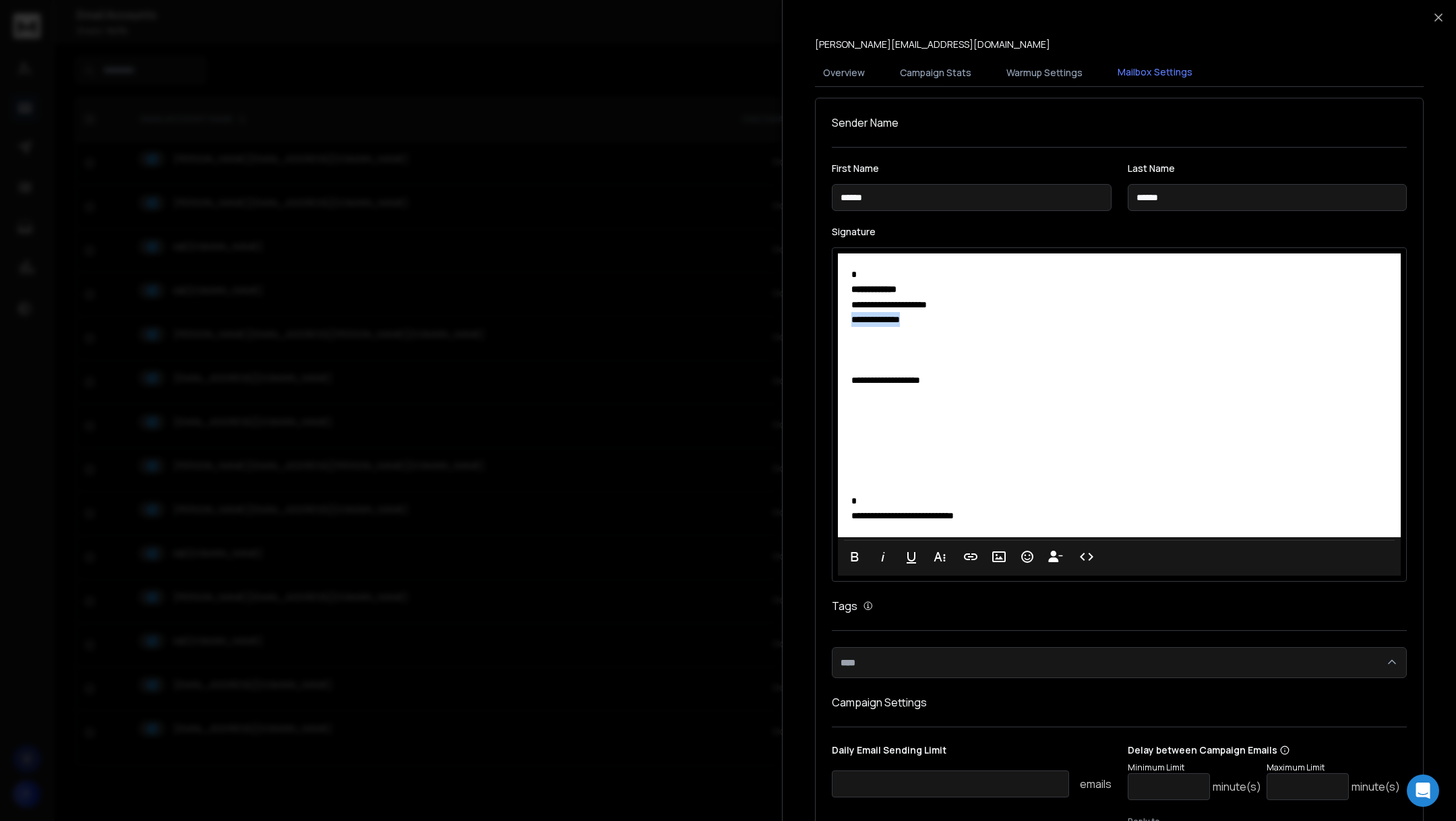
drag, startPoint x: 939, startPoint y: 327, endPoint x: 827, endPoint y: 321, distance: 112.2
click at [827, 321] on div "**********" at bounding box center [1119, 664] width 608 height 1132
click at [1443, 14] on div "**********" at bounding box center [1119, 410] width 674 height 821
click at [1432, 14] on icon "button" at bounding box center [1438, 17] width 13 height 14
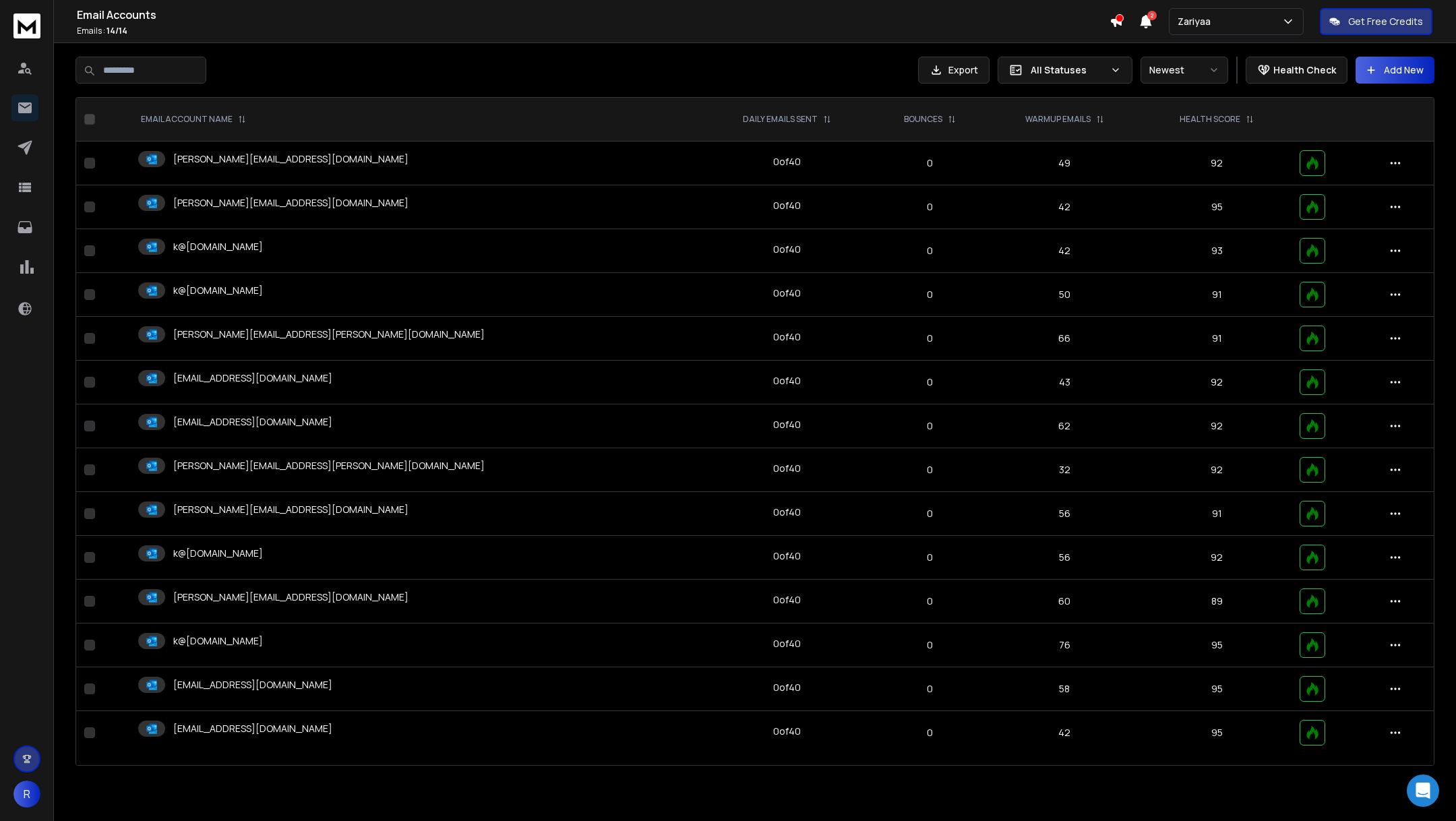
click at [1151, 29] on div "2 Zariyaa Get Free Credits" at bounding box center [1271, 22] width 323 height 27
click at [1152, 19] on icon at bounding box center [1146, 21] width 12 height 14
